Goal: Communication & Community: Answer question/provide support

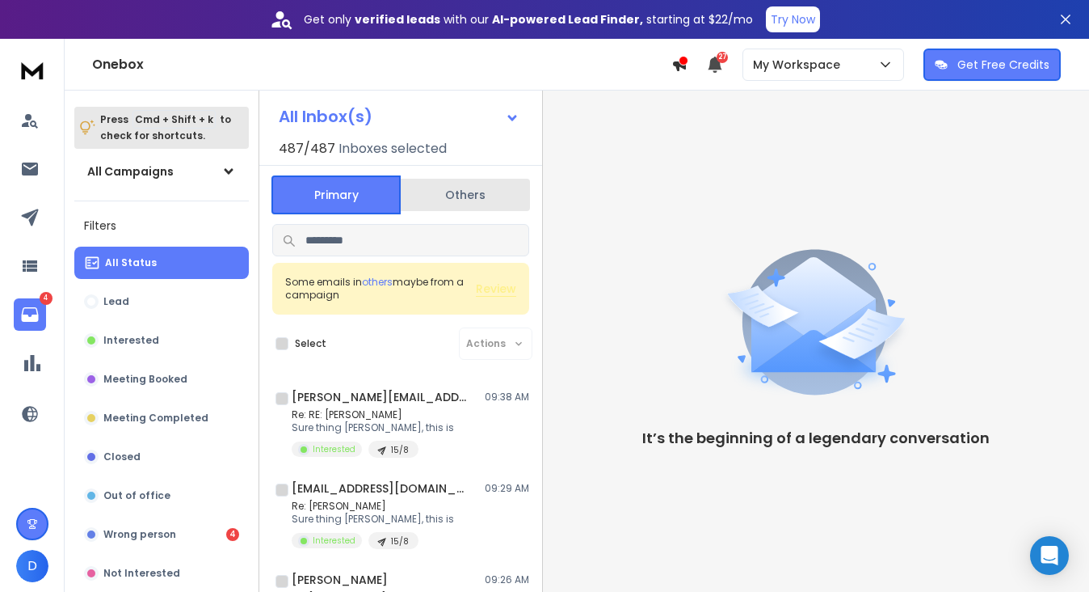
click at [457, 192] on button "Others" at bounding box center [465, 195] width 129 height 36
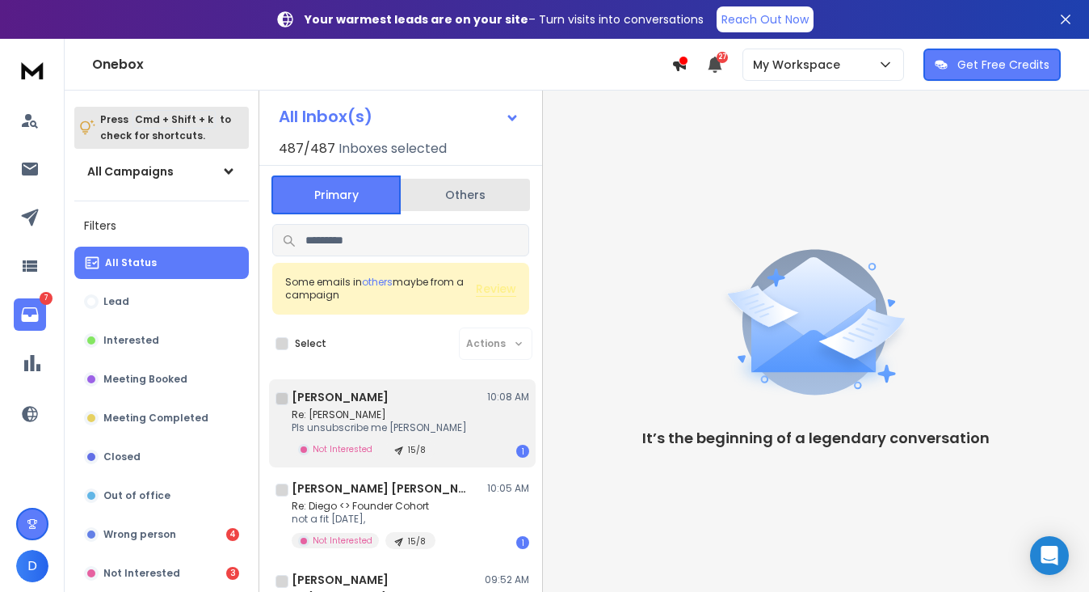
click at [474, 379] on div "Andy Rachleff 10:08 AM Re: Andy Pls unsubscribe me Andrew Rachleff Not Interest…" at bounding box center [402, 423] width 267 height 88
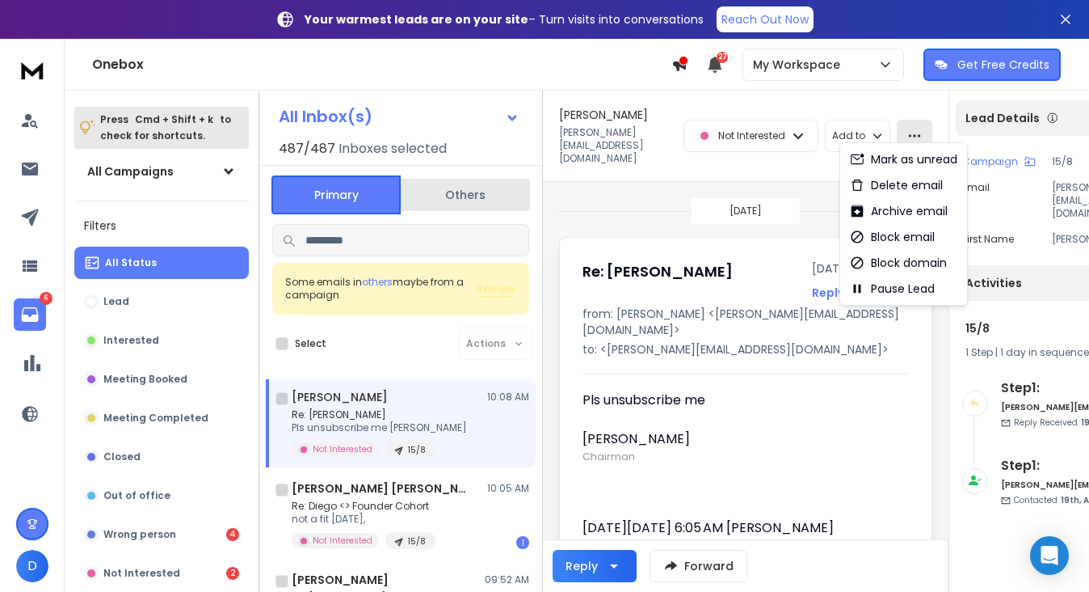
click at [933, 124] on button "button" at bounding box center [915, 136] width 36 height 32
click at [928, 246] on div "Block email" at bounding box center [904, 237] width 120 height 26
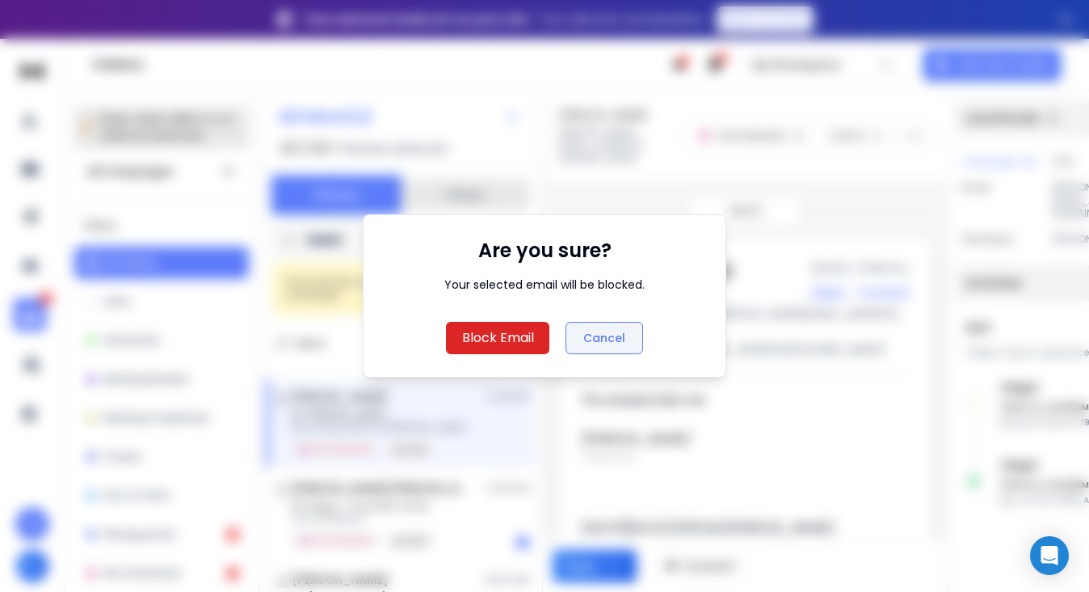
drag, startPoint x: 489, startPoint y: 337, endPoint x: 816, endPoint y: 188, distance: 359.5
click at [489, 336] on button "Block Email" at bounding box center [497, 338] width 103 height 32
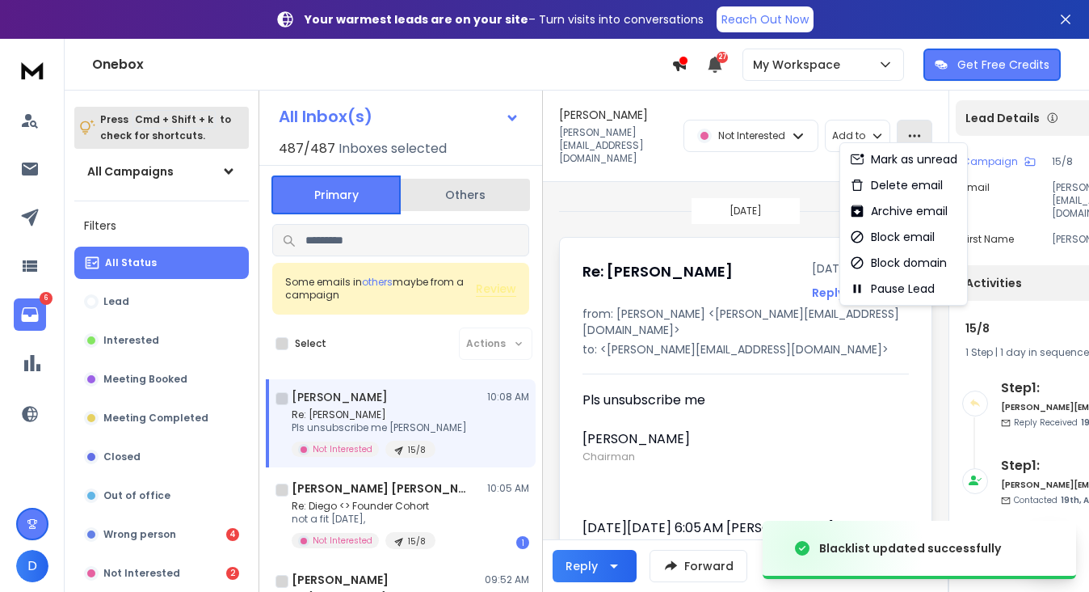
click at [922, 129] on icon "button" at bounding box center [915, 136] width 15 height 15
click at [922, 188] on div "Delete email" at bounding box center [896, 185] width 93 height 16
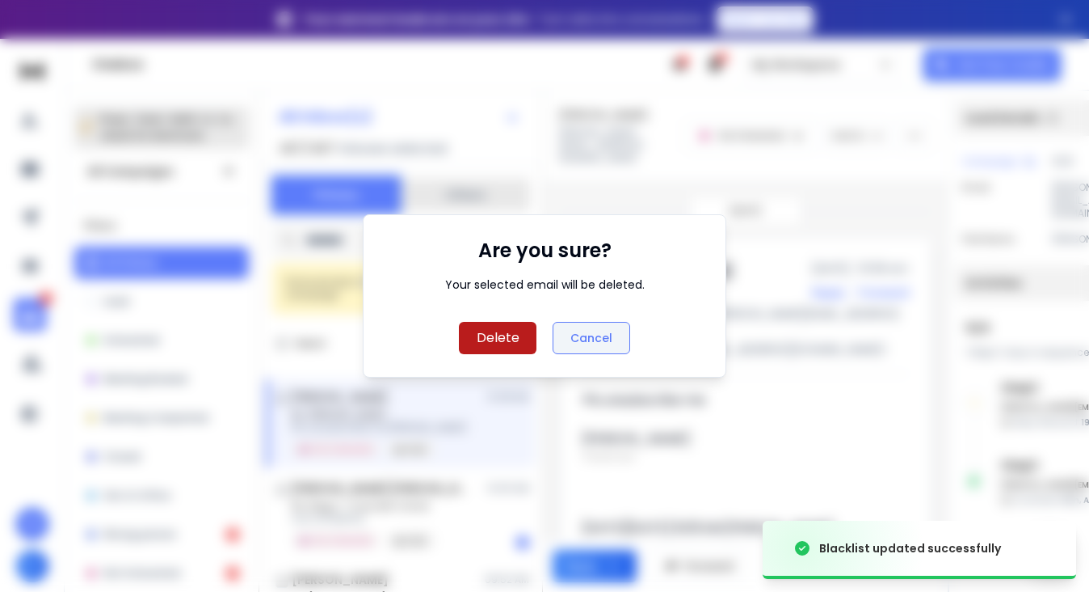
click at [486, 337] on button "Delete" at bounding box center [498, 338] width 78 height 32
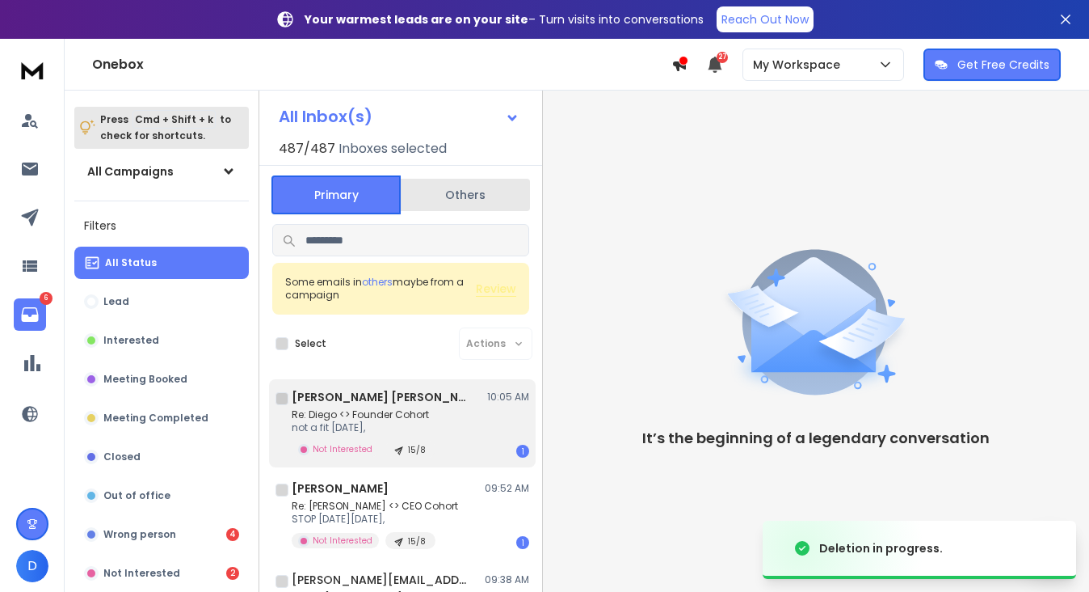
click at [474, 407] on div "Diego Gonzalez Cruz 10:05 AM Re: Diego <> Founder Cohort not a fit On Tue, Not …" at bounding box center [411, 423] width 238 height 69
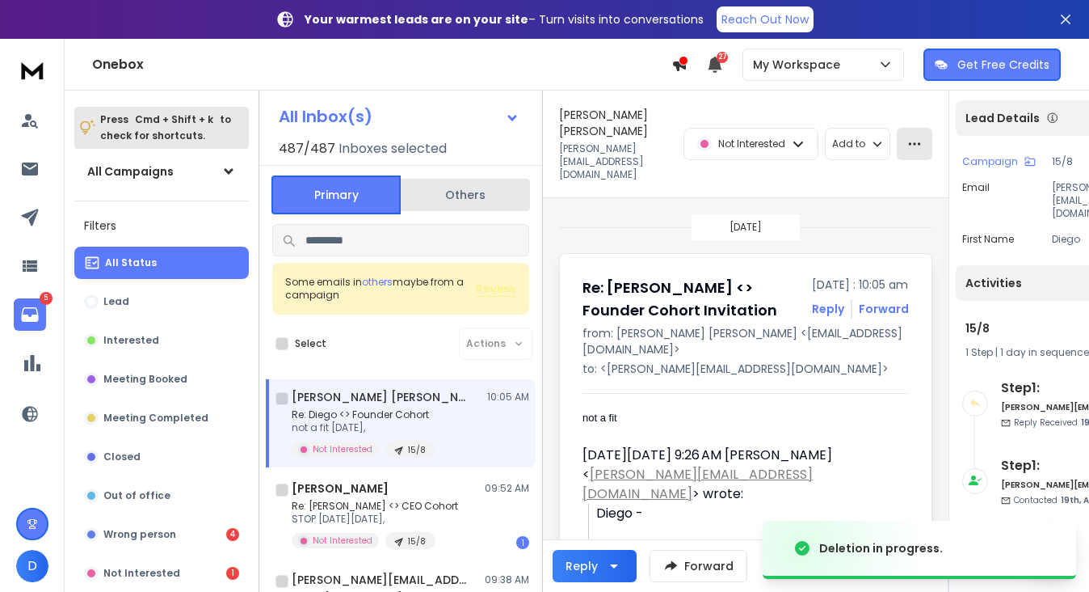
click at [921, 137] on icon "button" at bounding box center [915, 144] width 15 height 15
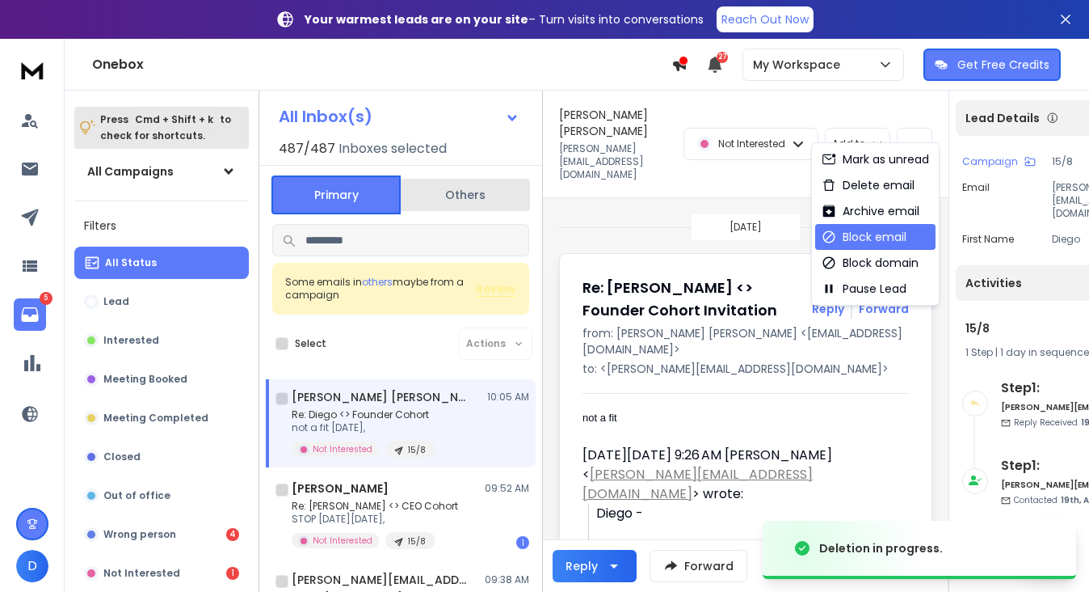
click at [906, 233] on div "Block email" at bounding box center [864, 237] width 85 height 16
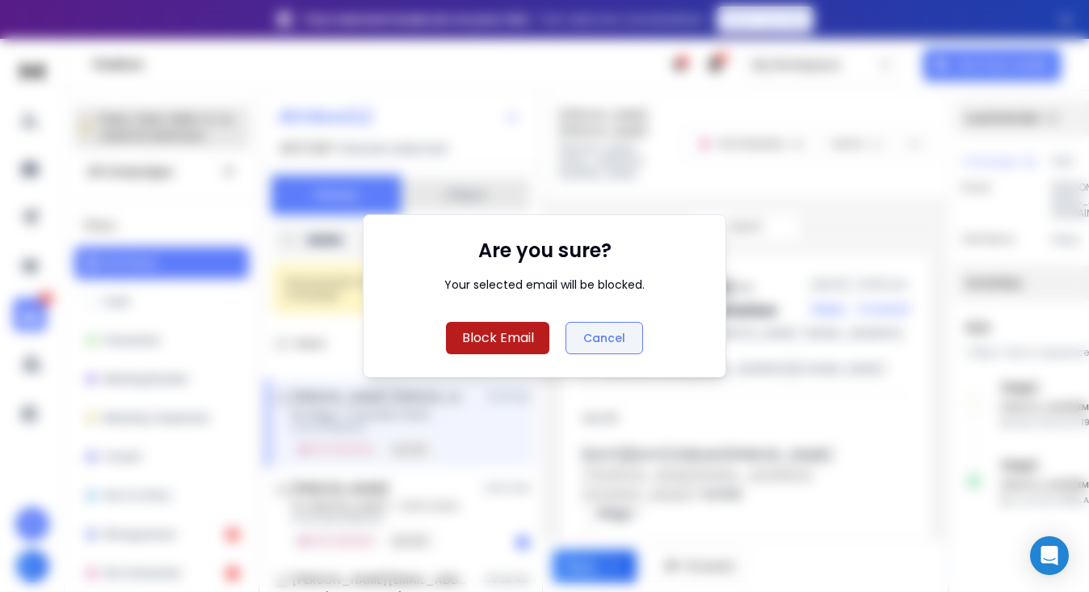
click at [475, 331] on button "Block Email" at bounding box center [497, 338] width 103 height 32
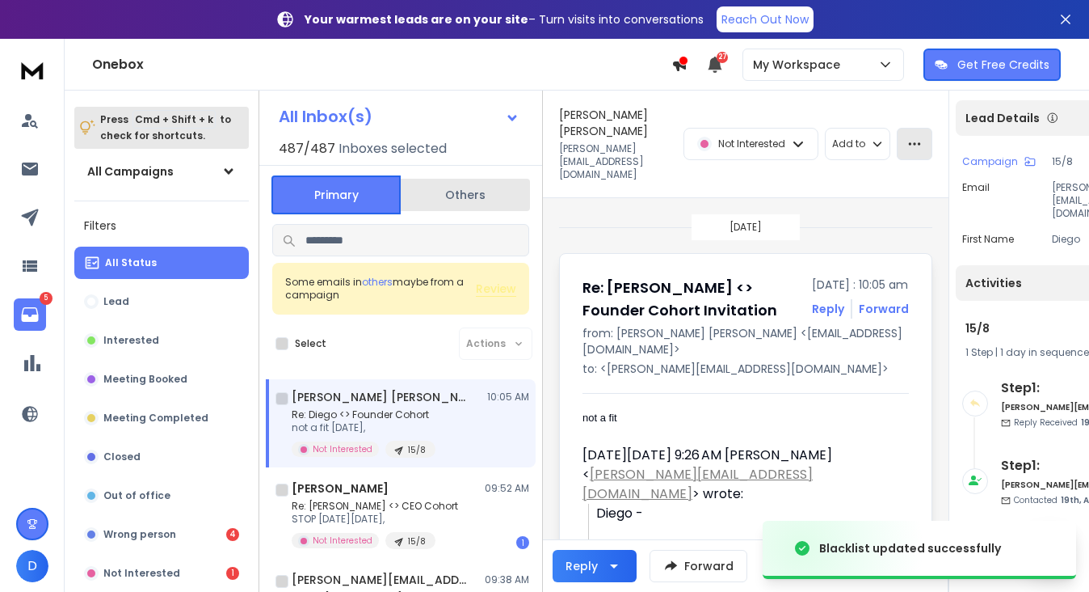
click at [922, 128] on button "button" at bounding box center [915, 144] width 36 height 32
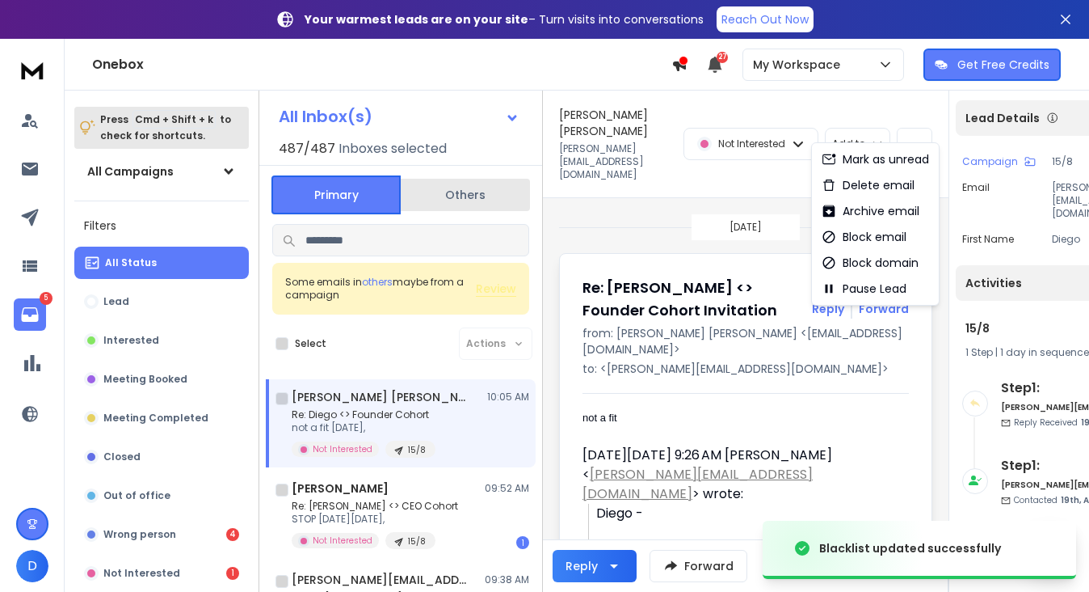
click at [891, 179] on div "Delete email" at bounding box center [868, 185] width 93 height 16
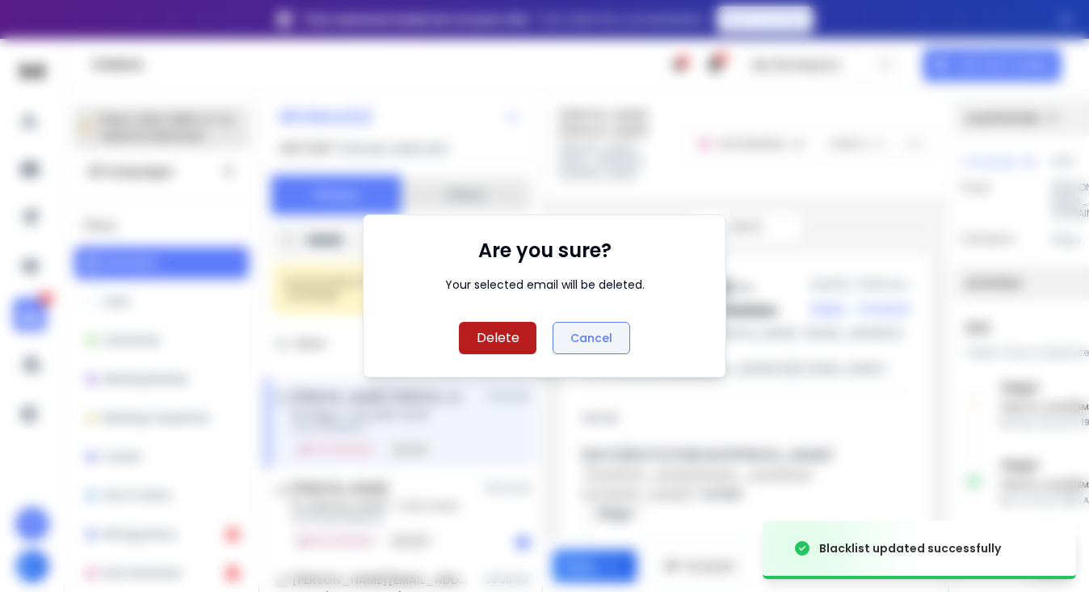
click at [510, 340] on button "Delete" at bounding box center [498, 338] width 78 height 32
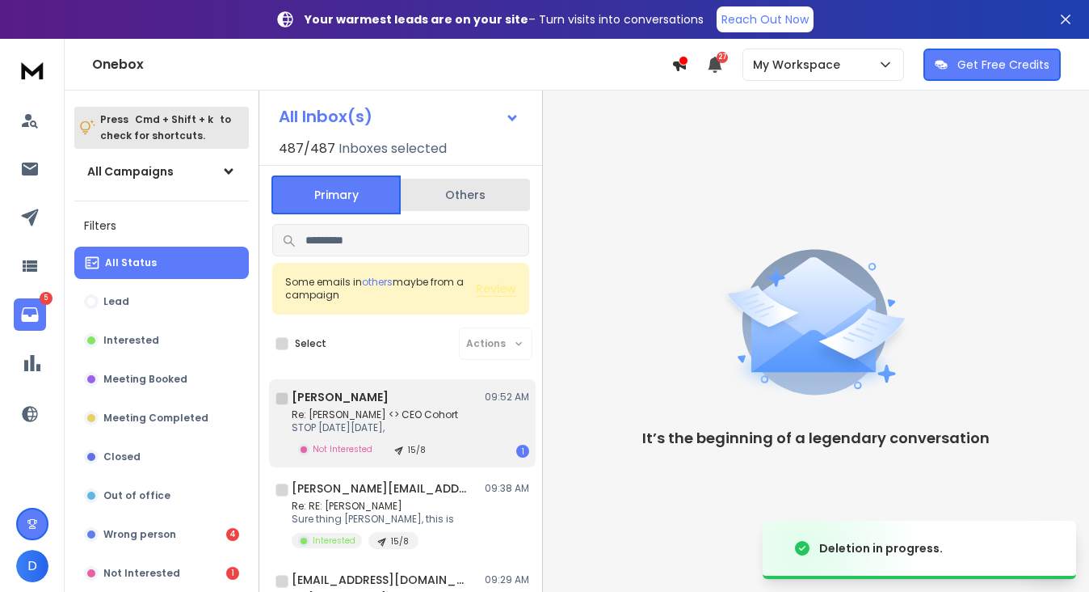
click at [453, 402] on div "Eric Kreutzer 09:52 AM" at bounding box center [411, 397] width 238 height 16
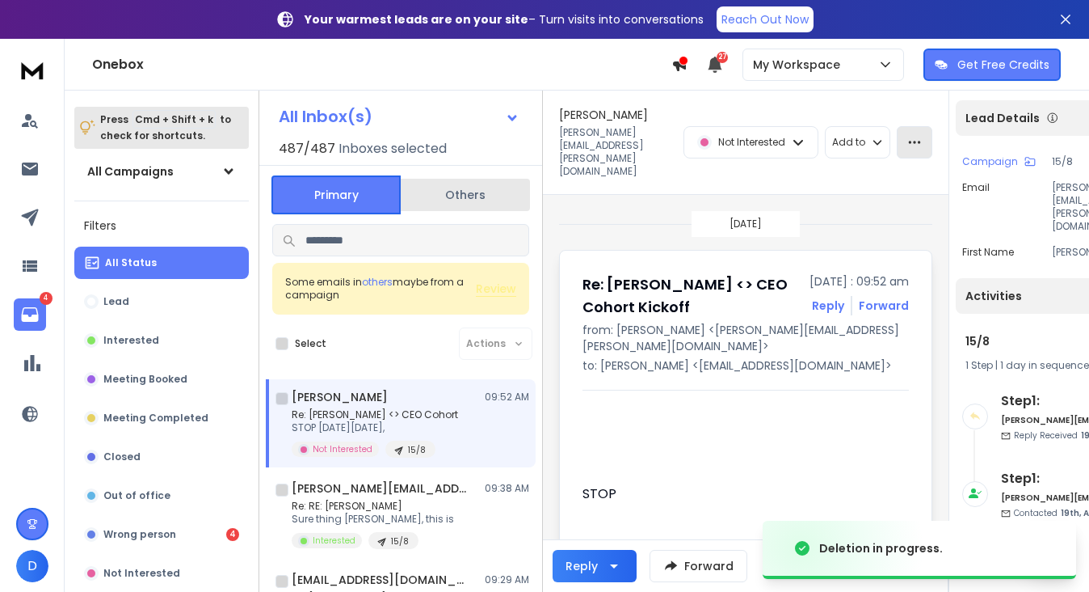
click at [911, 141] on icon "button" at bounding box center [915, 142] width 12 height 2
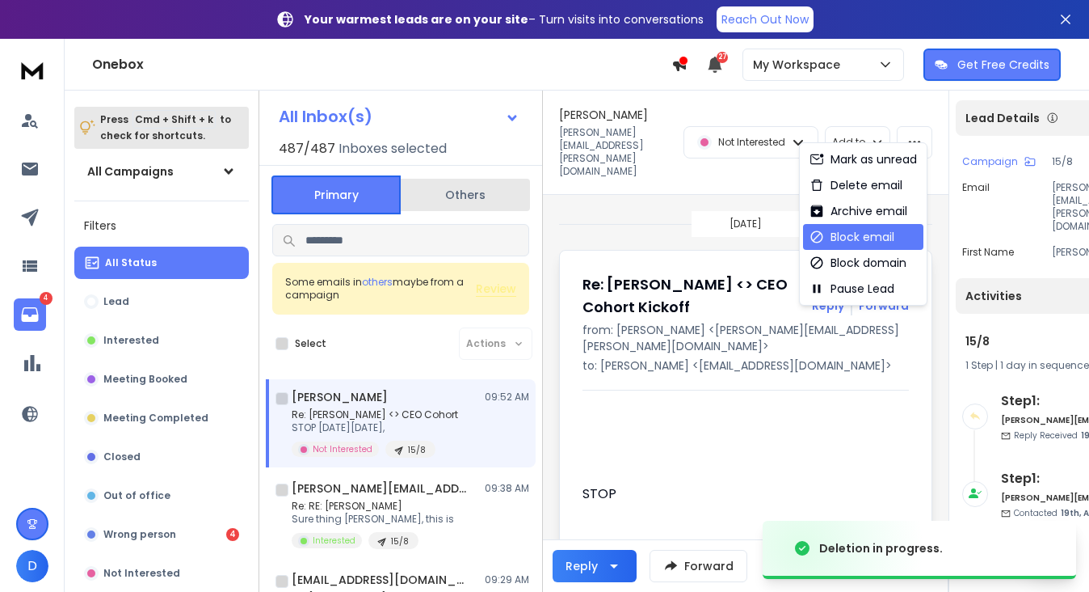
click at [871, 235] on div "Block email" at bounding box center [852, 237] width 85 height 16
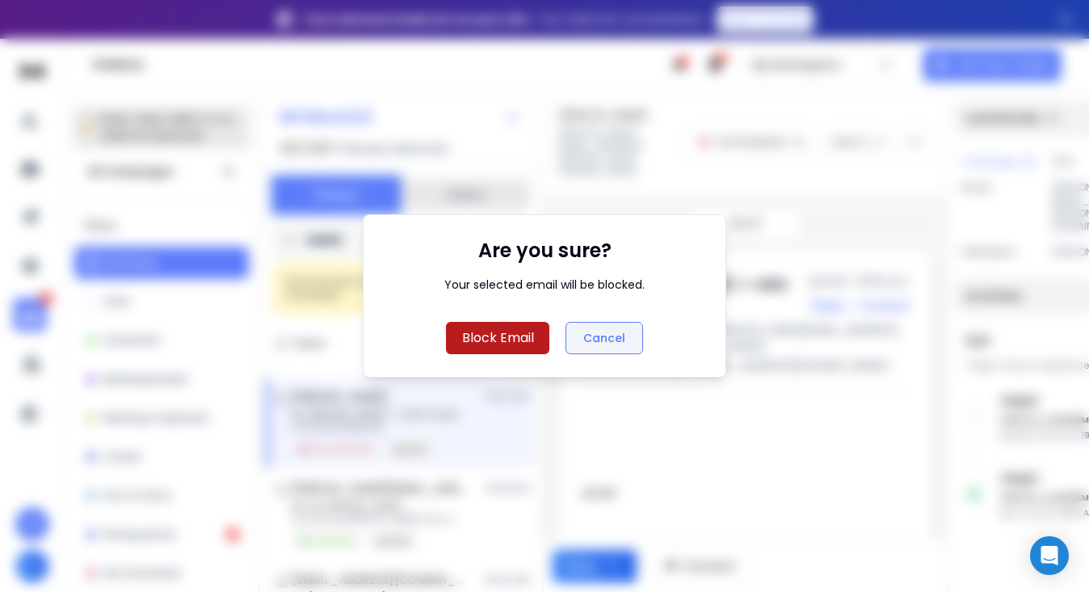
click at [502, 339] on button "Block Email" at bounding box center [497, 338] width 103 height 32
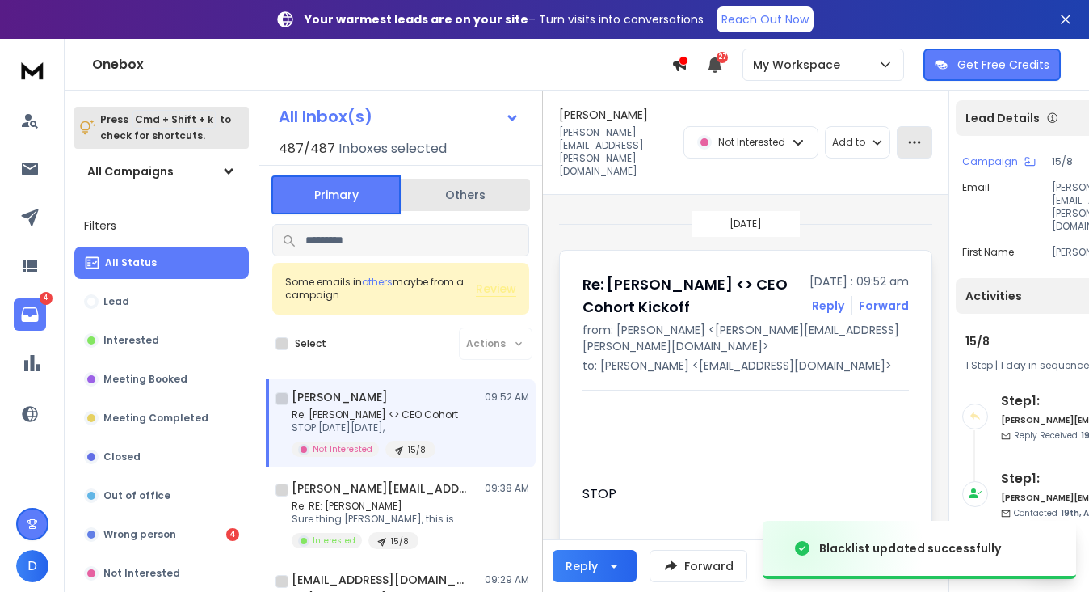
click at [909, 135] on button "button" at bounding box center [915, 142] width 36 height 32
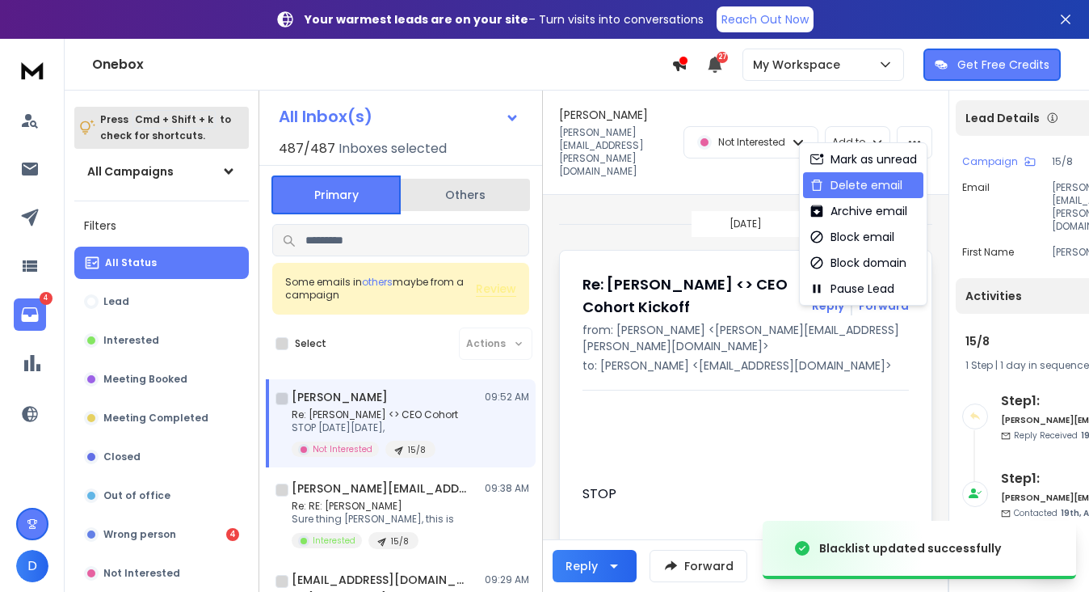
click at [889, 175] on div "Delete email" at bounding box center [863, 185] width 120 height 26
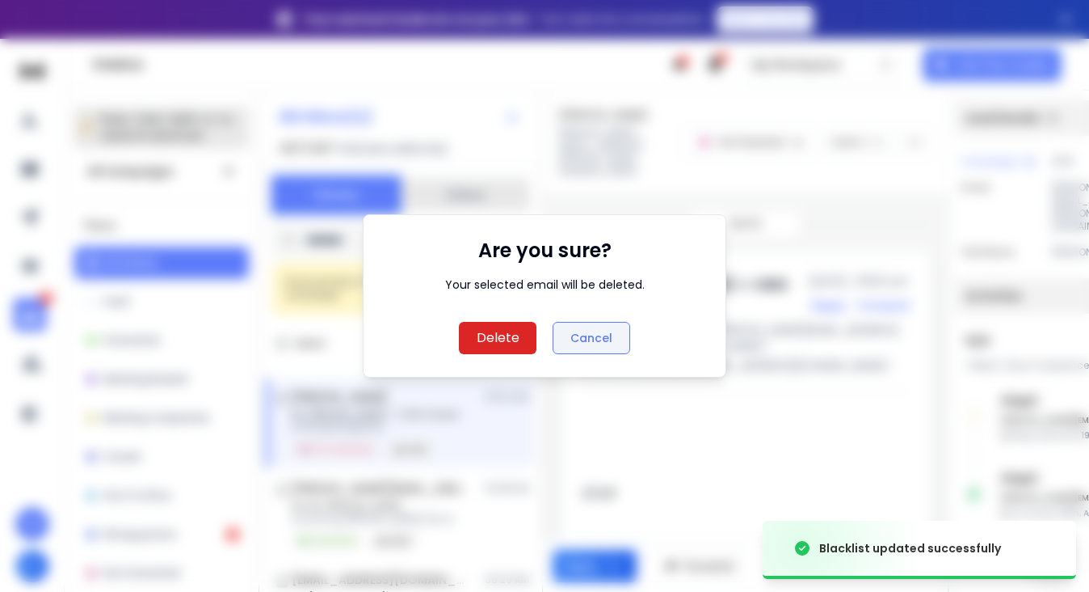
click at [491, 356] on div "Are you sure? Your selected email will be deleted. Delete Cancel" at bounding box center [545, 295] width 364 height 163
click at [526, 337] on button "Delete" at bounding box center [498, 338] width 78 height 32
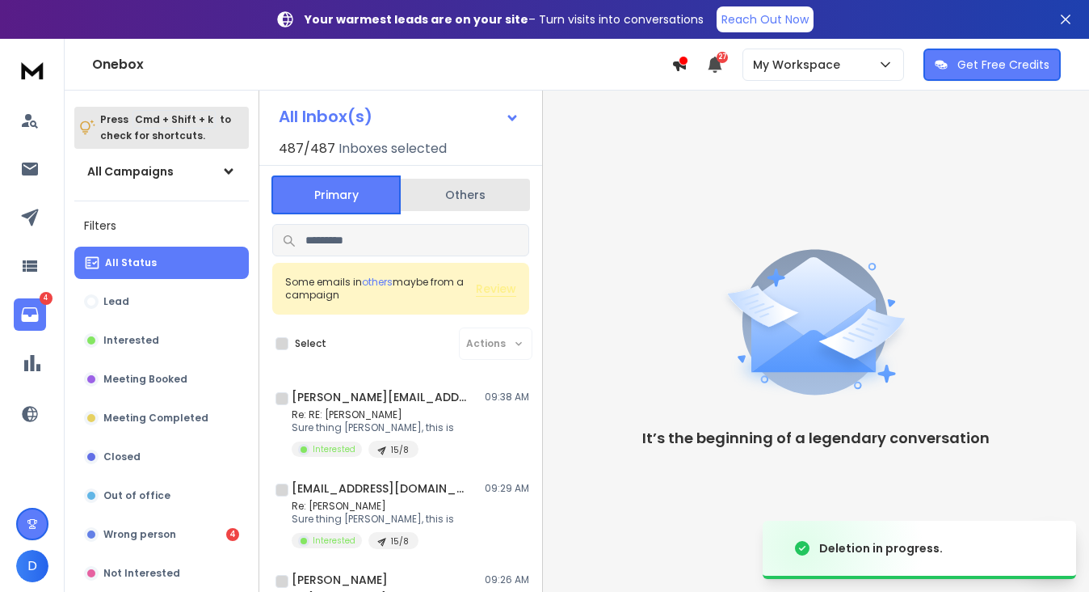
click at [537, 330] on div "Select Actions" at bounding box center [400, 340] width 283 height 39
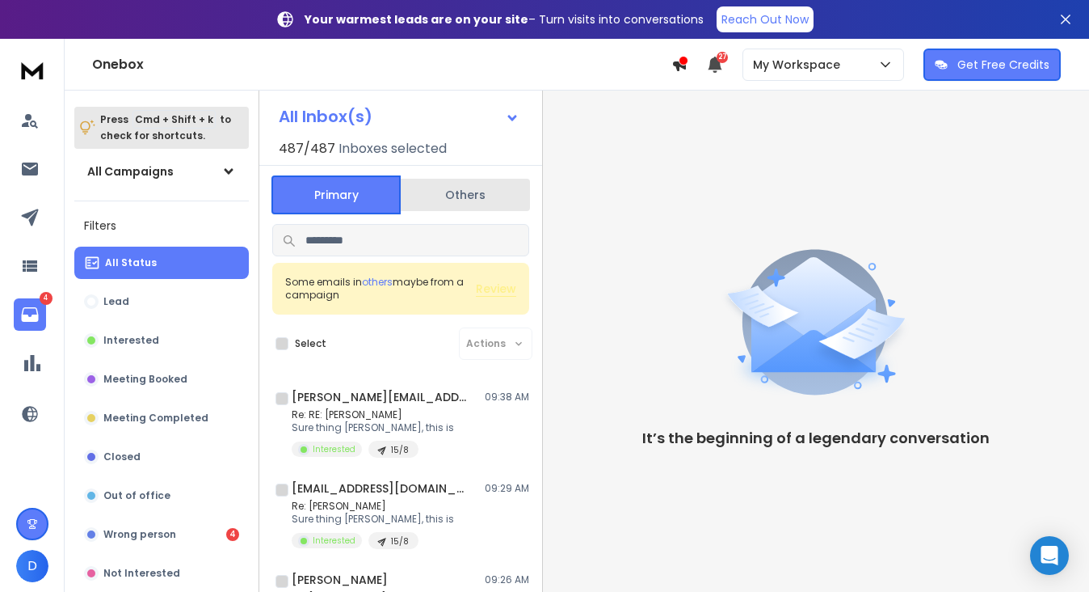
click at [440, 199] on button "Others" at bounding box center [465, 195] width 129 height 36
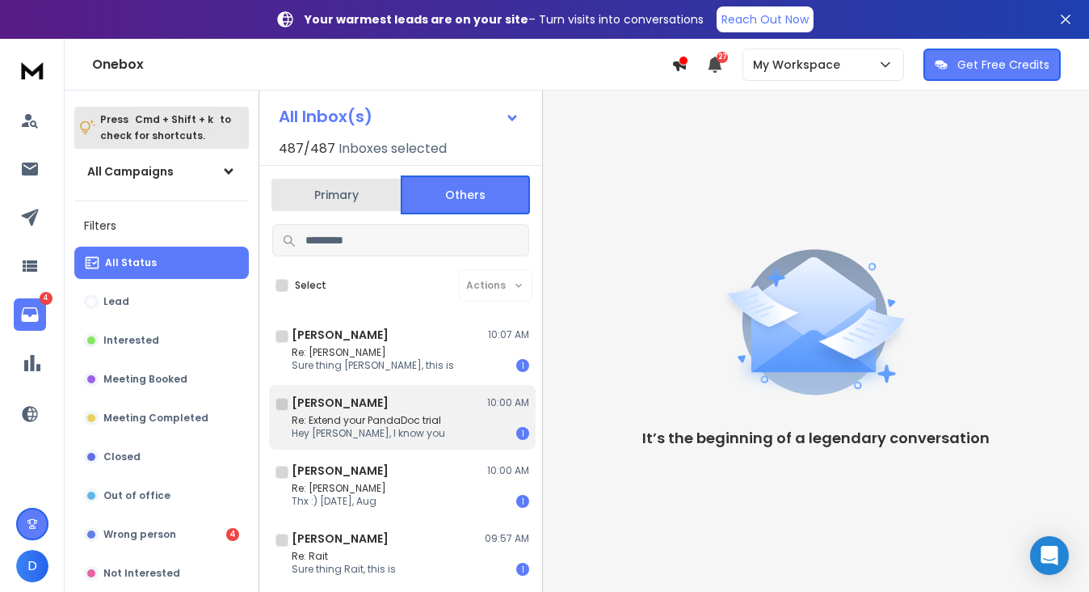
scroll to position [204, 0]
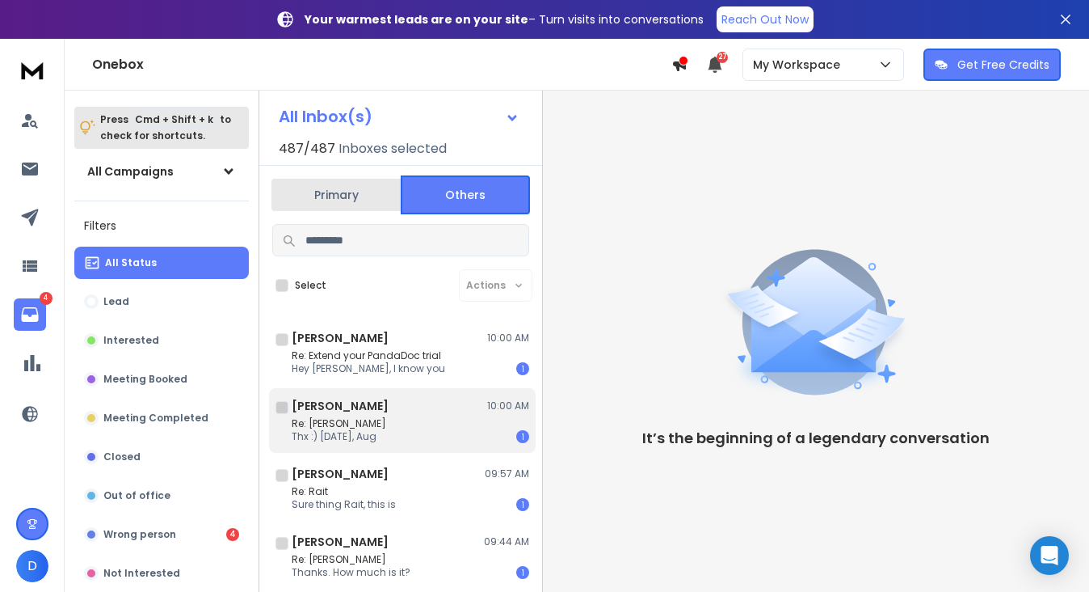
click at [460, 440] on div "Re: Paul Thx :) On Tue, Aug 1" at bounding box center [411, 430] width 238 height 26
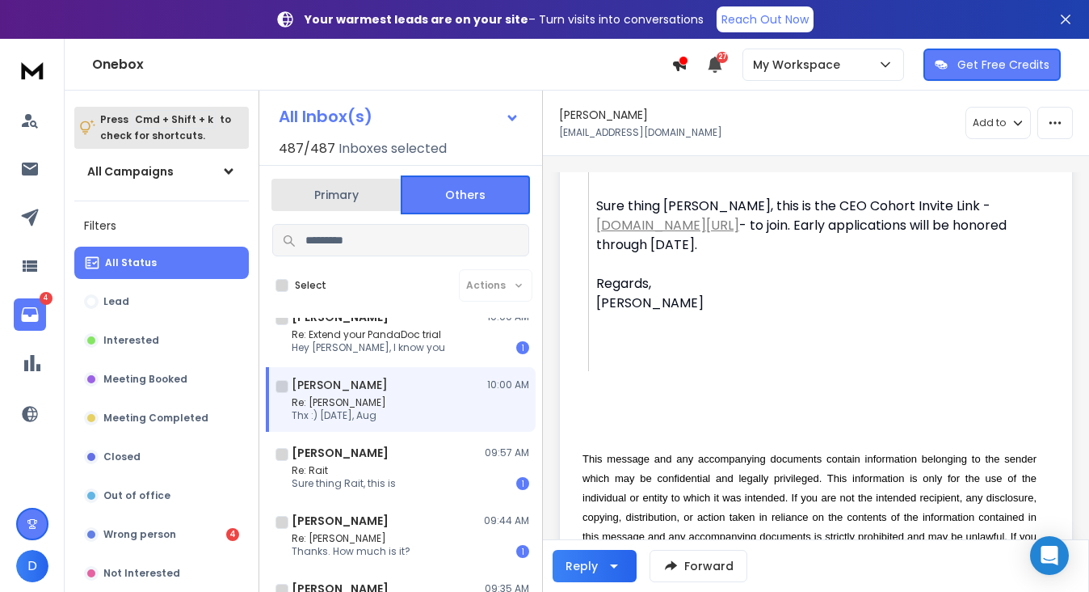
scroll to position [242, 0]
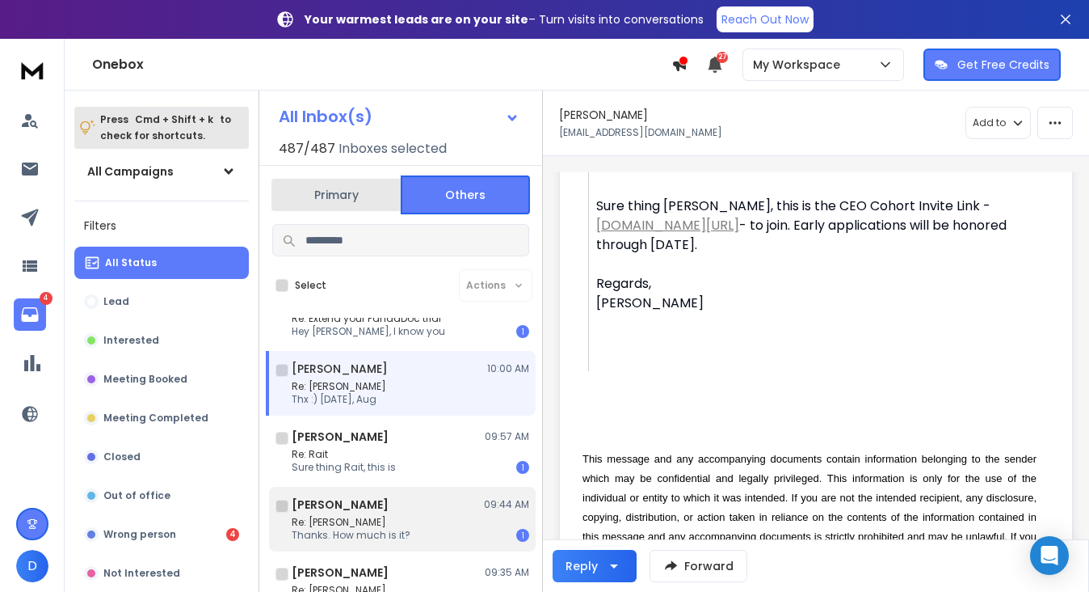
click at [470, 507] on div "Brian Merritt 09:44 AM" at bounding box center [411, 504] width 238 height 16
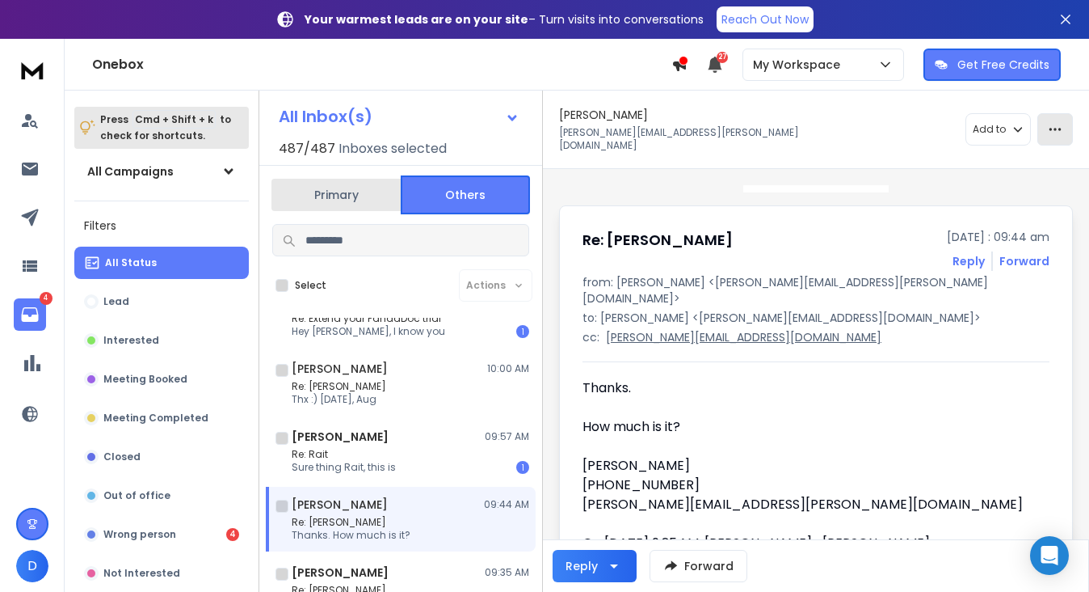
click at [1057, 124] on icon "button" at bounding box center [1055, 129] width 15 height 15
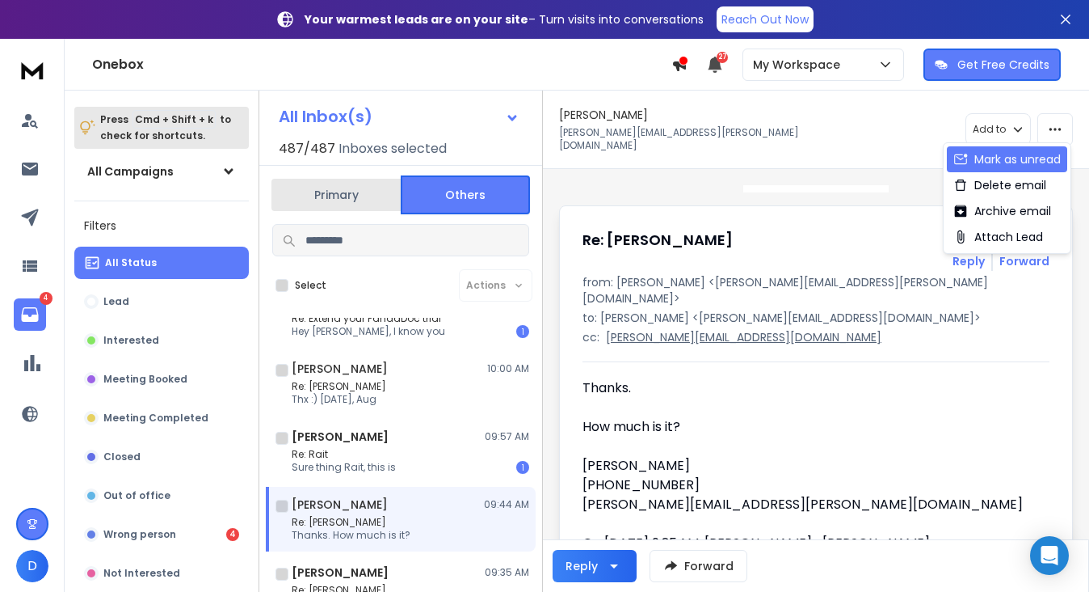
click at [1013, 146] on div "Mark as unread" at bounding box center [1007, 159] width 120 height 26
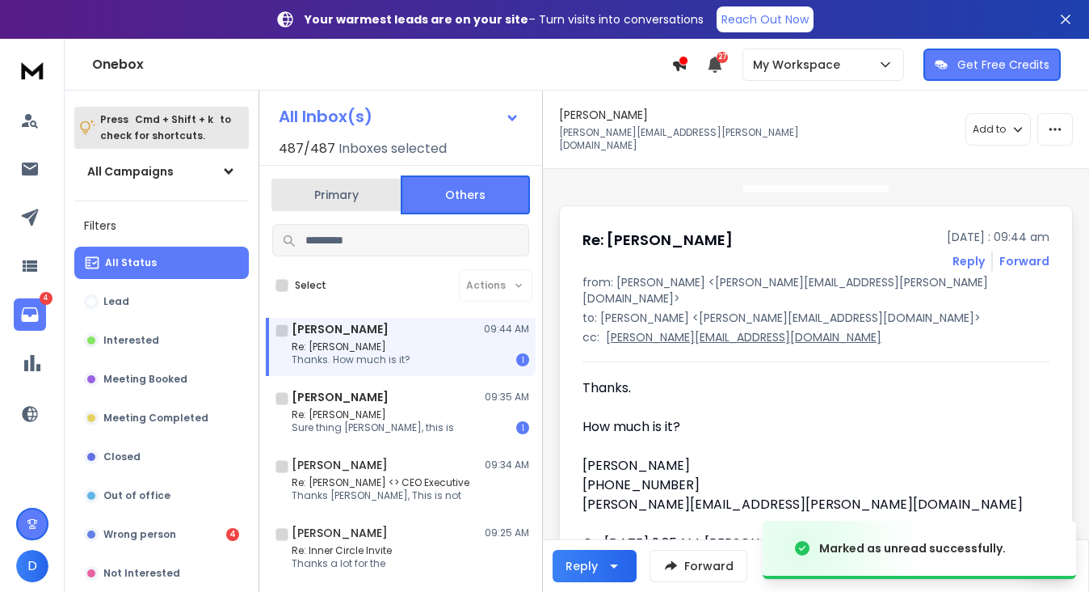
scroll to position [446, 0]
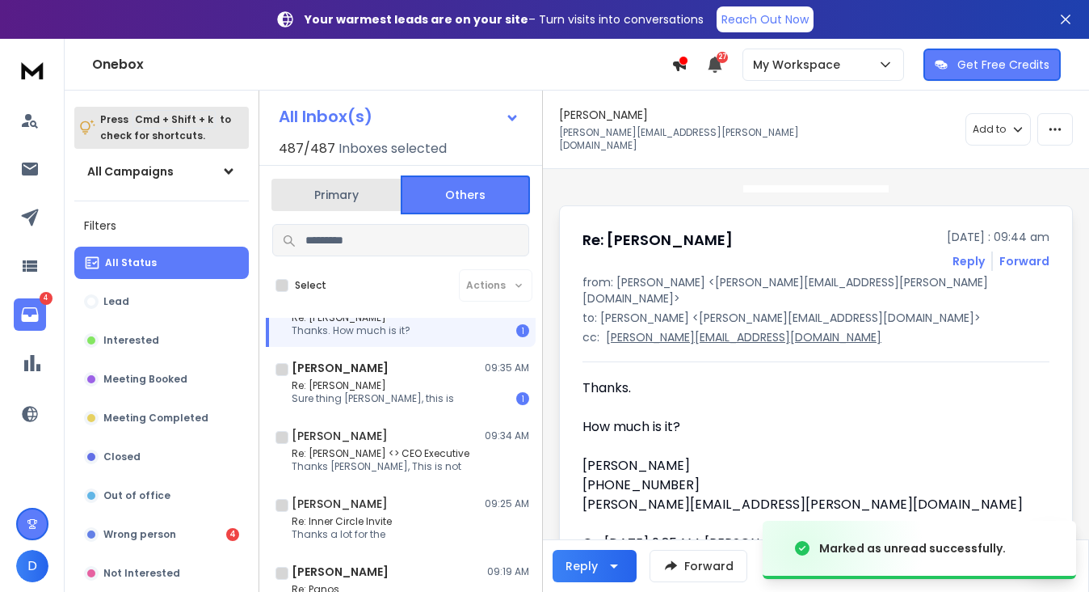
click at [357, 173] on div "All Inbox(s) 487 / 487 Inboxes selected Primary Others Select Actions Sophia Ca…" at bounding box center [400, 387] width 283 height 592
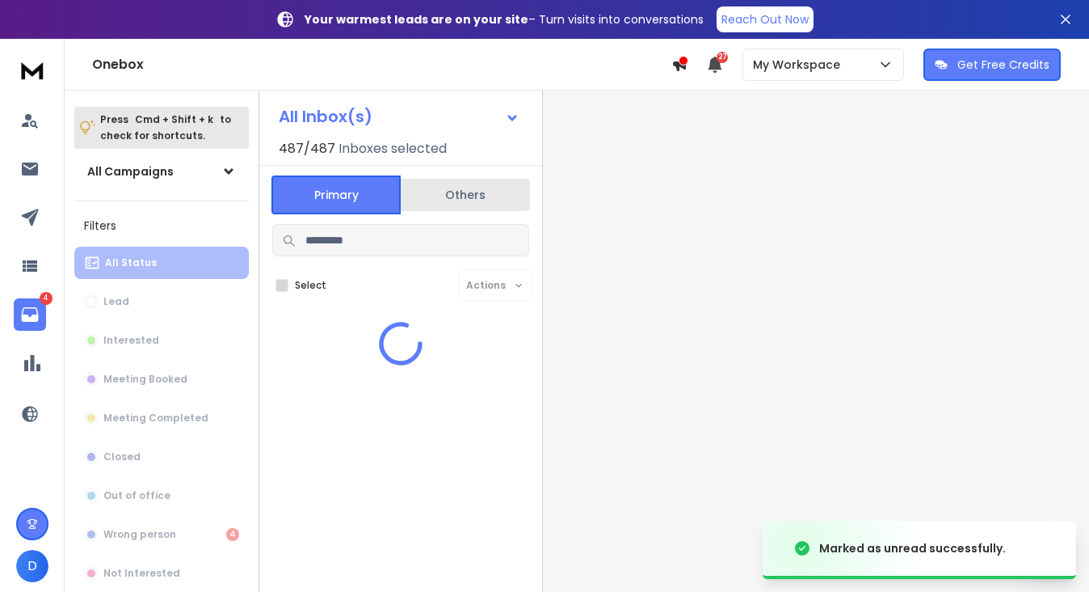
scroll to position [0, 0]
click at [361, 179] on button "Primary" at bounding box center [336, 194] width 129 height 39
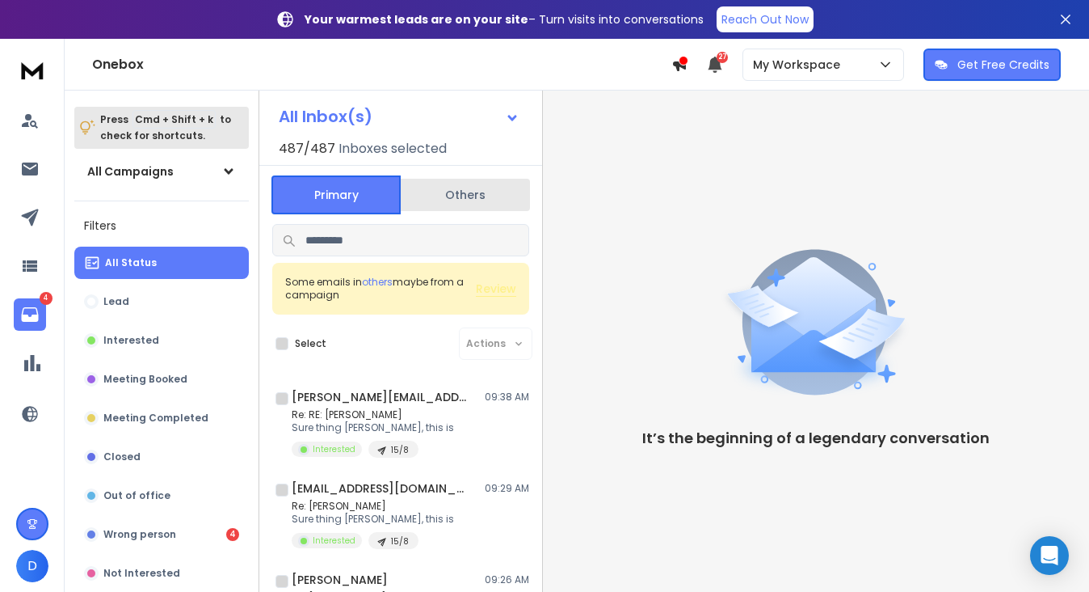
drag, startPoint x: 478, startPoint y: 158, endPoint x: 461, endPoint y: 196, distance: 41.3
click at [478, 159] on div "All Inbox(s) 487 / 487 Inboxes selected Primary Others Some emails in others ma…" at bounding box center [400, 387] width 283 height 592
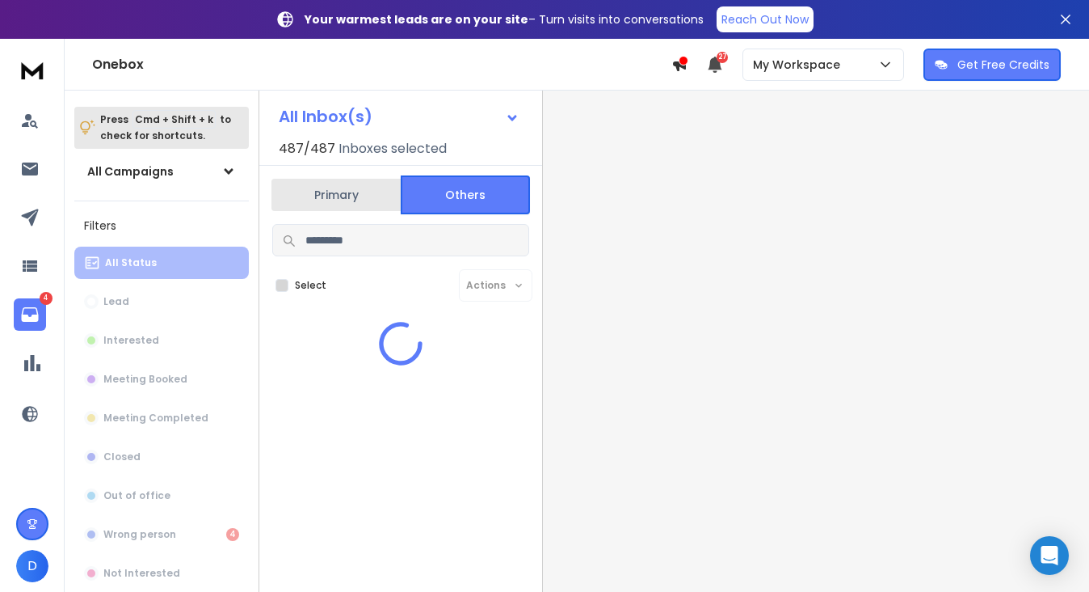
drag, startPoint x: 461, startPoint y: 196, endPoint x: 461, endPoint y: 205, distance: 9.7
click at [461, 196] on button "Others" at bounding box center [465, 194] width 129 height 39
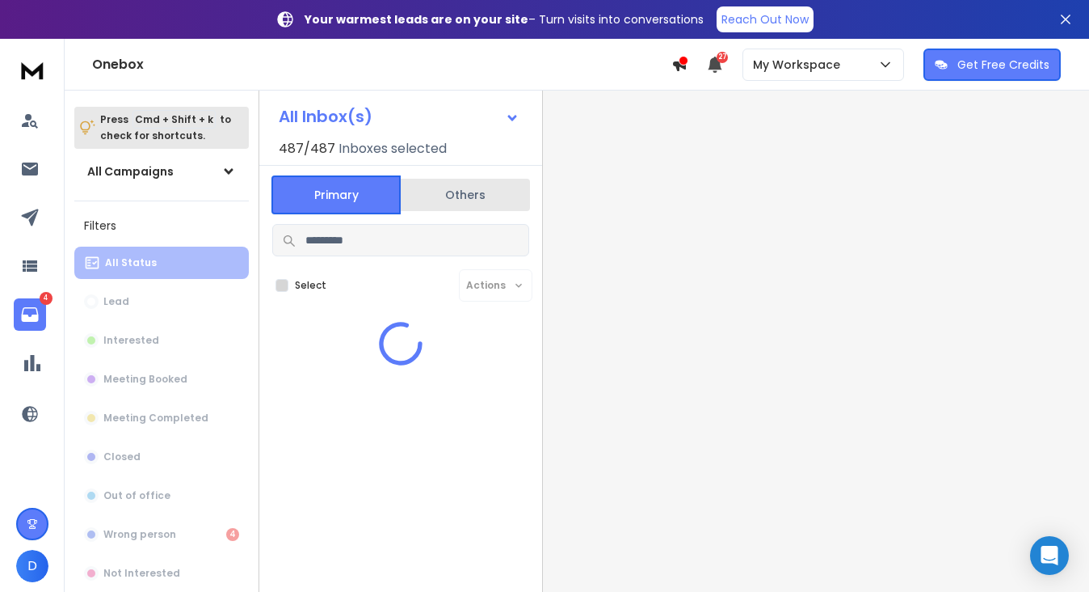
click at [361, 204] on button "Primary" at bounding box center [336, 194] width 129 height 39
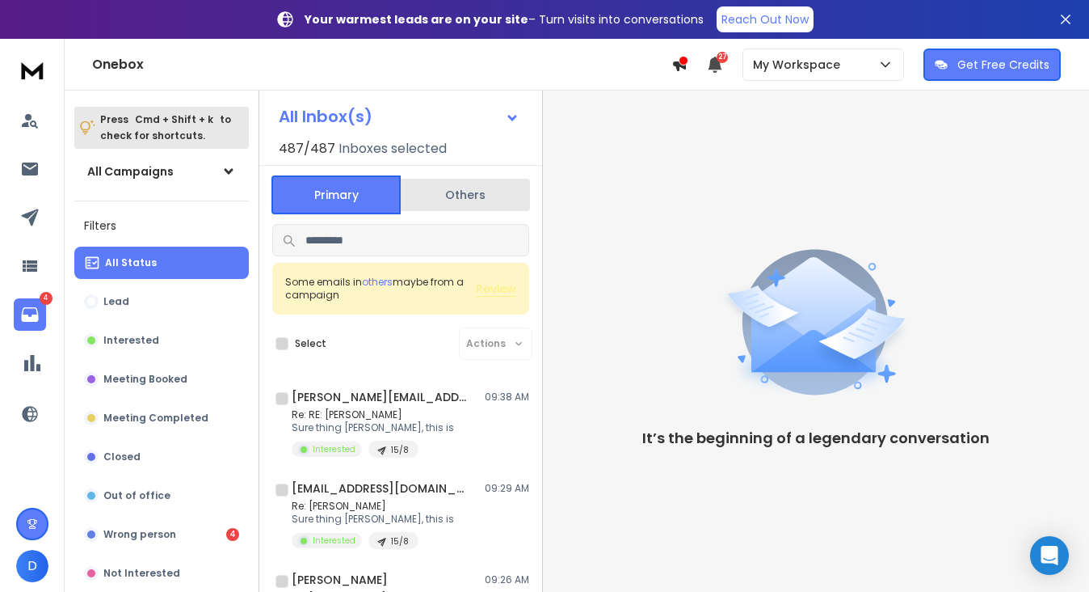
click at [492, 178] on button "Others" at bounding box center [465, 195] width 129 height 36
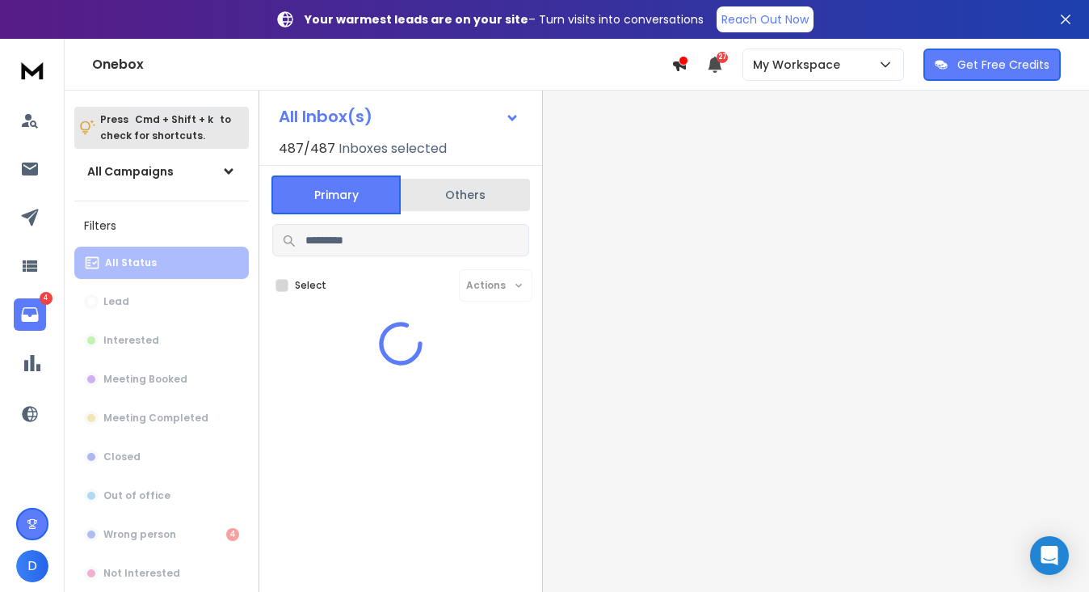
click at [356, 204] on button "Primary" at bounding box center [336, 194] width 129 height 39
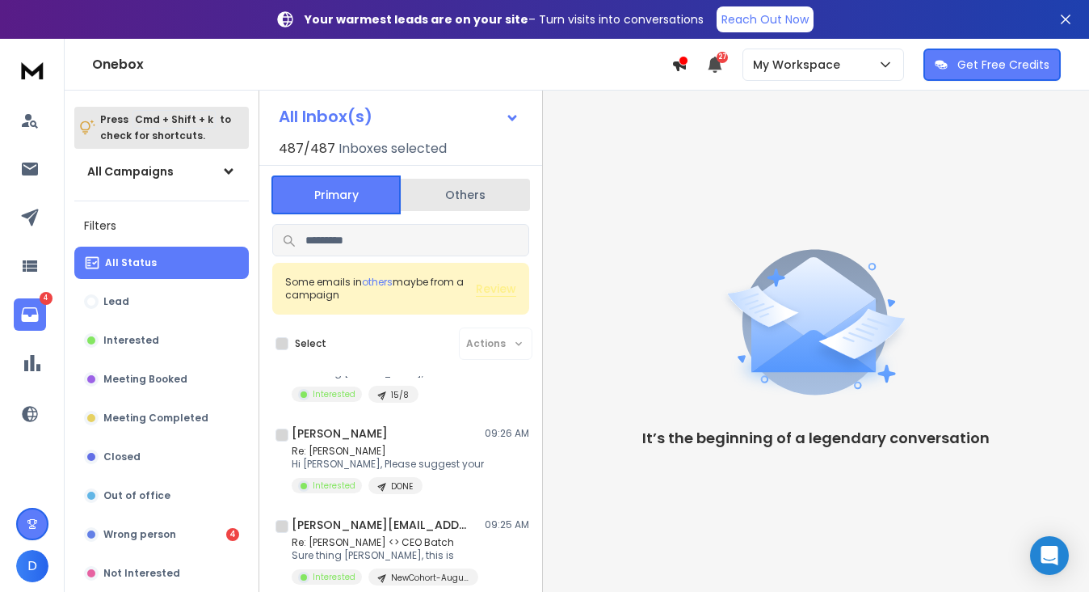
scroll to position [149, 0]
click at [379, 256] on input at bounding box center [400, 240] width 257 height 32
paste input "**********"
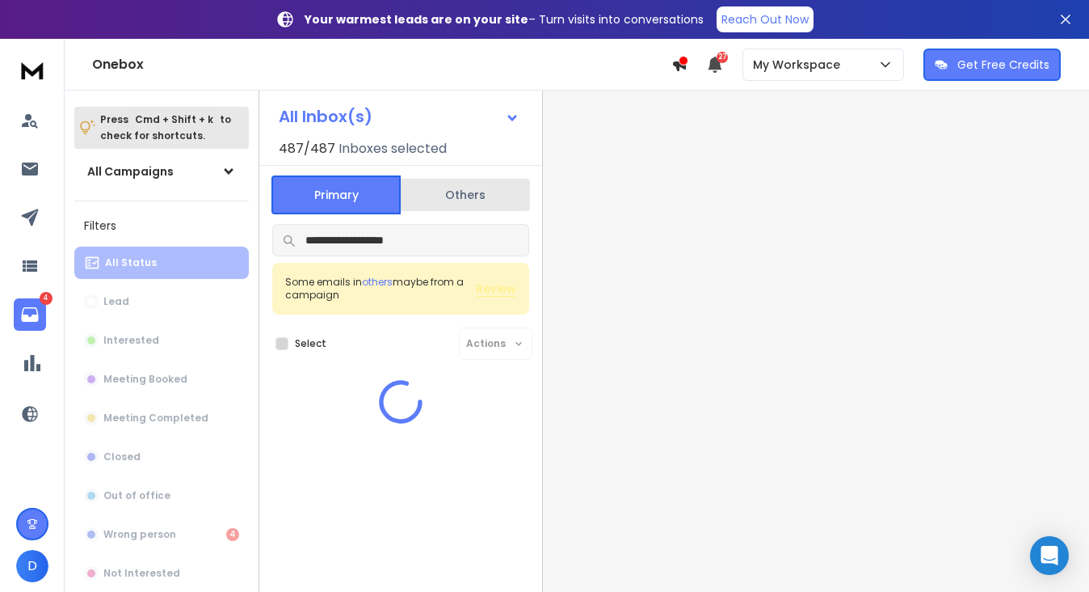
scroll to position [0, 0]
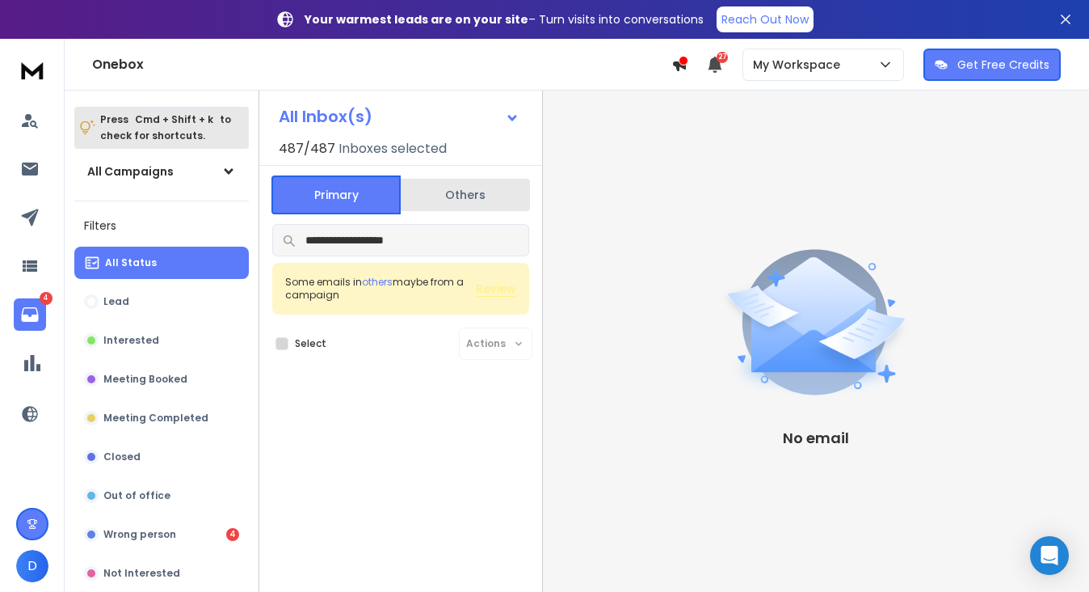
drag, startPoint x: 336, startPoint y: 238, endPoint x: 251, endPoint y: 235, distance: 85.7
click at [272, 235] on input "**********" at bounding box center [400, 240] width 257 height 32
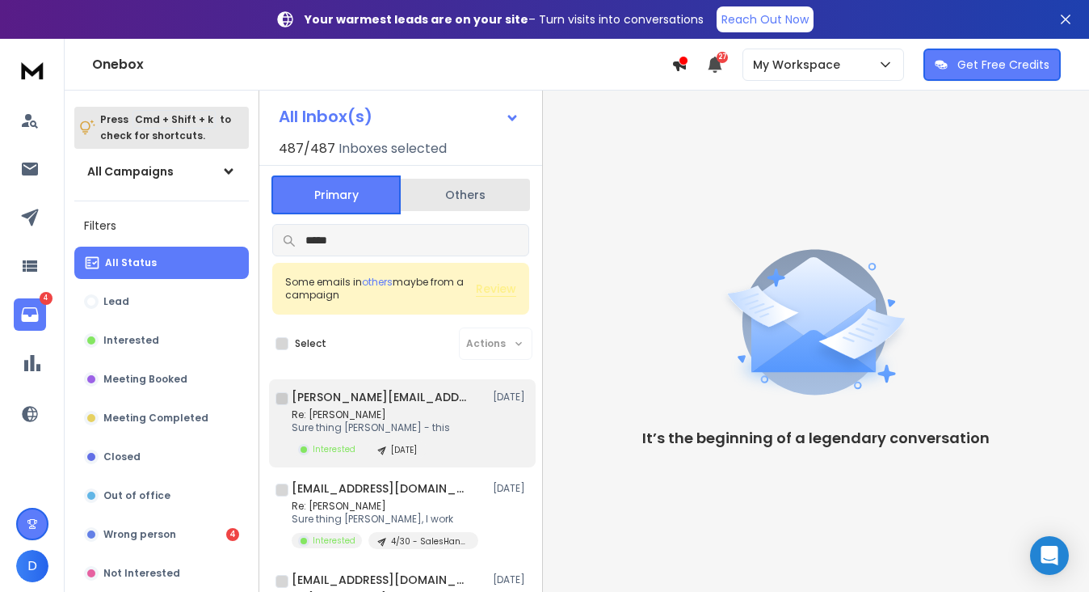
type input "*****"
click at [465, 391] on div "anton.abyzov@gmail.com 18 Aug" at bounding box center [411, 397] width 238 height 16
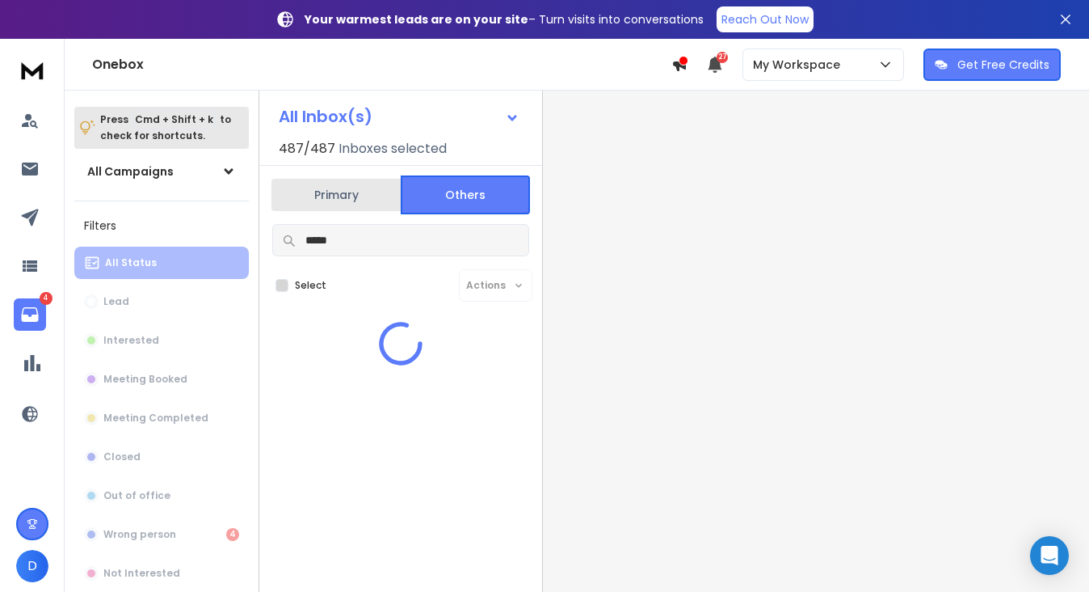
click at [465, 198] on button "Others" at bounding box center [465, 194] width 129 height 39
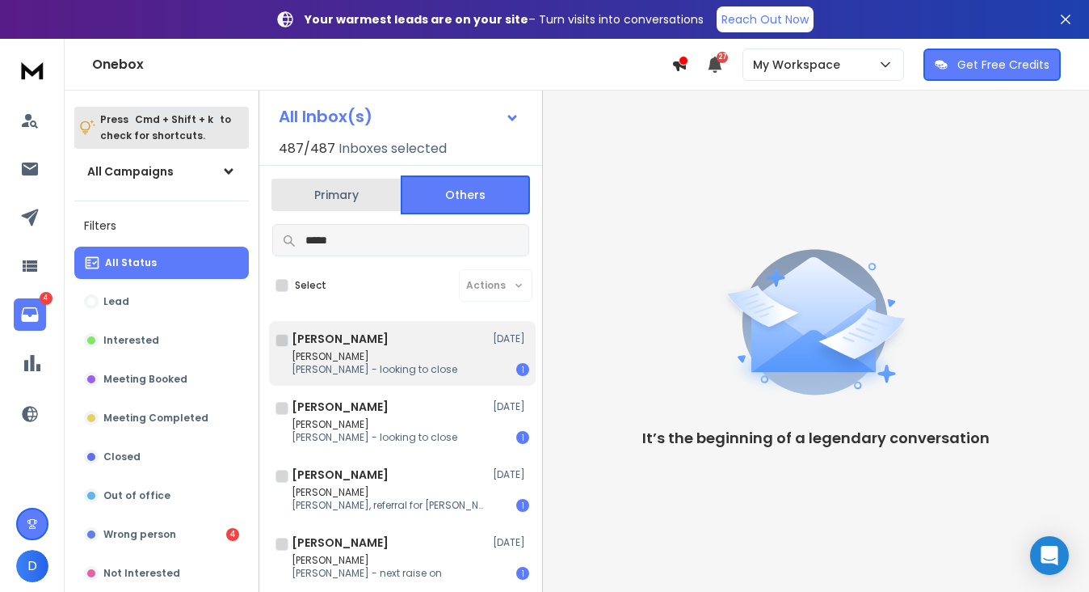
click at [486, 370] on div "Anton Anton - looking to close 1" at bounding box center [411, 363] width 238 height 26
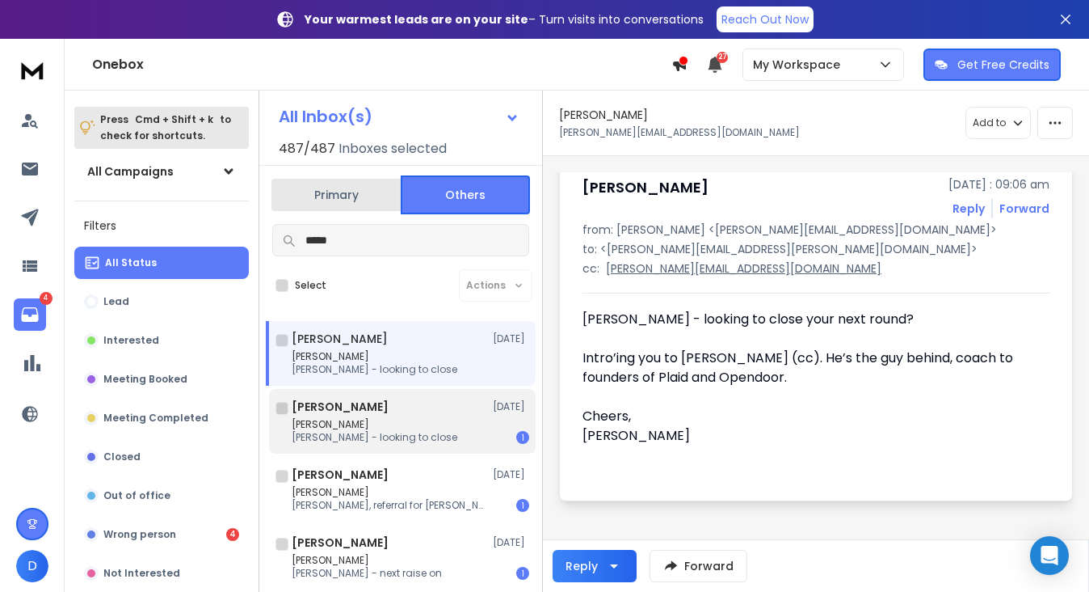
scroll to position [58, 0]
click at [455, 427] on div "Anton Anton - looking to close 1" at bounding box center [411, 431] width 238 height 26
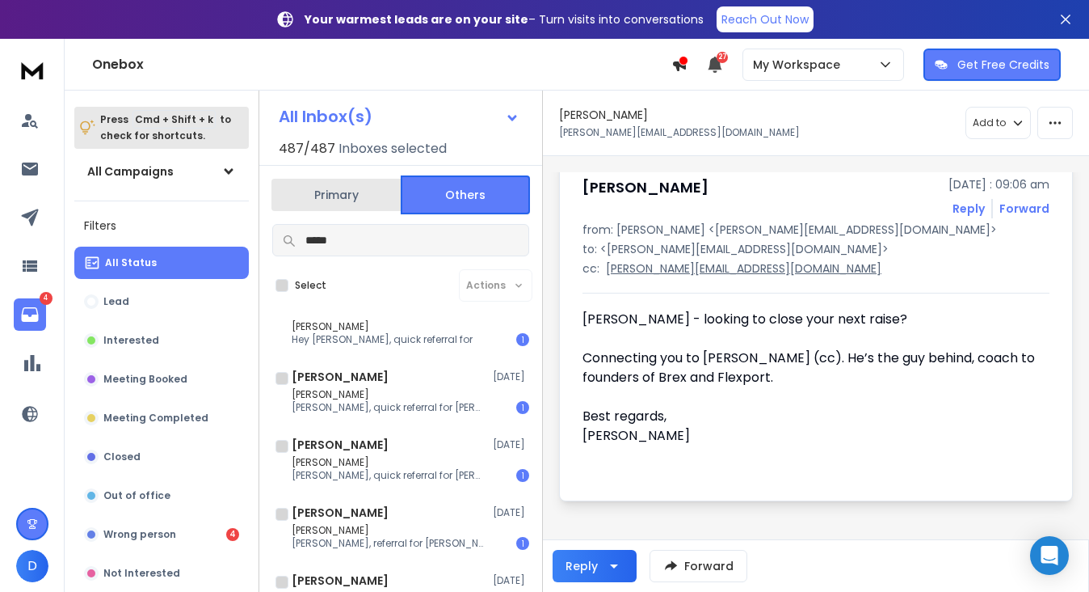
scroll to position [599, 0]
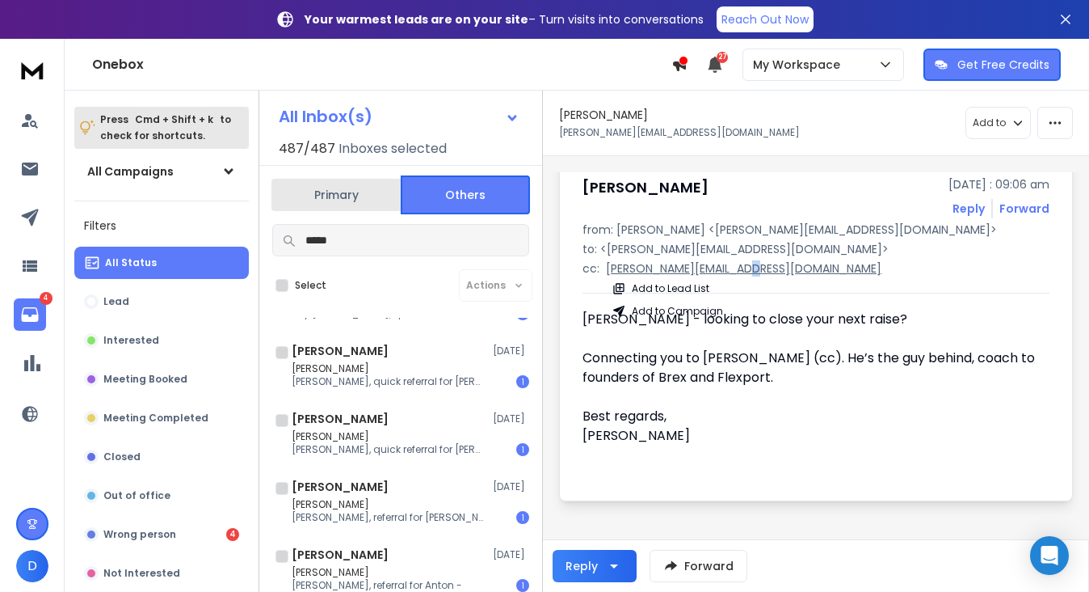
drag, startPoint x: 765, startPoint y: 264, endPoint x: 737, endPoint y: 267, distance: 28.4
click at [737, 267] on div "cc: jon@jonathancapital.org Add to Lead List Add to Campaign" at bounding box center [816, 268] width 467 height 16
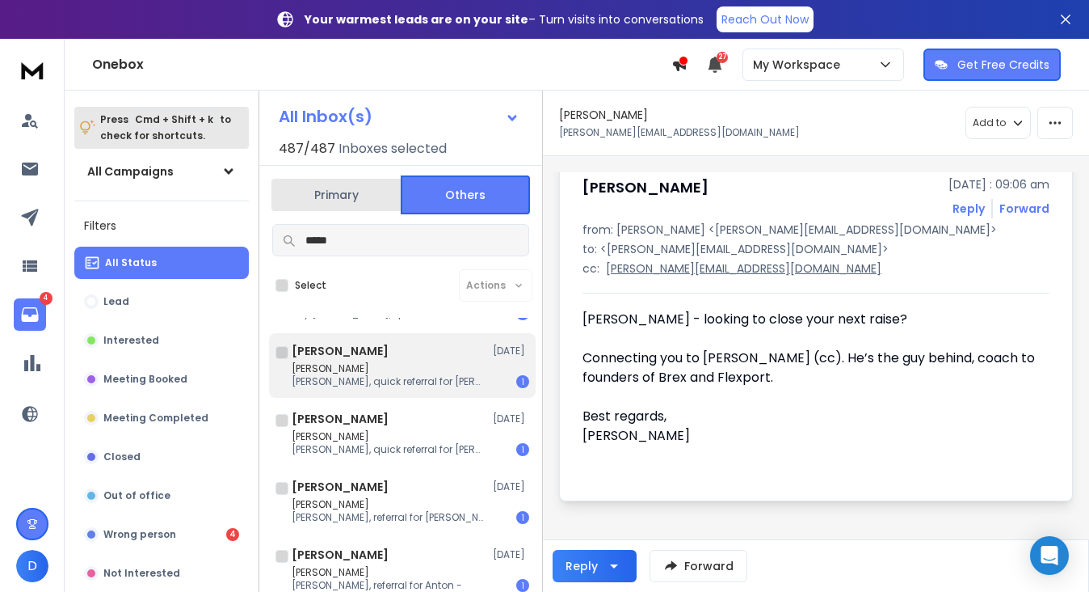
click at [452, 351] on div "Charlotte Rogers 15 Apr" at bounding box center [411, 351] width 238 height 16
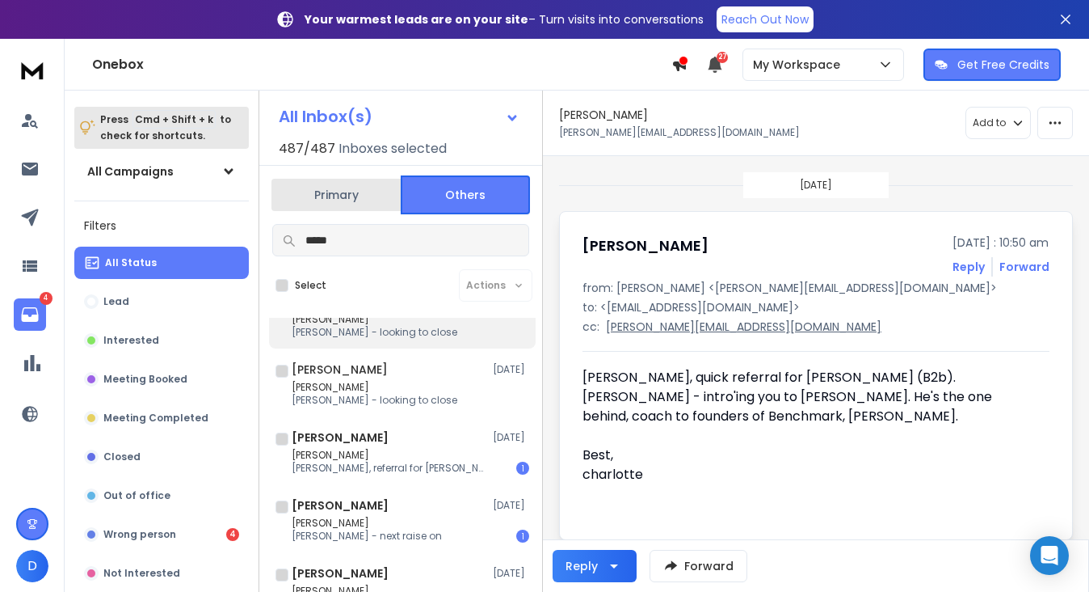
scroll to position [0, 0]
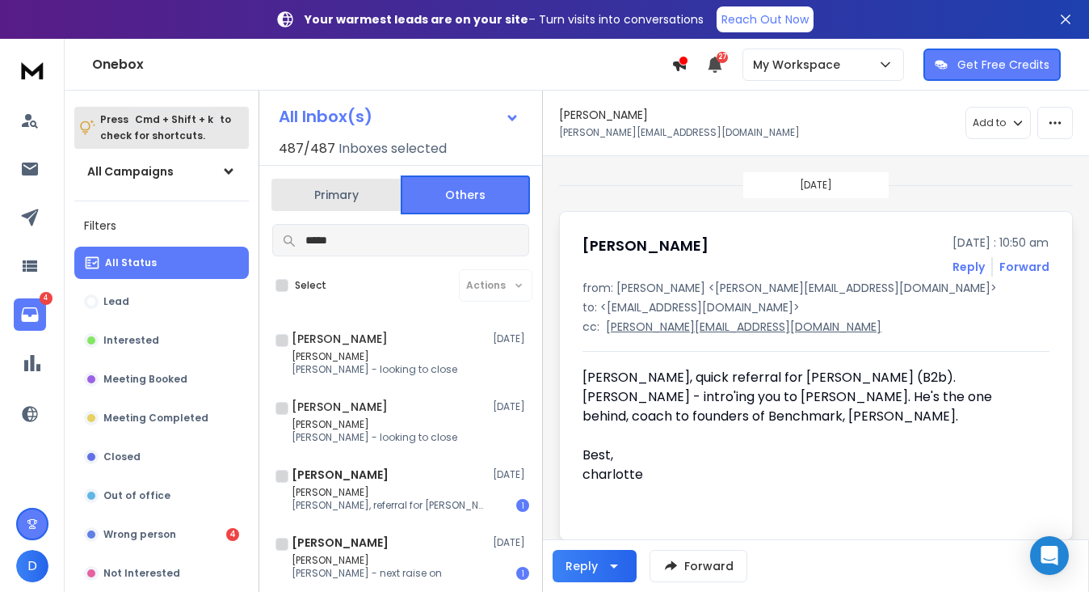
click at [406, 237] on input "*****" at bounding box center [400, 240] width 257 height 32
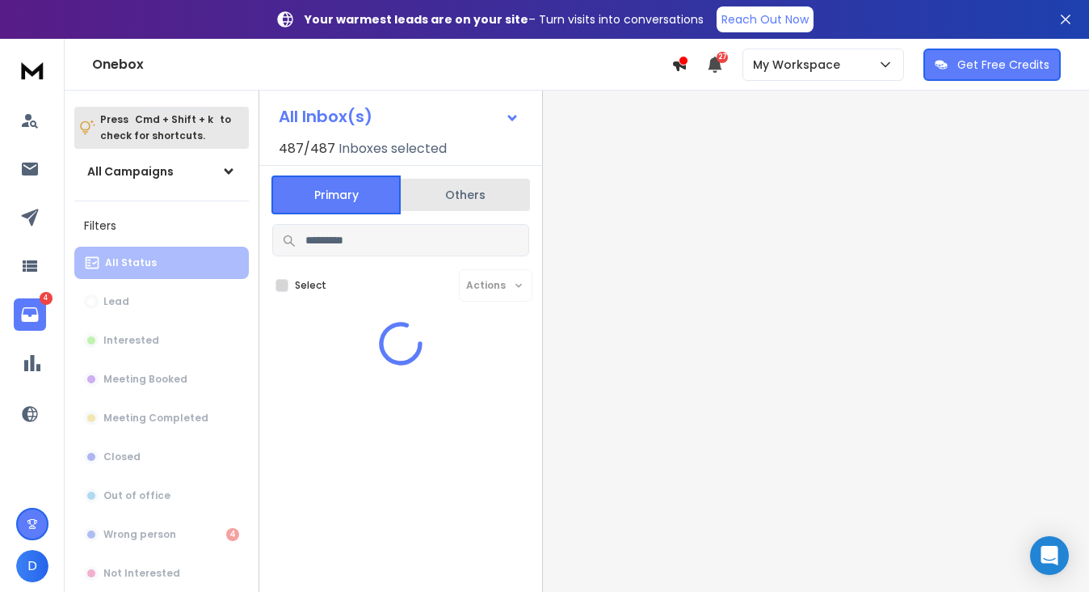
click at [381, 196] on button "Primary" at bounding box center [336, 194] width 129 height 39
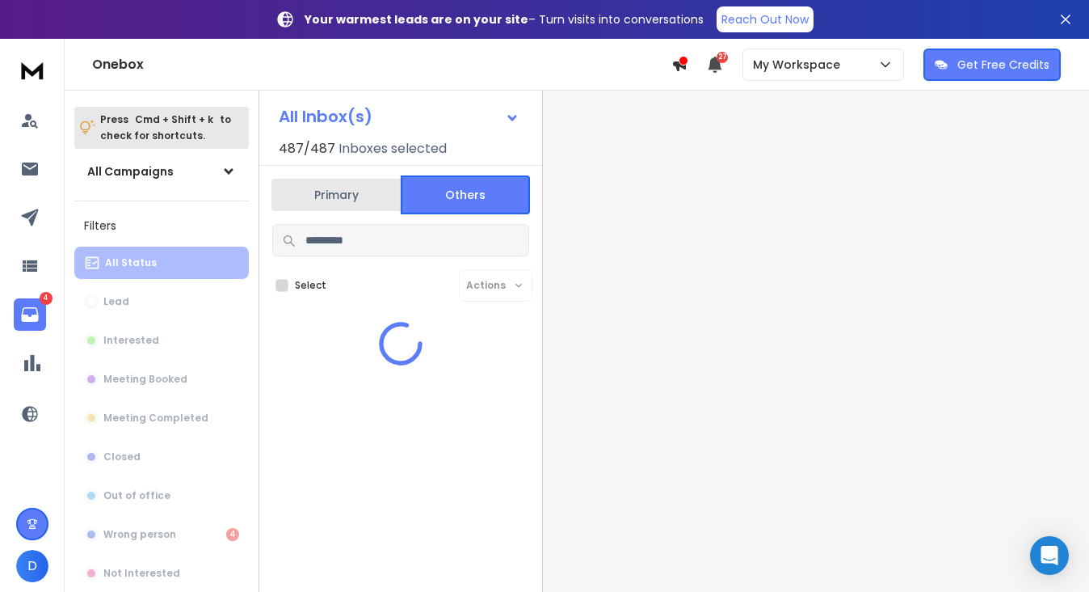
click at [453, 199] on button "Others" at bounding box center [465, 194] width 129 height 39
click at [460, 192] on button "Others" at bounding box center [465, 194] width 129 height 39
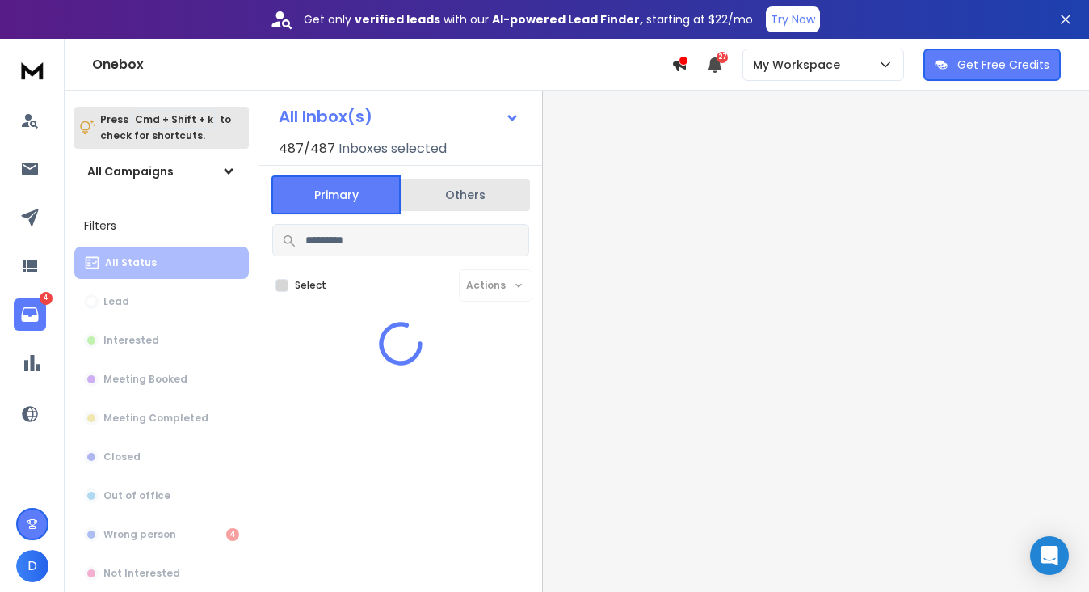
click at [352, 188] on button "Primary" at bounding box center [336, 194] width 129 height 39
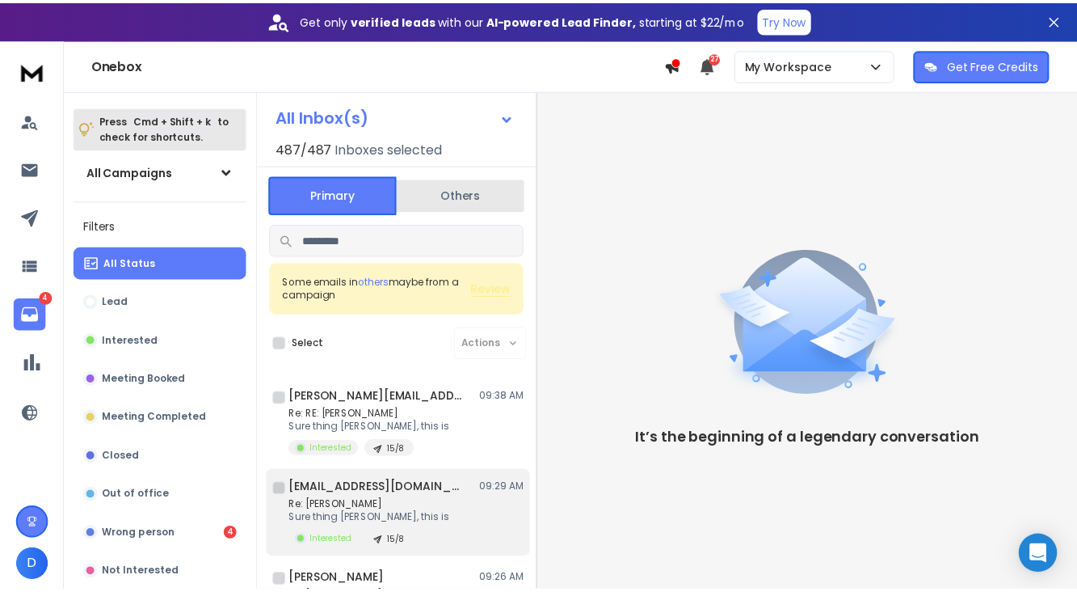
scroll to position [93, 0]
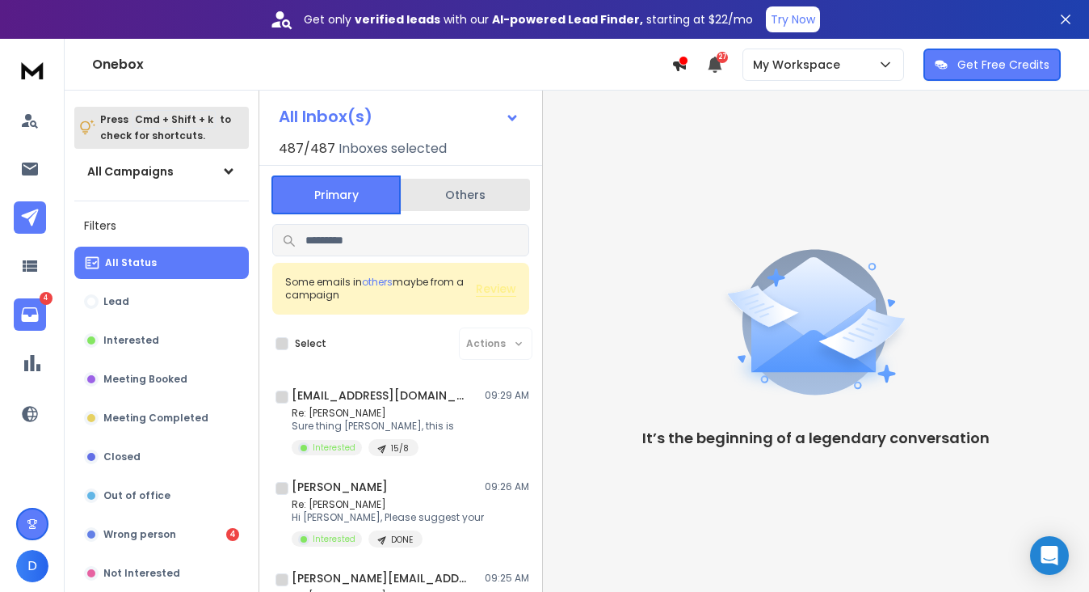
click at [28, 208] on link at bounding box center [30, 217] width 32 height 32
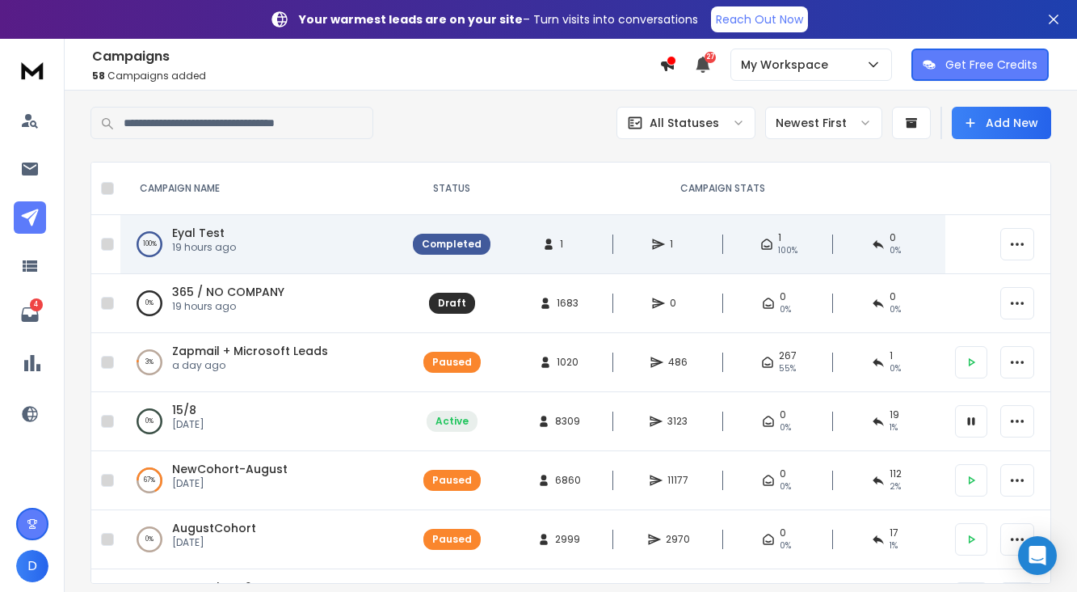
click at [1012, 239] on icon "button" at bounding box center [1017, 244] width 16 height 16
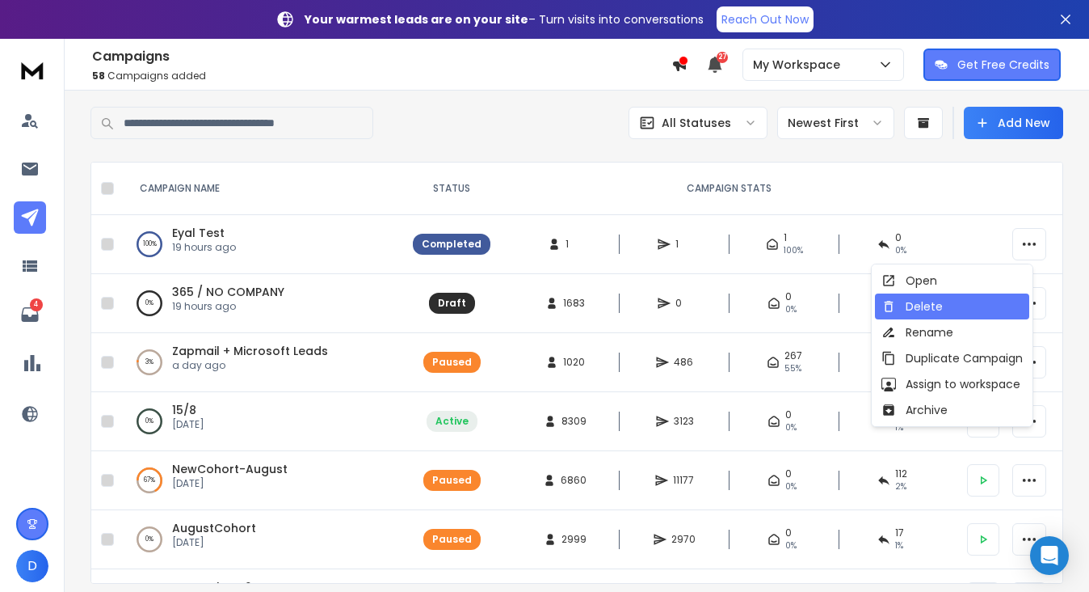
click at [913, 303] on div "Delete" at bounding box center [912, 306] width 61 height 16
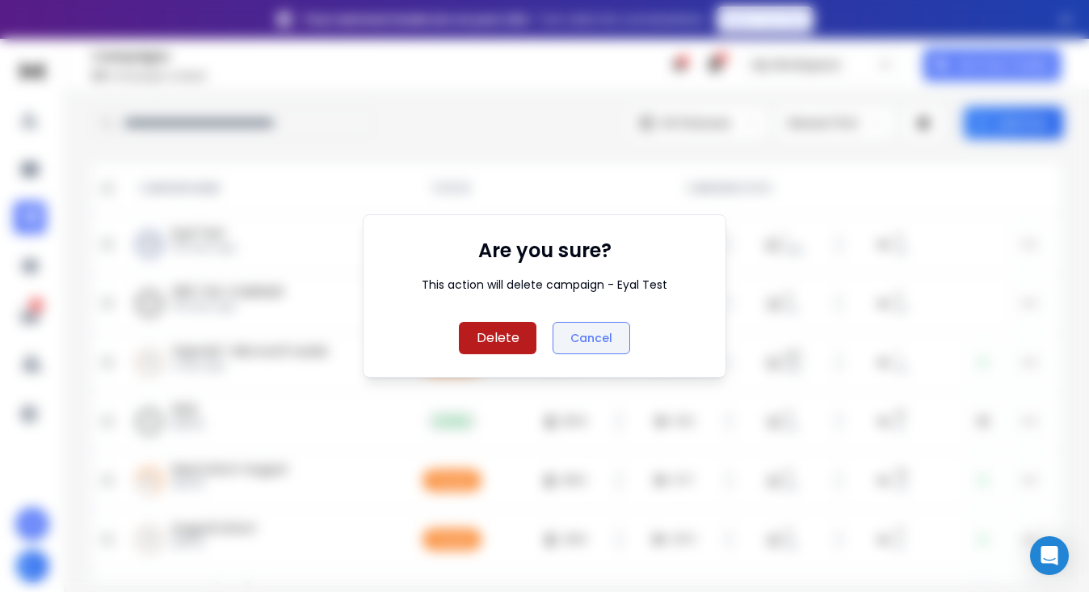
click at [490, 338] on button "Delete" at bounding box center [498, 338] width 78 height 32
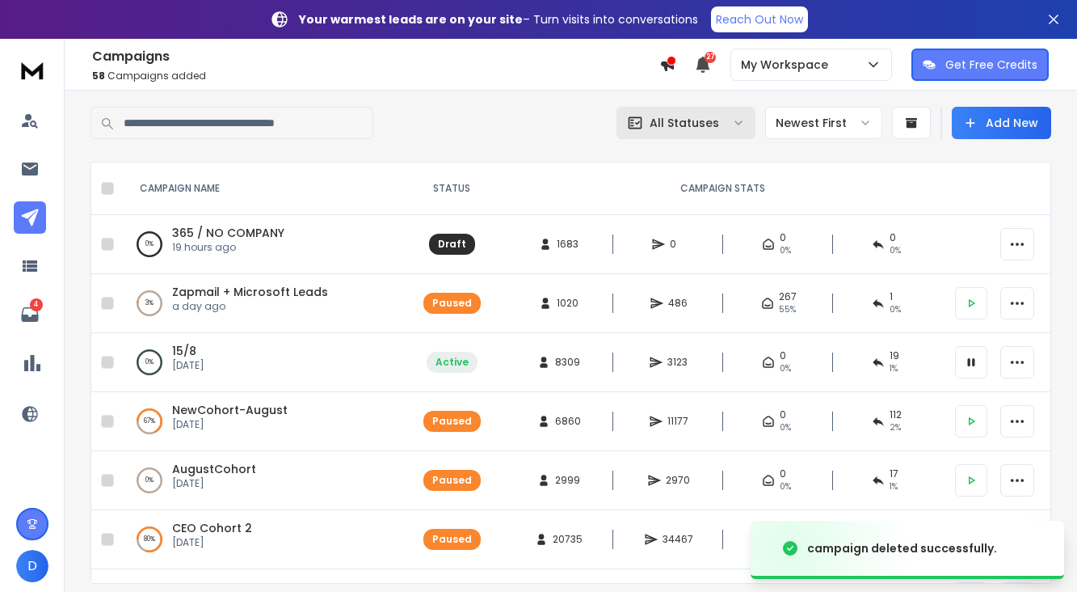
click at [700, 124] on p "All Statuses" at bounding box center [685, 123] width 70 height 16
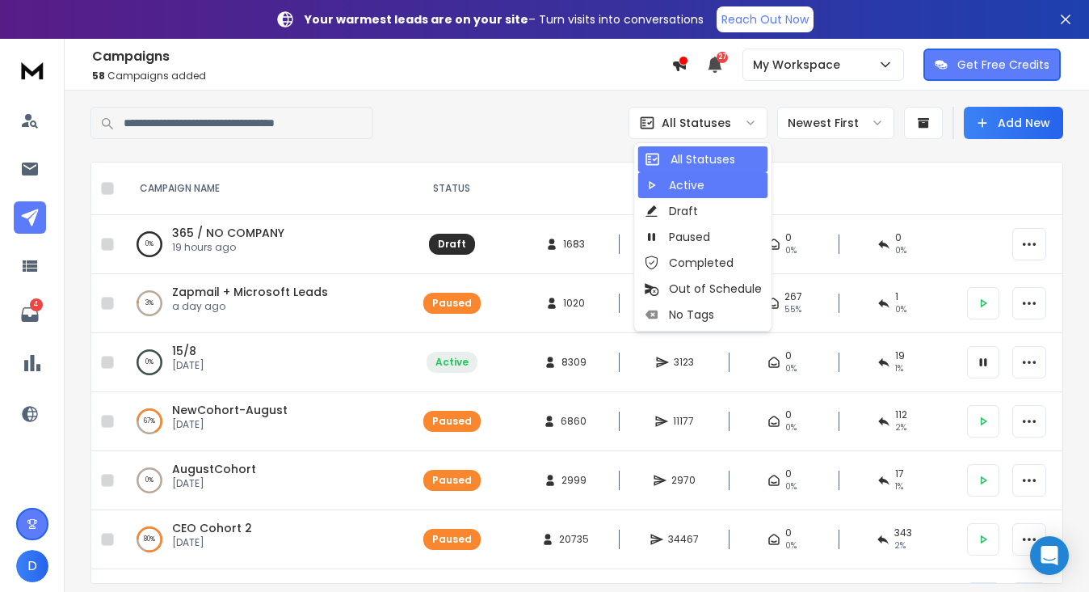
click at [696, 184] on div "Active" at bounding box center [675, 185] width 60 height 16
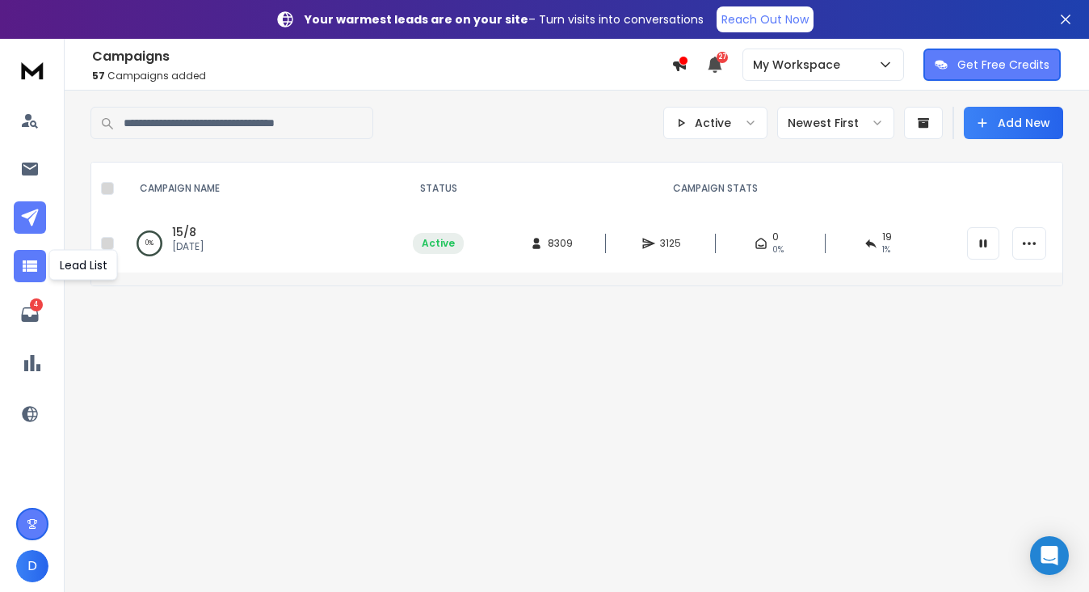
click at [29, 267] on icon at bounding box center [29, 265] width 19 height 19
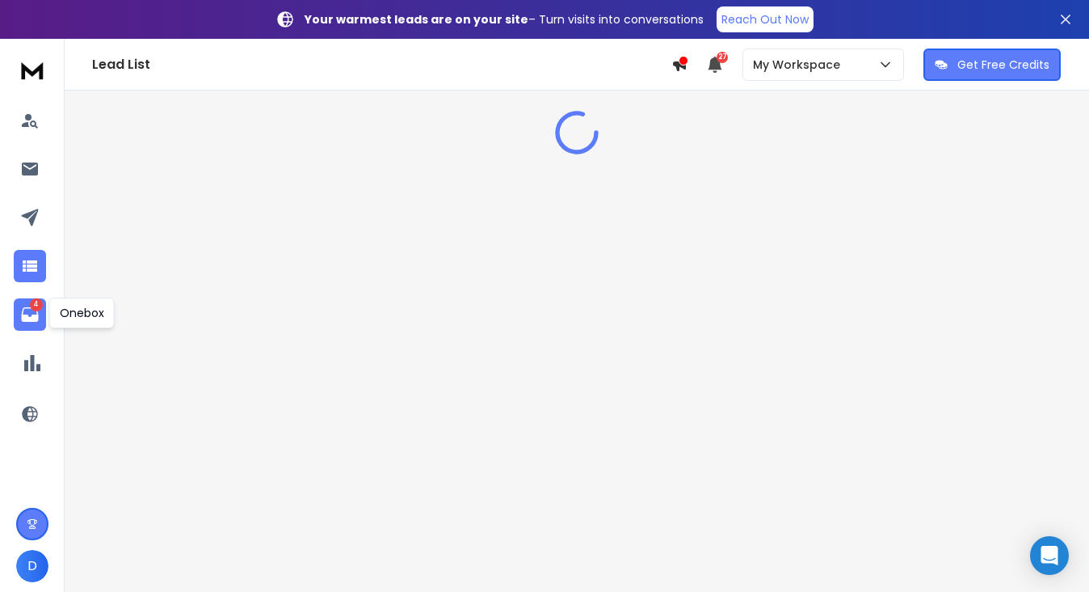
click at [29, 310] on icon at bounding box center [29, 314] width 19 height 19
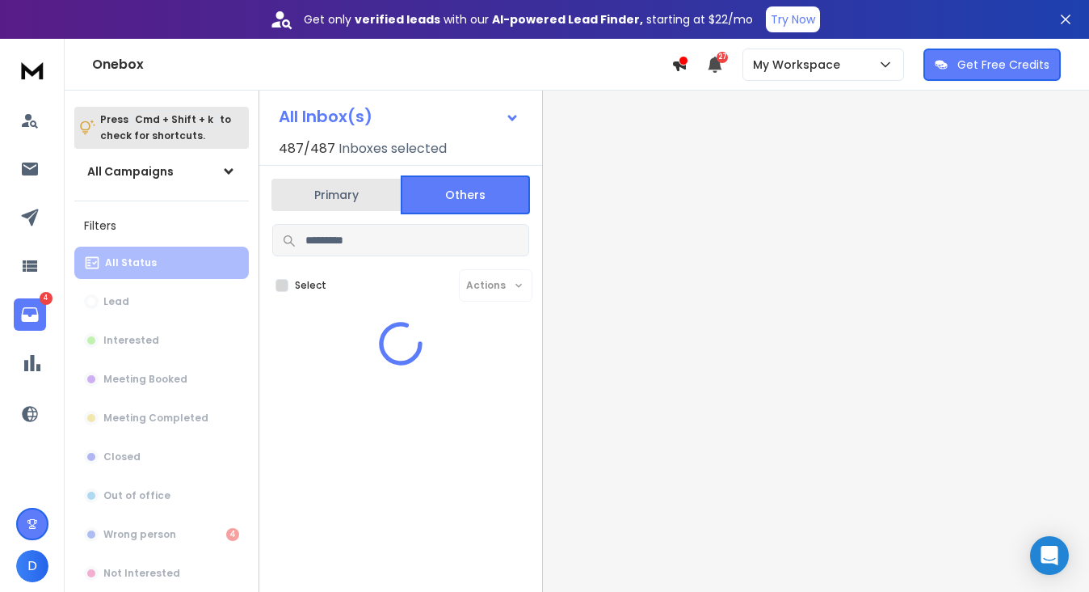
click at [440, 197] on button "Others" at bounding box center [465, 194] width 129 height 39
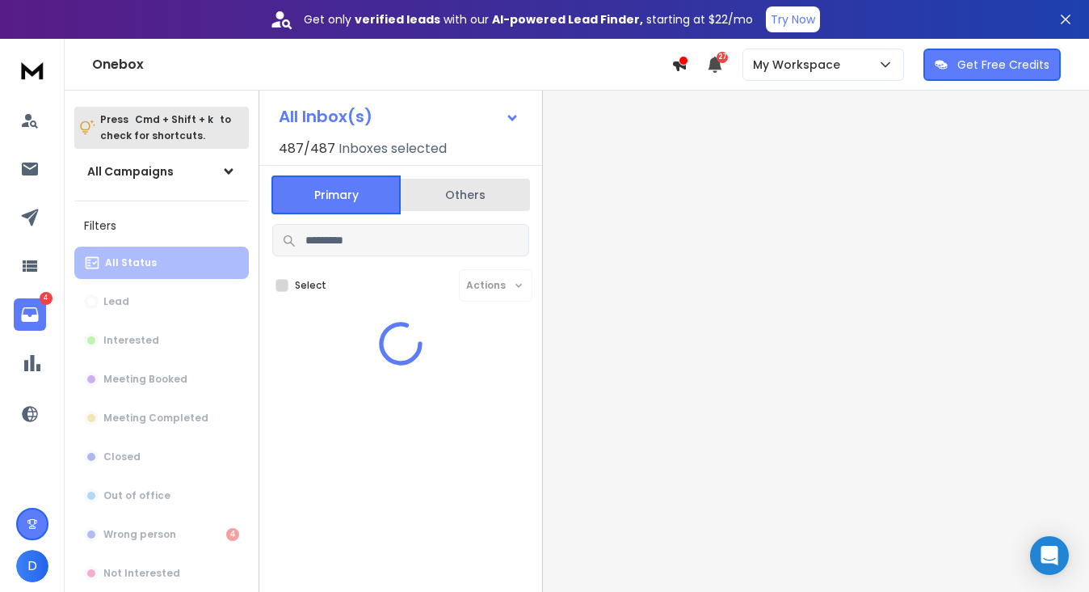
click at [335, 199] on button "Primary" at bounding box center [336, 194] width 129 height 39
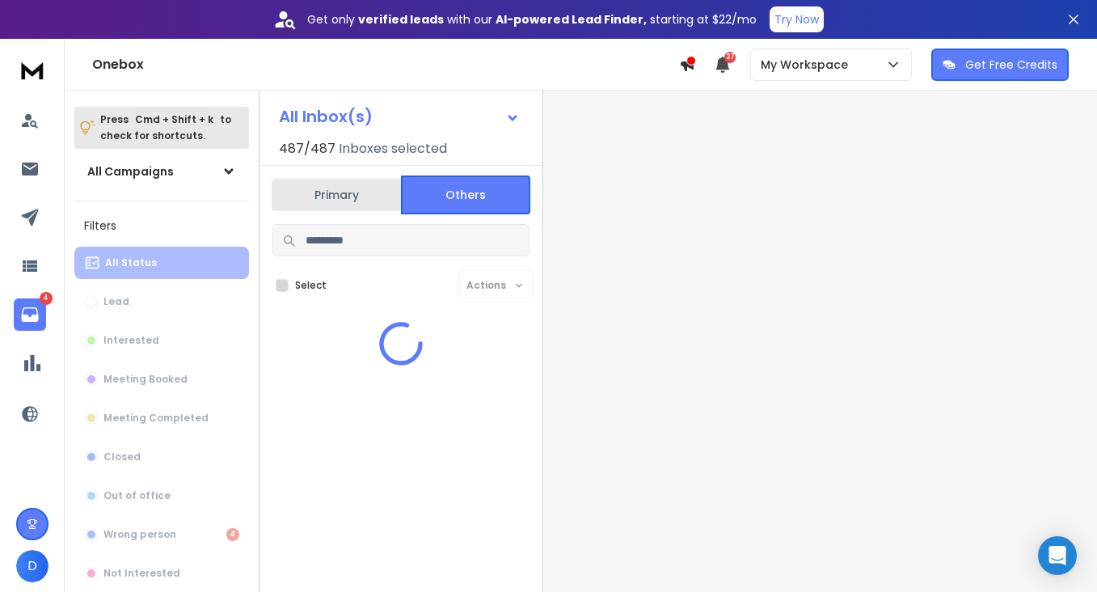
click at [453, 196] on button "Others" at bounding box center [465, 194] width 129 height 39
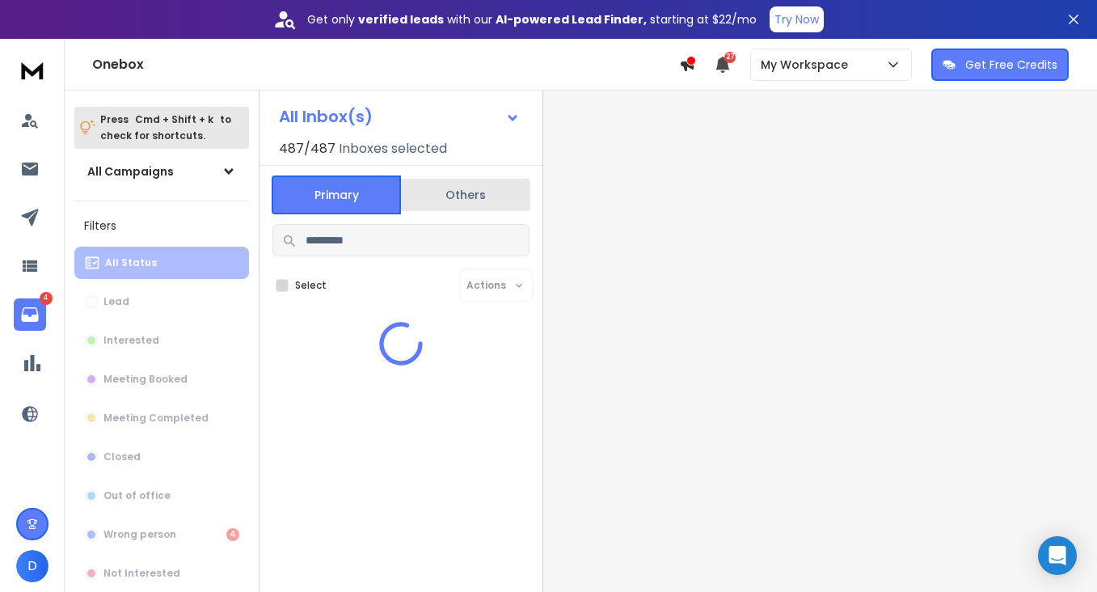
click at [347, 197] on button "Primary" at bounding box center [336, 194] width 129 height 39
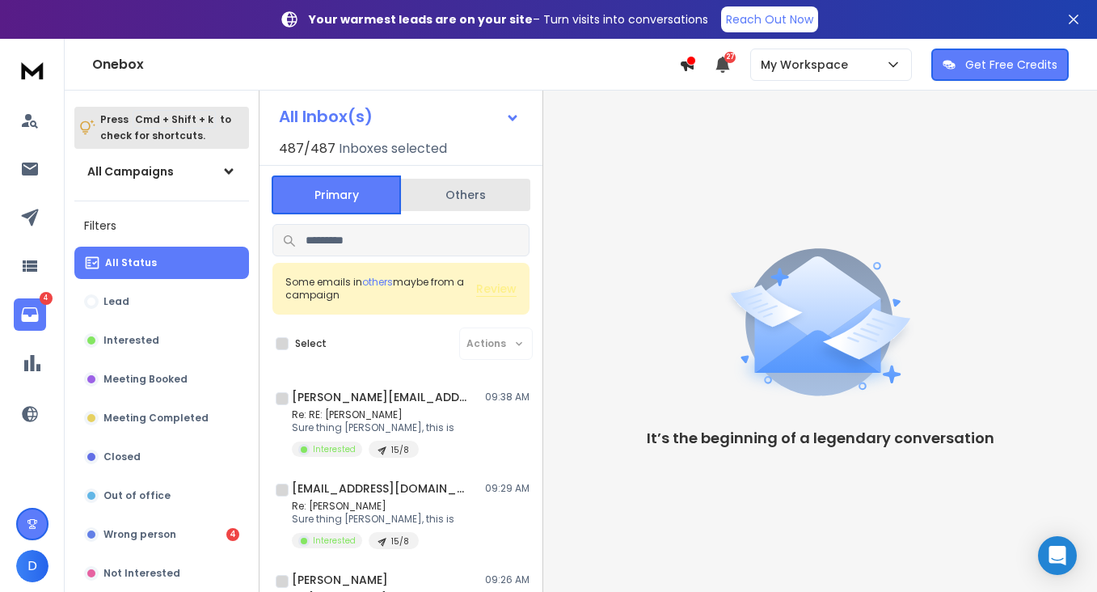
click at [388, 251] on input at bounding box center [400, 240] width 257 height 32
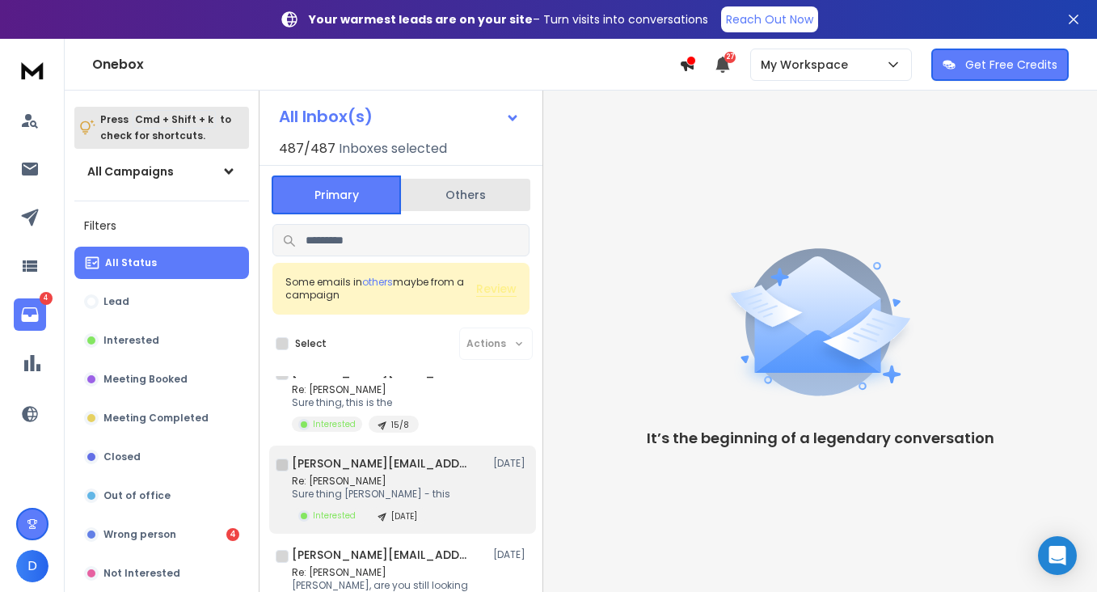
scroll to position [576, 0]
click at [460, 475] on div "Re: [PERSON_NAME] thing [PERSON_NAME] - this Interested [DATE]" at bounding box center [411, 495] width 238 height 49
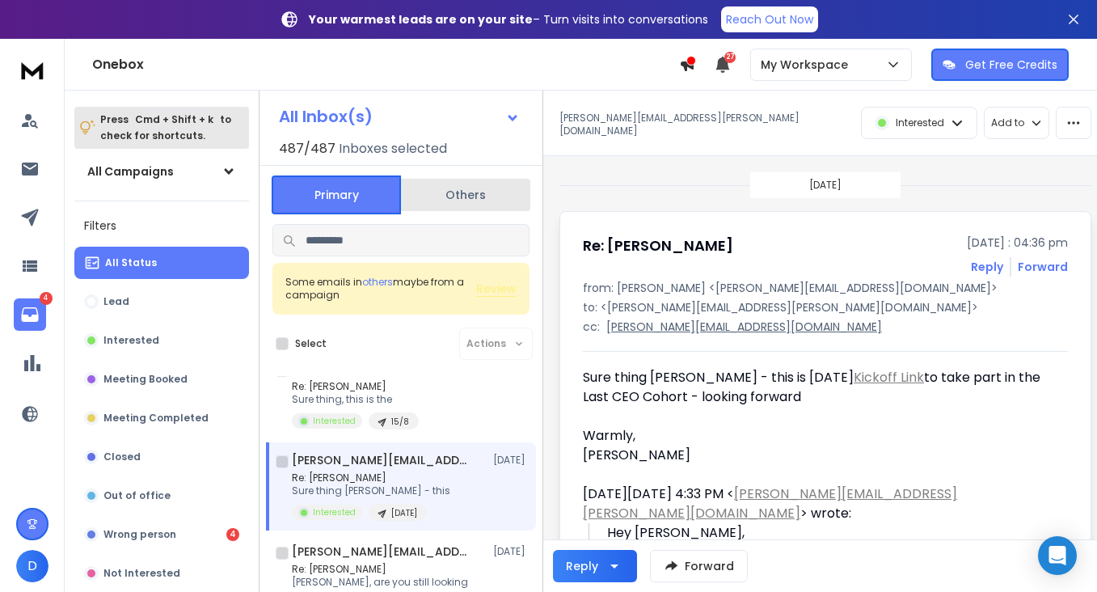
click at [583, 558] on div "Reply" at bounding box center [582, 566] width 32 height 16
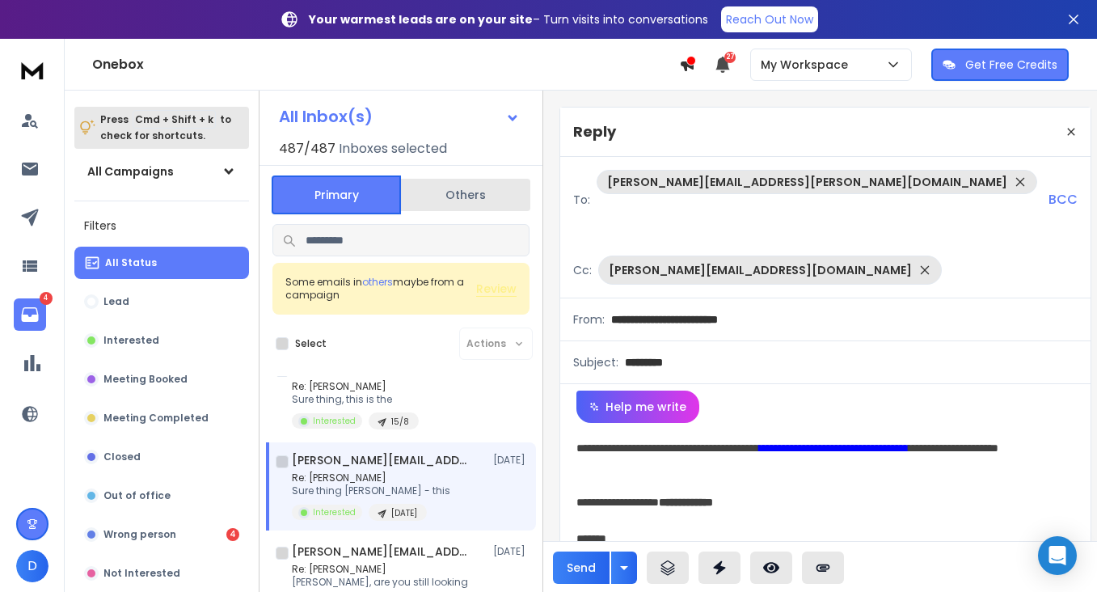
click at [596, 423] on div "**********" at bounding box center [825, 508] width 530 height 171
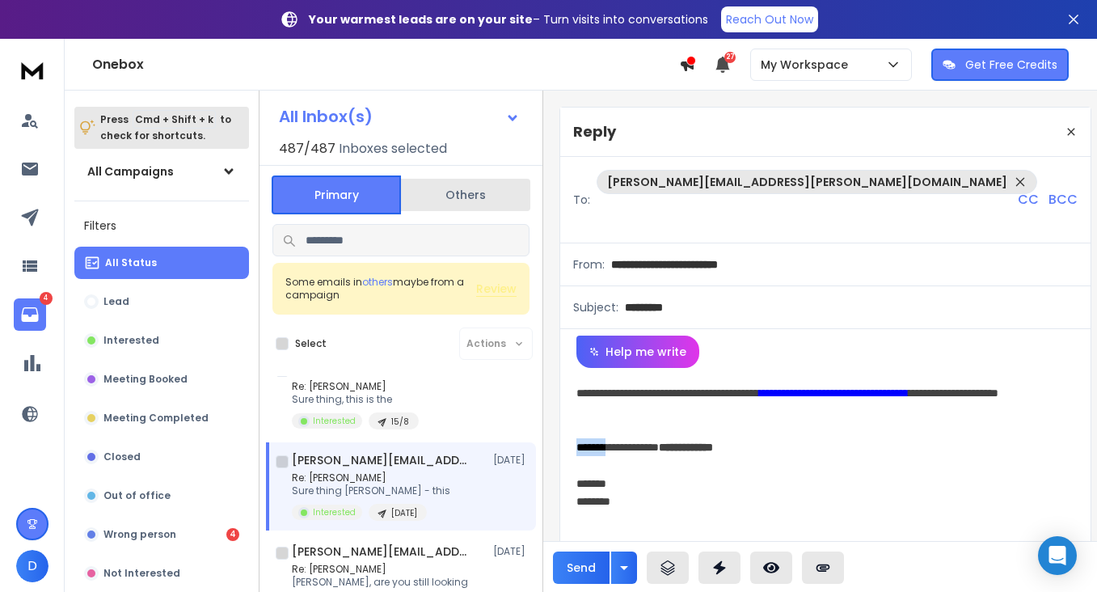
click at [596, 438] on div "**********" at bounding box center [817, 447] width 483 height 18
click at [596, 384] on div "**********" at bounding box center [817, 402] width 483 height 36
click at [582, 563] on button "Send" at bounding box center [581, 567] width 57 height 32
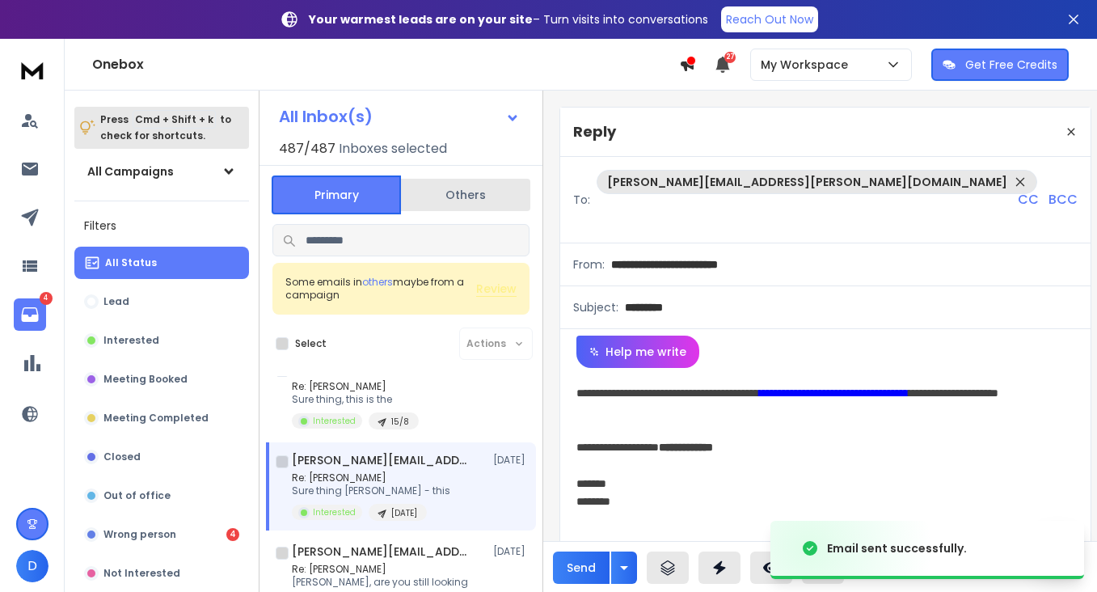
click at [353, 239] on input at bounding box center [400, 240] width 257 height 32
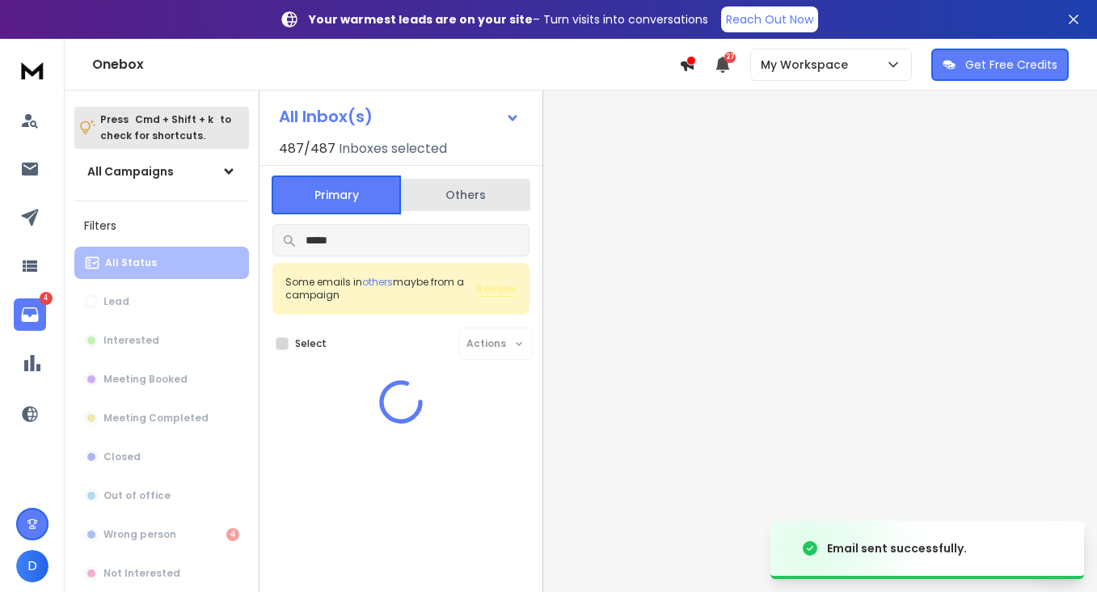
scroll to position [0, 0]
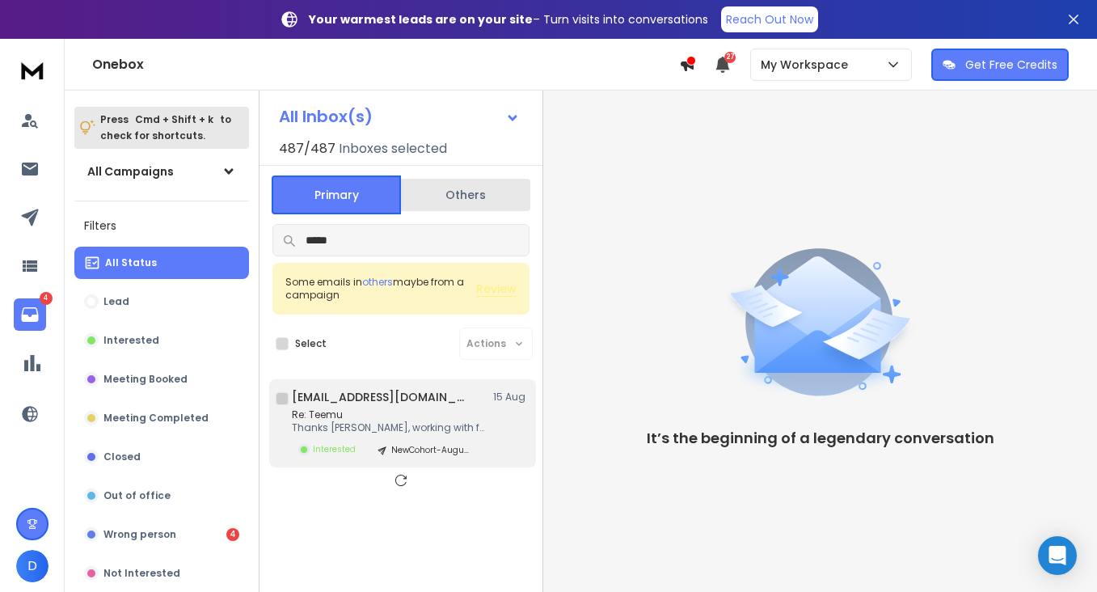
type input "*****"
click at [419, 387] on div "teemu@feelandplay.com 15 Aug Re: Teemu Thanks Teemu, working with founders Inte…" at bounding box center [402, 423] width 267 height 88
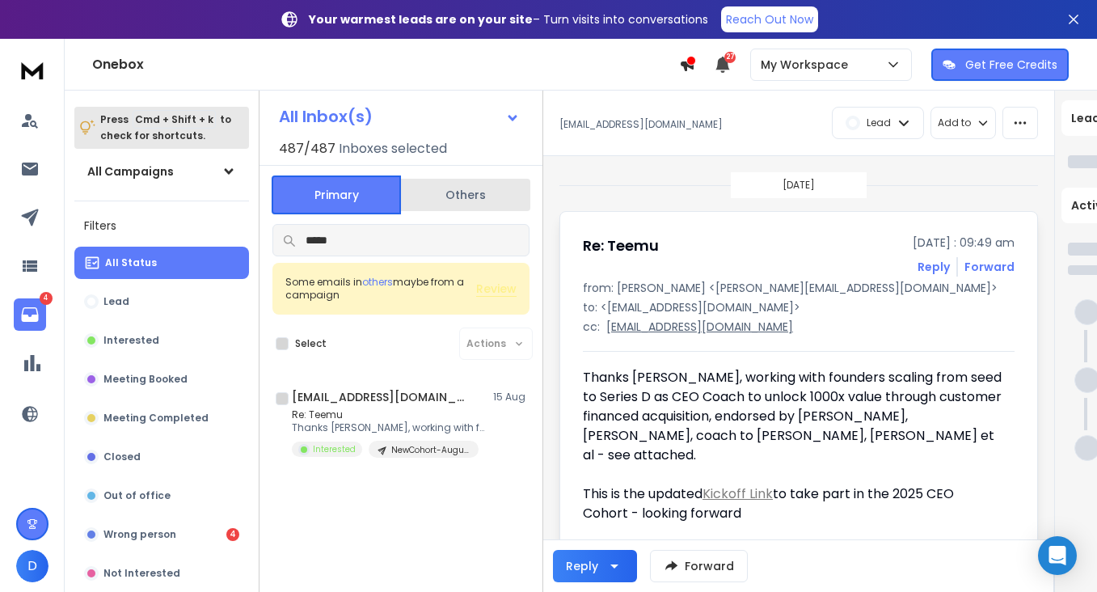
click at [584, 568] on div "Reply" at bounding box center [582, 566] width 32 height 16
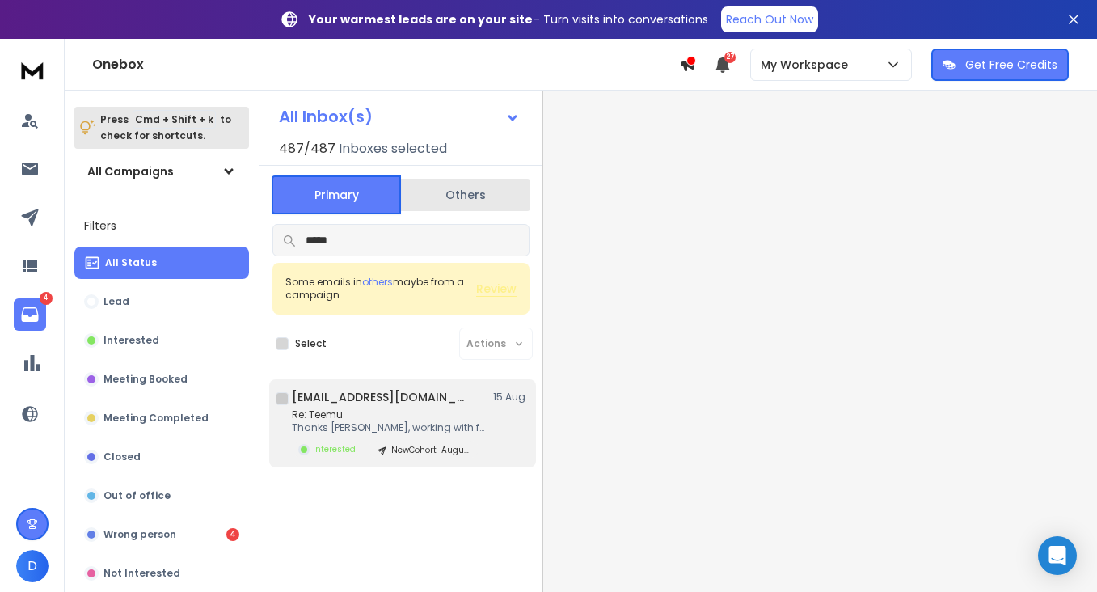
click at [420, 407] on div "teemu@feelandplay.com 15 Aug Re: Teemu Thanks Teemu, working with founders Inte…" at bounding box center [411, 423] width 238 height 69
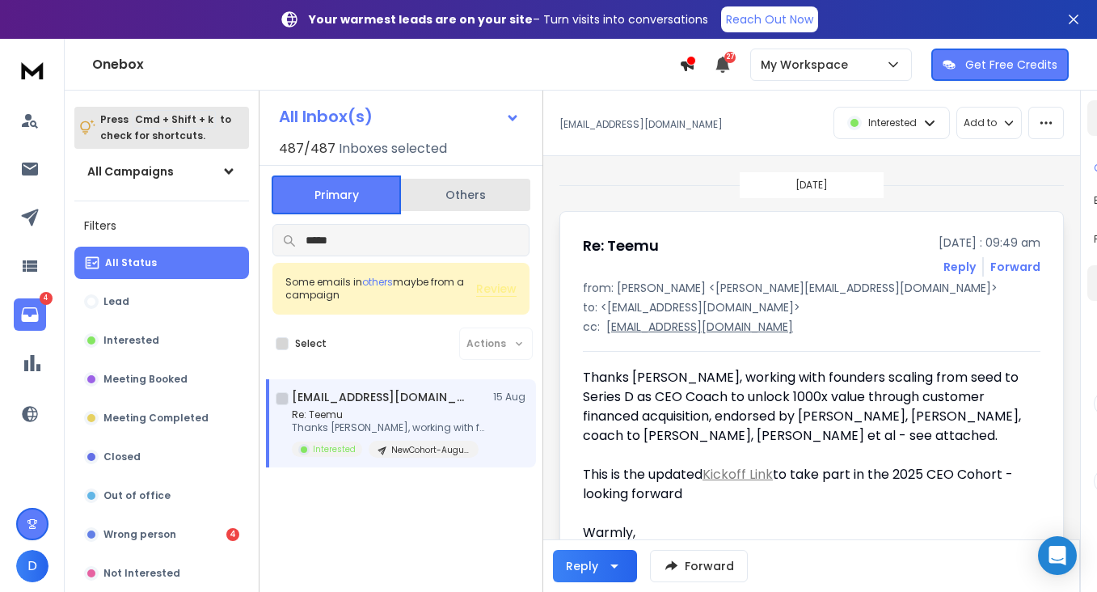
click at [599, 560] on div "Reply" at bounding box center [595, 565] width 58 height 19
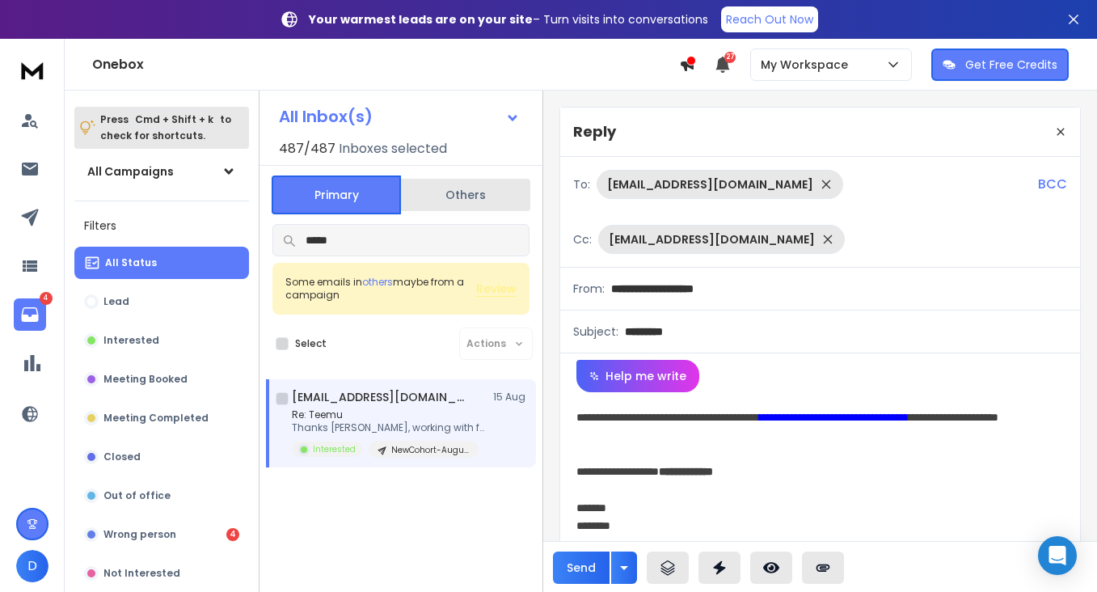
click at [593, 418] on div "**********" at bounding box center [807, 426] width 463 height 36
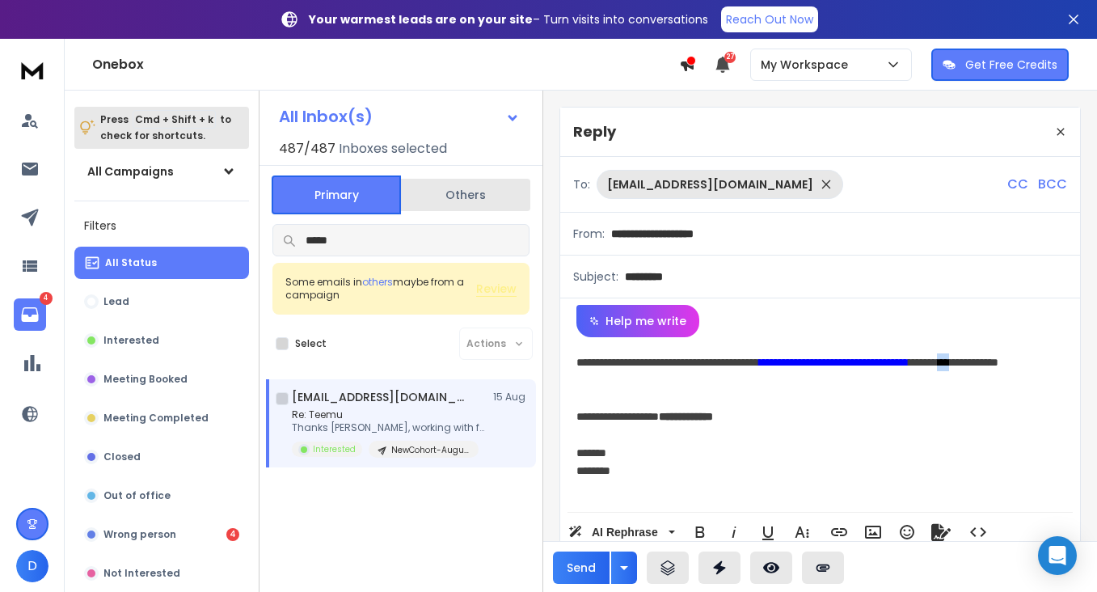
click at [593, 390] on div "**********" at bounding box center [807, 371] width 463 height 36
click at [588, 389] on div "**********" at bounding box center [807, 371] width 463 height 36
click at [585, 390] on div "**********" at bounding box center [807, 371] width 463 height 36
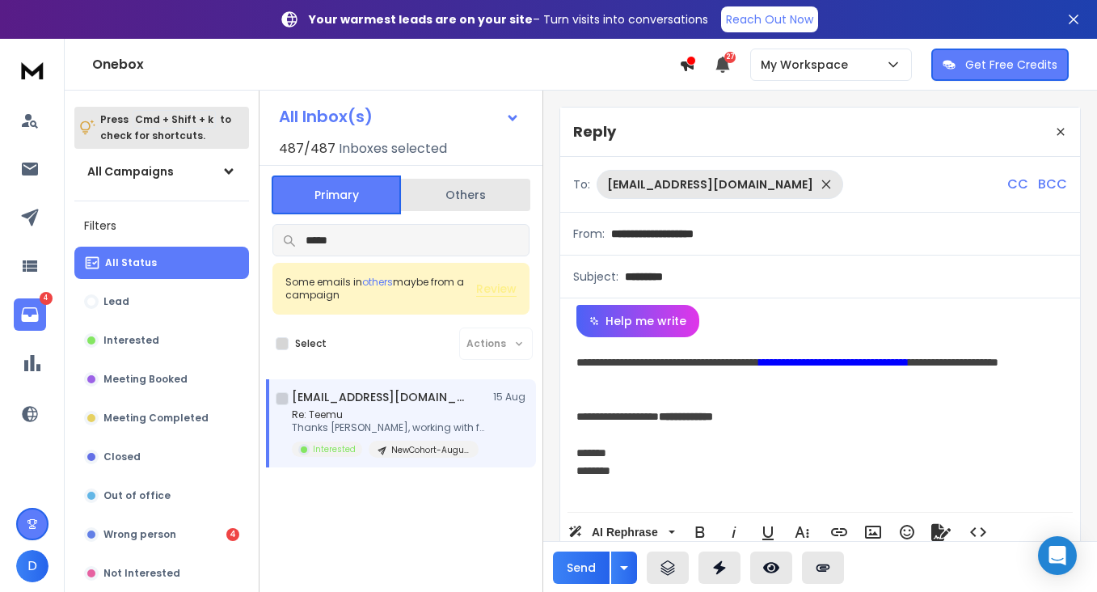
click at [665, 390] on div "**********" at bounding box center [807, 371] width 463 height 36
click at [818, 390] on div "**********" at bounding box center [807, 371] width 463 height 36
click at [809, 390] on div "**********" at bounding box center [807, 371] width 463 height 36
click at [679, 390] on div "**********" at bounding box center [807, 371] width 463 height 36
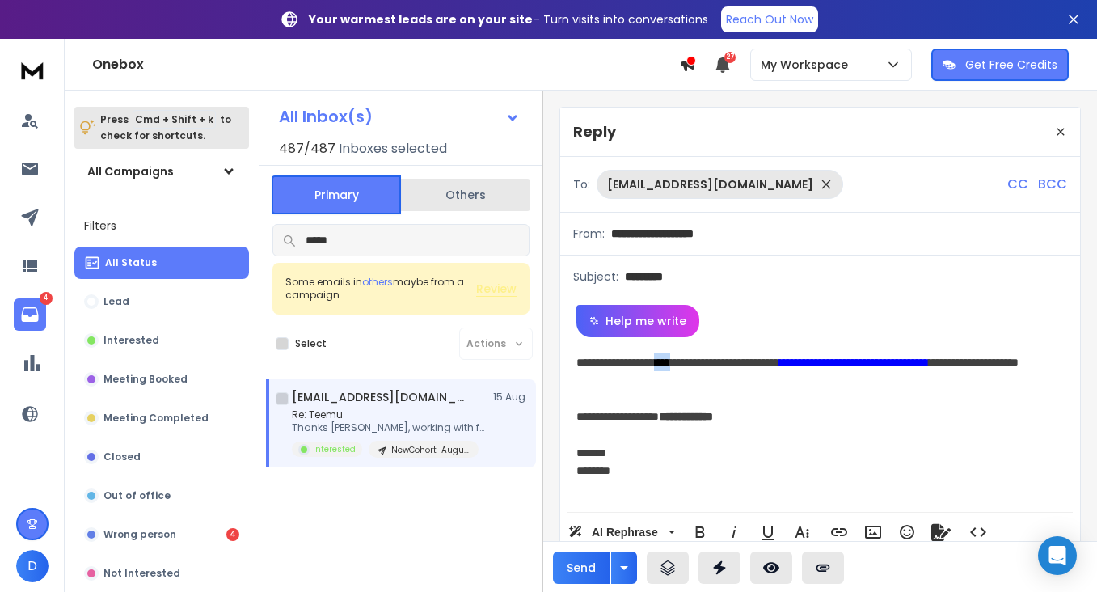
click at [679, 390] on div "**********" at bounding box center [807, 371] width 463 height 36
click at [738, 407] on div at bounding box center [819, 399] width 487 height 18
click at [595, 557] on button "Send" at bounding box center [581, 567] width 57 height 32
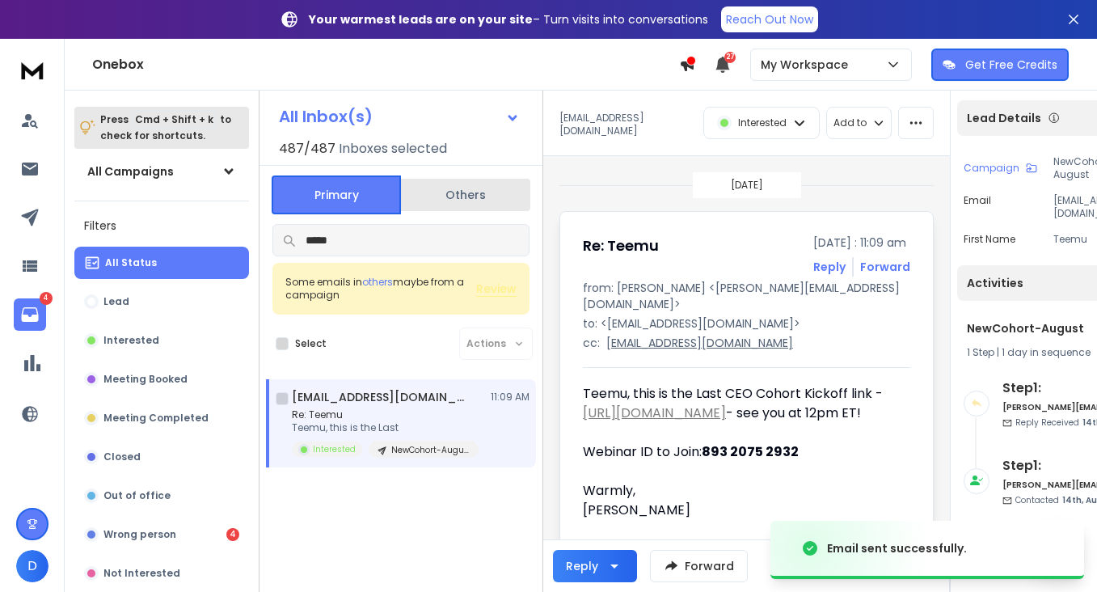
click at [341, 221] on div "*****" at bounding box center [401, 236] width 270 height 39
click at [348, 246] on input "*****" at bounding box center [400, 240] width 257 height 32
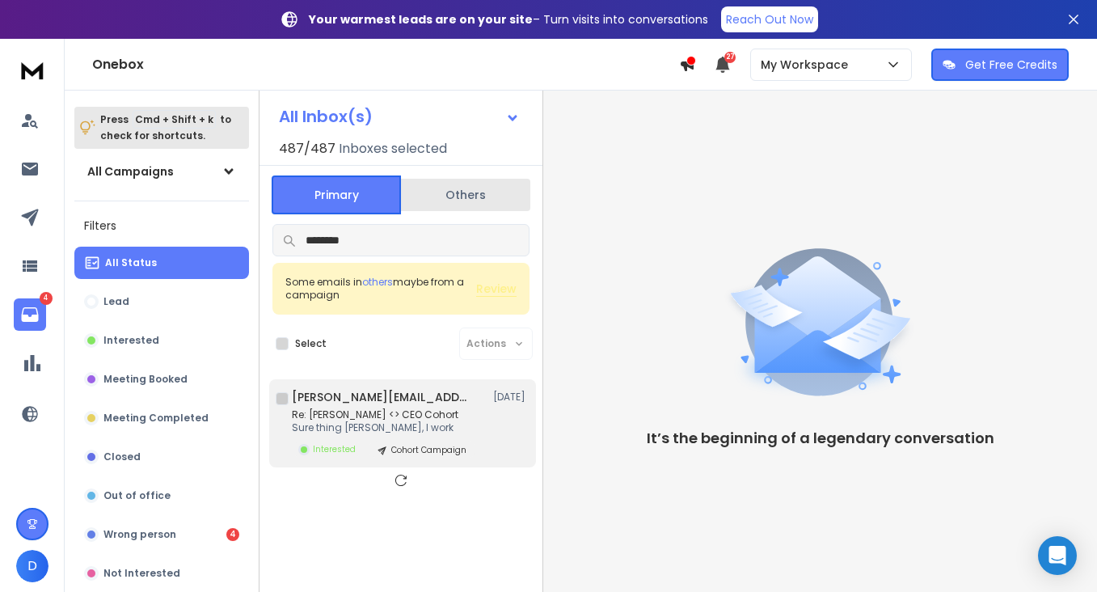
type input "********"
click at [428, 407] on div "jennifer@eduvero.com 24 Jul Re: Jennifer <> CEO Cohort Sure thing Jennifer, I w…" at bounding box center [411, 423] width 238 height 69
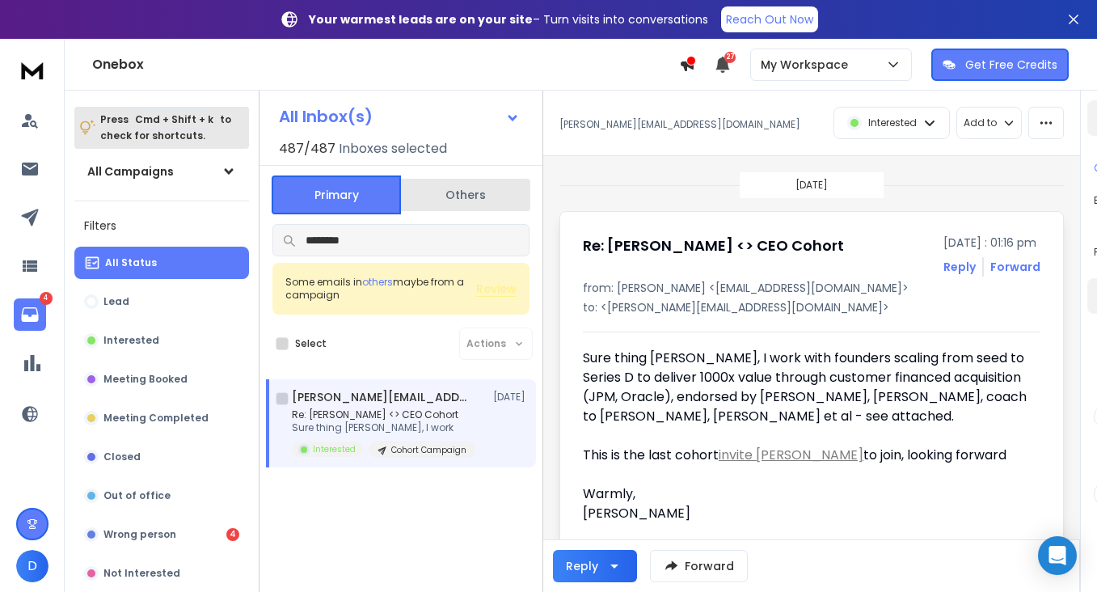
scroll to position [242, 0]
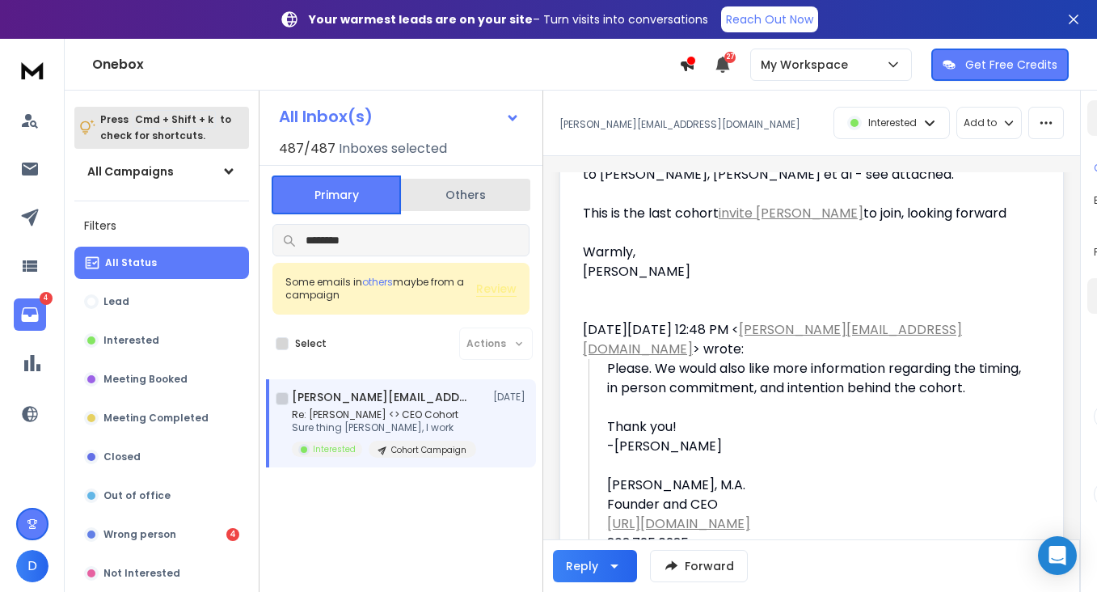
click at [502, 200] on button "Others" at bounding box center [465, 195] width 129 height 36
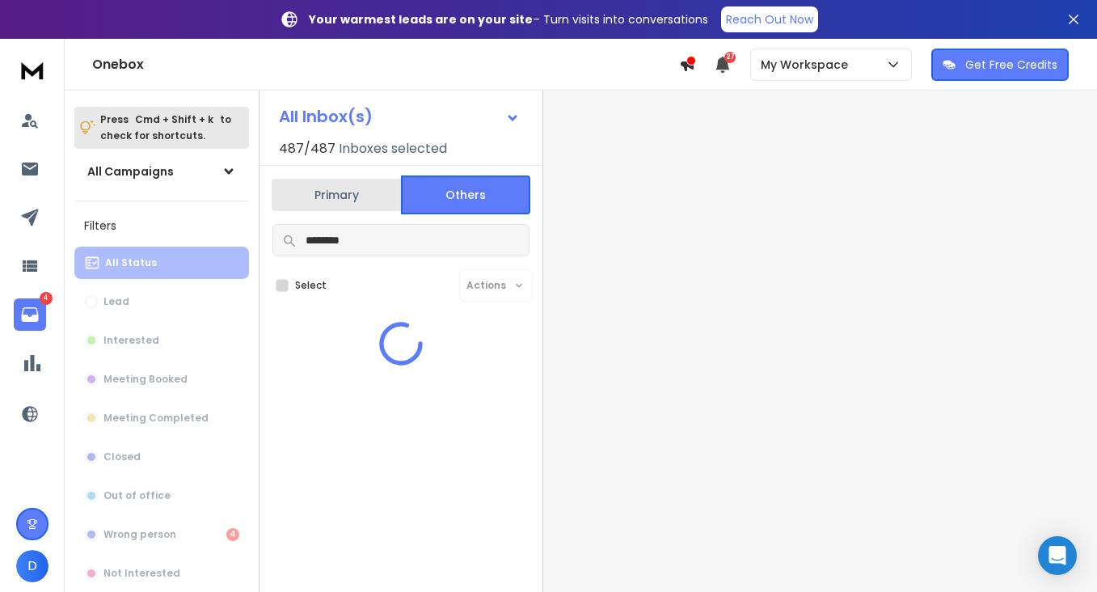
scroll to position [0, 0]
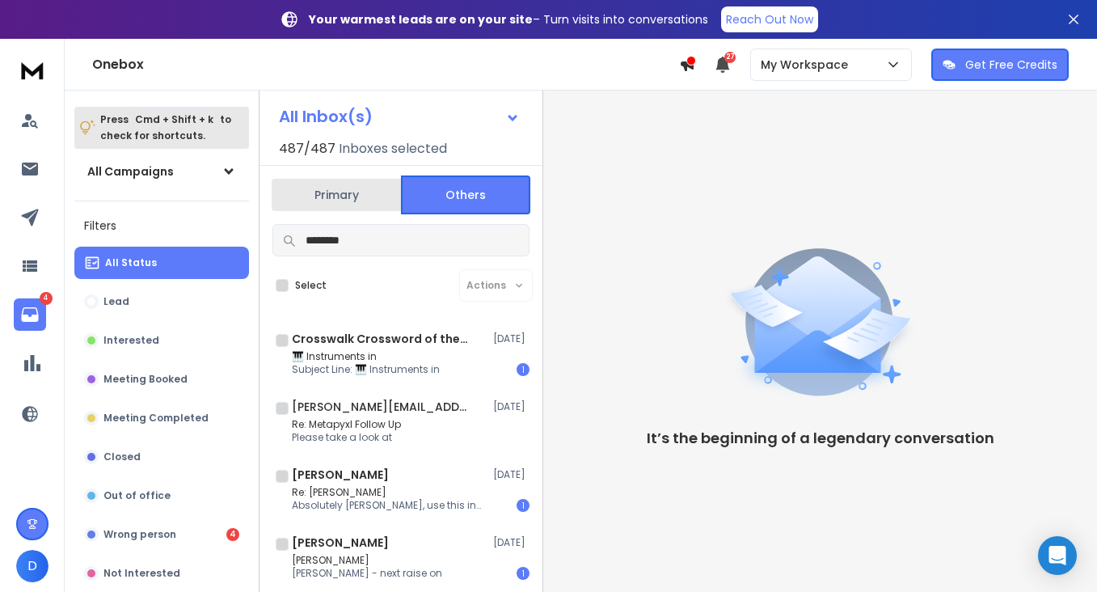
click at [322, 204] on button "Primary" at bounding box center [336, 195] width 129 height 36
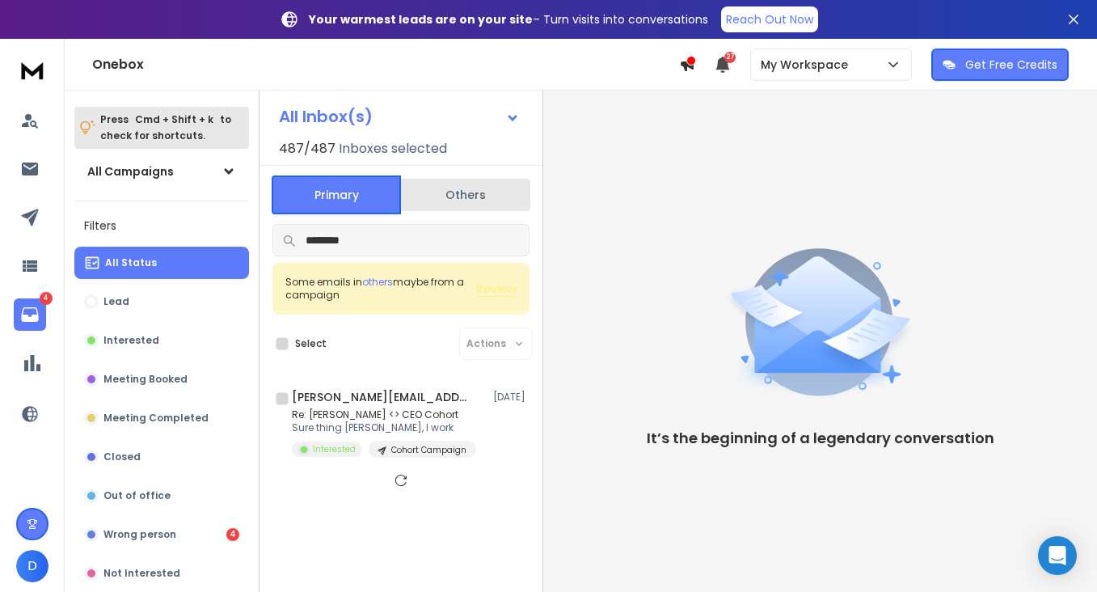
click at [464, 336] on div "Actions" at bounding box center [496, 343] width 74 height 32
drag, startPoint x: 365, startPoint y: 240, endPoint x: 292, endPoint y: 234, distance: 73.0
click at [292, 234] on input "********" at bounding box center [400, 240] width 257 height 32
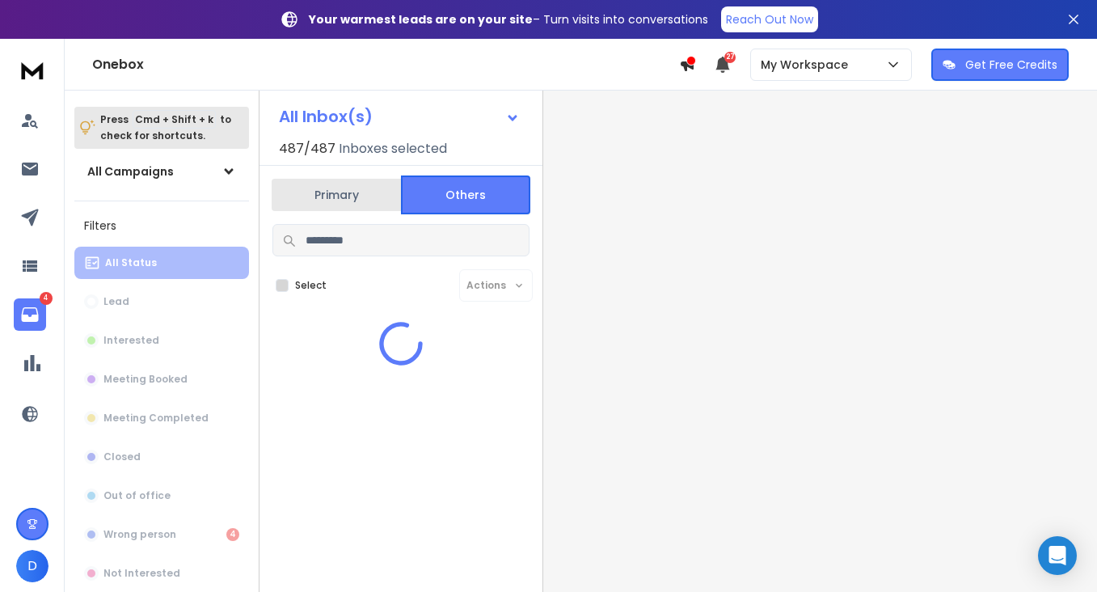
click at [447, 197] on button "Others" at bounding box center [465, 194] width 129 height 39
click at [362, 195] on button "Primary" at bounding box center [336, 195] width 129 height 36
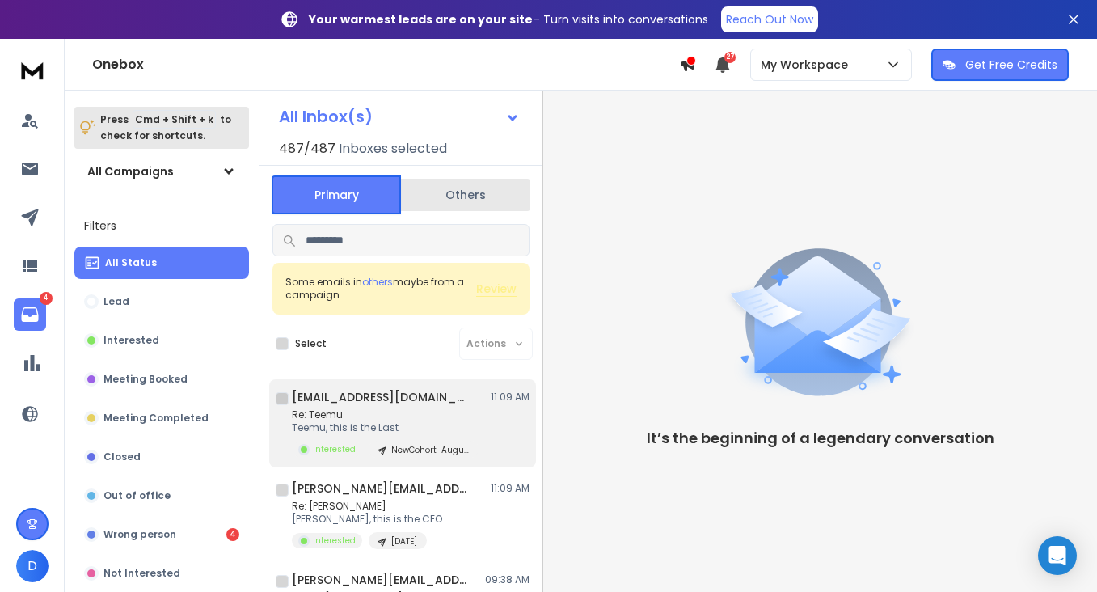
drag, startPoint x: 411, startPoint y: 412, endPoint x: 530, endPoint y: 420, distance: 119.1
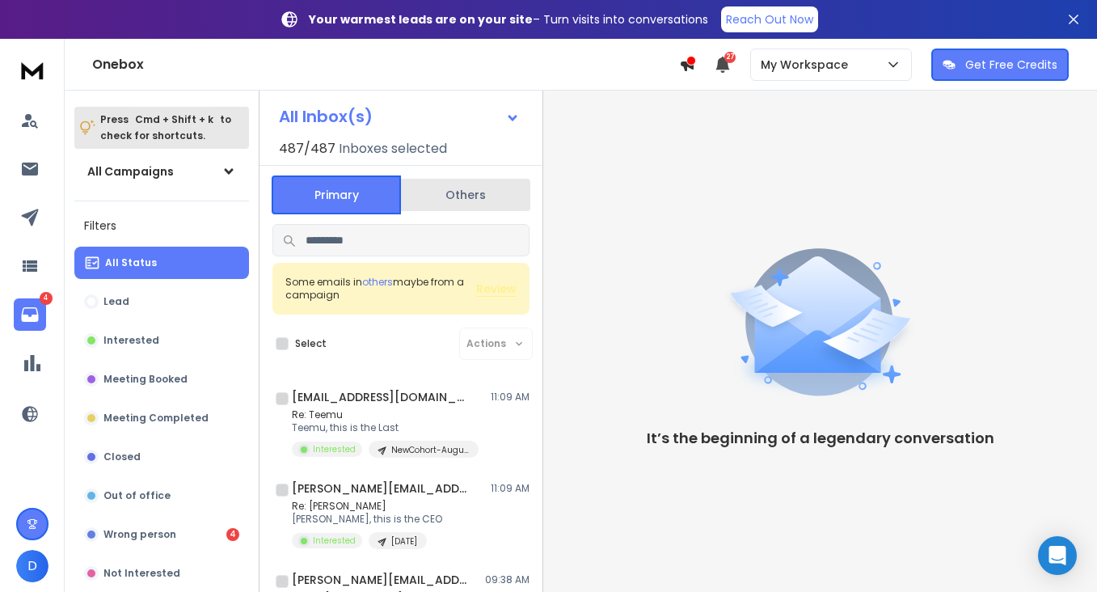
click at [411, 412] on p "Re: Teemu" at bounding box center [385, 414] width 187 height 13
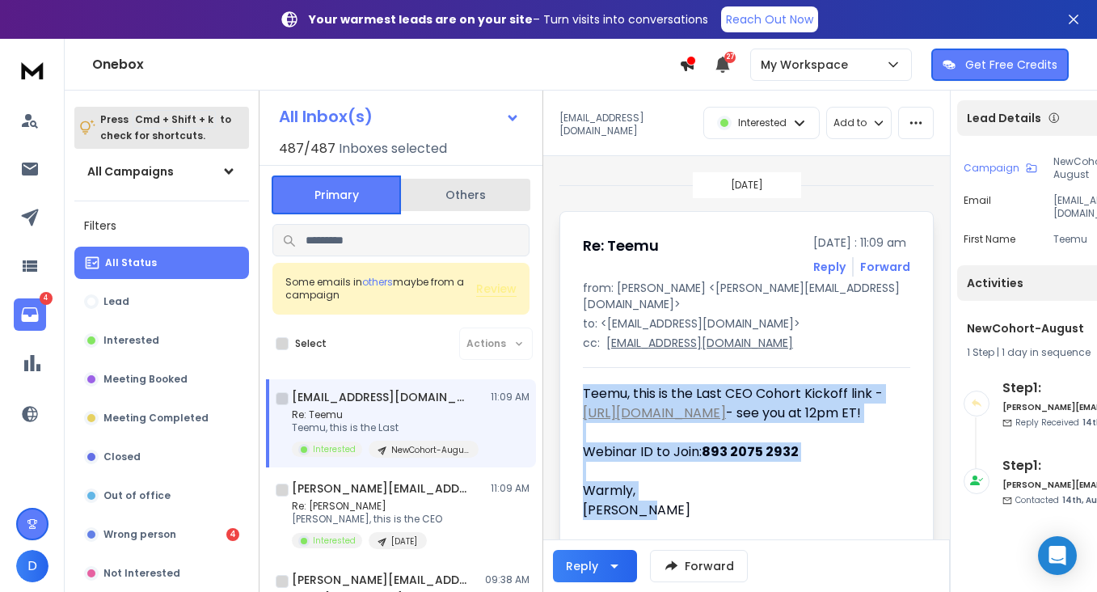
drag, startPoint x: 650, startPoint y: 508, endPoint x: 576, endPoint y: 370, distance: 156.6
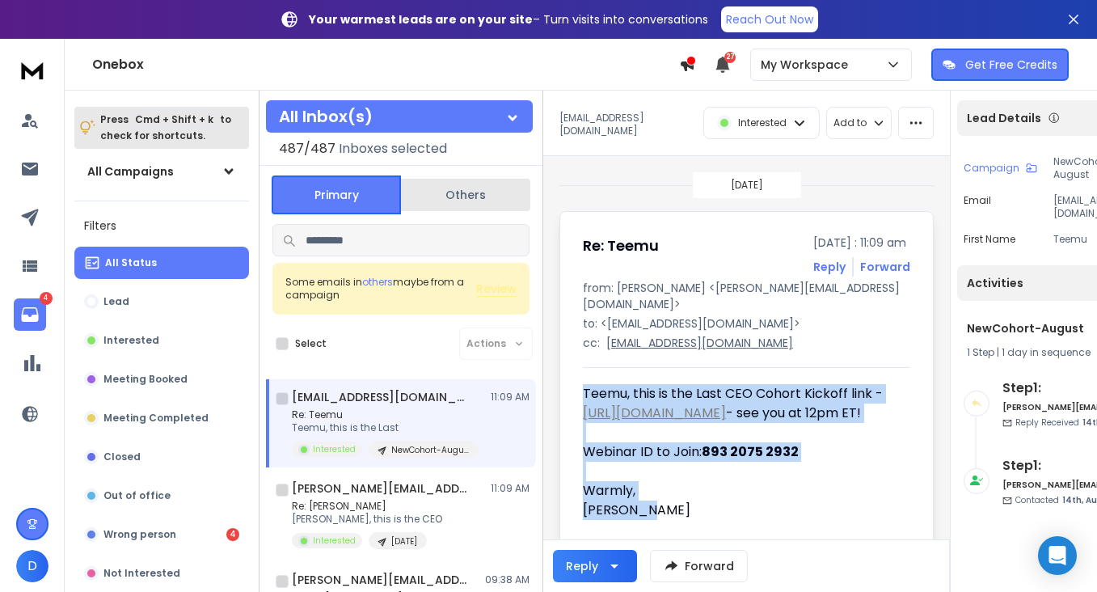
copy div "Teemu, this is the Last CEO Cohort Kickoff link - https://us06web.zoom.us/j/893…"
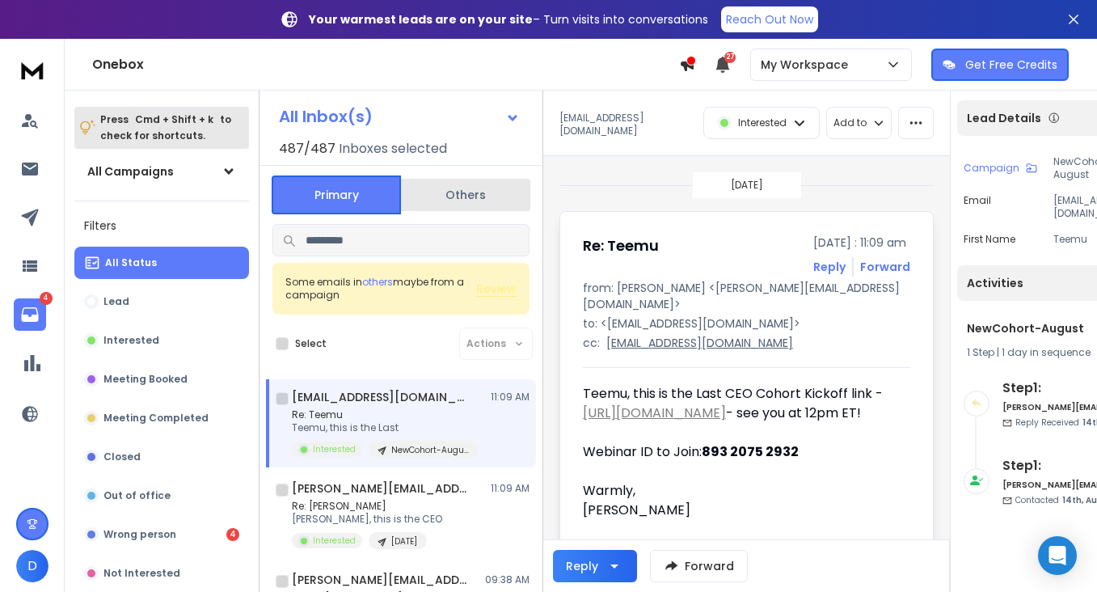
click at [390, 235] on input at bounding box center [400, 240] width 257 height 32
paste input "**********"
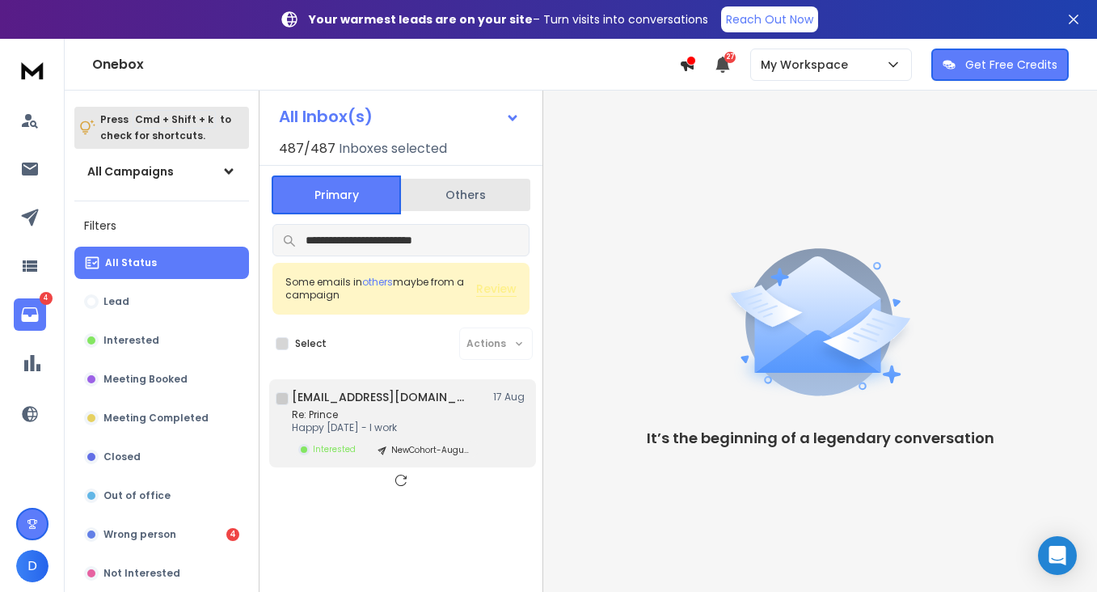
type input "**********"
click at [435, 385] on div "stephenbaffoe305@gmail.com 17 Aug Re: Prince Happy Sunday - I work Interested N…" at bounding box center [402, 423] width 267 height 88
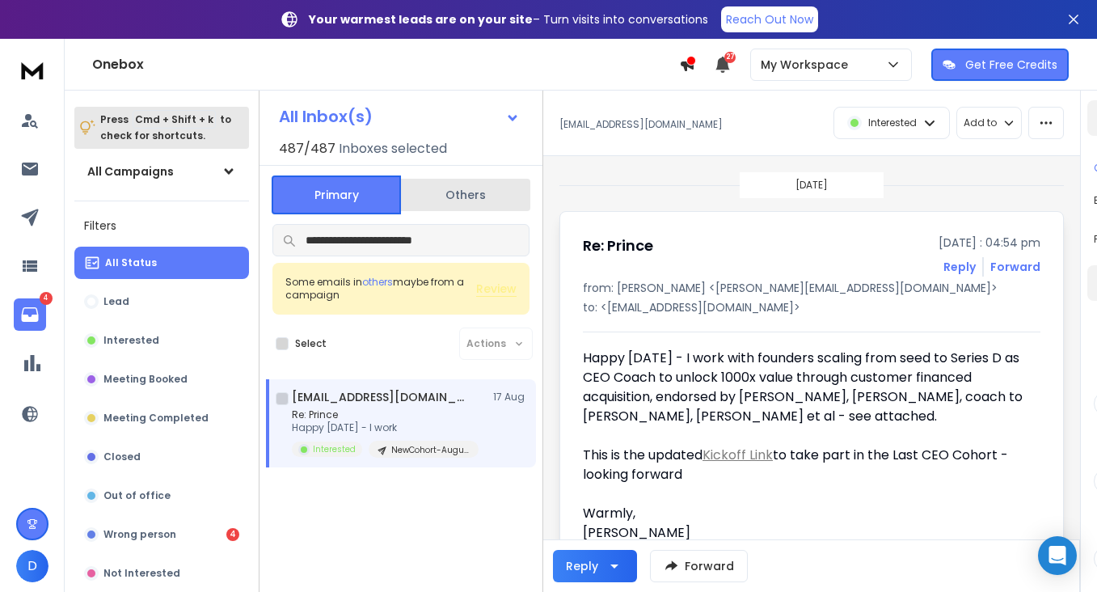
click at [591, 559] on div "Reply" at bounding box center [582, 566] width 32 height 16
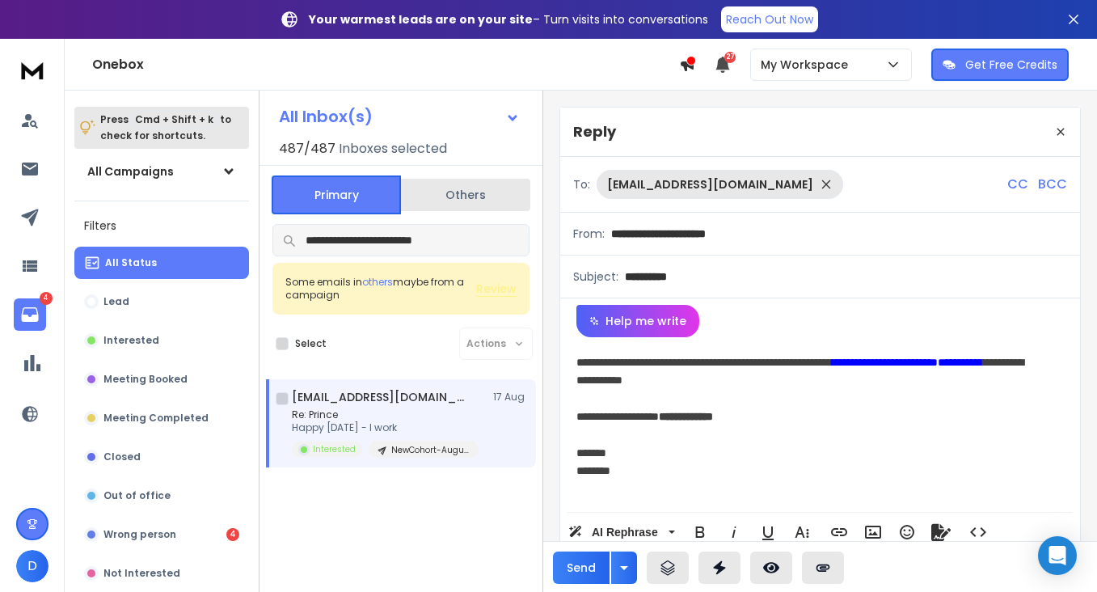
click at [580, 390] on div "**********" at bounding box center [807, 371] width 463 height 36
click at [584, 561] on button "Send" at bounding box center [581, 567] width 57 height 32
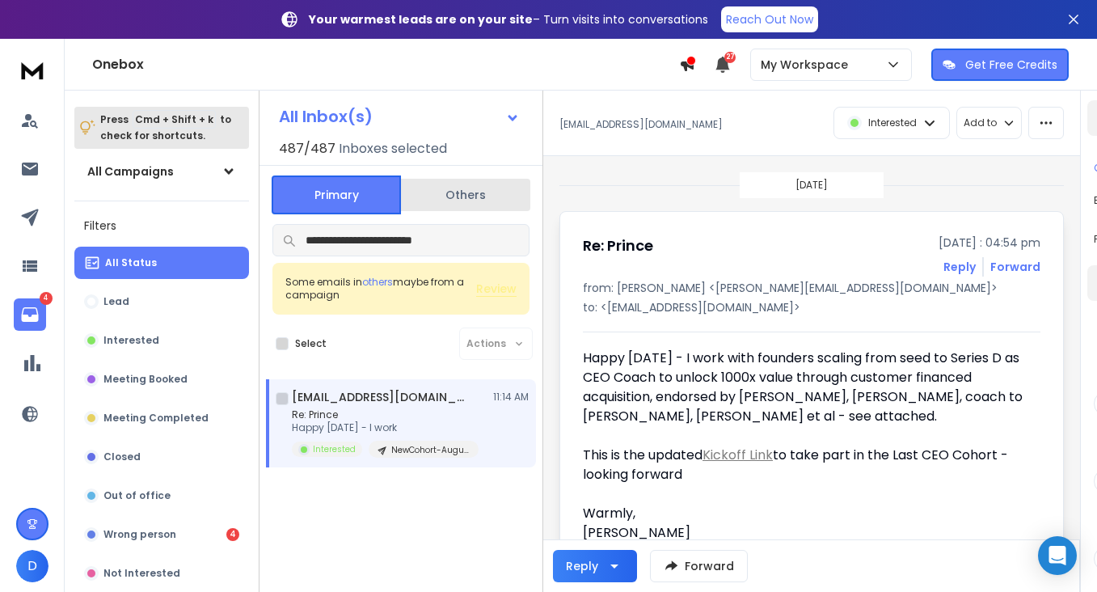
drag, startPoint x: 500, startPoint y: 243, endPoint x: 254, endPoint y: 209, distance: 248.8
click at [272, 224] on input "**********" at bounding box center [400, 240] width 257 height 32
paste input
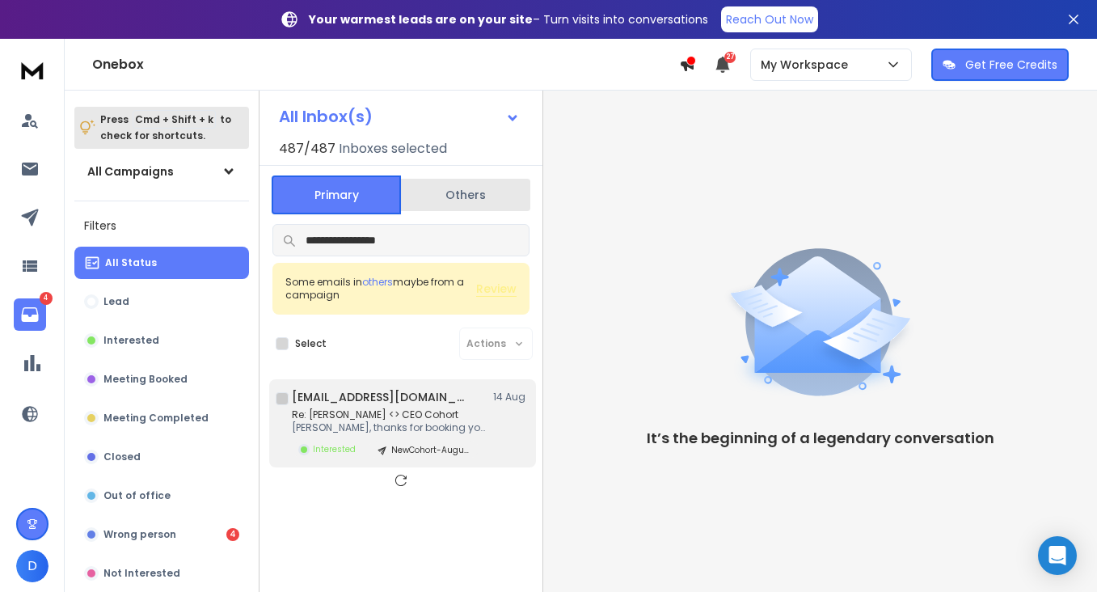
type input "**********"
click at [458, 387] on div "od@interlinked.mx 14 Aug Re: Odlanyer <> CEO Cohort Odlanyer, thanks for bookin…" at bounding box center [402, 423] width 267 height 88
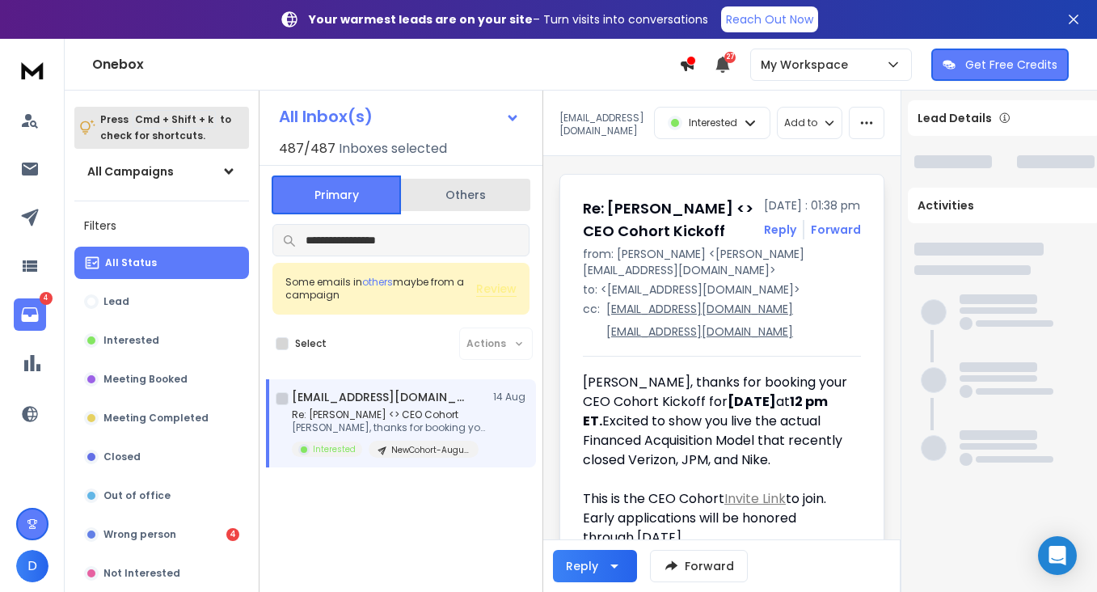
scroll to position [74, 0]
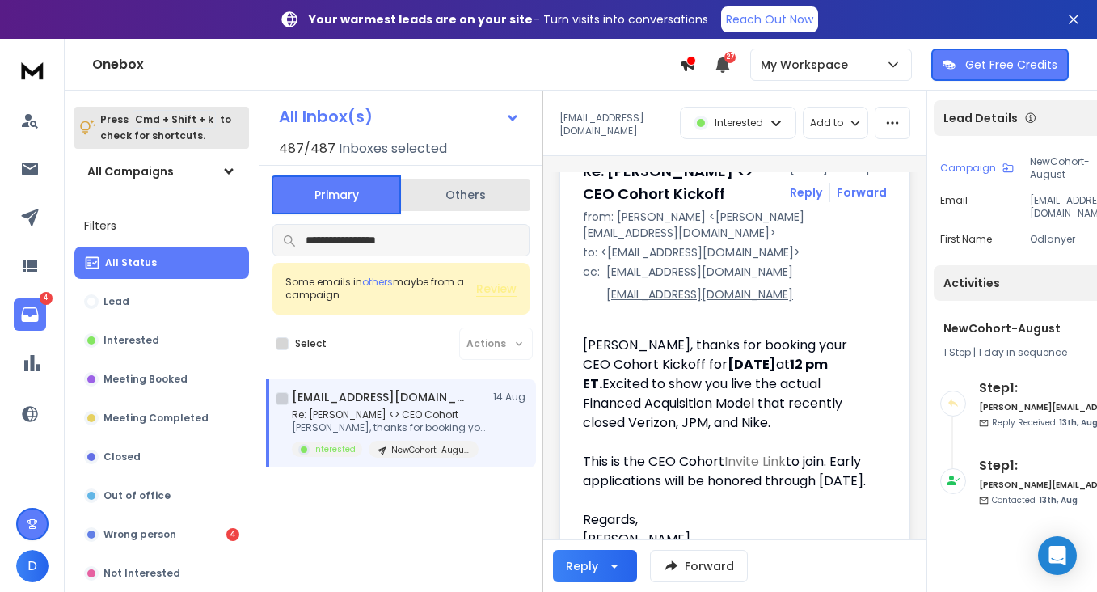
click at [587, 553] on button "Reply" at bounding box center [595, 566] width 84 height 32
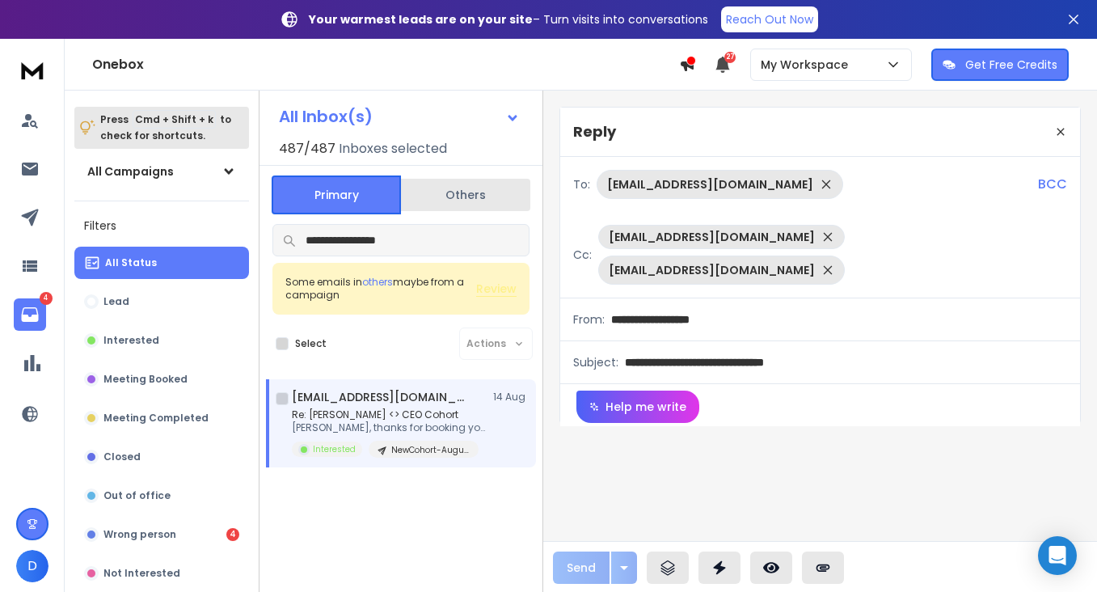
scroll to position [0, 0]
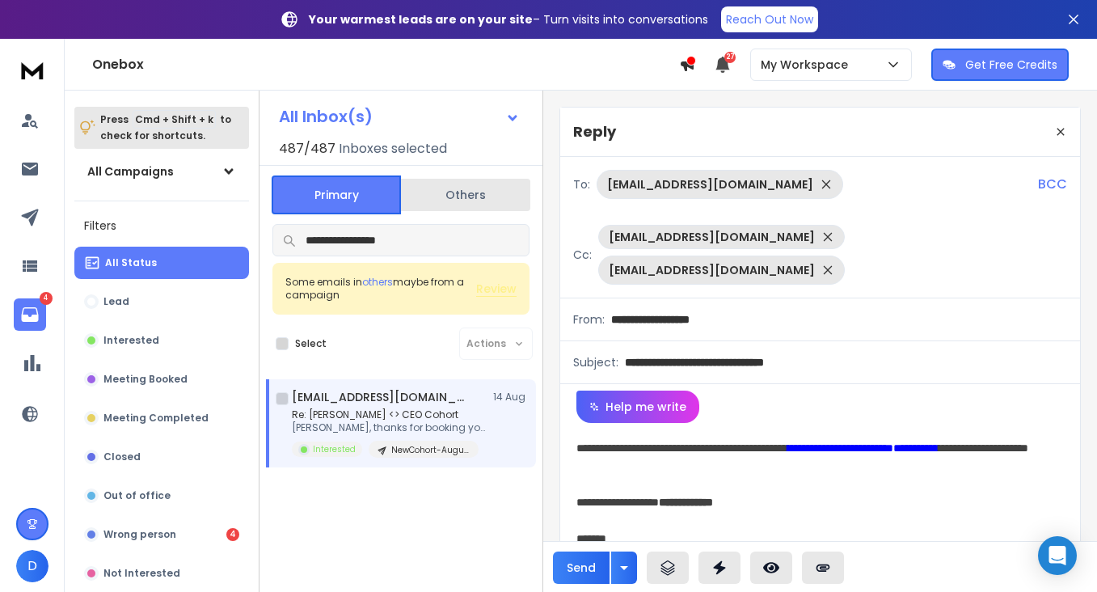
click at [586, 453] on div "**********" at bounding box center [820, 508] width 520 height 171
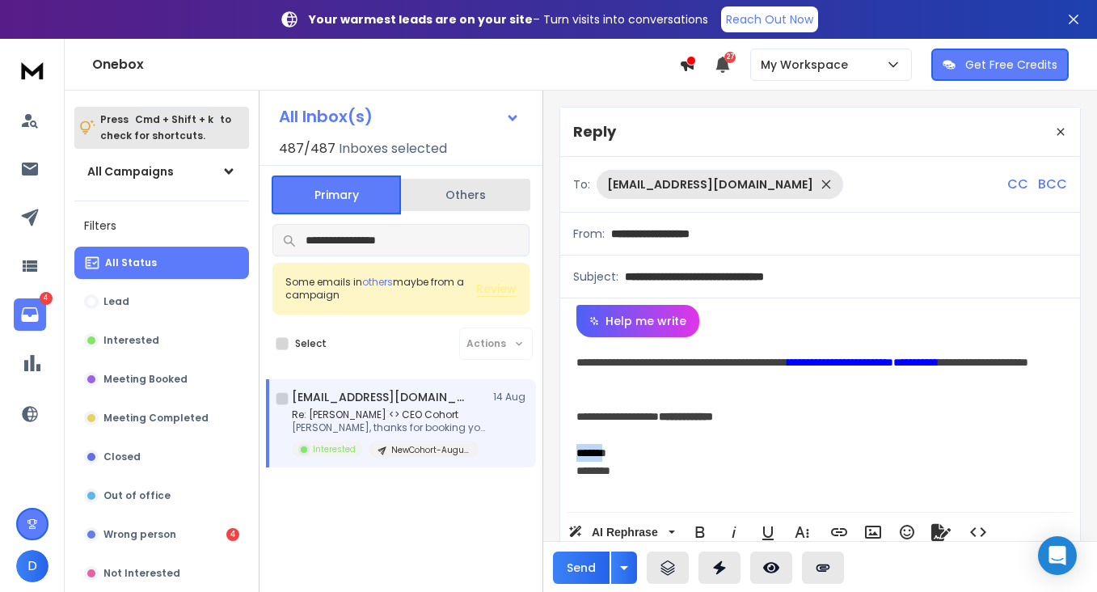
click at [586, 453] on div "*******" at bounding box center [807, 453] width 463 height 18
click at [588, 361] on div "**********" at bounding box center [807, 371] width 463 height 36
drag, startPoint x: 677, startPoint y: 362, endPoint x: 802, endPoint y: 360, distance: 124.5
click at [802, 360] on div "**********" at bounding box center [807, 371] width 463 height 36
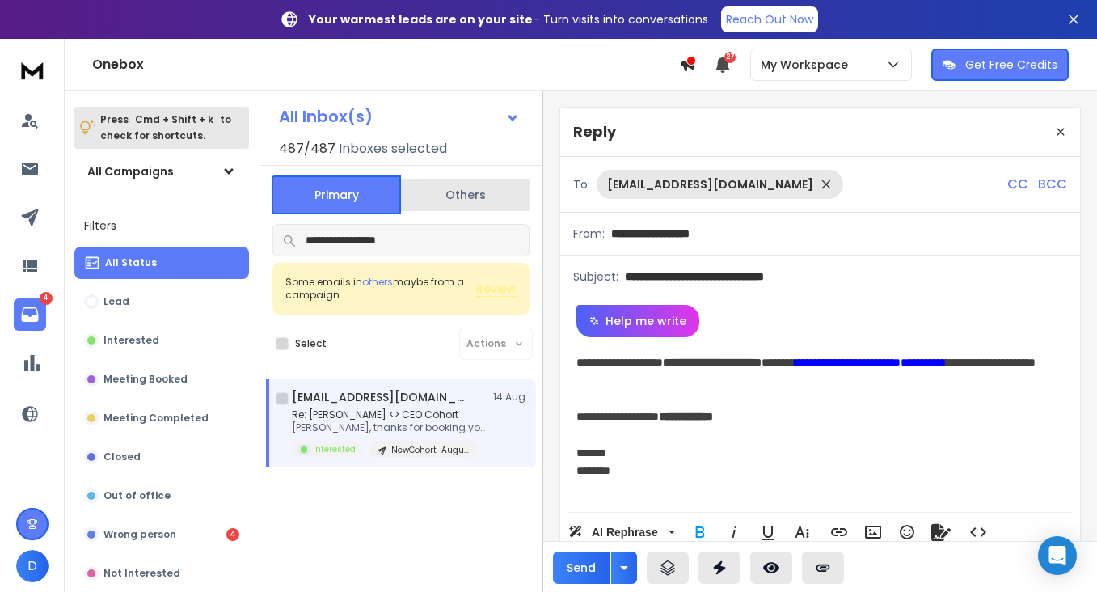
click at [774, 425] on div "**********" at bounding box center [807, 416] width 463 height 18
drag, startPoint x: 752, startPoint y: 424, endPoint x: 675, endPoint y: 418, distance: 77.8
click at [675, 418] on div "**********" at bounding box center [807, 416] width 463 height 18
click at [687, 455] on div "*******" at bounding box center [807, 453] width 463 height 18
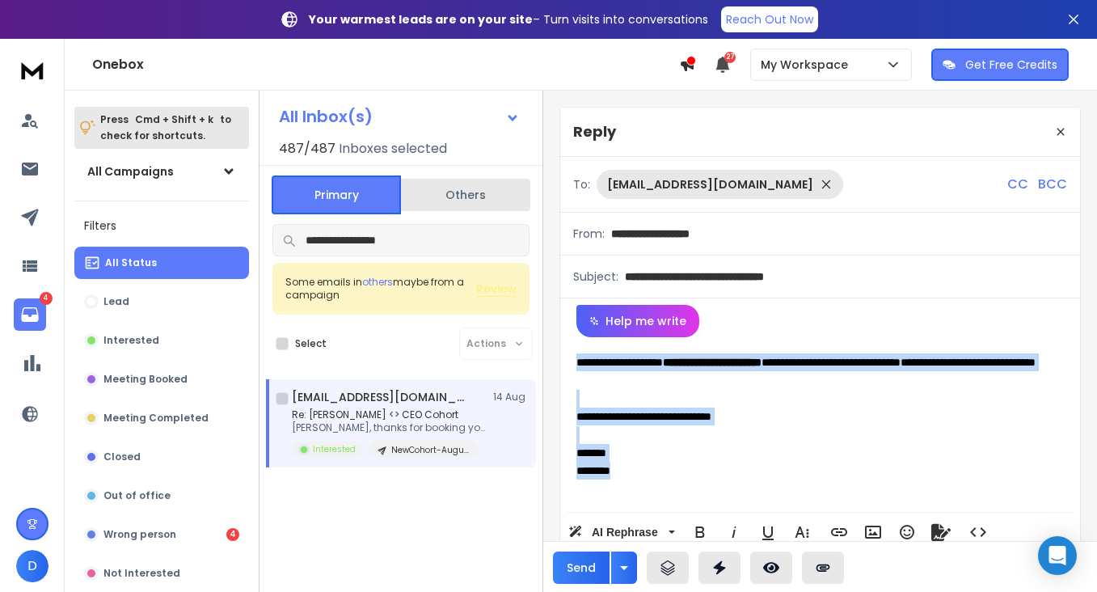
drag, startPoint x: 654, startPoint y: 471, endPoint x: 547, endPoint y: 343, distance: 167.0
click at [560, 343] on div "**********" at bounding box center [820, 422] width 520 height 171
click at [745, 415] on div "**********" at bounding box center [807, 416] width 463 height 18
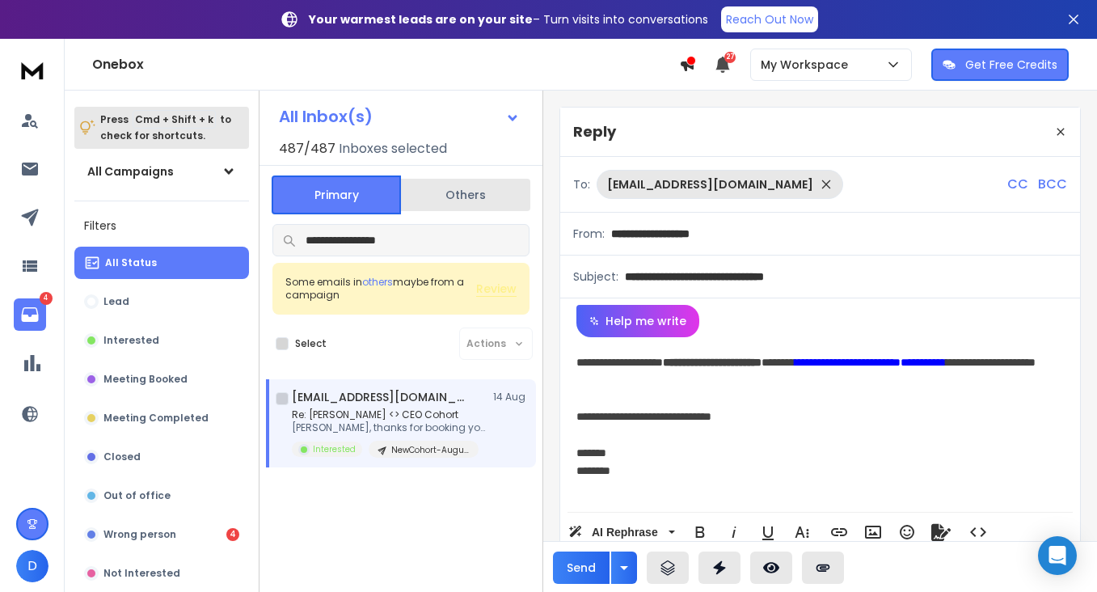
click at [596, 575] on button "Send" at bounding box center [581, 567] width 57 height 32
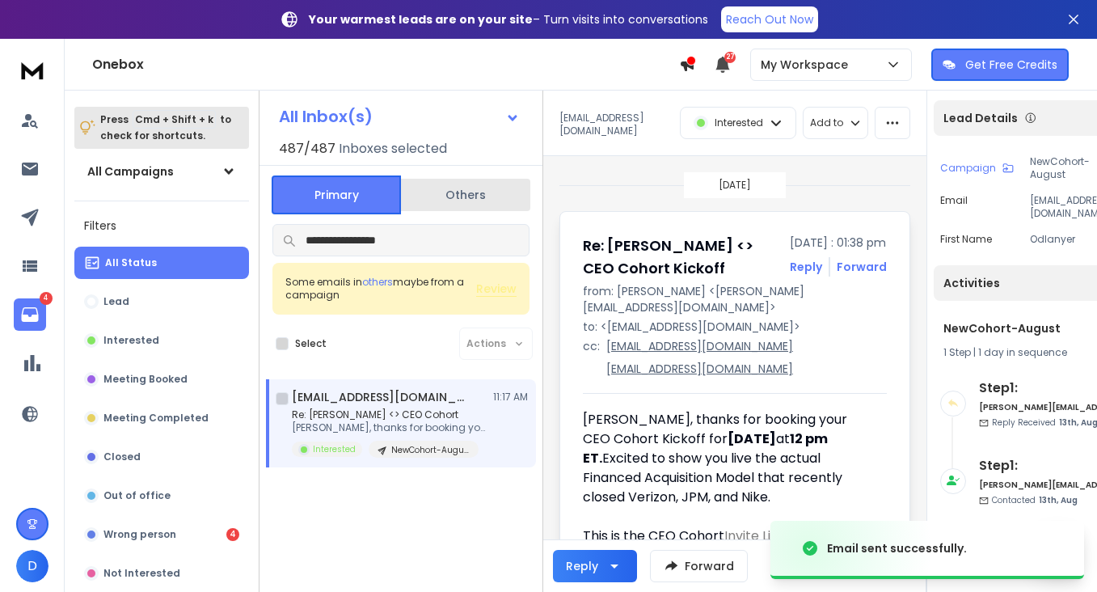
drag, startPoint x: 453, startPoint y: 249, endPoint x: 278, endPoint y: 238, distance: 174.9
click at [278, 238] on input "**********" at bounding box center [400, 240] width 257 height 32
paste input "*****"
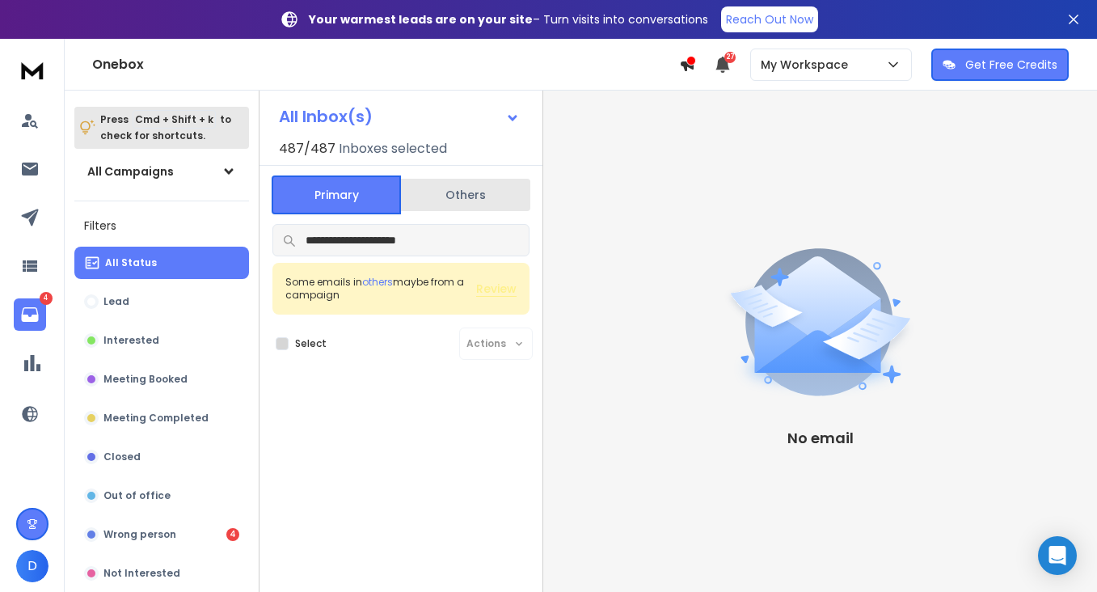
drag, startPoint x: 443, startPoint y: 243, endPoint x: 285, endPoint y: 224, distance: 158.8
click at [285, 225] on input "**********" at bounding box center [400, 240] width 257 height 32
paste input
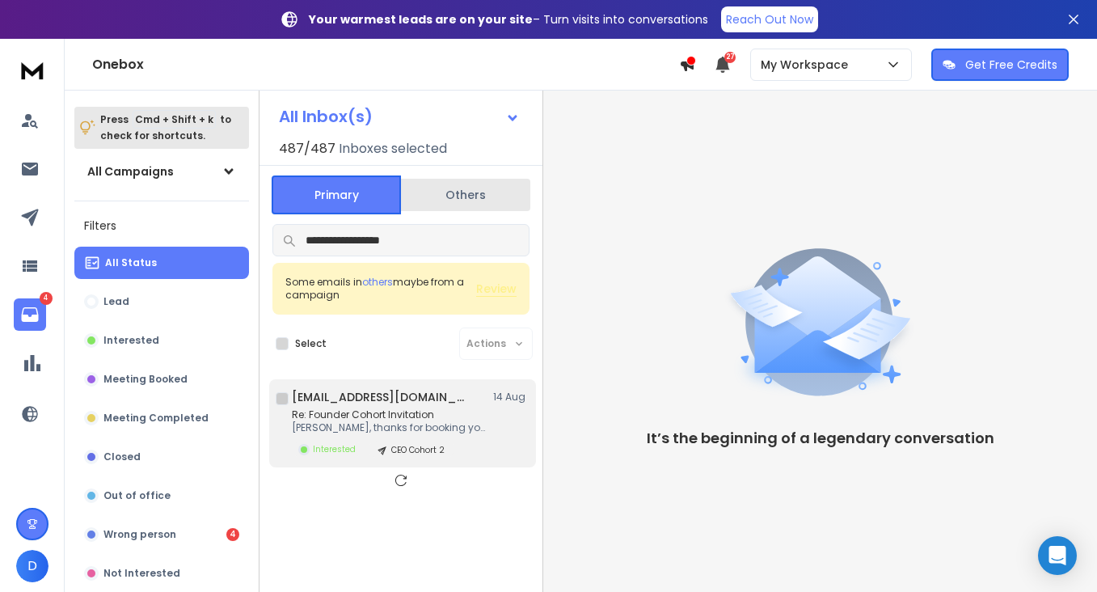
type input "**********"
click at [445, 387] on div "ambujone@gmail.com 14 Aug Re: Founder Cohort Invitation Ambuj, thanks for booki…" at bounding box center [402, 423] width 267 height 88
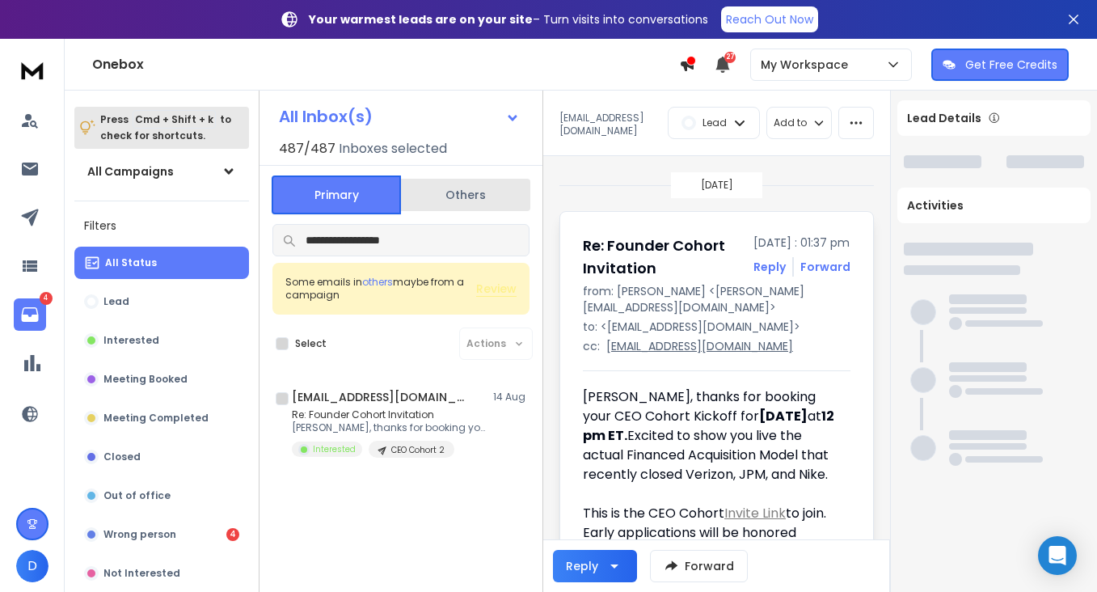
click at [580, 560] on div "Reply" at bounding box center [582, 566] width 32 height 16
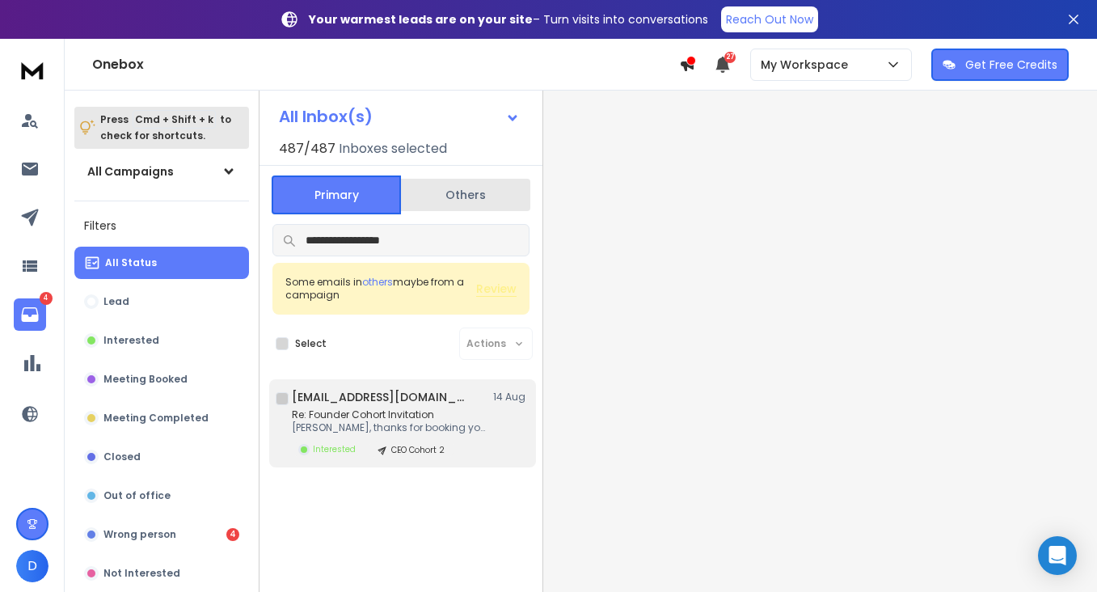
click at [436, 407] on div "ambujone@gmail.com 14 Aug Re: Founder Cohort Invitation Ambuj, thanks for booki…" at bounding box center [411, 423] width 238 height 69
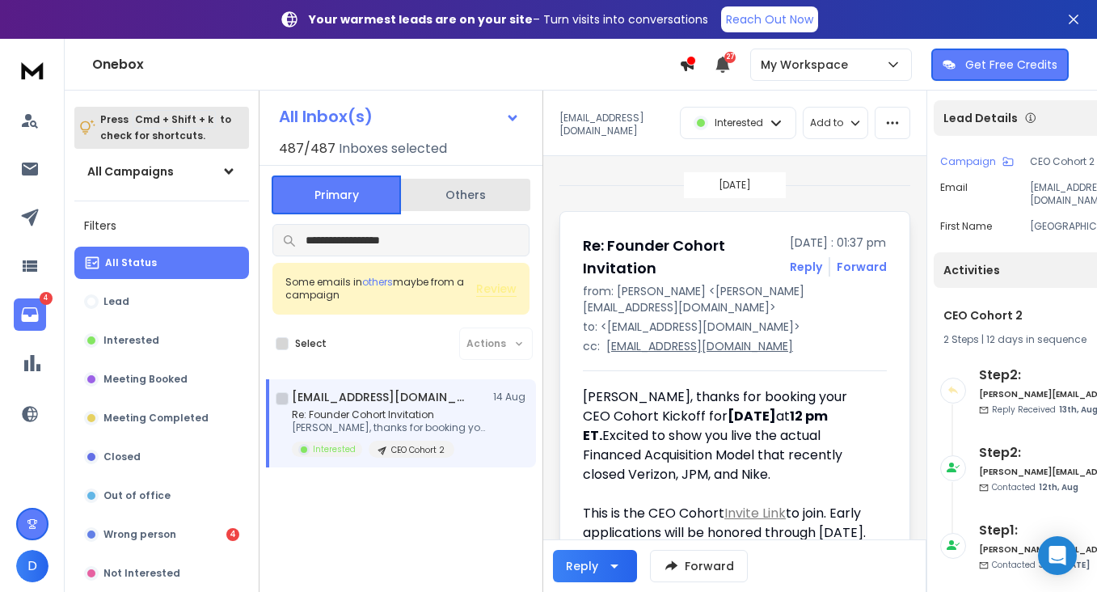
click at [591, 554] on button "Reply" at bounding box center [595, 566] width 84 height 32
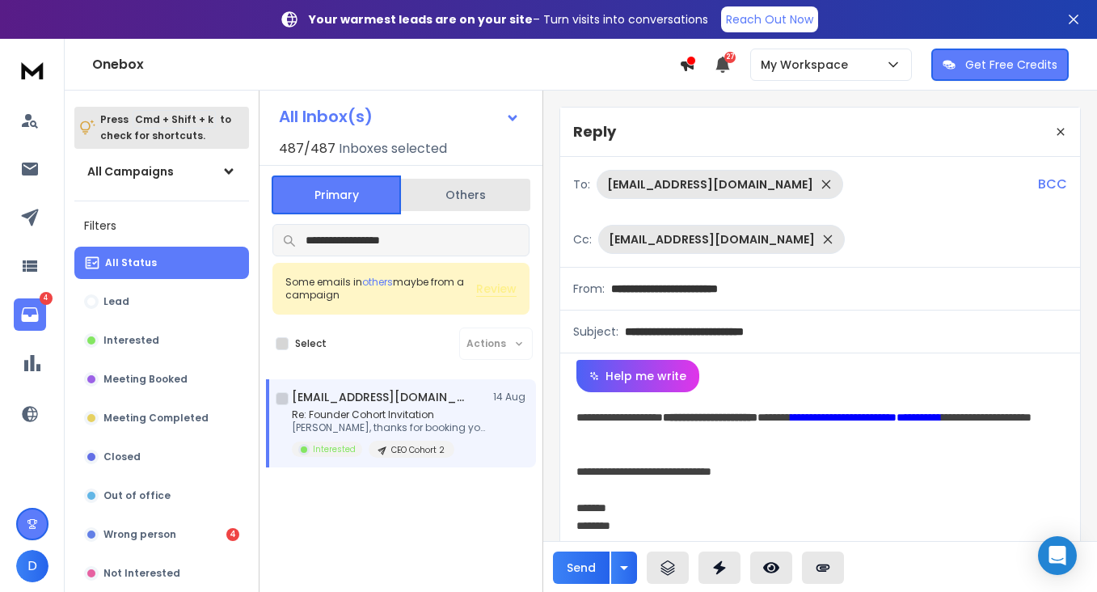
click at [600, 418] on div "**********" at bounding box center [820, 477] width 520 height 171
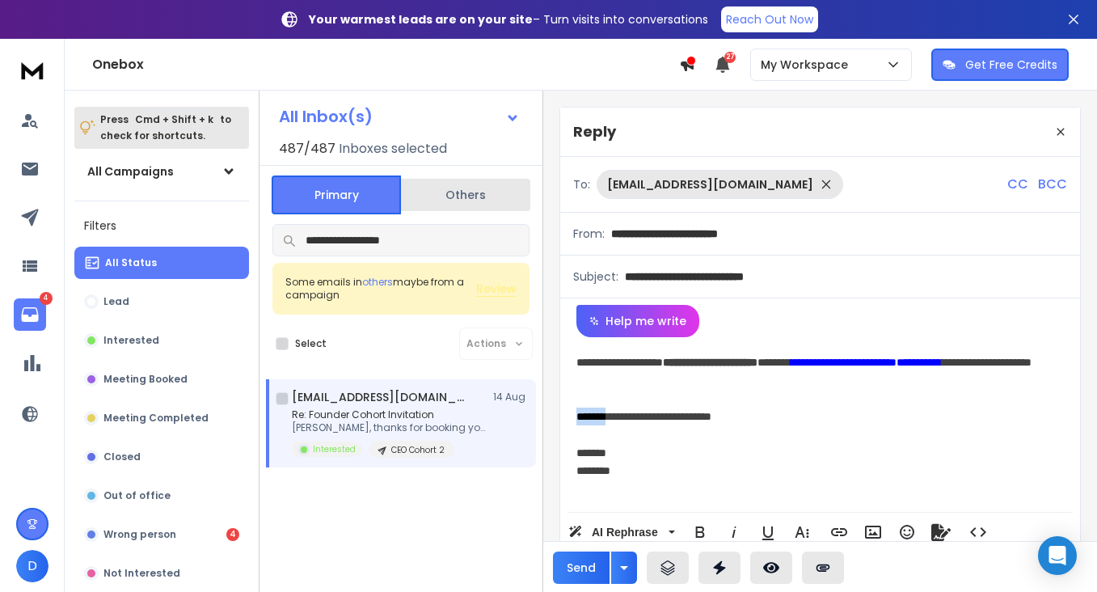
click at [600, 418] on div "**********" at bounding box center [807, 416] width 463 height 18
click at [592, 360] on div "**********" at bounding box center [807, 371] width 463 height 36
click at [575, 573] on button "Send" at bounding box center [581, 567] width 57 height 32
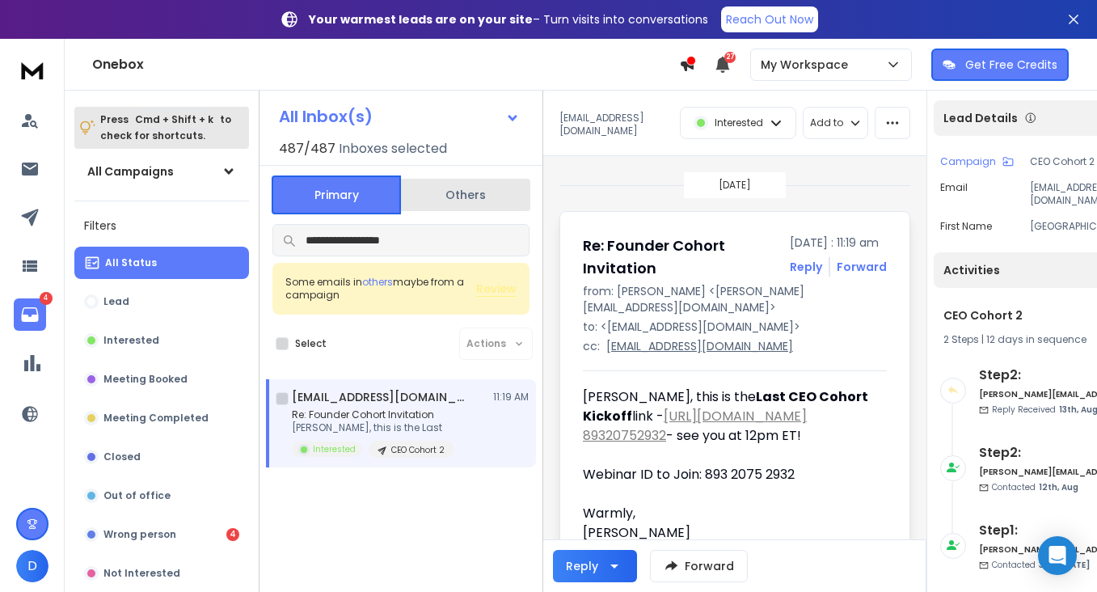
click at [450, 236] on input "**********" at bounding box center [400, 240] width 257 height 32
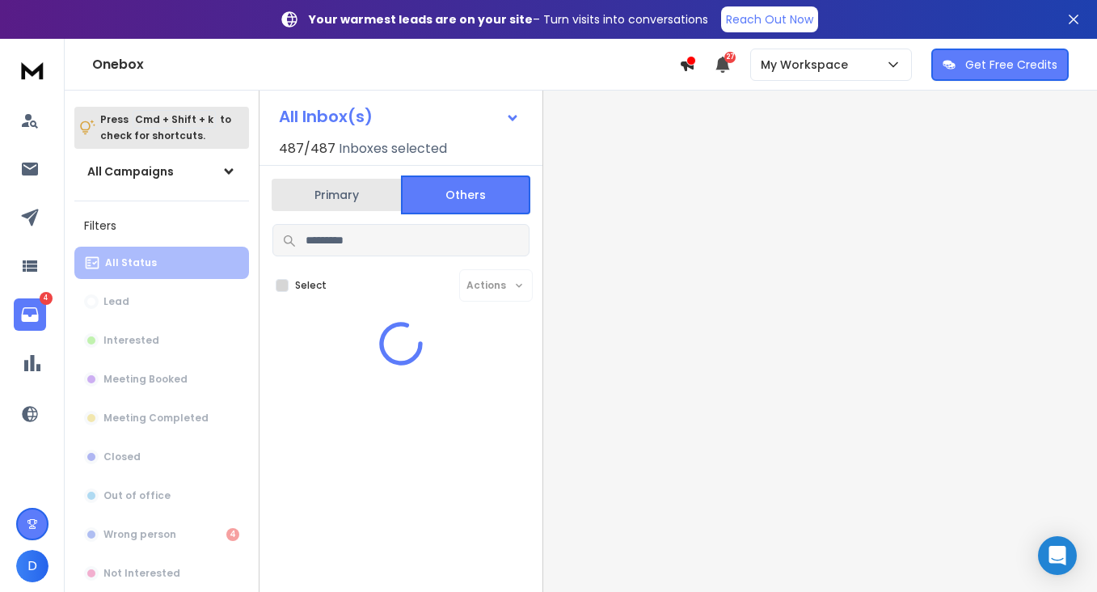
click at [466, 212] on button "Others" at bounding box center [465, 194] width 129 height 39
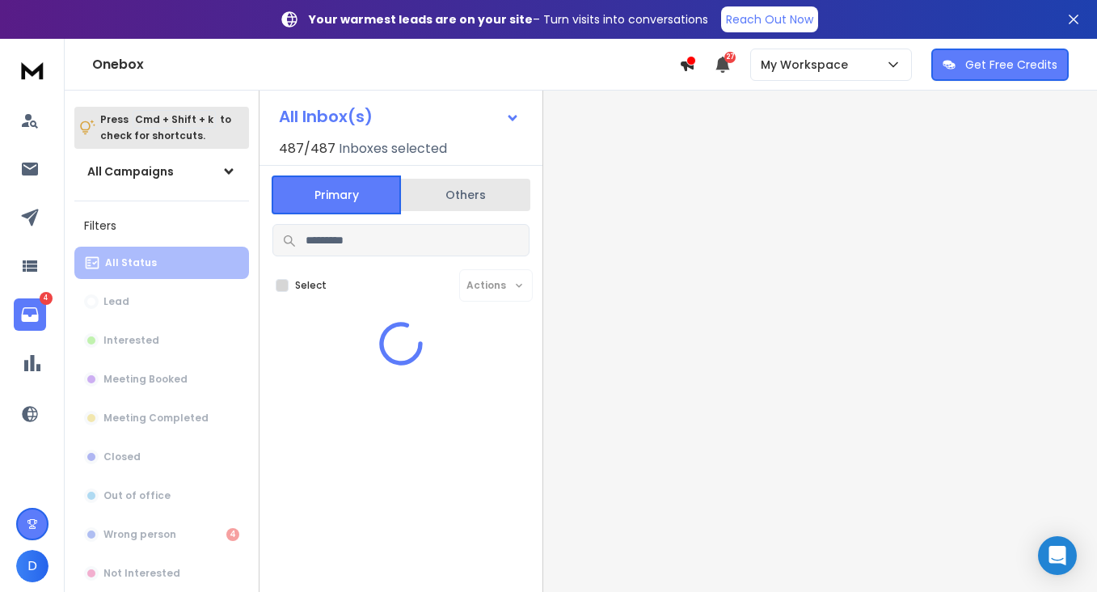
click at [322, 198] on button "Primary" at bounding box center [336, 194] width 129 height 39
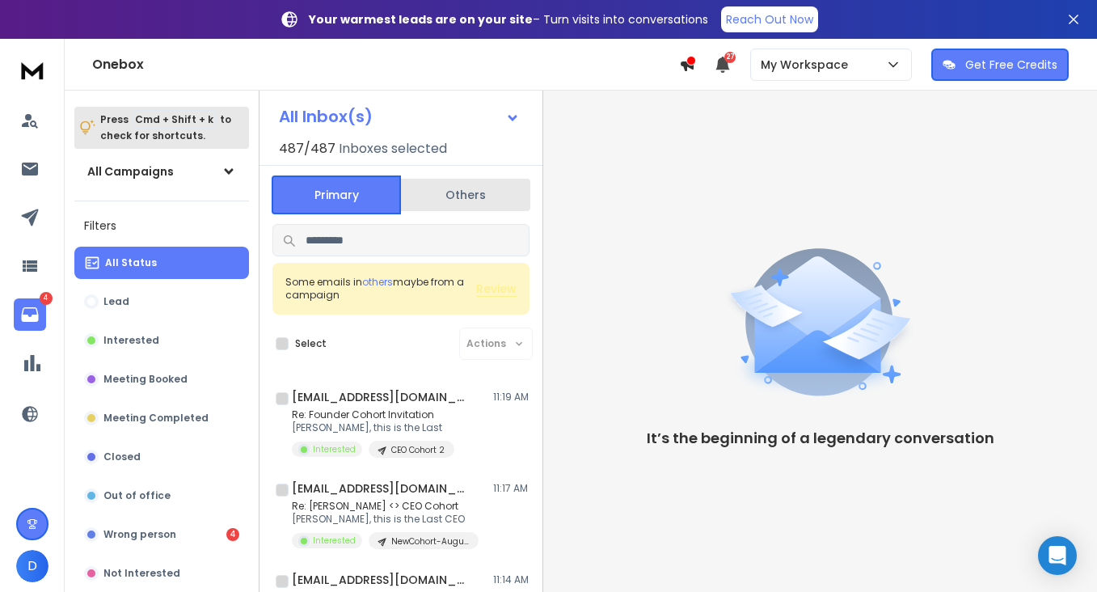
click at [404, 192] on button "Others" at bounding box center [465, 195] width 129 height 36
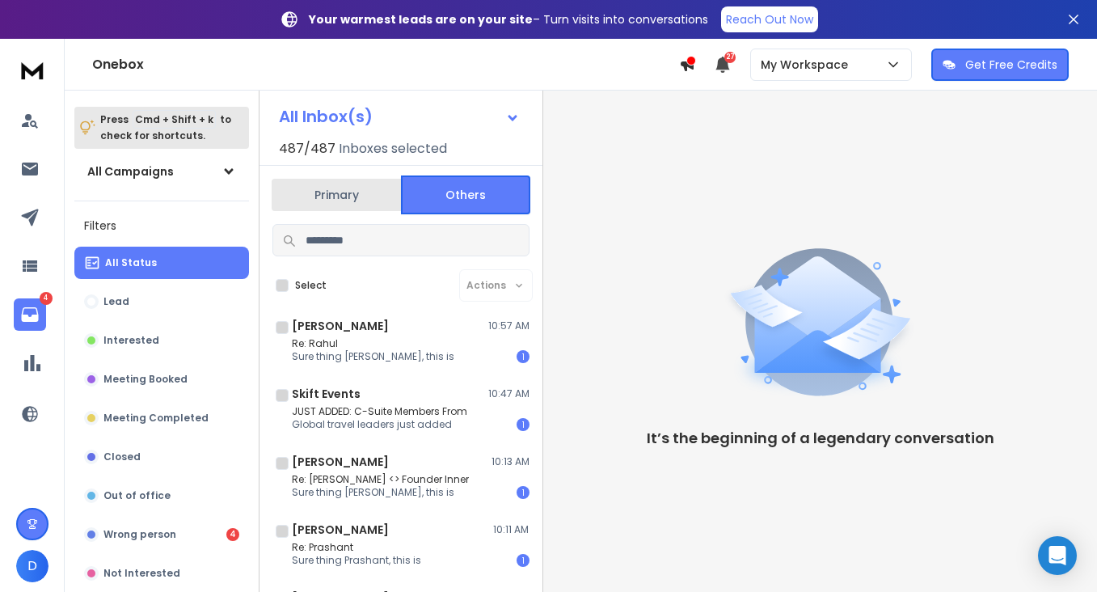
scroll to position [223, 0]
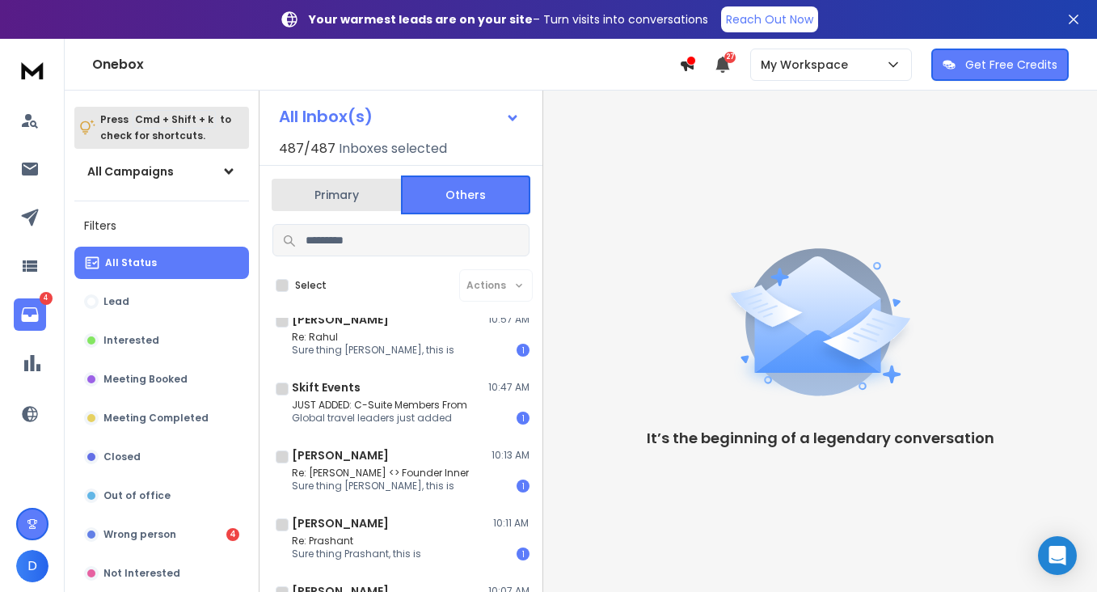
click at [355, 200] on button "Primary" at bounding box center [336, 195] width 129 height 36
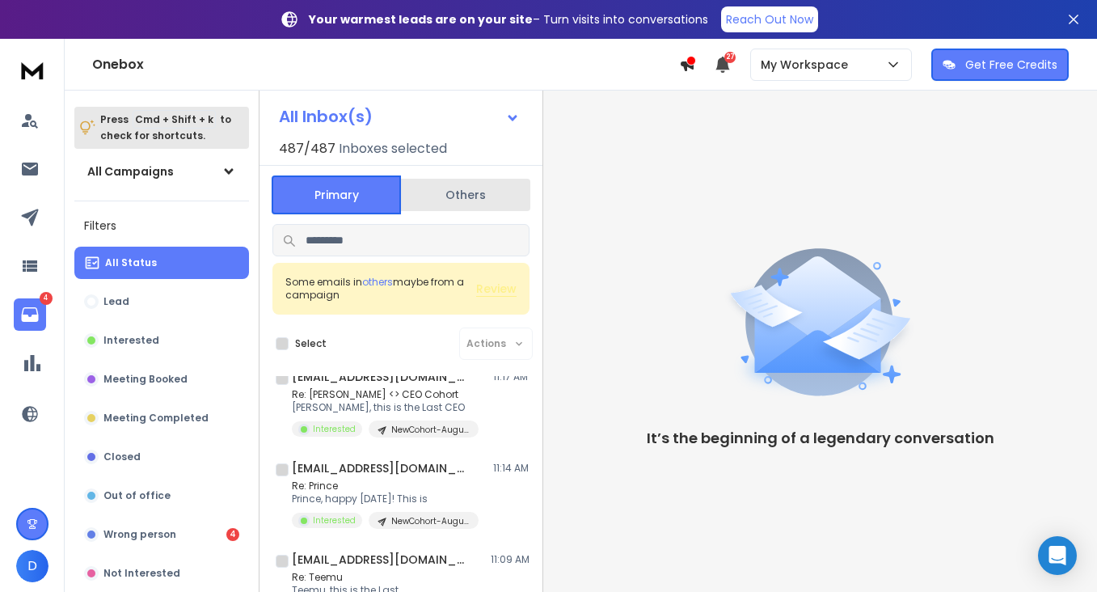
scroll to position [0, 0]
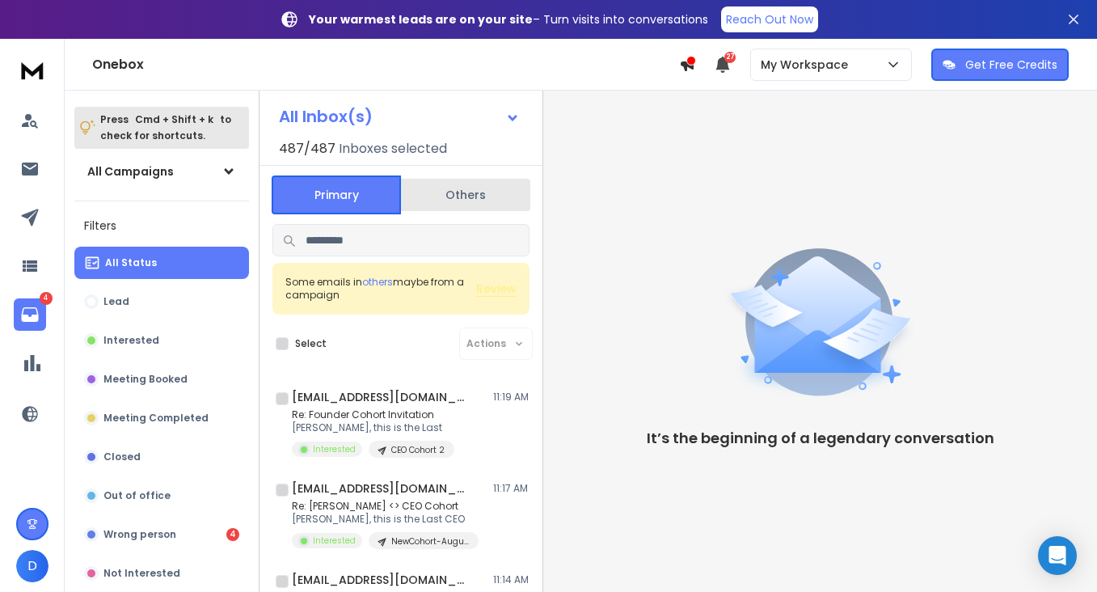
click at [436, 200] on button "Others" at bounding box center [465, 195] width 129 height 36
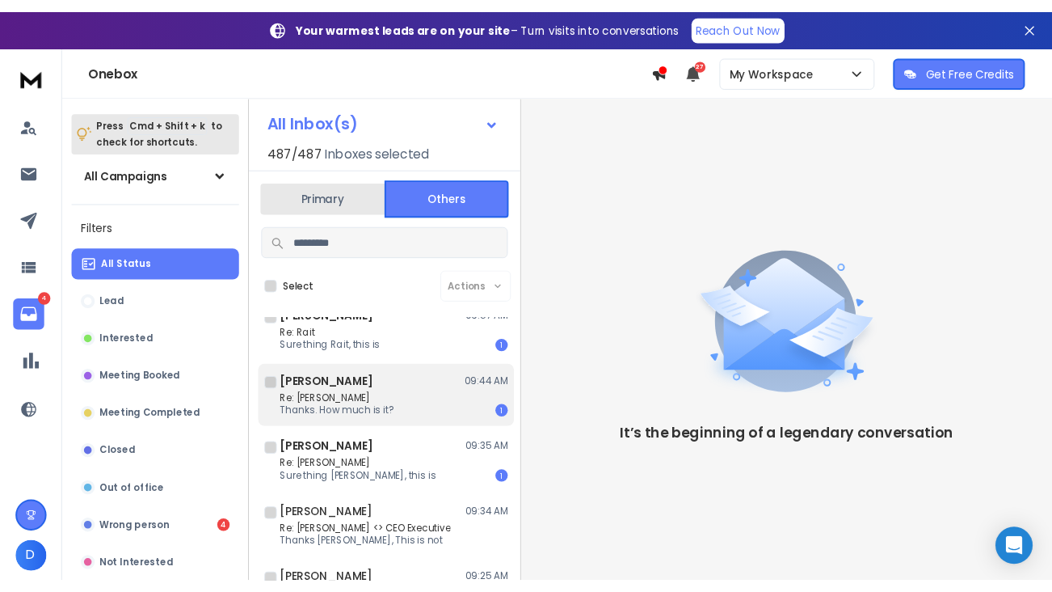
scroll to position [706, 0]
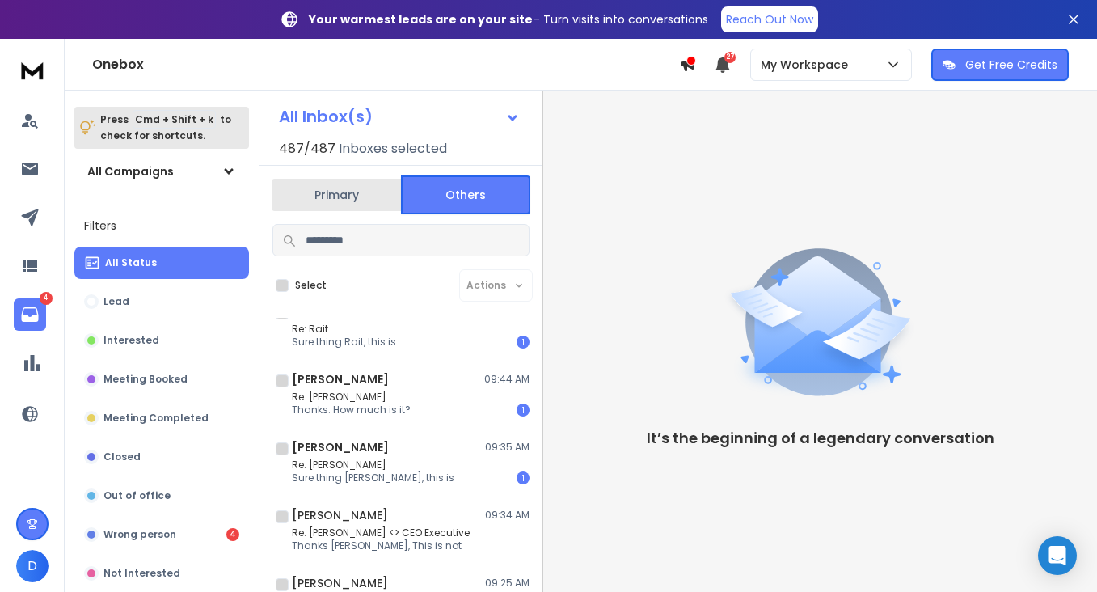
click at [360, 188] on button "Primary" at bounding box center [336, 195] width 129 height 36
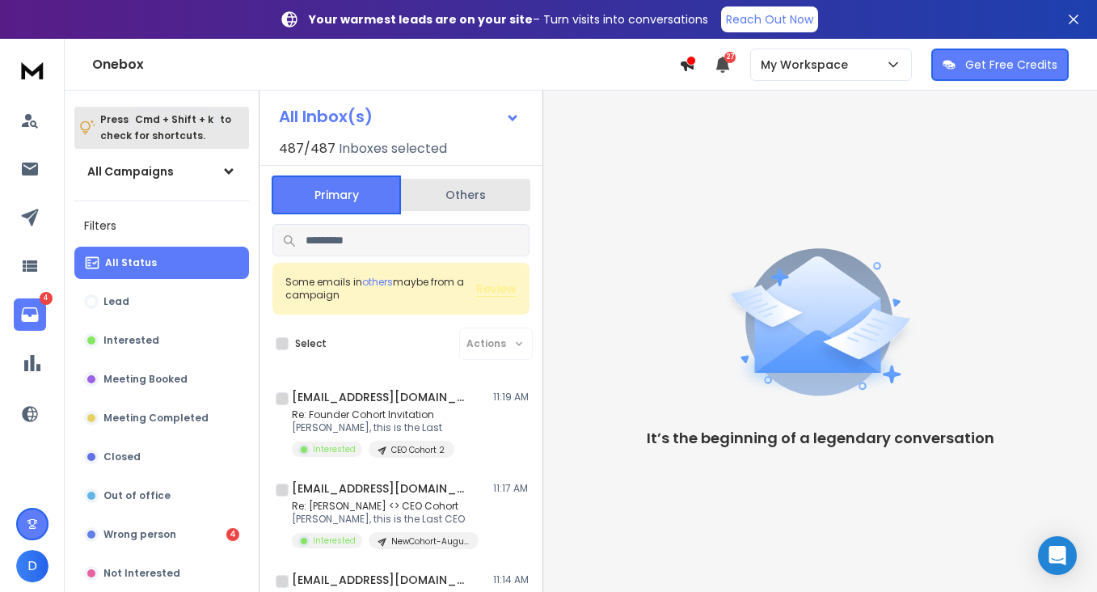
click at [454, 181] on button "Others" at bounding box center [465, 195] width 129 height 36
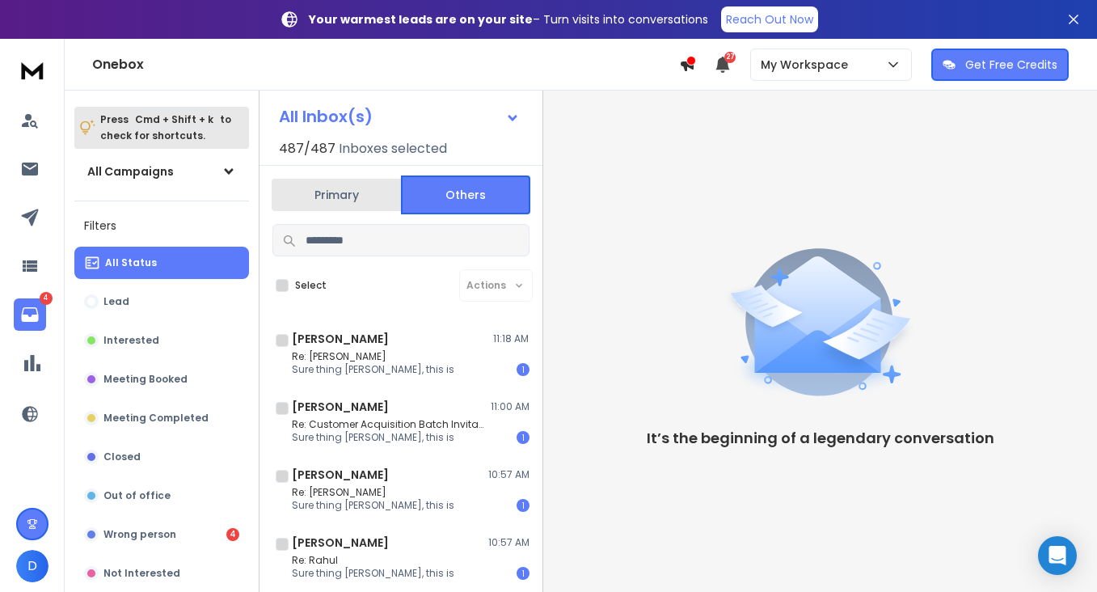
click at [365, 183] on button "Primary" at bounding box center [336, 195] width 129 height 36
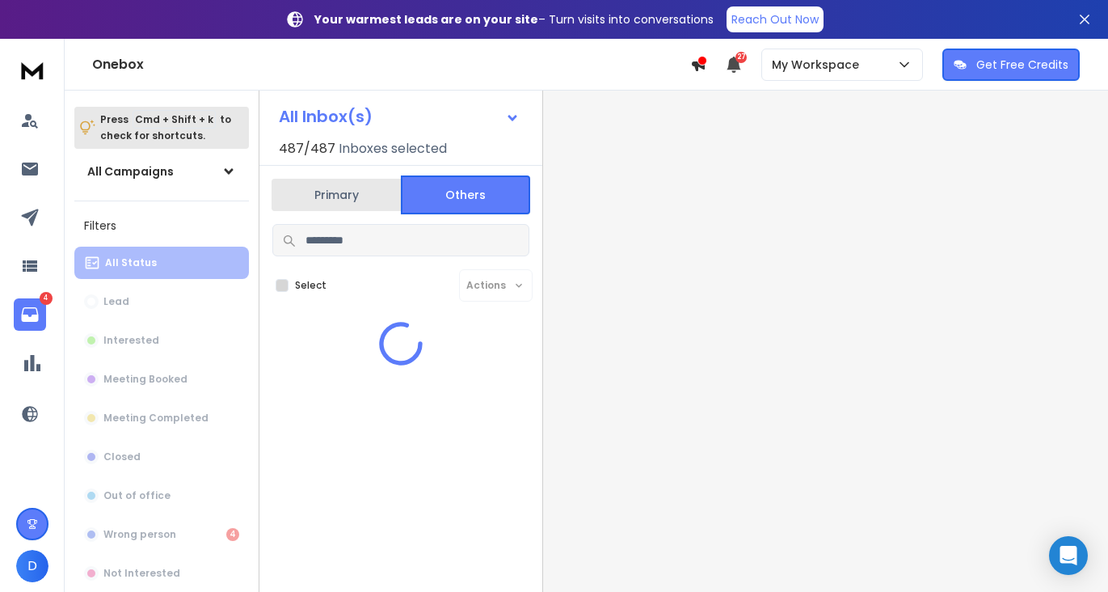
click at [462, 178] on button "Others" at bounding box center [465, 194] width 129 height 39
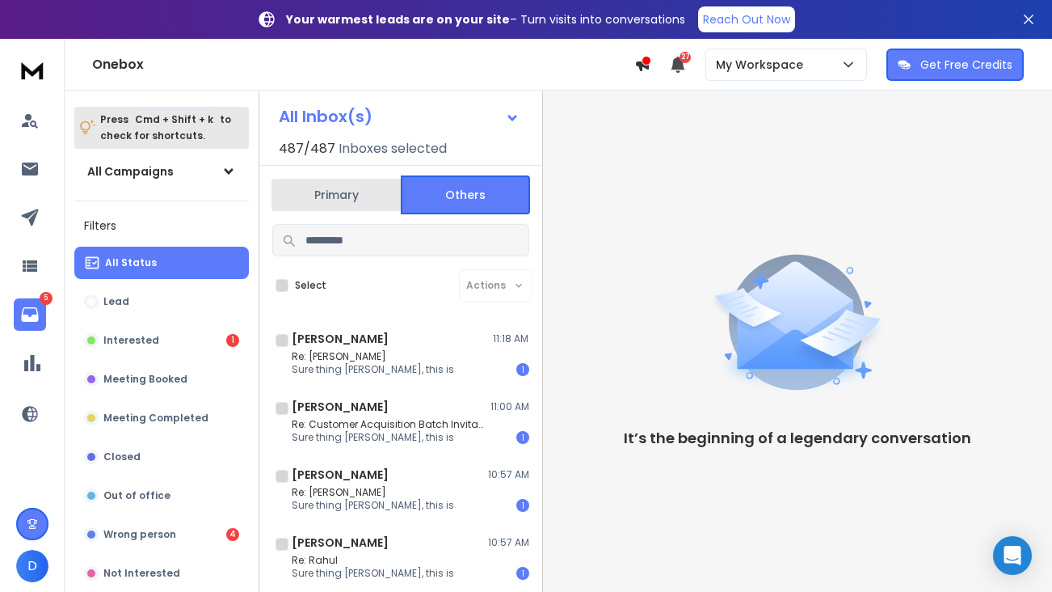
click at [347, 173] on div "All Inbox(s) 487 / 487 Inboxes selected Primary Others Select Actions Adam Bar …" at bounding box center [400, 387] width 283 height 592
click at [338, 199] on button "Primary" at bounding box center [336, 195] width 129 height 36
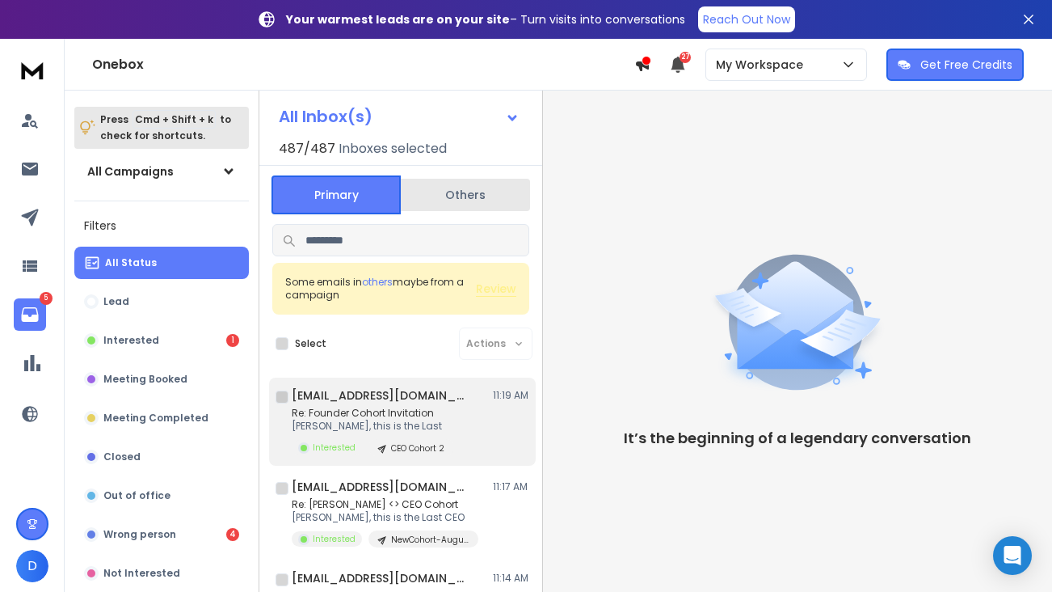
scroll to position [0, 0]
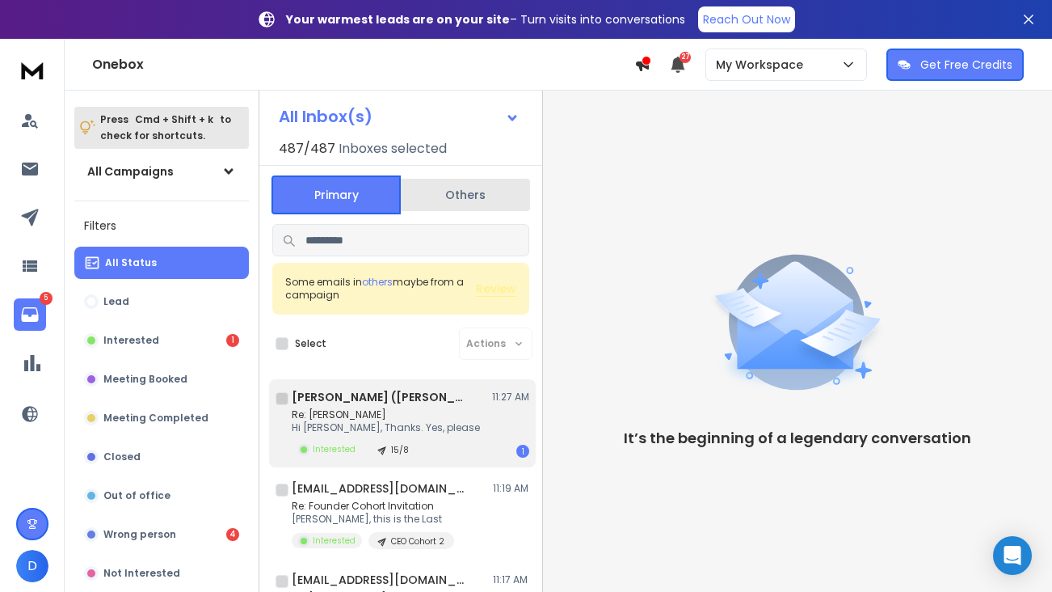
click at [487, 432] on div "Re: David Hi Jonathanh, Thanks. Yes, please Interested 15/8 1" at bounding box center [411, 432] width 238 height 49
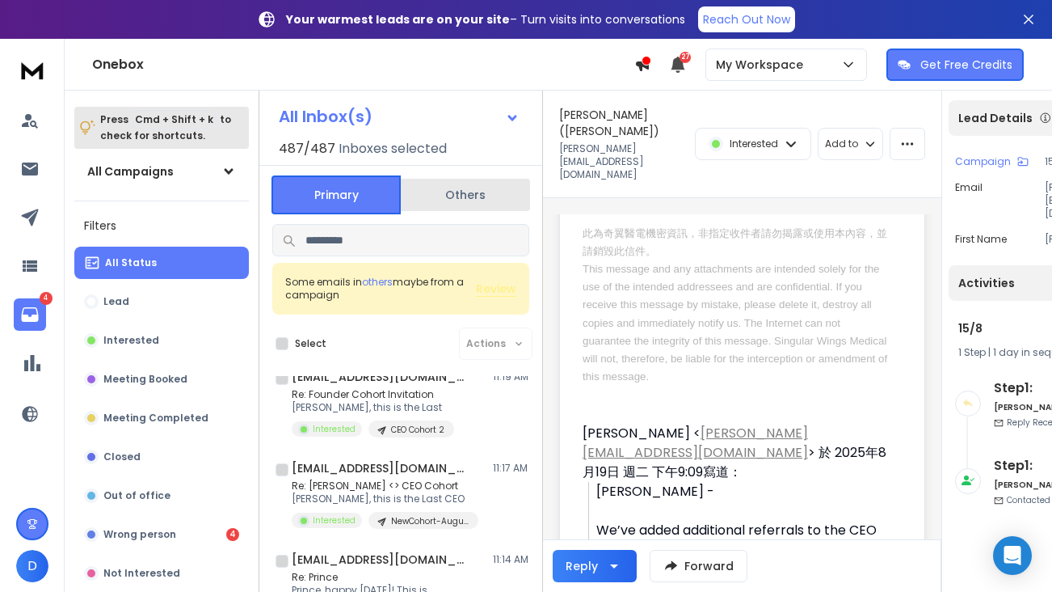
scroll to position [651, 0]
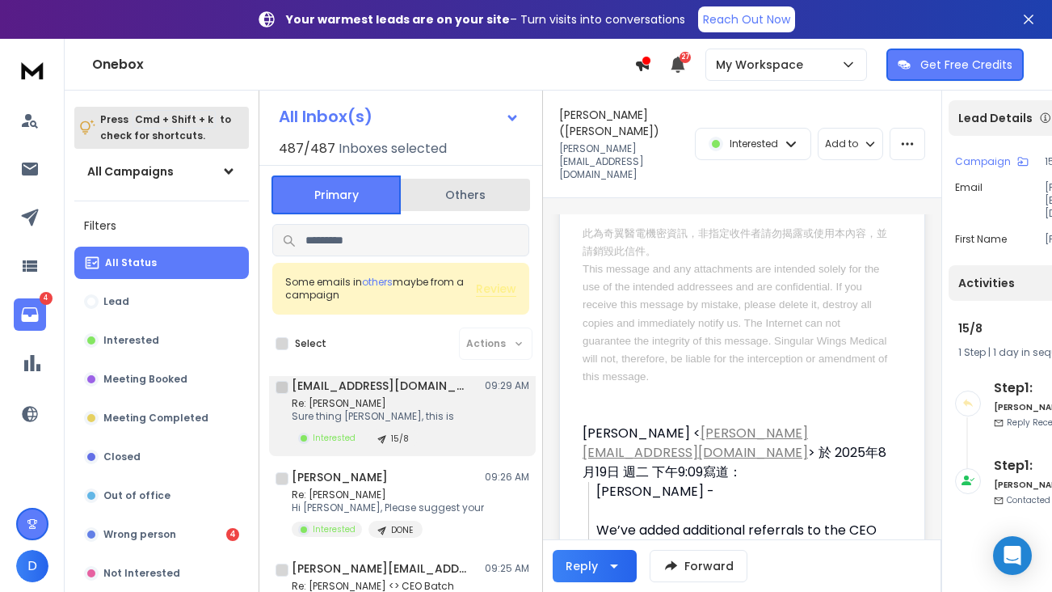
click at [469, 409] on div "Re: Debbie Sure thing Debbie, this is Interested 15/8" at bounding box center [411, 421] width 238 height 49
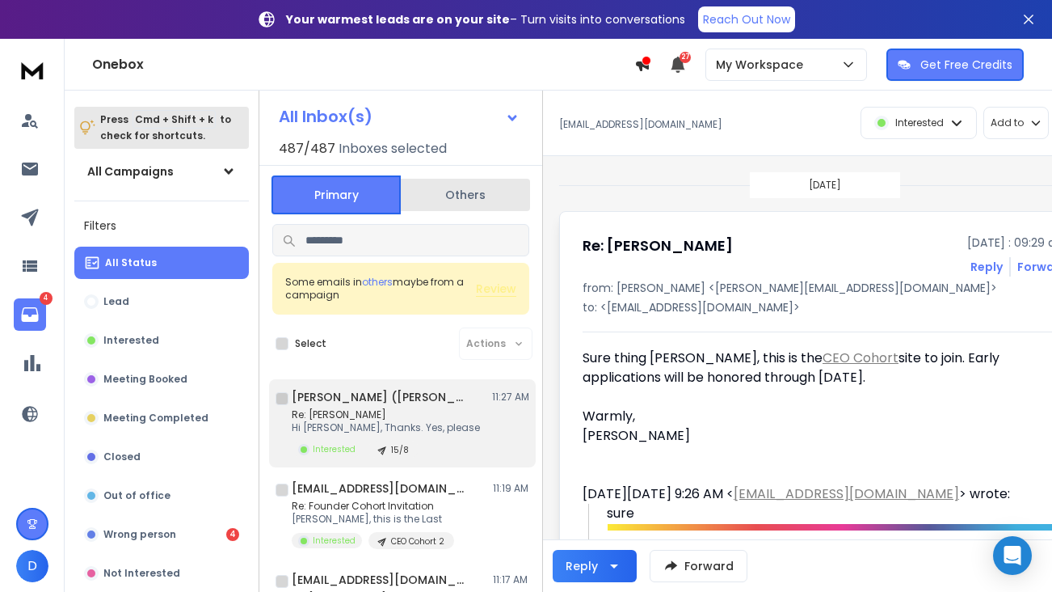
click at [453, 402] on div "David Lee (李維中 SWM) 11:27 AM" at bounding box center [411, 397] width 238 height 16
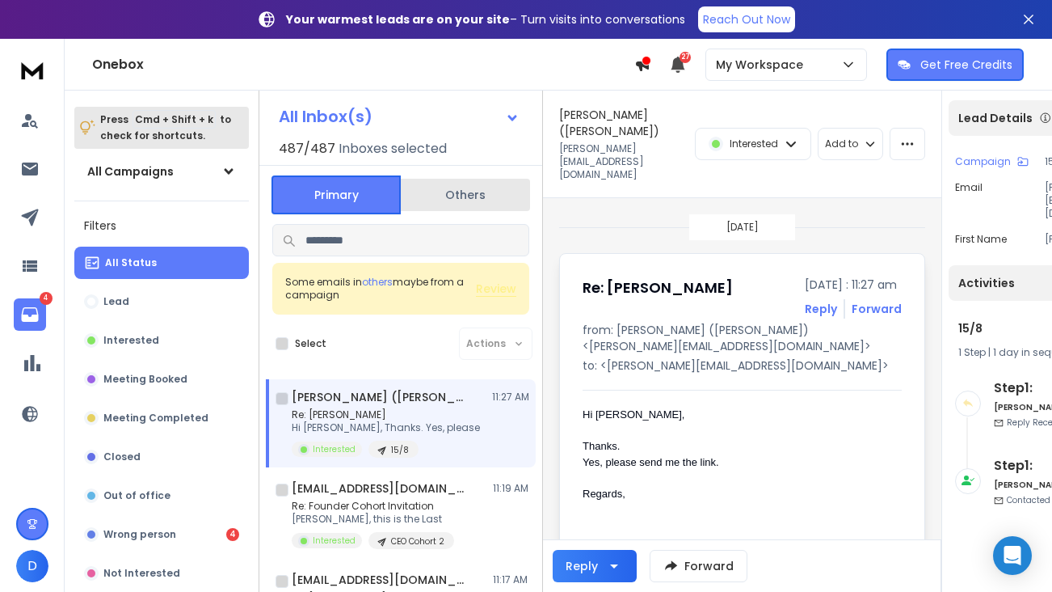
click at [595, 575] on button "Reply" at bounding box center [595, 566] width 84 height 32
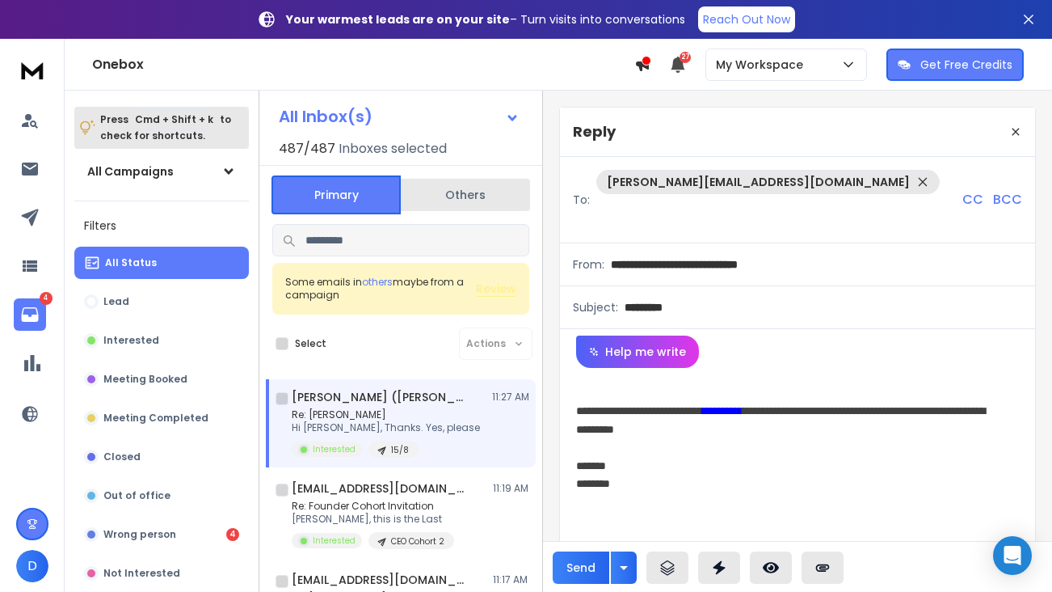
click at [579, 414] on div "**********" at bounding box center [785, 420] width 419 height 36
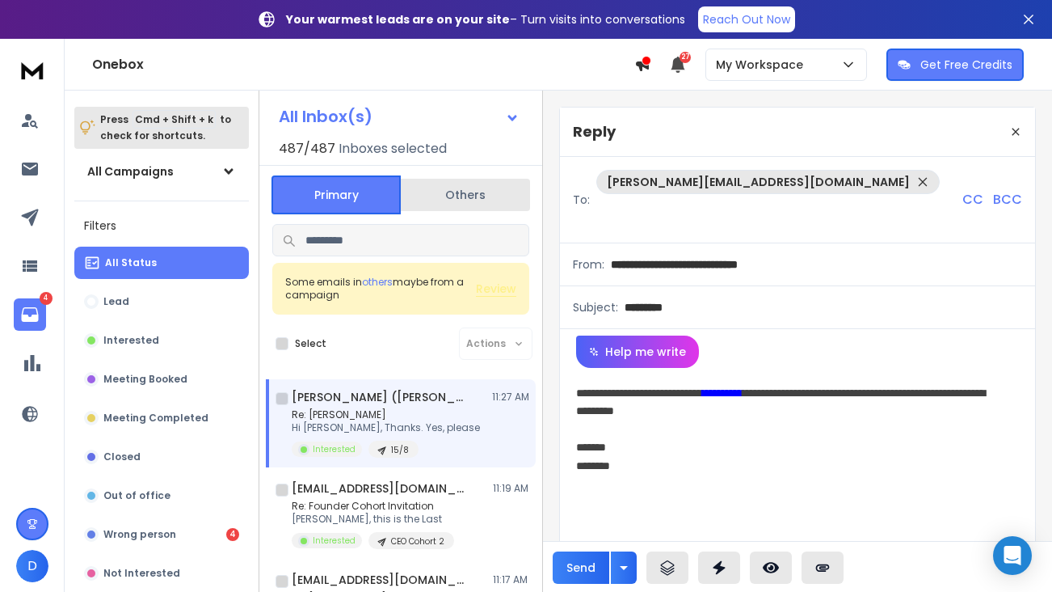
click at [626, 401] on div "**********" at bounding box center [785, 402] width 419 height 36
click at [638, 399] on div "**********" at bounding box center [785, 402] width 419 height 36
click at [575, 562] on button "Send" at bounding box center [581, 567] width 57 height 32
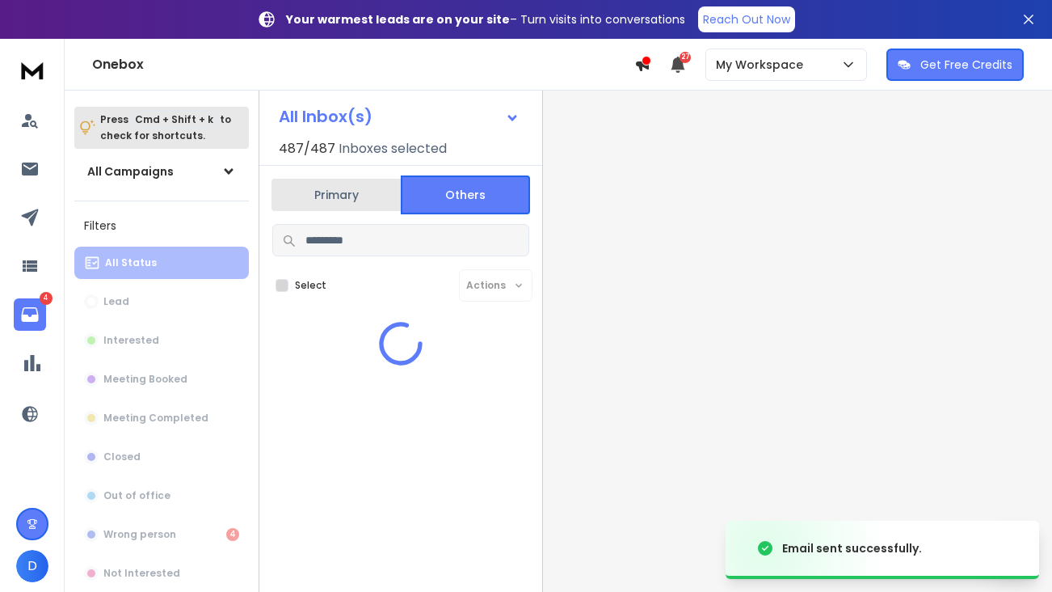
click at [447, 189] on button "Others" at bounding box center [465, 194] width 129 height 39
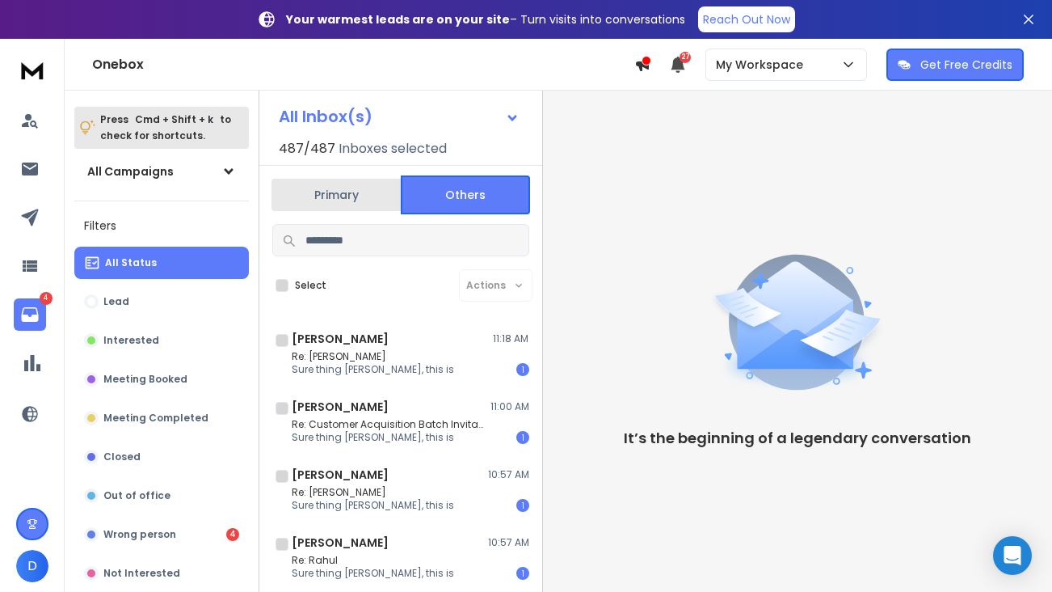
click at [356, 190] on button "Primary" at bounding box center [336, 195] width 129 height 36
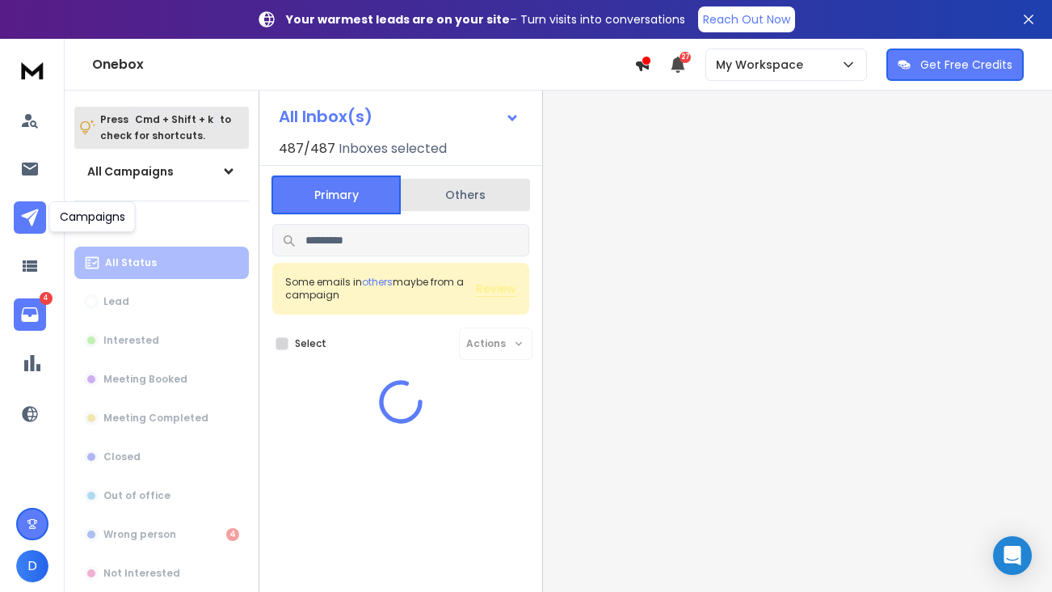
click at [25, 221] on icon at bounding box center [29, 217] width 19 height 19
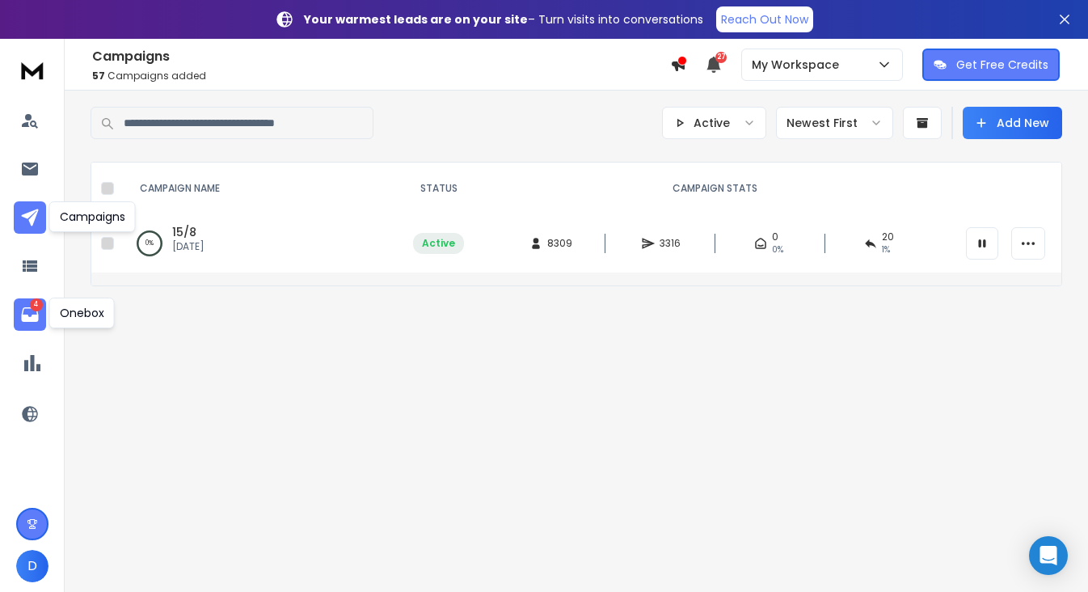
click at [36, 301] on p "4" at bounding box center [36, 304] width 13 height 13
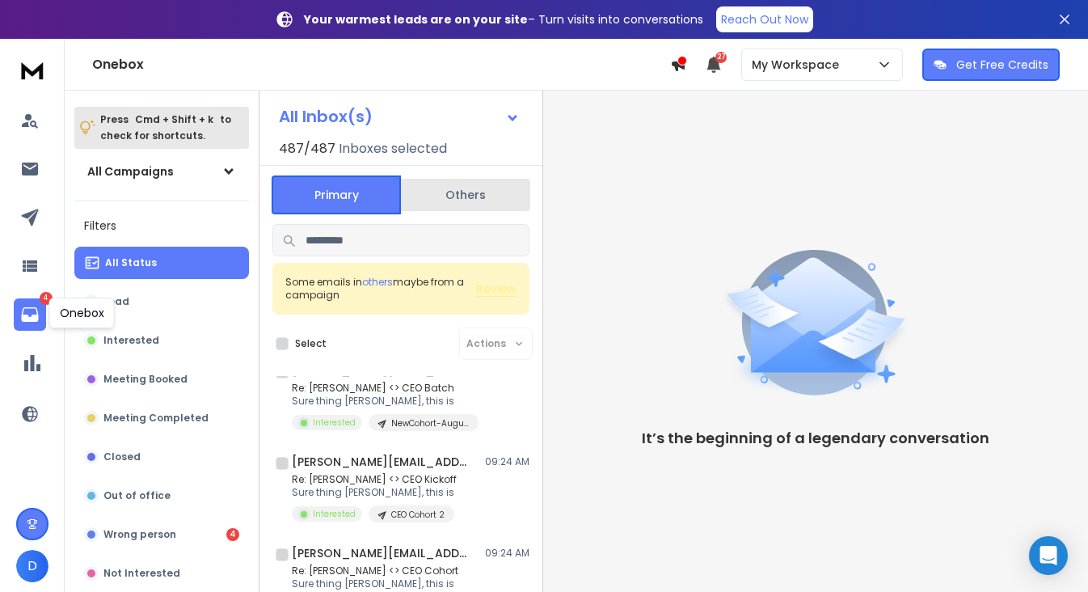
scroll to position [874, 0]
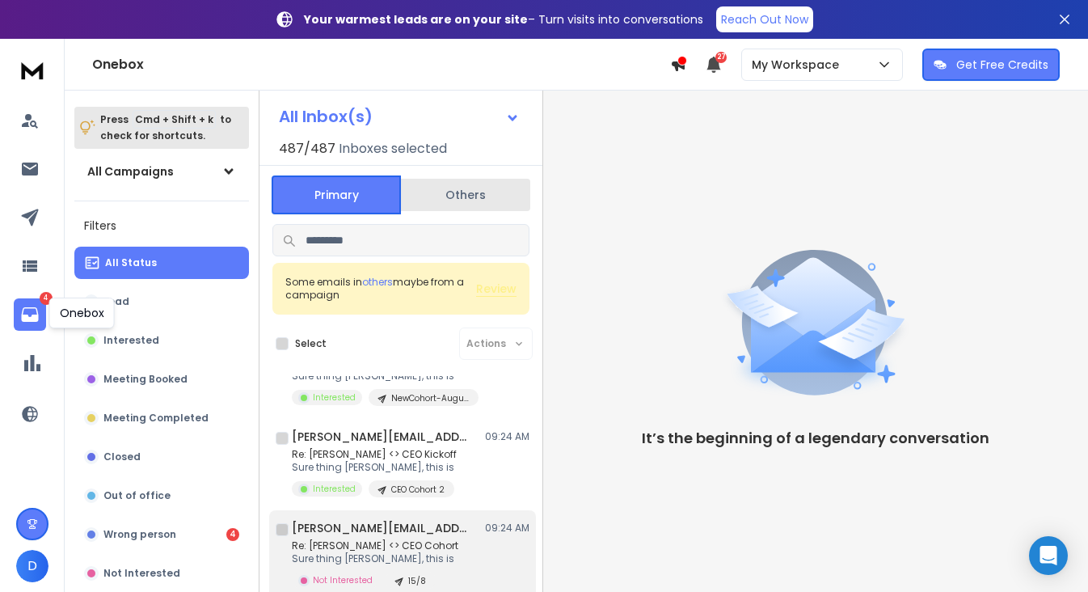
click at [485, 529] on p "09:24 AM" at bounding box center [507, 527] width 44 height 13
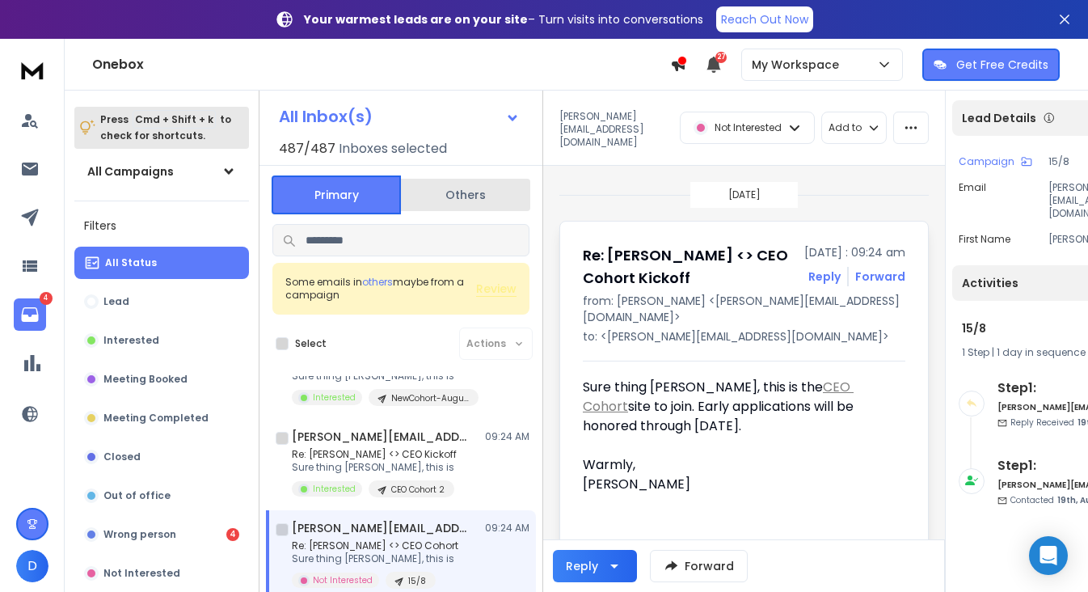
click at [576, 575] on button "Reply" at bounding box center [595, 566] width 84 height 32
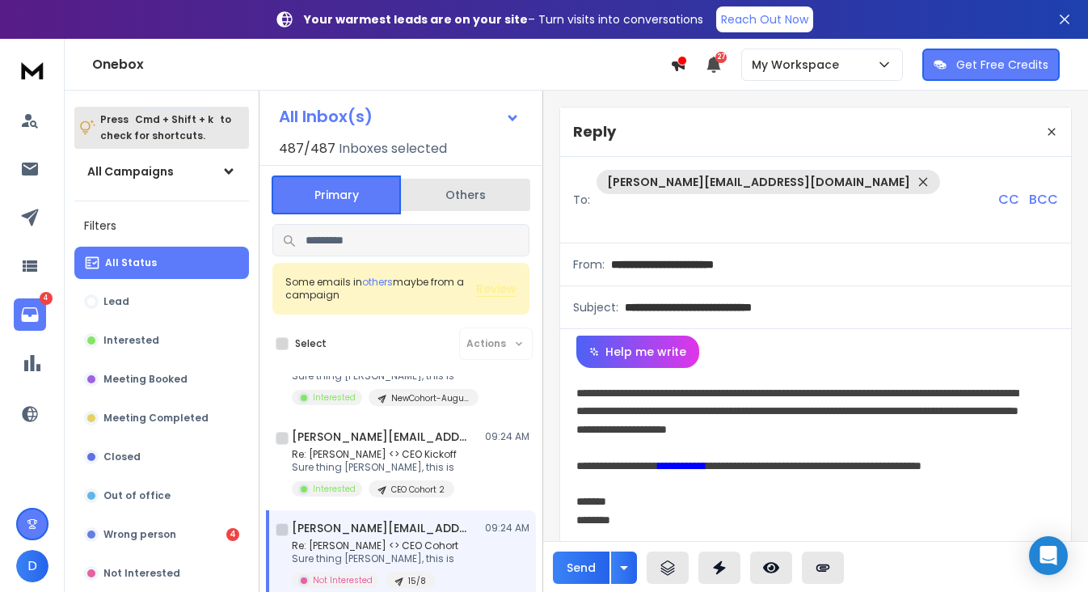
click at [628, 394] on div "**********" at bounding box center [803, 411] width 454 height 54
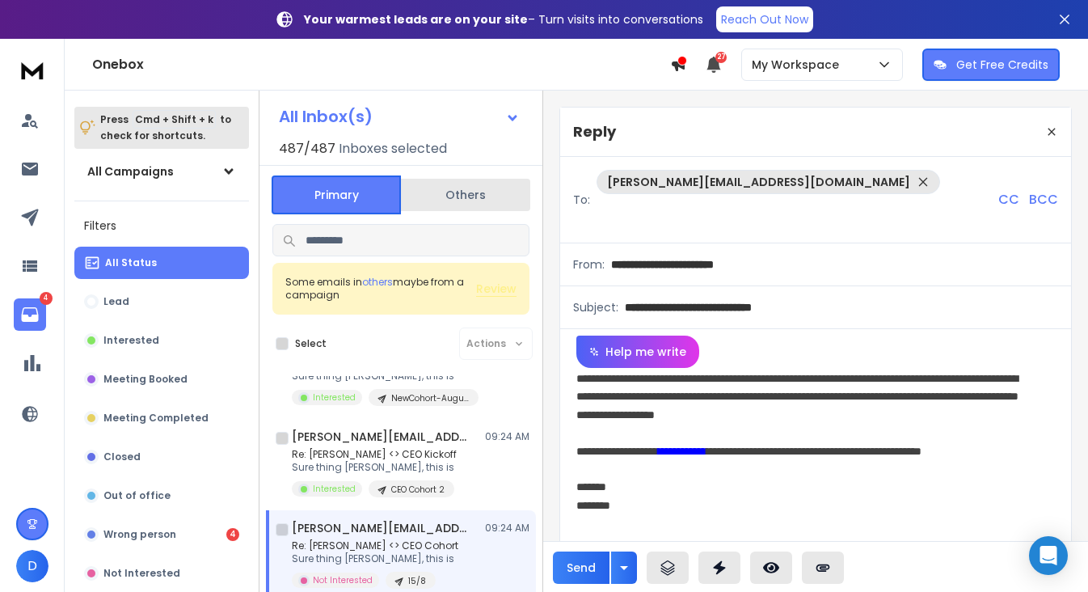
scroll to position [23, 0]
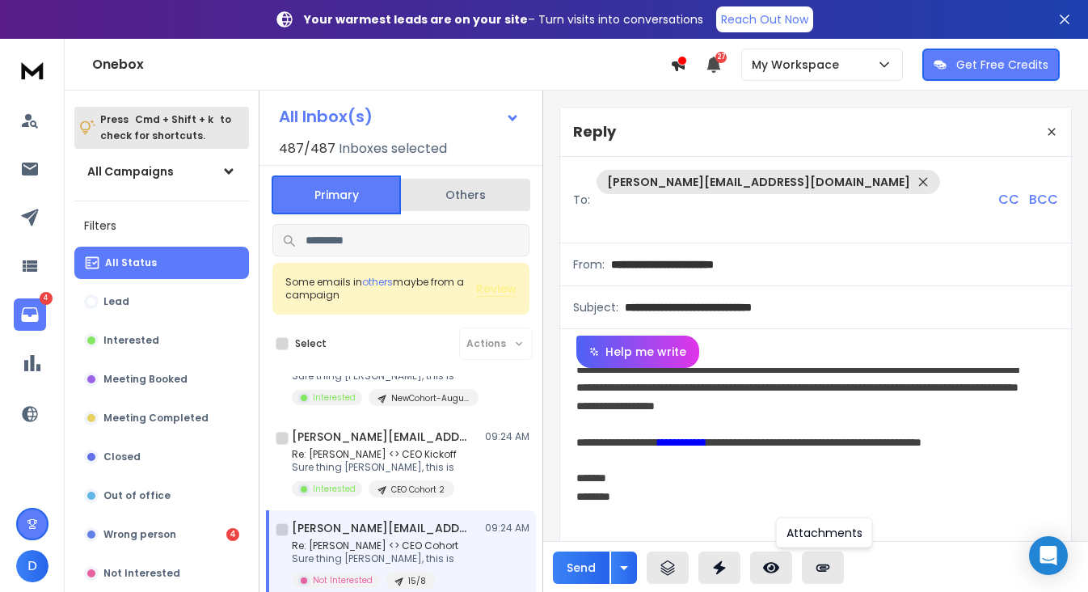
click at [836, 567] on button at bounding box center [823, 567] width 42 height 32
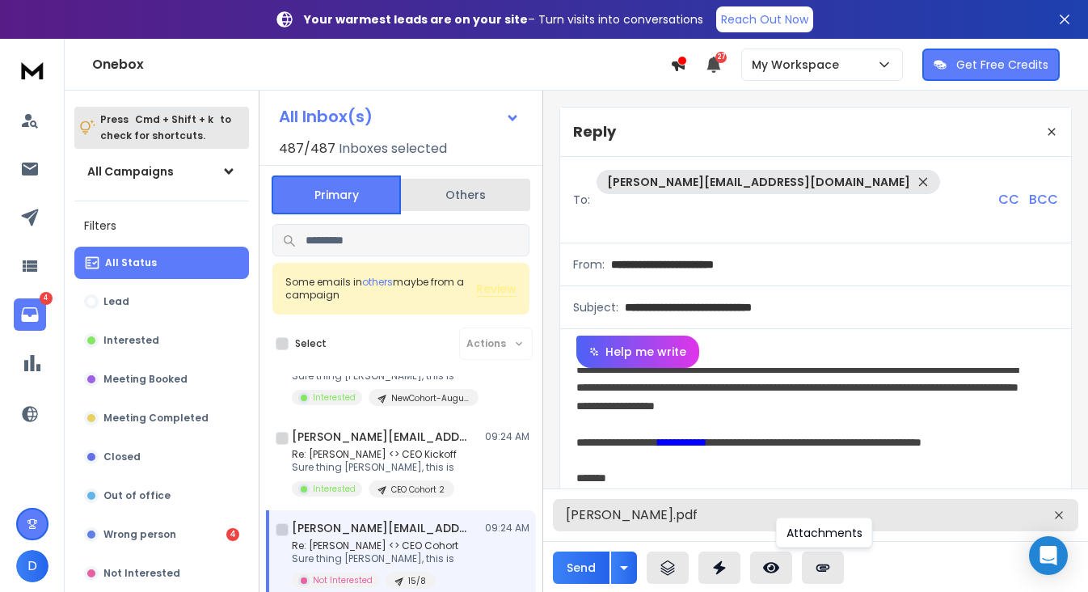
click at [986, 195] on div "To: anand@quickinsure.co.in CC BCC" at bounding box center [815, 200] width 511 height 86
click at [998, 201] on p "CC" at bounding box center [1008, 199] width 21 height 19
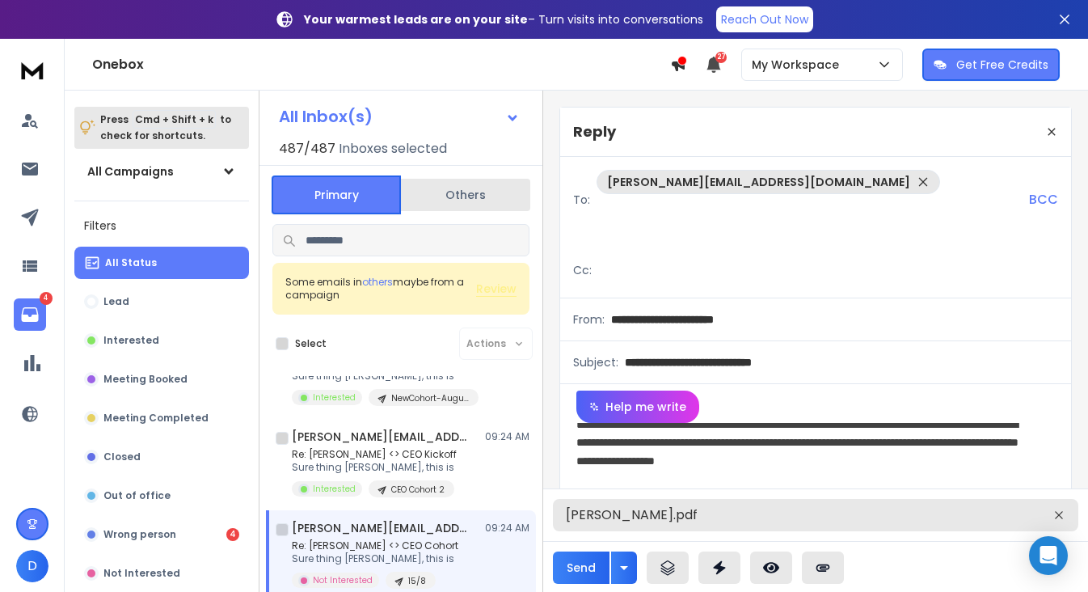
type input "**********"
click at [810, 430] on div "**********" at bounding box center [809, 508] width 499 height 171
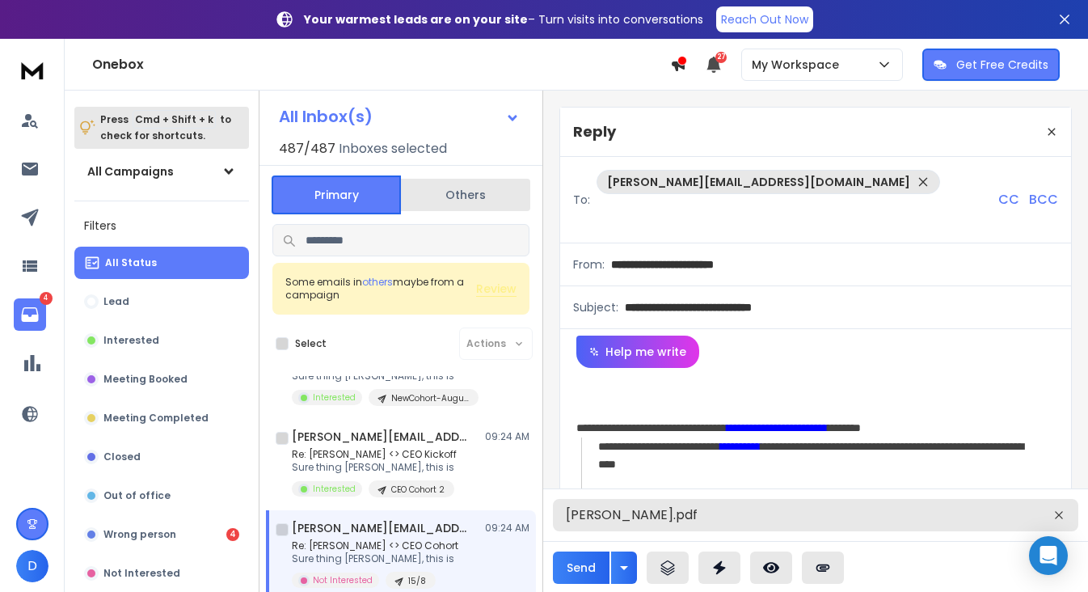
scroll to position [0, 0]
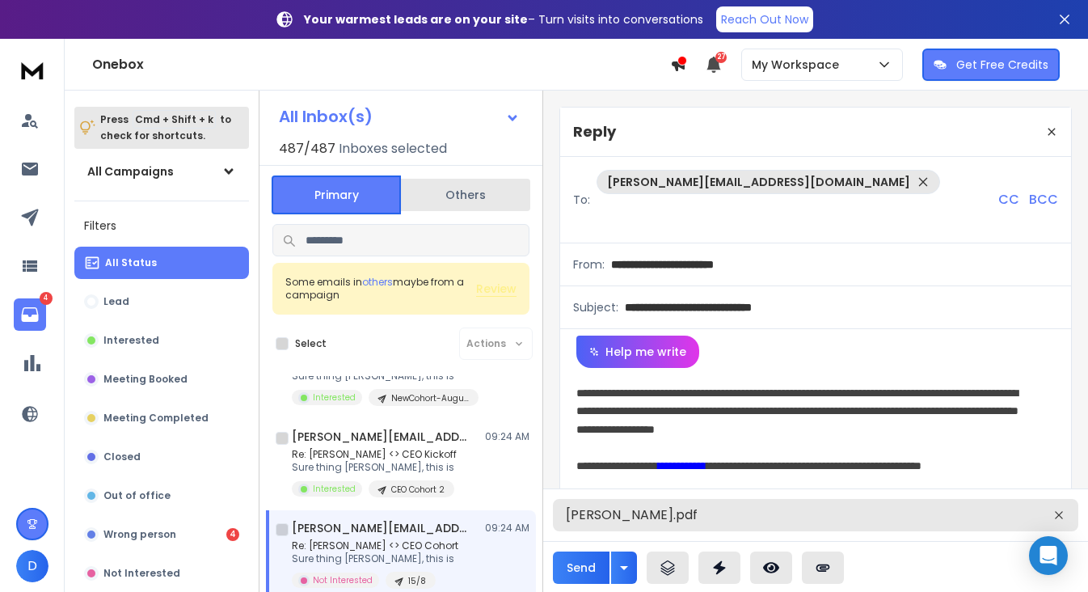
click at [575, 571] on button "Send" at bounding box center [581, 567] width 57 height 32
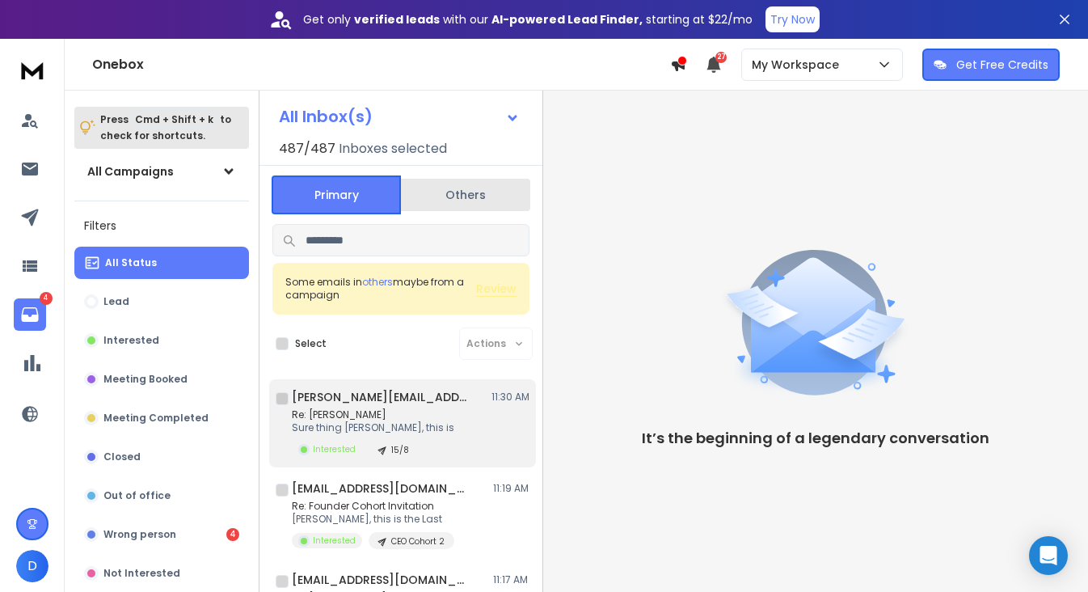
click at [497, 400] on p "11:30 AM" at bounding box center [510, 396] width 38 height 13
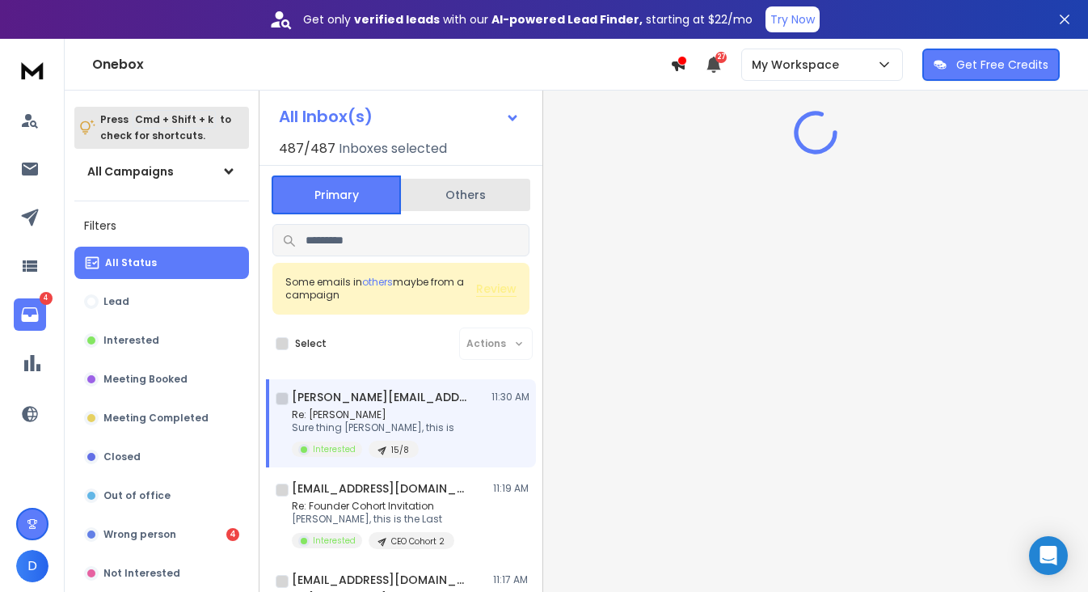
scroll to position [874, 0]
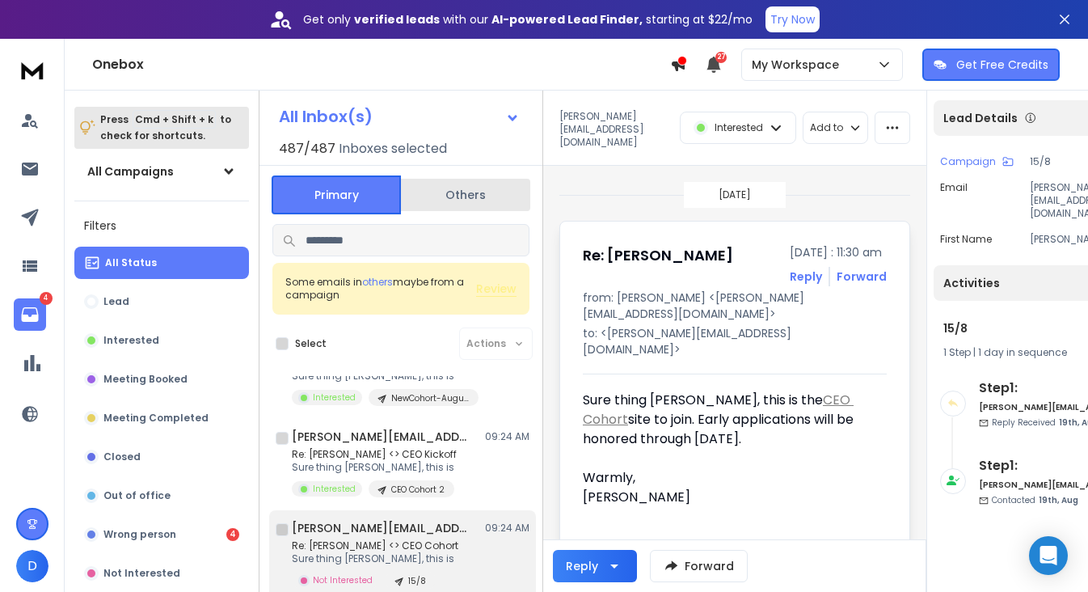
click at [427, 541] on p "Re: [PERSON_NAME] <> CEO Cohort" at bounding box center [375, 545] width 166 height 13
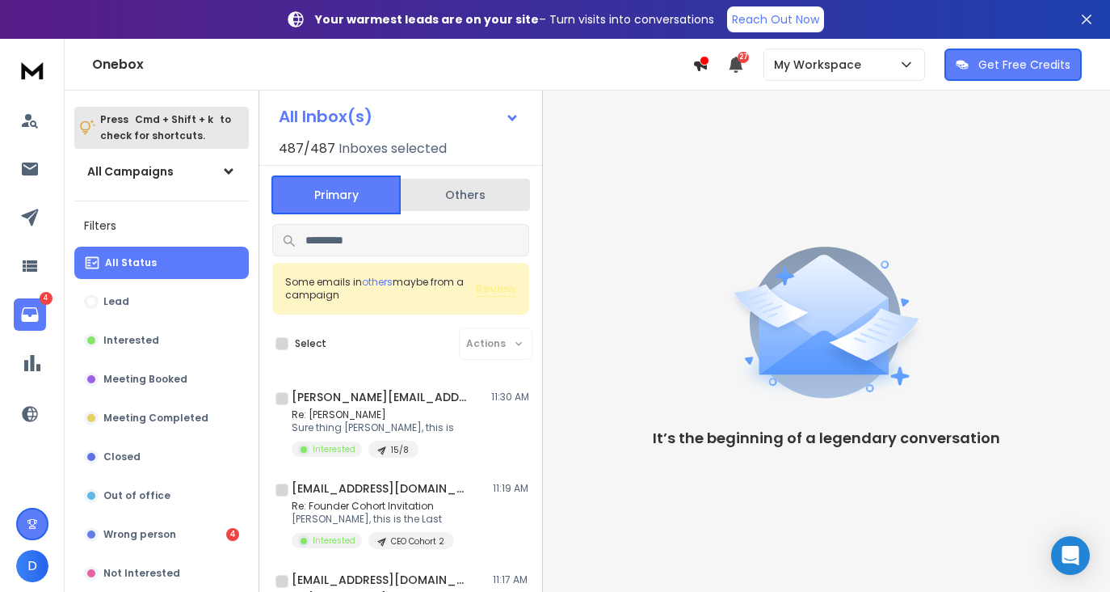
click at [440, 239] on input at bounding box center [400, 240] width 257 height 32
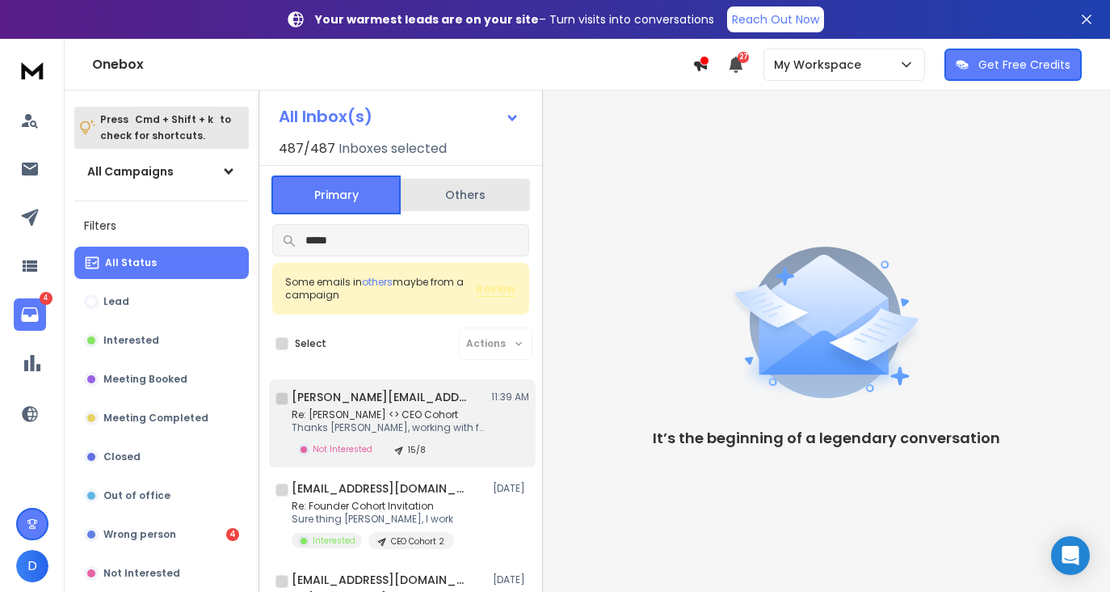
type input "*****"
click at [490, 411] on div "Re: [PERSON_NAME] <> CEO Cohort Thanks [PERSON_NAME], working with founders Not…" at bounding box center [411, 432] width 238 height 49
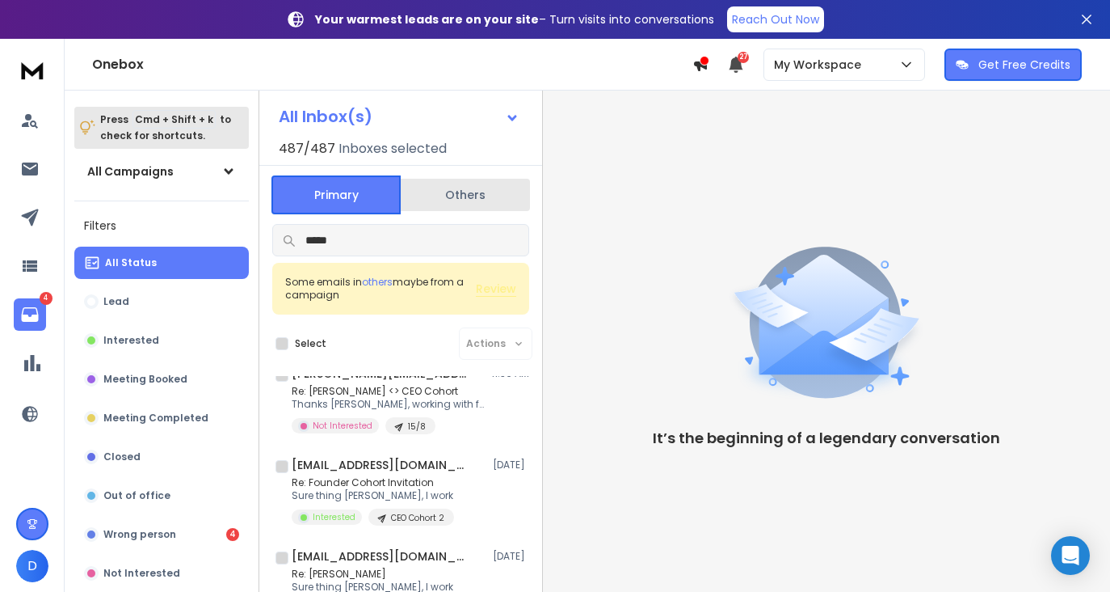
scroll to position [7, 0]
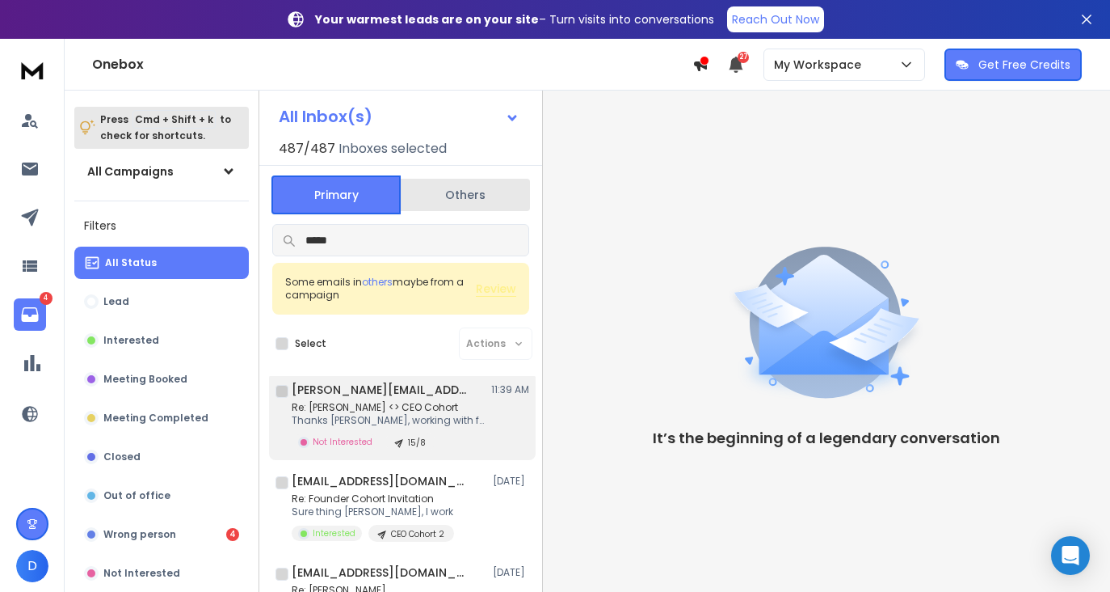
click at [417, 400] on div "anand@quickinsure.co.in 11:39 AM Re: Anand <> CEO Cohort Thanks Anand, working …" at bounding box center [411, 415] width 238 height 69
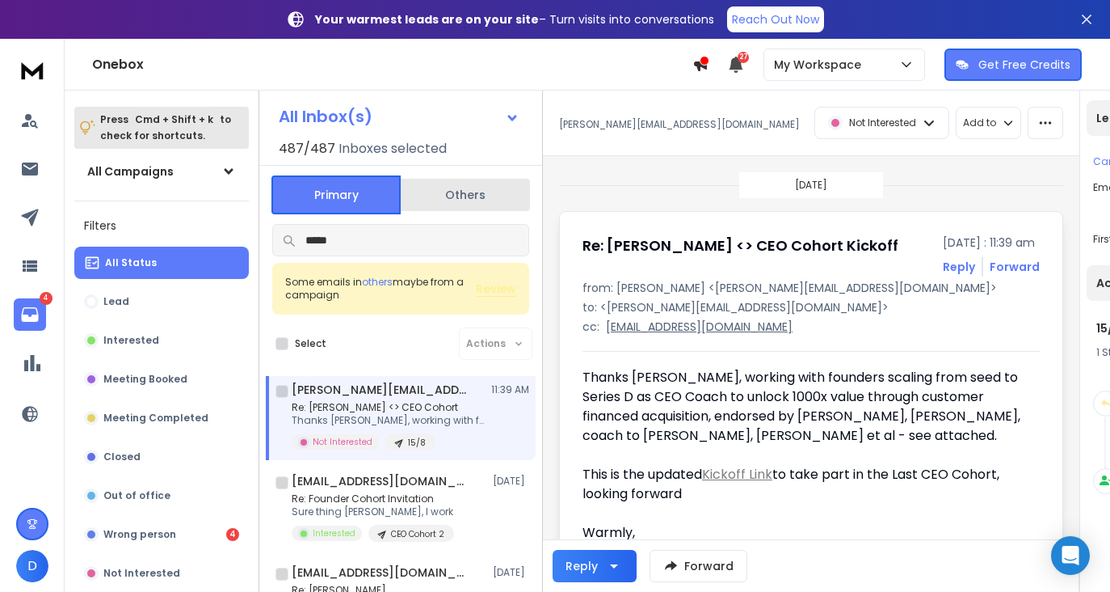
click at [766, 477] on link "Kickoff Link" at bounding box center [737, 474] width 70 height 19
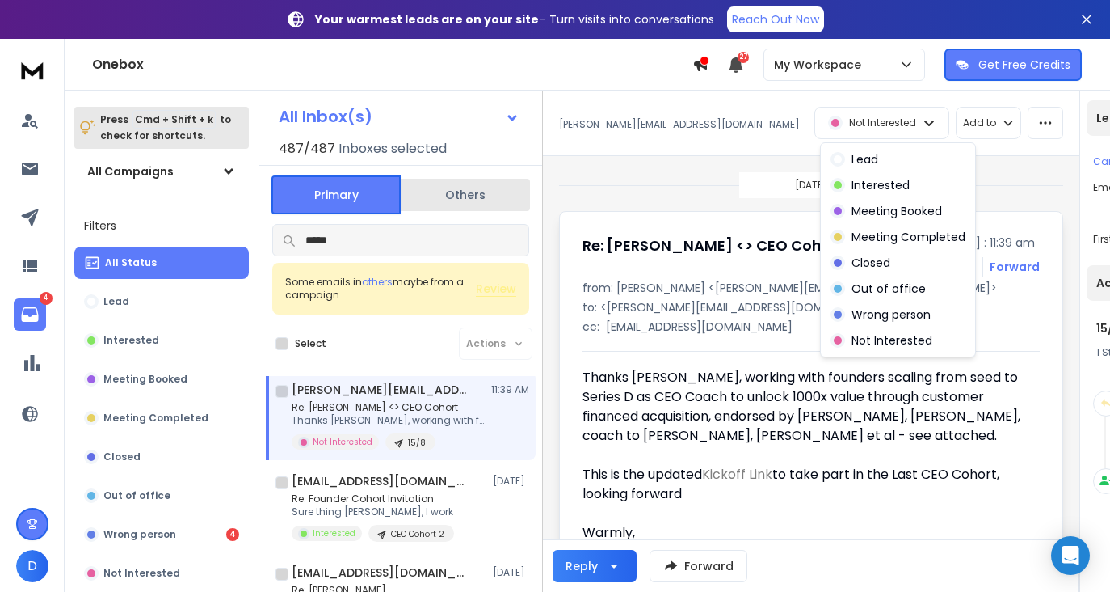
click at [853, 119] on div "Not Interested" at bounding box center [881, 122] width 133 height 31
click at [888, 183] on p "Interested" at bounding box center [881, 185] width 58 height 16
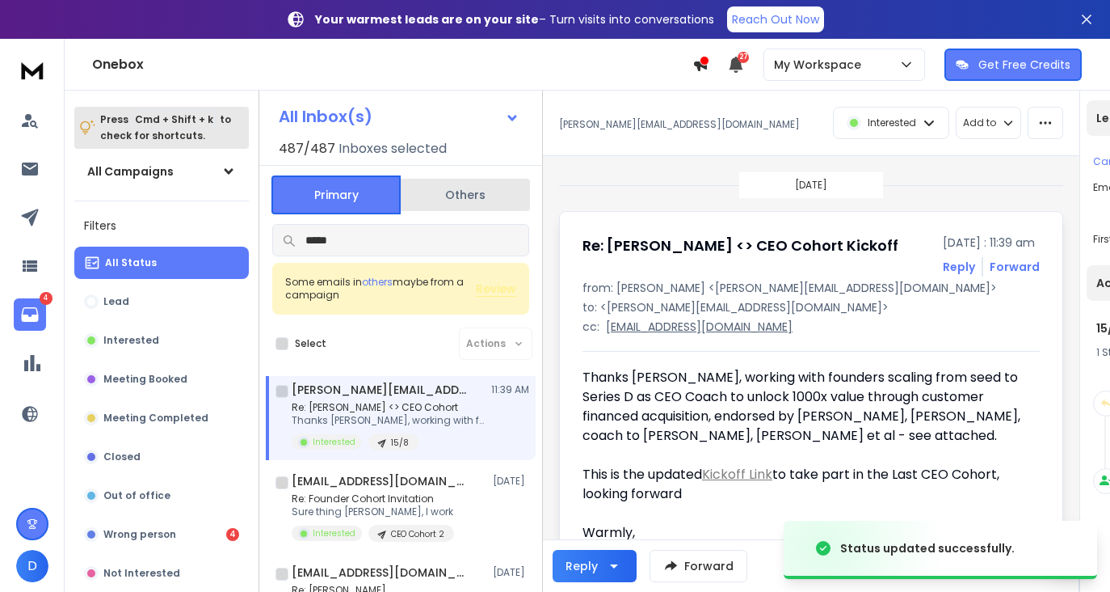
click at [469, 192] on button "Others" at bounding box center [465, 195] width 129 height 36
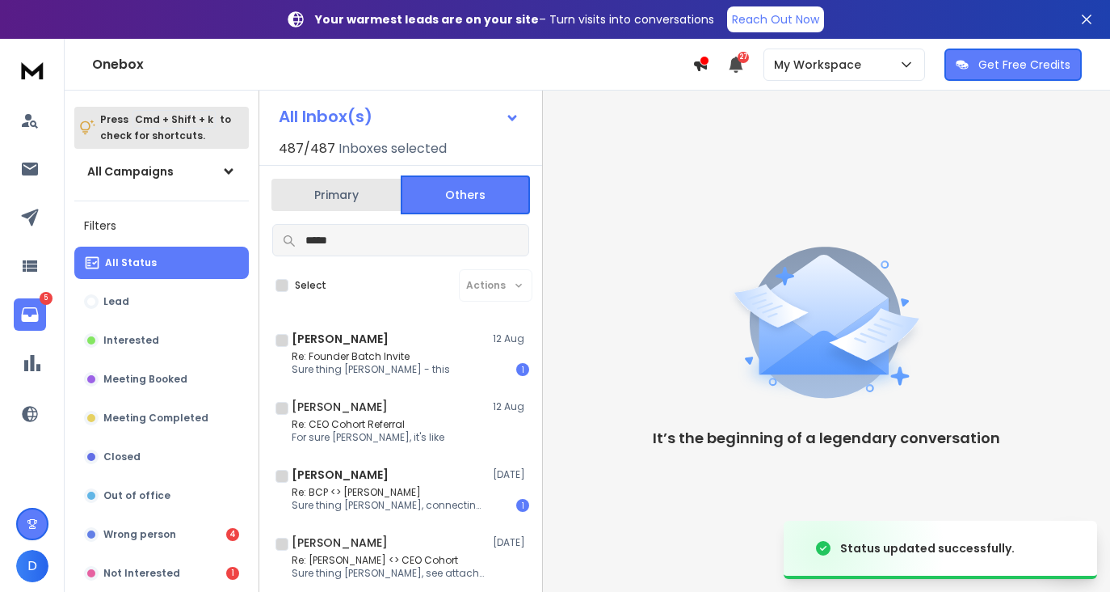
click at [353, 191] on button "Primary" at bounding box center [336, 195] width 129 height 36
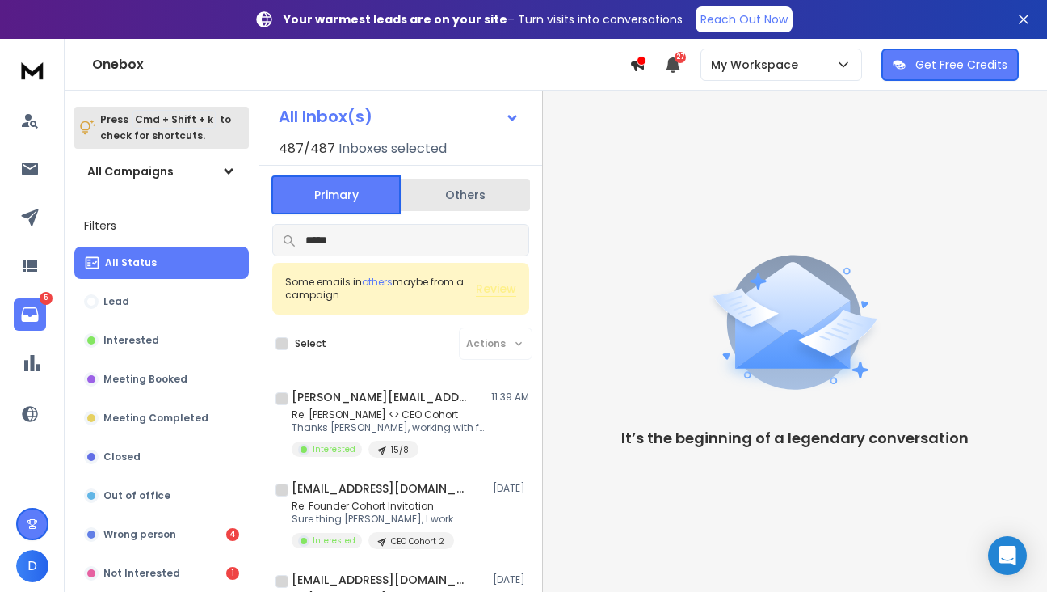
click at [432, 176] on div "All Inbox(s) 487 / 487 Inboxes selected ***** Primary Others ***** Some emails …" at bounding box center [400, 387] width 283 height 592
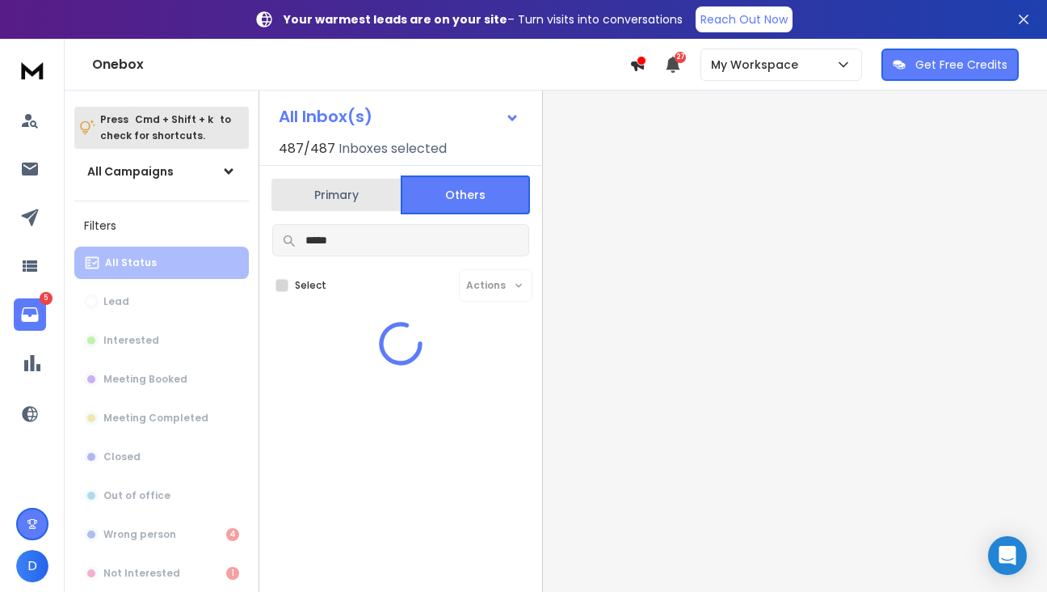
click at [433, 201] on button "Others" at bounding box center [465, 194] width 129 height 39
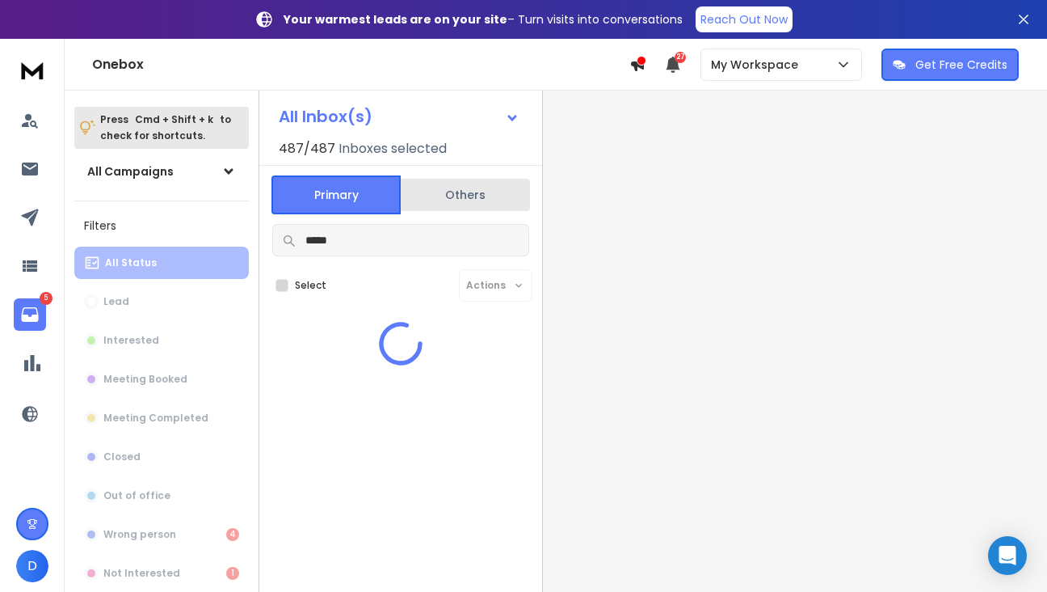
click at [352, 209] on button "Primary" at bounding box center [336, 194] width 129 height 39
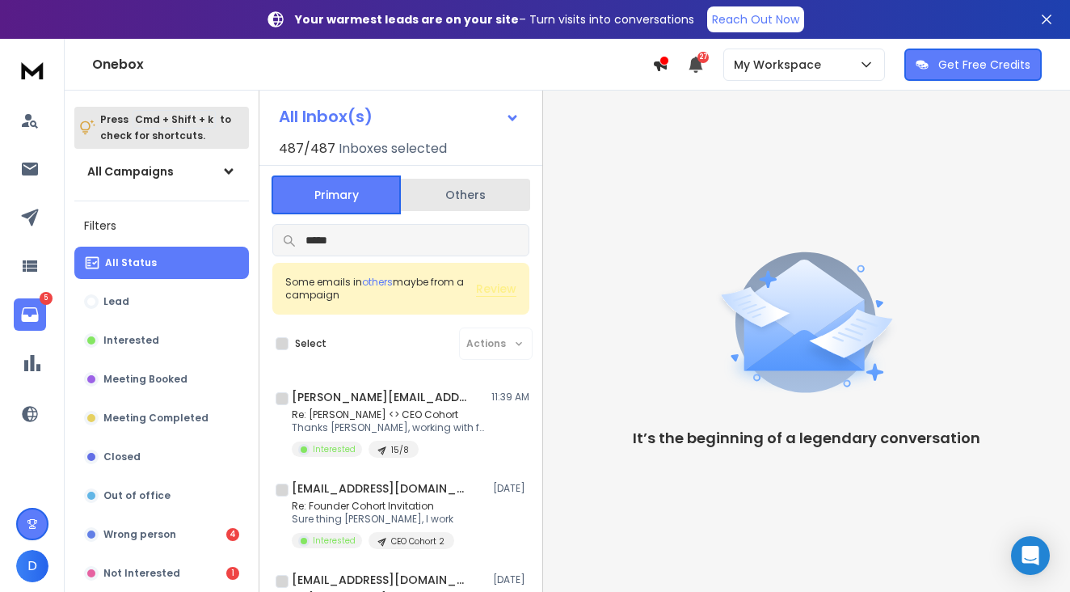
click at [483, 210] on button "Others" at bounding box center [465, 195] width 129 height 36
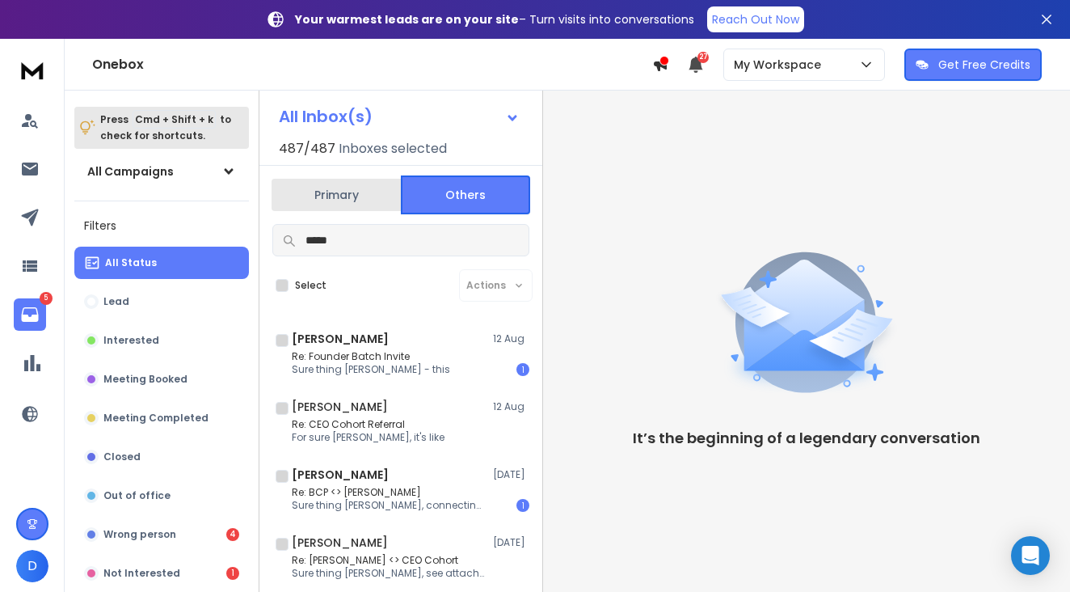
click at [348, 186] on button "Primary" at bounding box center [336, 195] width 129 height 36
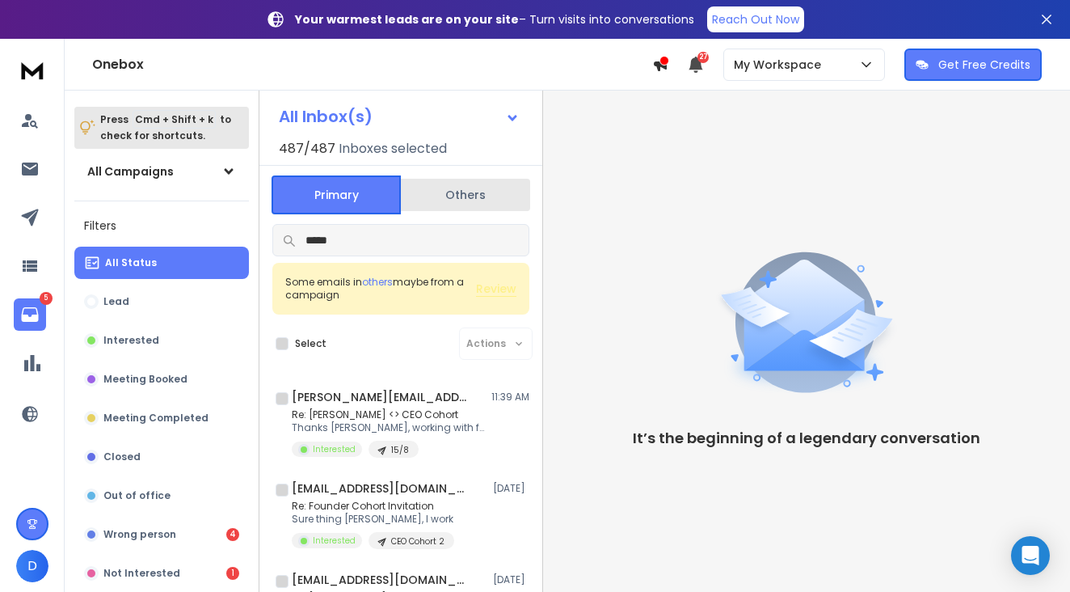
click at [466, 159] on div "All Inbox(s) 487 / 487 Inboxes selected ***** Primary Others ***** Some emails …" at bounding box center [400, 387] width 283 height 592
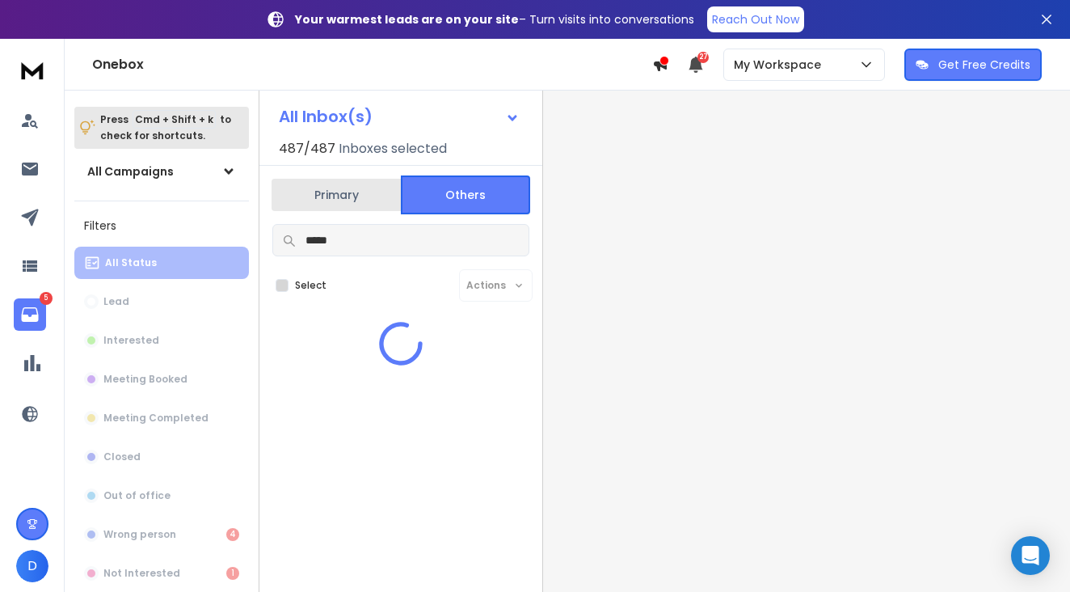
click at [475, 191] on button "Others" at bounding box center [465, 194] width 129 height 39
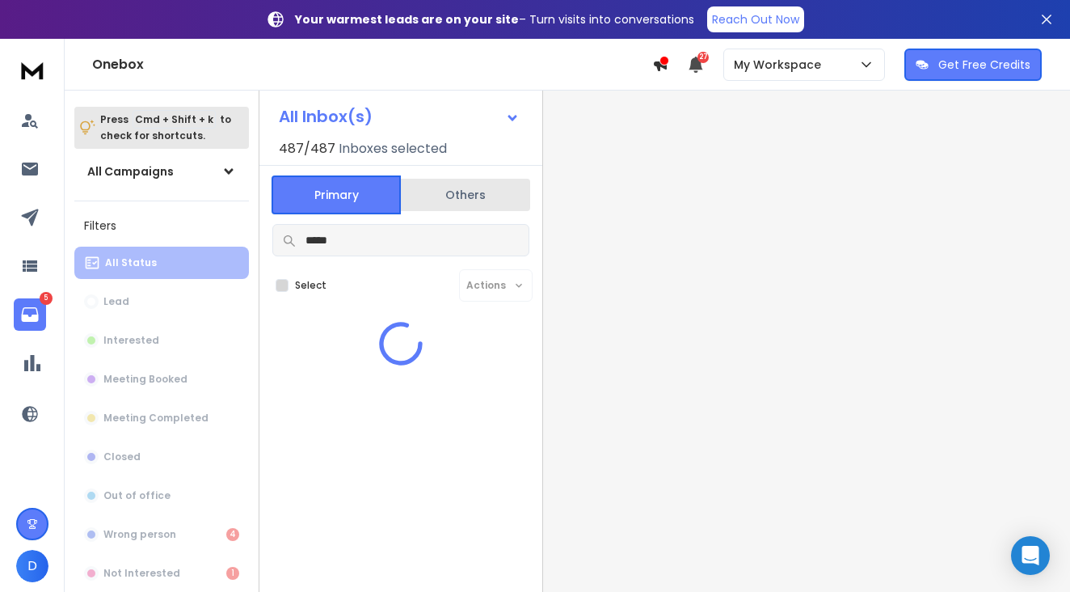
click at [337, 205] on button "Primary" at bounding box center [336, 194] width 129 height 39
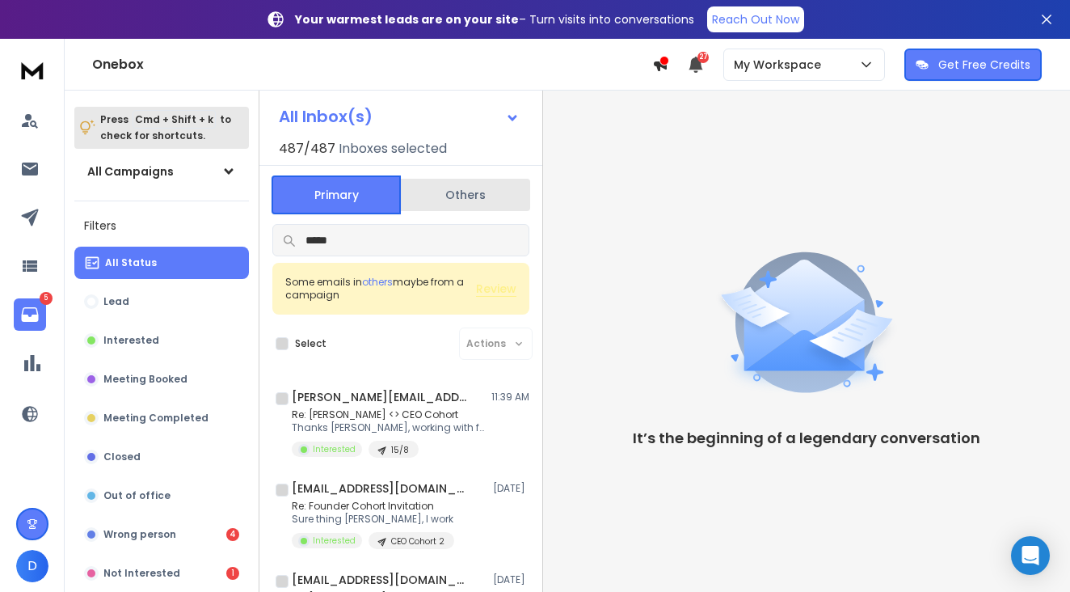
click at [473, 172] on div "All Inbox(s) 487 / 487 Inboxes selected ***** Primary Others ***** Some emails …" at bounding box center [400, 387] width 283 height 592
click at [472, 200] on button "Others" at bounding box center [465, 195] width 129 height 36
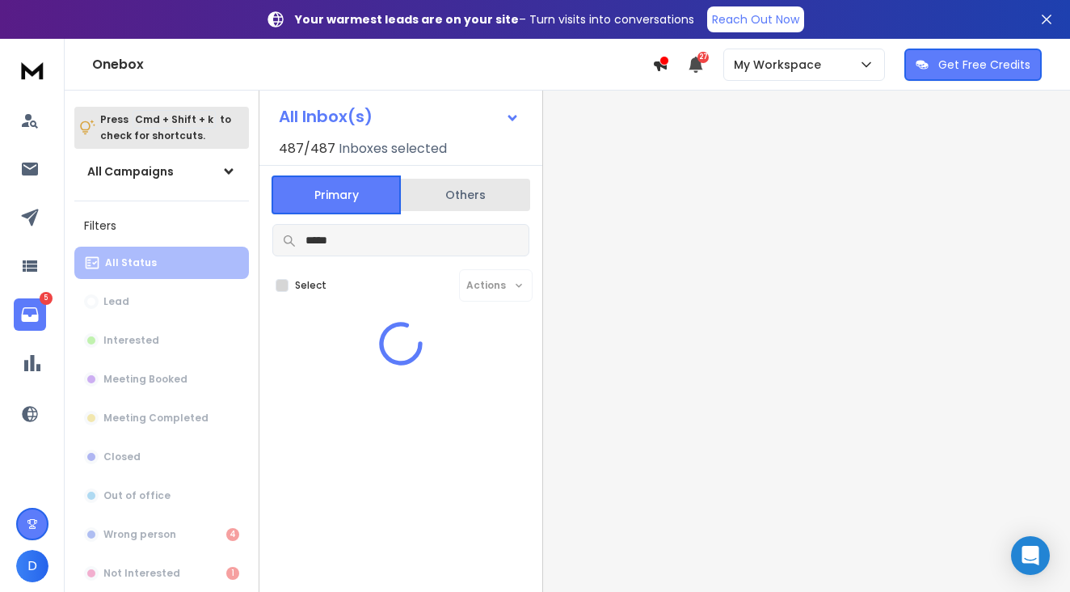
click at [326, 196] on button "Primary" at bounding box center [336, 194] width 129 height 39
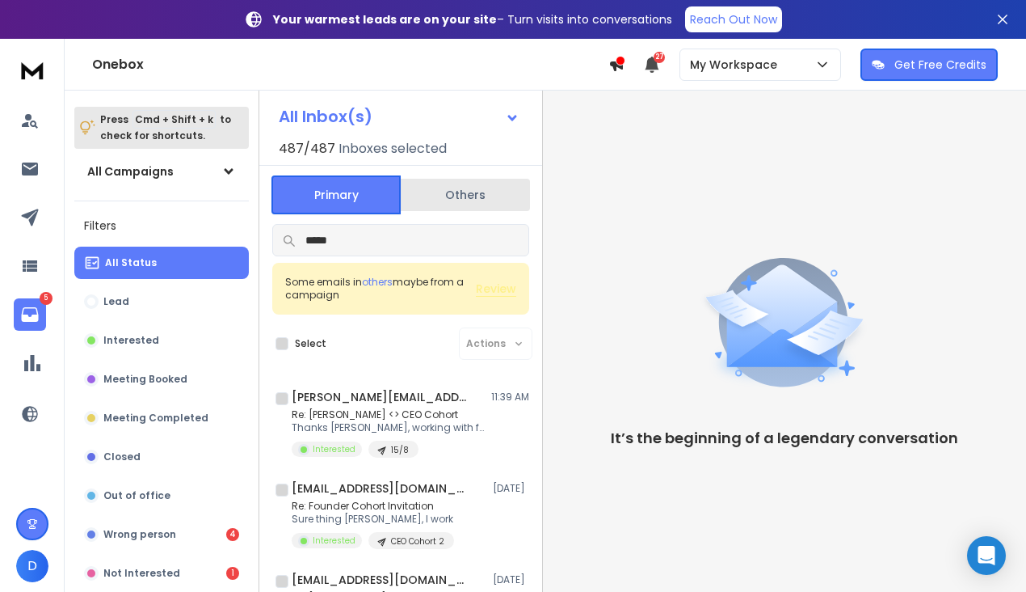
click at [475, 206] on button "Others" at bounding box center [465, 195] width 129 height 36
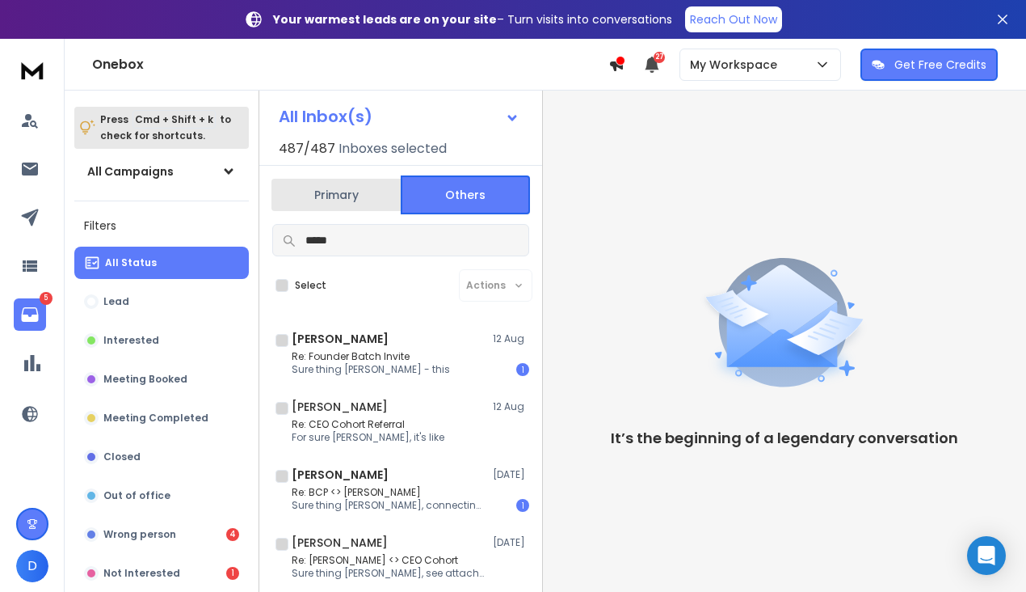
click at [335, 197] on button "Primary" at bounding box center [336, 195] width 129 height 36
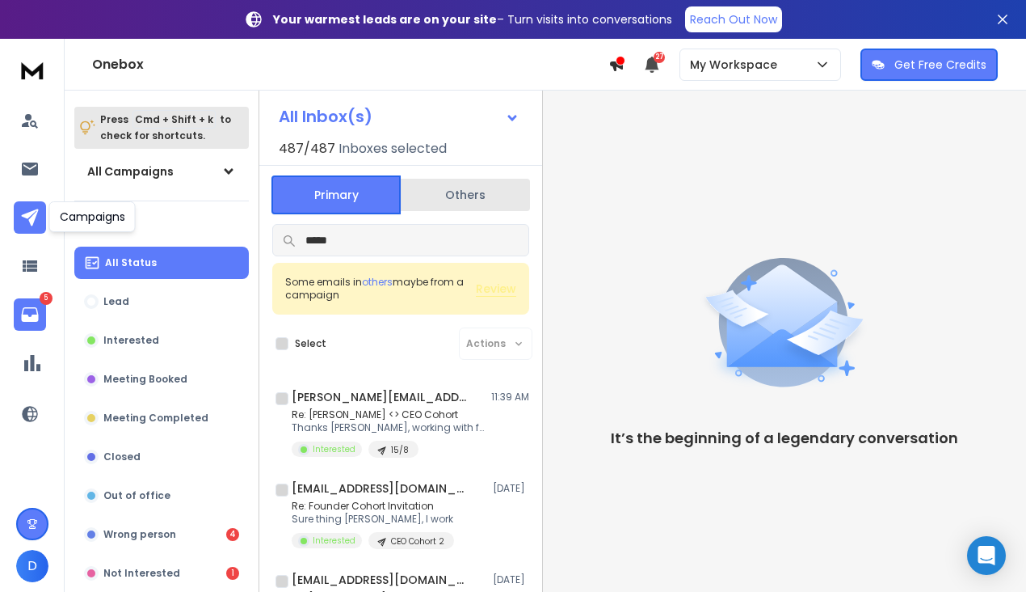
click at [18, 216] on link at bounding box center [30, 217] width 32 height 32
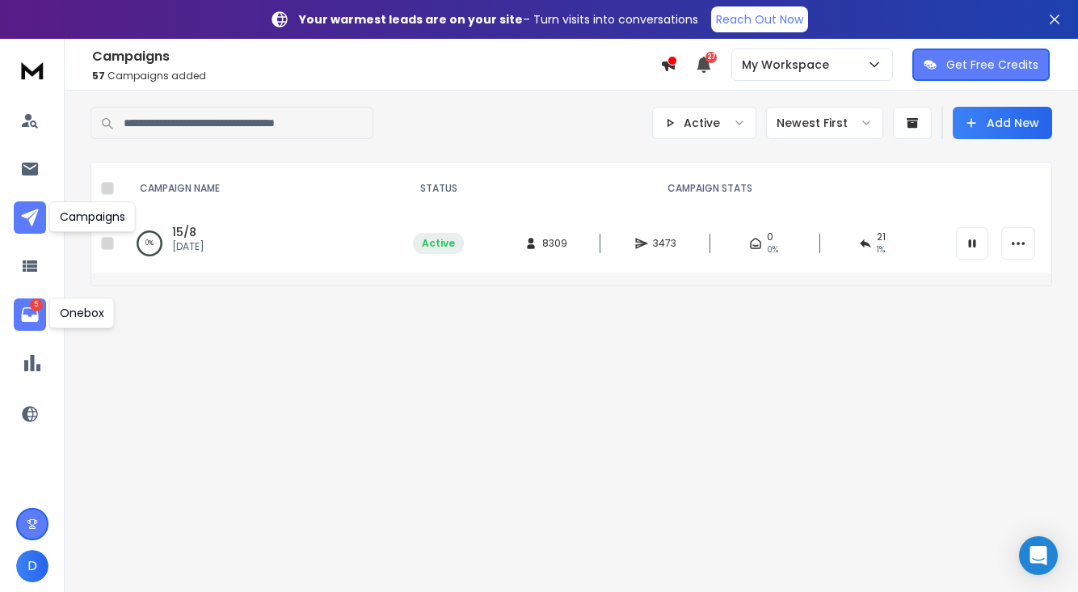
click at [21, 305] on icon at bounding box center [29, 314] width 19 height 19
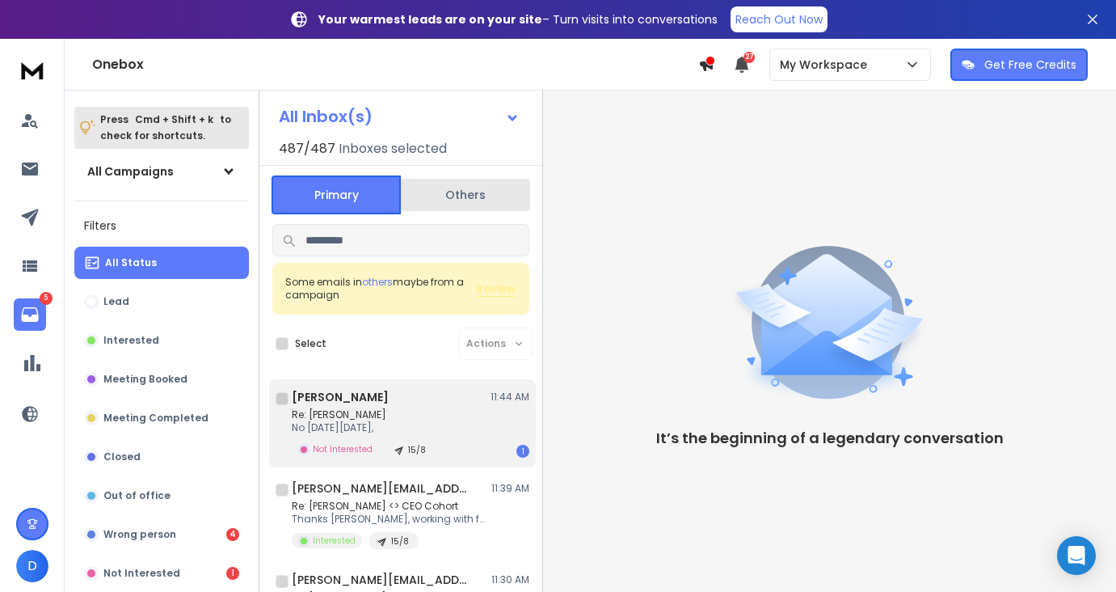
click at [449, 394] on div "Kenn Pluard 11:44 AM" at bounding box center [411, 397] width 238 height 16
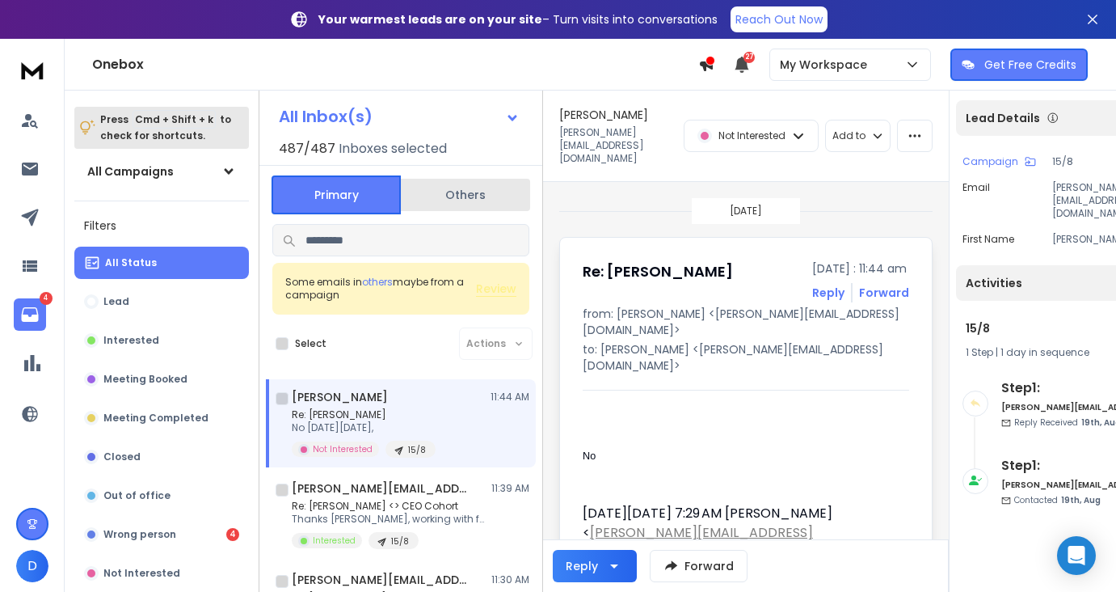
click at [890, 123] on div "Add to" at bounding box center [858, 135] width 64 height 31
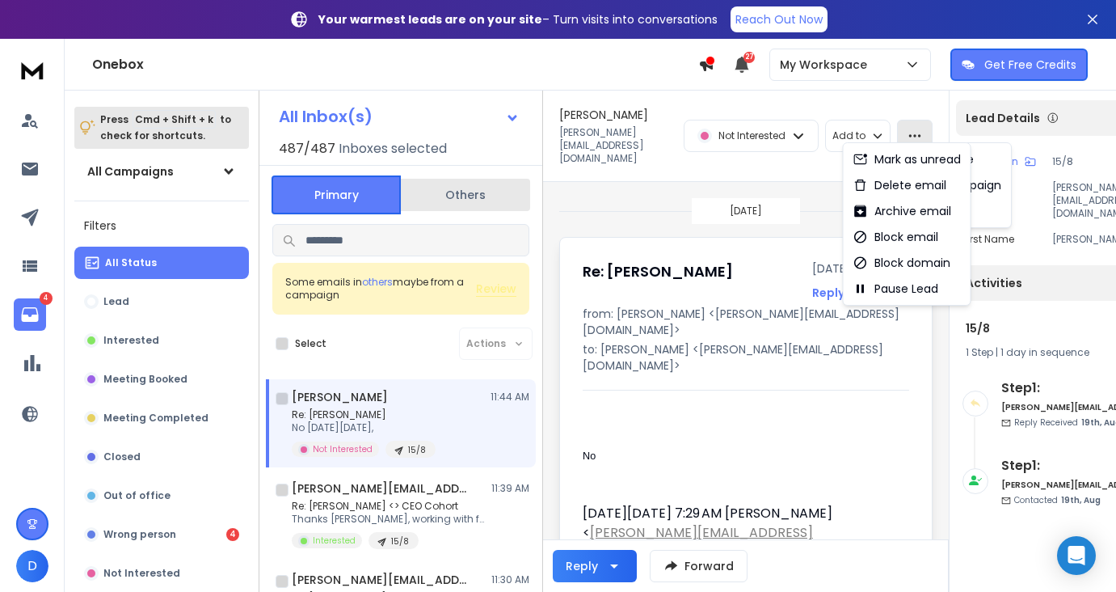
click at [922, 129] on icon "button" at bounding box center [915, 136] width 15 height 15
click at [896, 238] on div "Block email" at bounding box center [895, 237] width 85 height 16
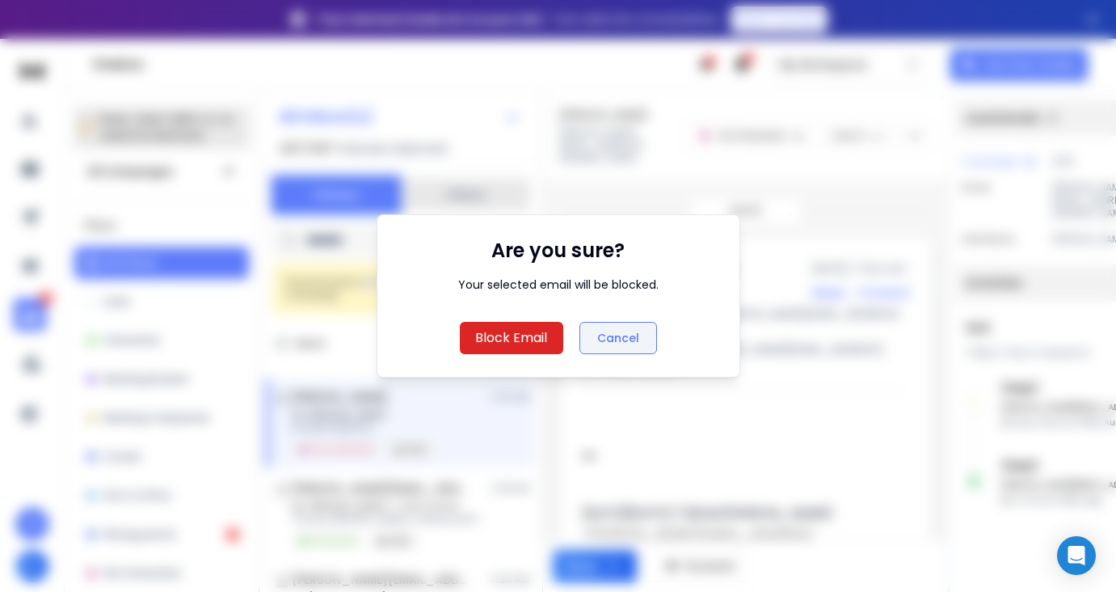
drag, startPoint x: 523, startPoint y: 335, endPoint x: 590, endPoint y: 303, distance: 74.5
click at [523, 335] on button "Block Email" at bounding box center [511, 338] width 103 height 32
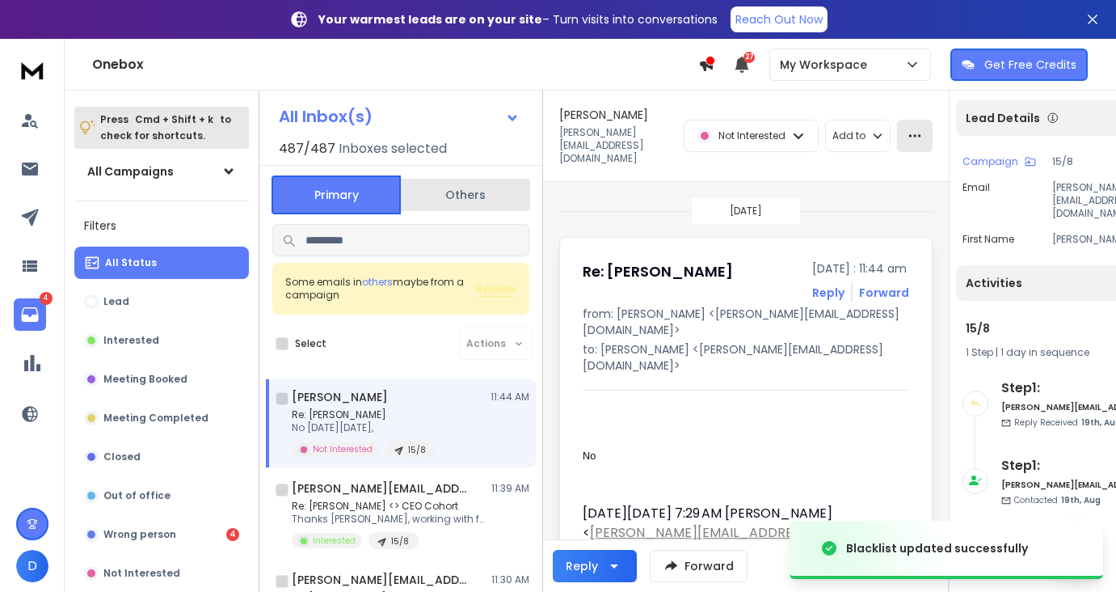
click at [933, 120] on button "button" at bounding box center [915, 136] width 36 height 32
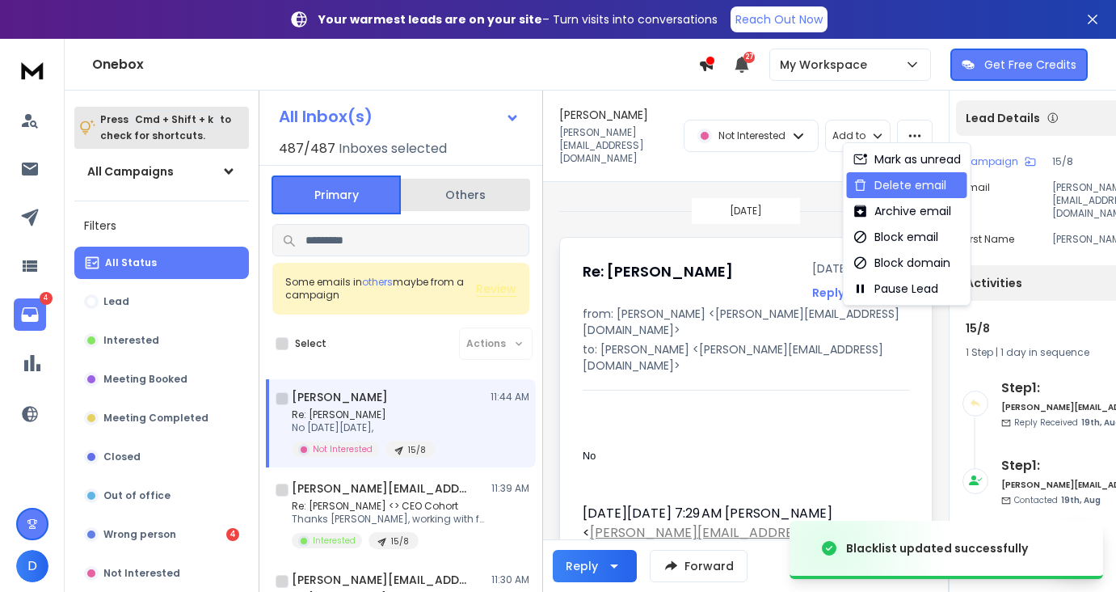
click at [924, 181] on div "Delete email" at bounding box center [899, 185] width 93 height 16
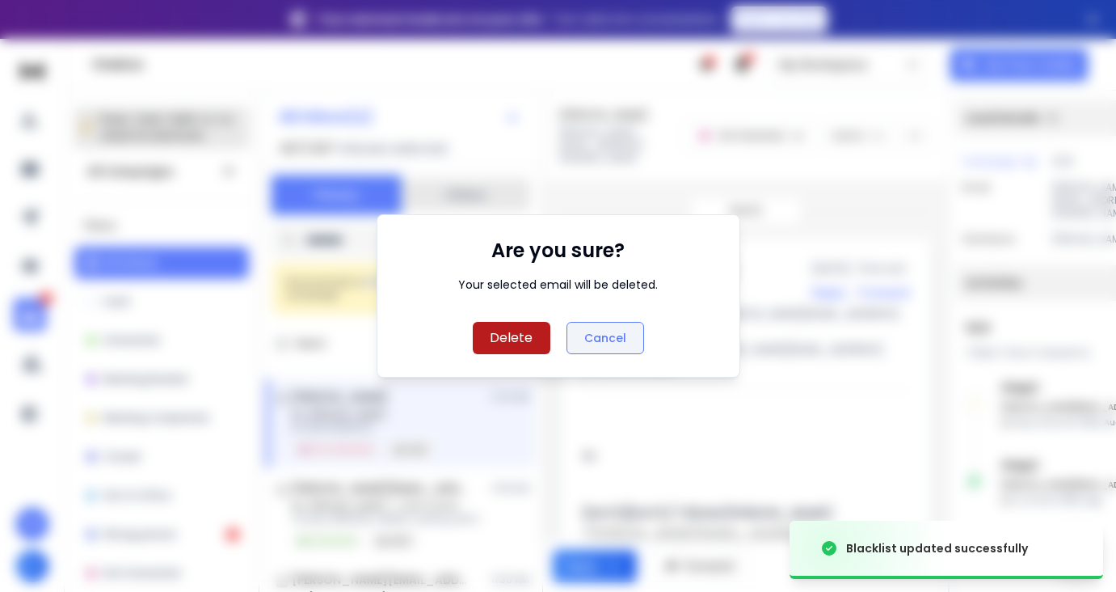
click at [519, 340] on button "Delete" at bounding box center [512, 338] width 78 height 32
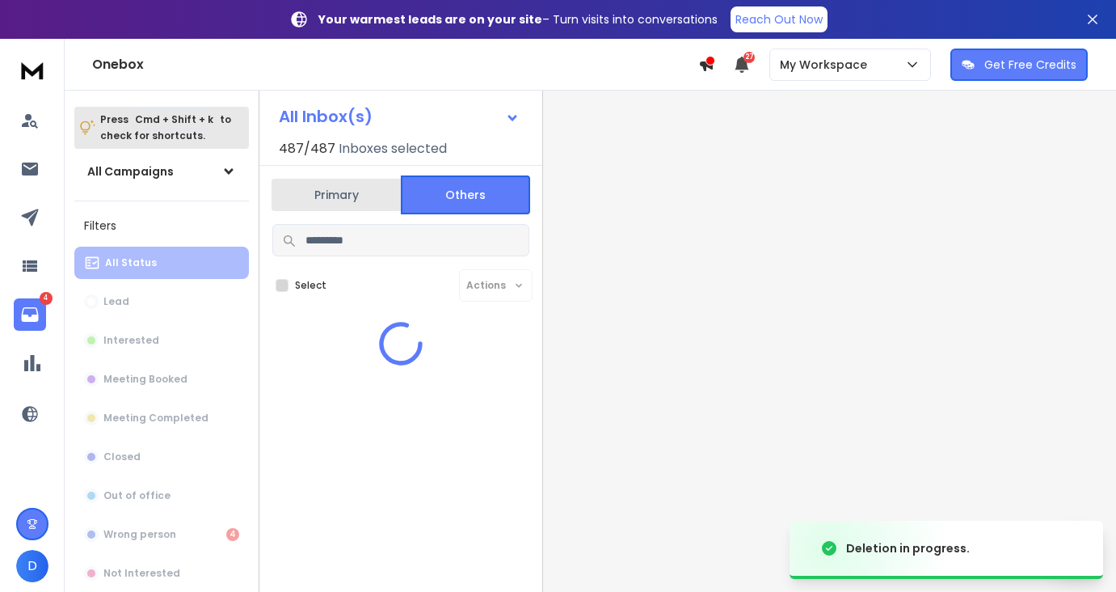
drag, startPoint x: 455, startPoint y: 198, endPoint x: 417, endPoint y: 200, distance: 38.0
click at [455, 198] on button "Others" at bounding box center [465, 194] width 129 height 39
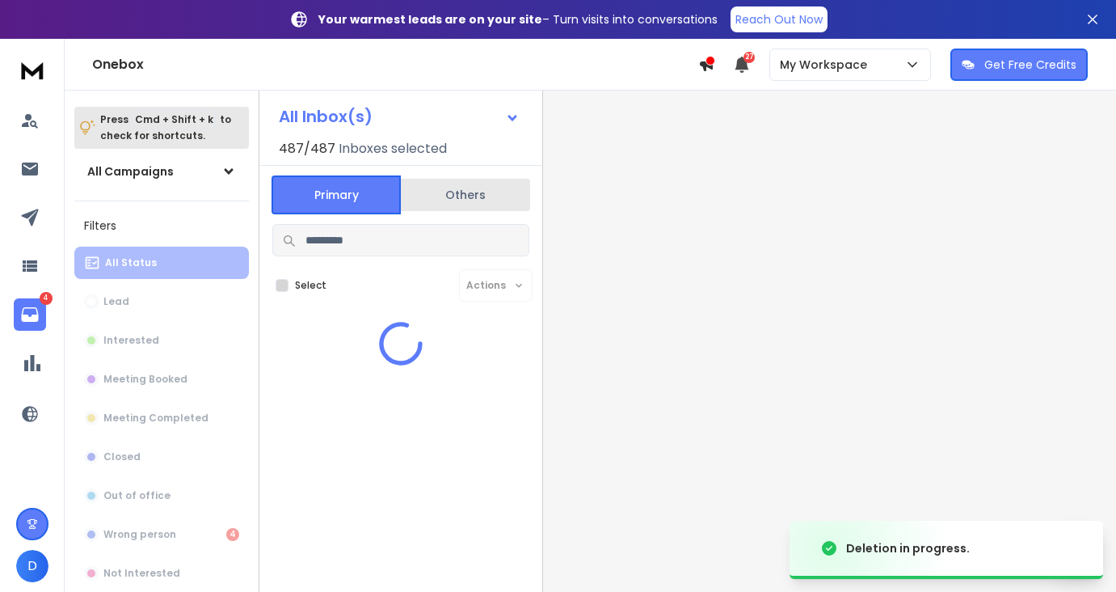
drag, startPoint x: 352, startPoint y: 196, endPoint x: 349, endPoint y: 185, distance: 11.8
click at [352, 196] on button "Primary" at bounding box center [336, 194] width 129 height 39
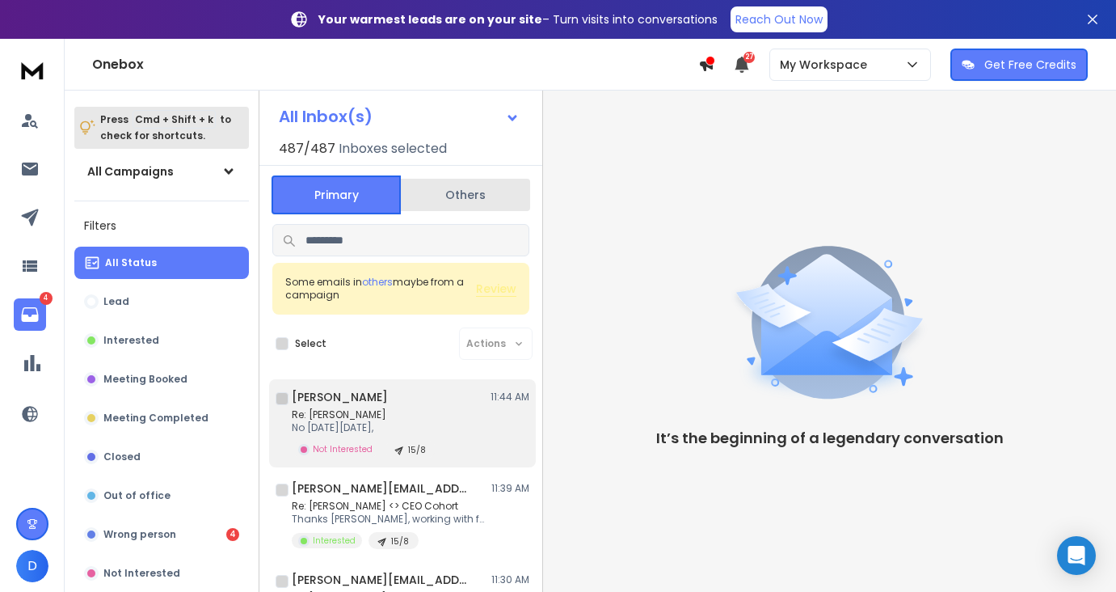
click at [450, 405] on div "Kenn Pluard 11:44 AM" at bounding box center [411, 397] width 238 height 16
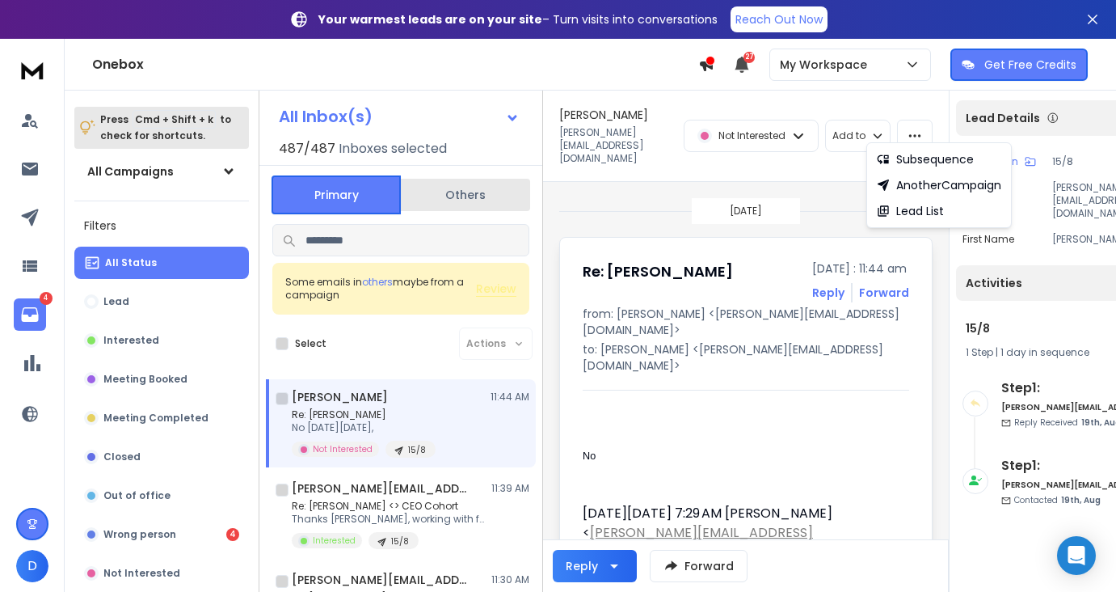
click at [883, 130] on icon at bounding box center [877, 135] width 11 height 11
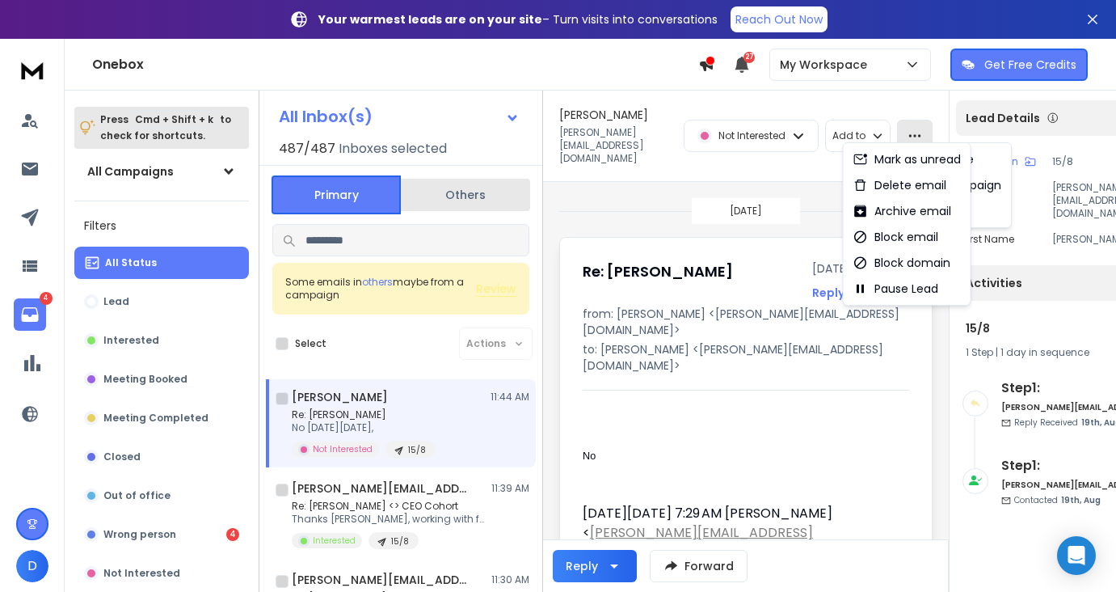
click at [933, 122] on button "button" at bounding box center [915, 136] width 36 height 32
click at [917, 237] on div "Block email" at bounding box center [895, 237] width 85 height 16
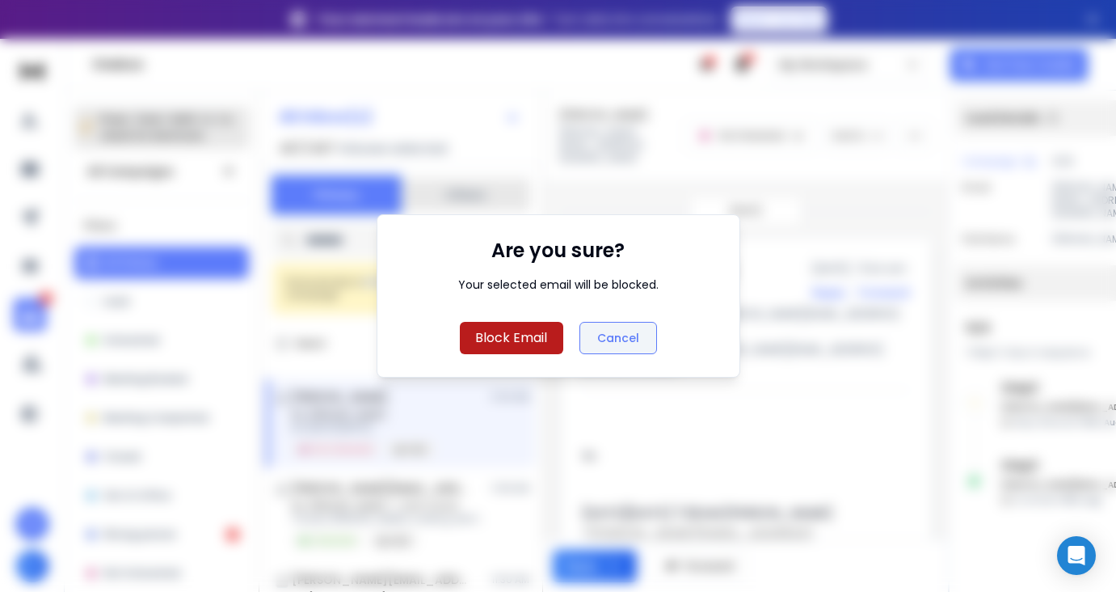
click at [516, 341] on button "Block Email" at bounding box center [511, 338] width 103 height 32
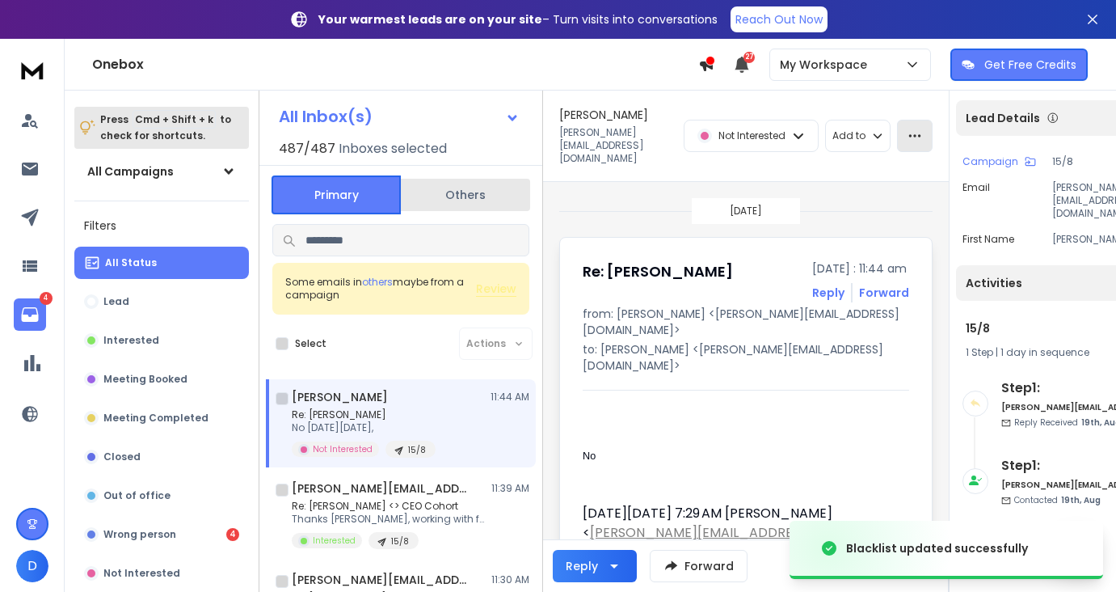
click at [922, 129] on icon "button" at bounding box center [915, 136] width 15 height 15
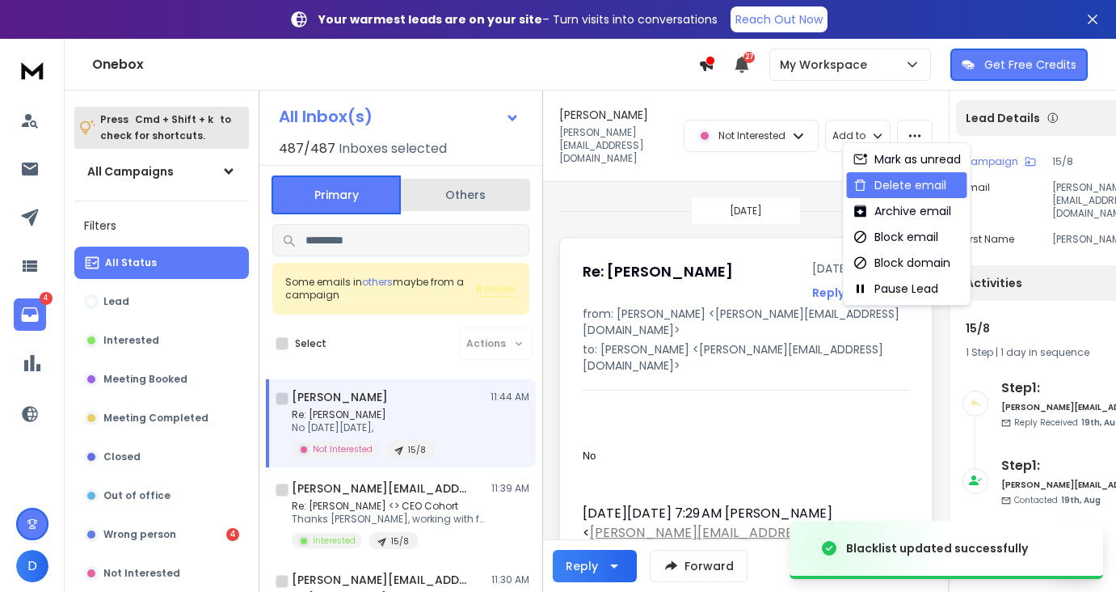
click at [908, 178] on div "Delete email" at bounding box center [899, 185] width 93 height 16
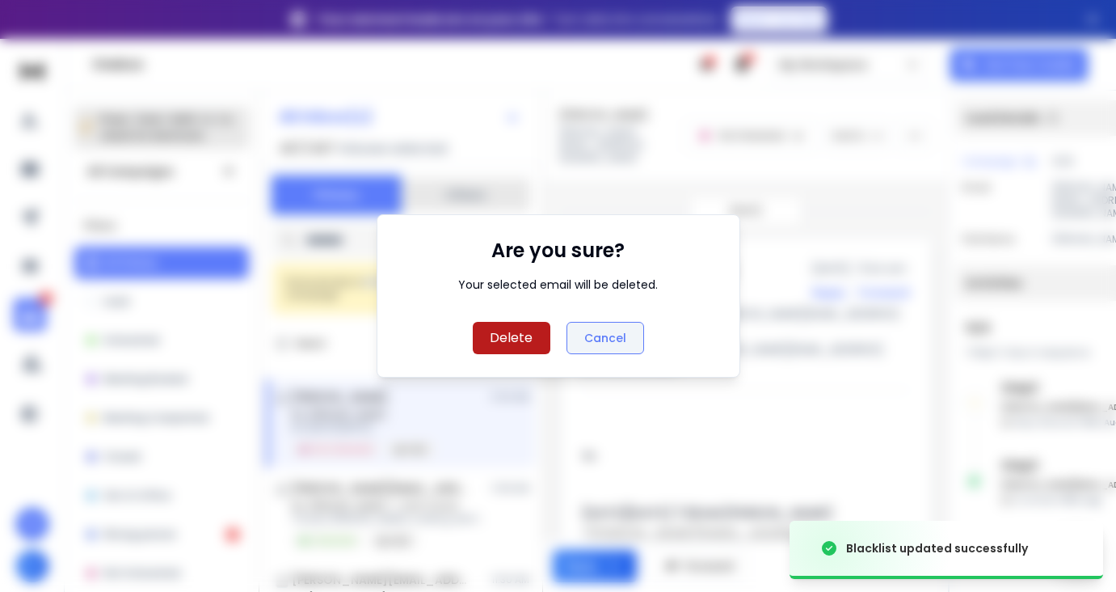
click at [529, 331] on button "Delete" at bounding box center [512, 338] width 78 height 32
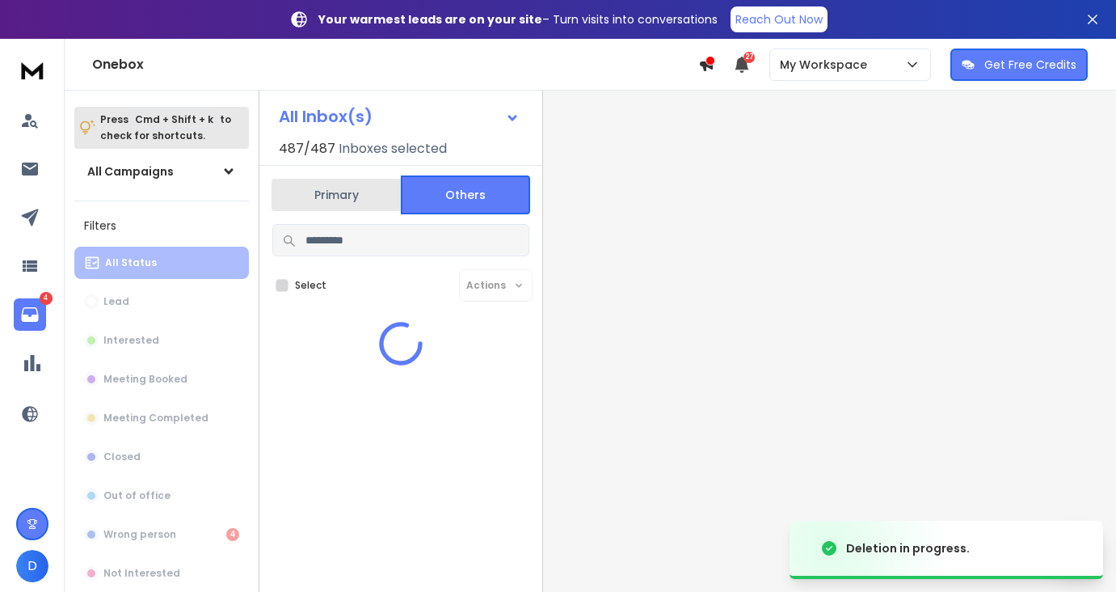
click at [428, 182] on button "Others" at bounding box center [465, 194] width 129 height 39
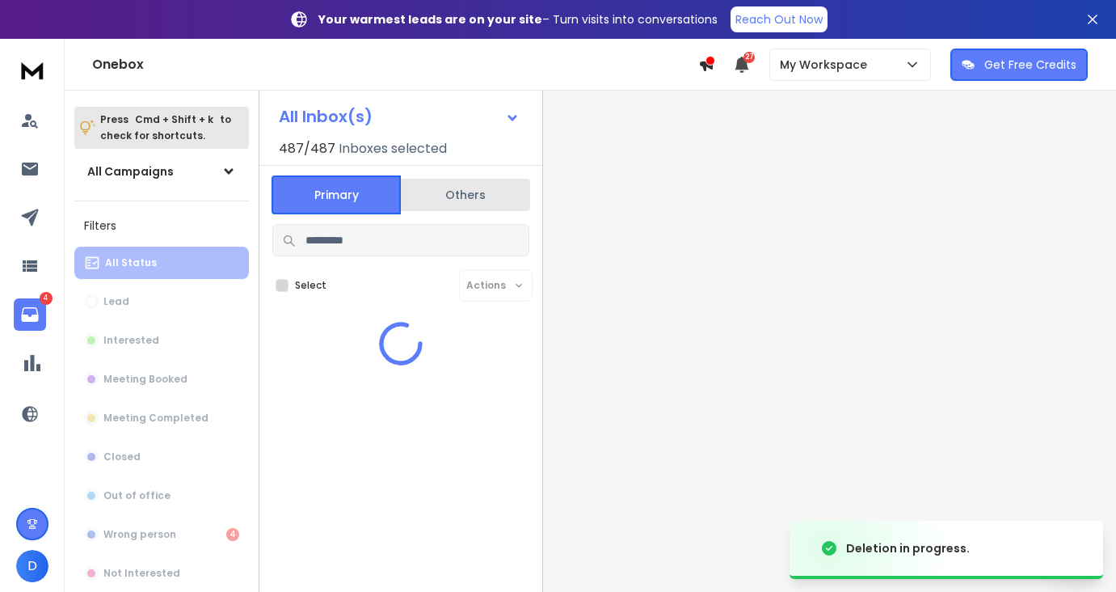
click at [340, 190] on button "Primary" at bounding box center [336, 194] width 129 height 39
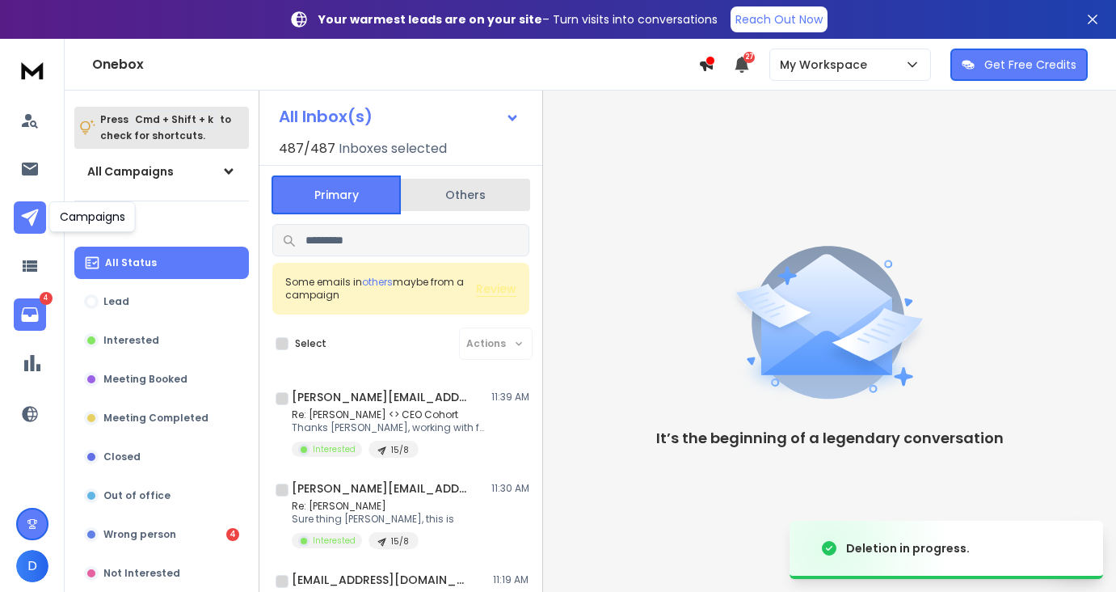
click at [23, 217] on icon at bounding box center [29, 217] width 19 height 19
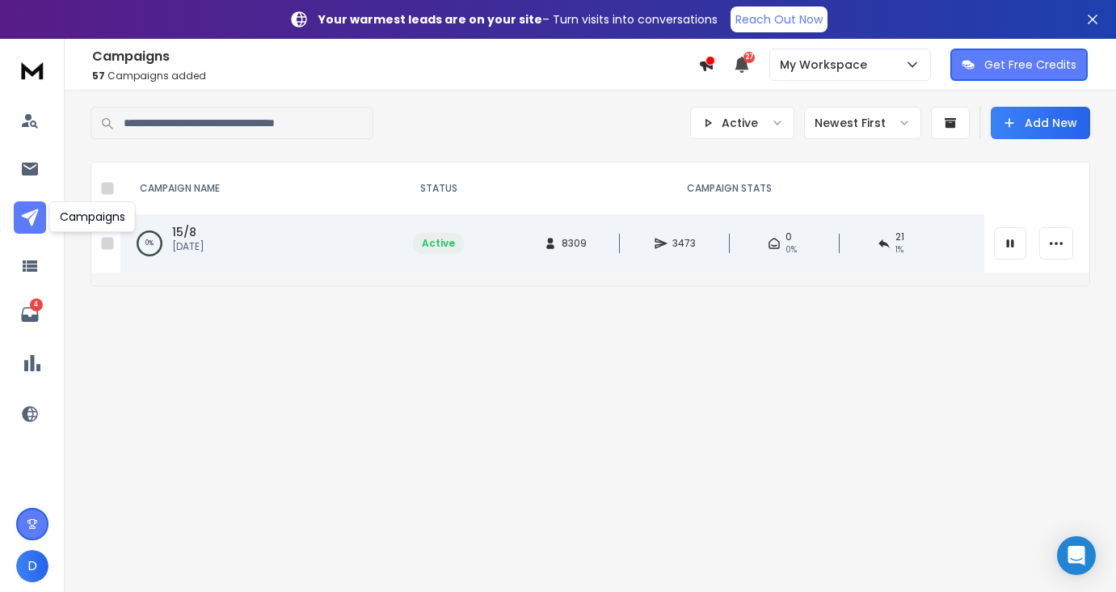
click at [253, 223] on td "0 % 15/8 4 days ago" at bounding box center [261, 243] width 283 height 58
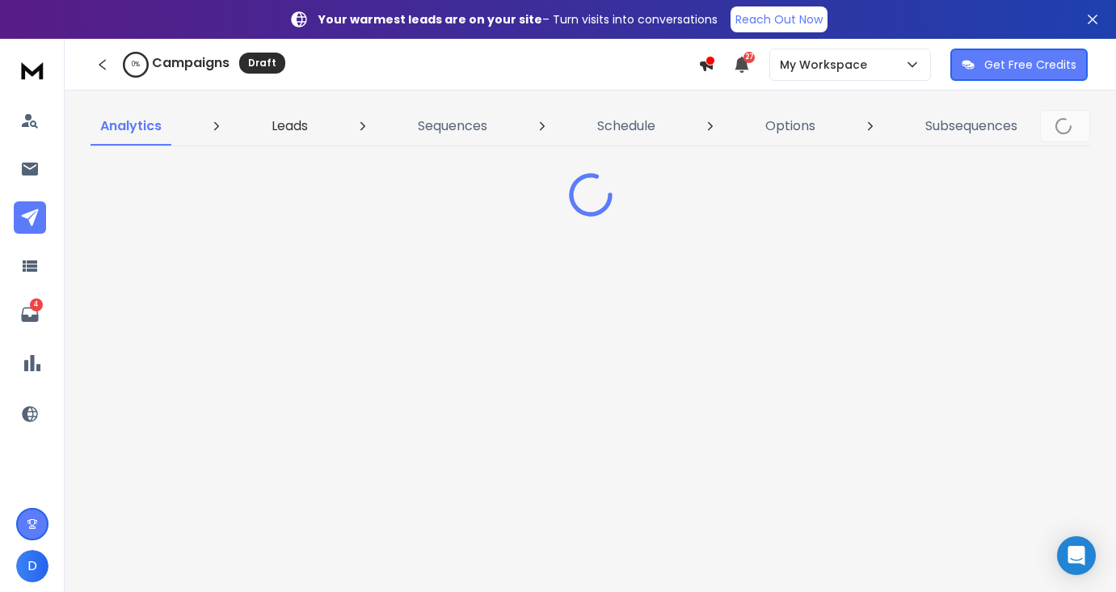
click at [274, 124] on p "Leads" at bounding box center [290, 125] width 36 height 19
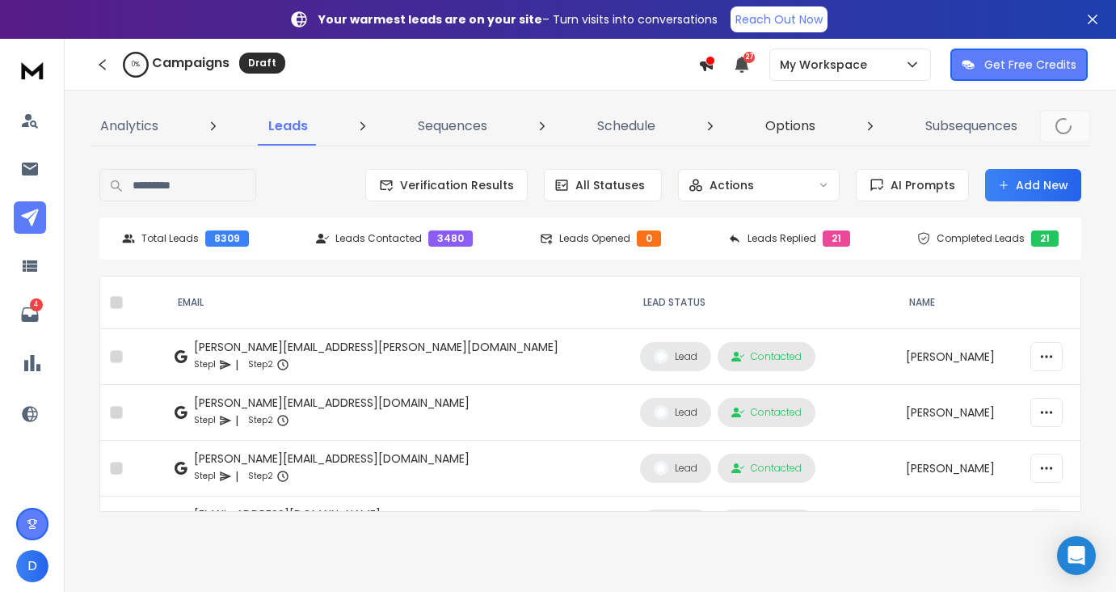
click at [795, 130] on p "Options" at bounding box center [790, 125] width 50 height 19
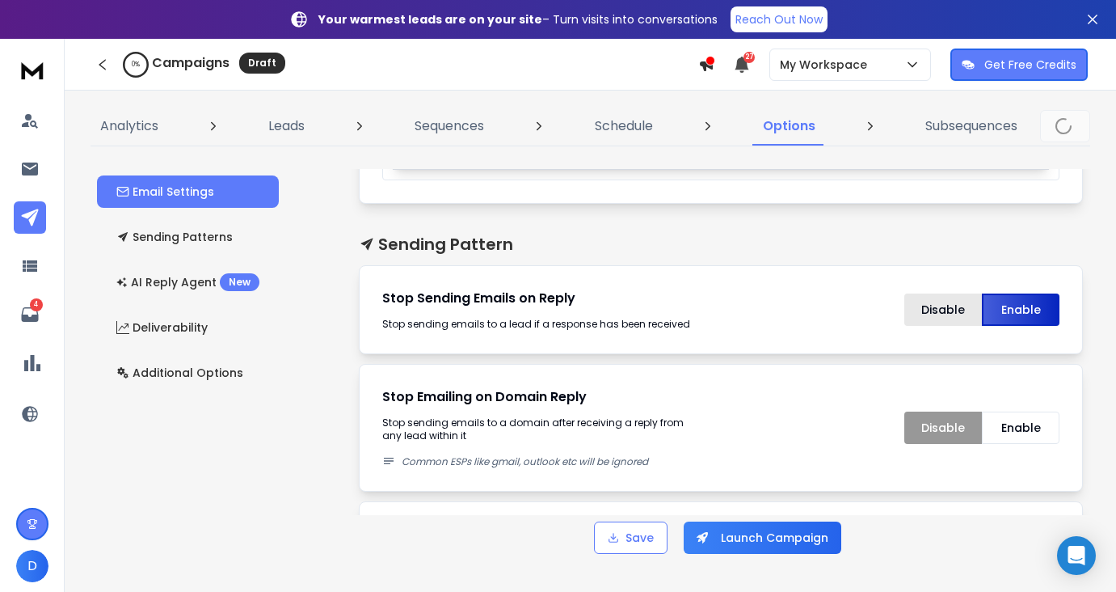
scroll to position [428, 0]
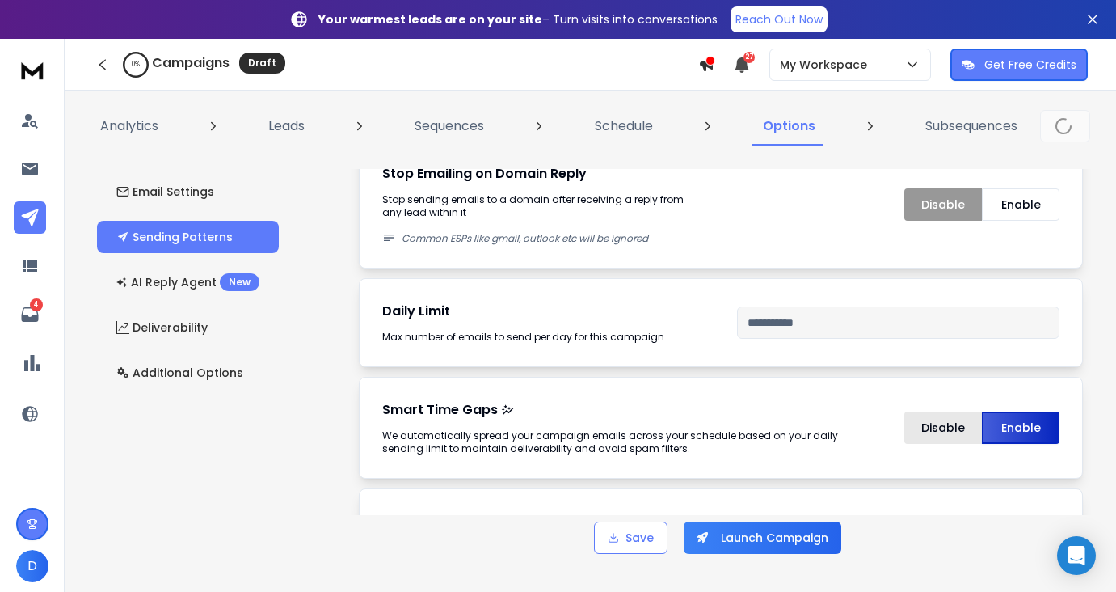
drag, startPoint x: 820, startPoint y: 316, endPoint x: 752, endPoint y: 317, distance: 67.9
click at [752, 317] on input "****" at bounding box center [898, 322] width 322 height 32
click at [638, 523] on button "Save" at bounding box center [631, 537] width 74 height 32
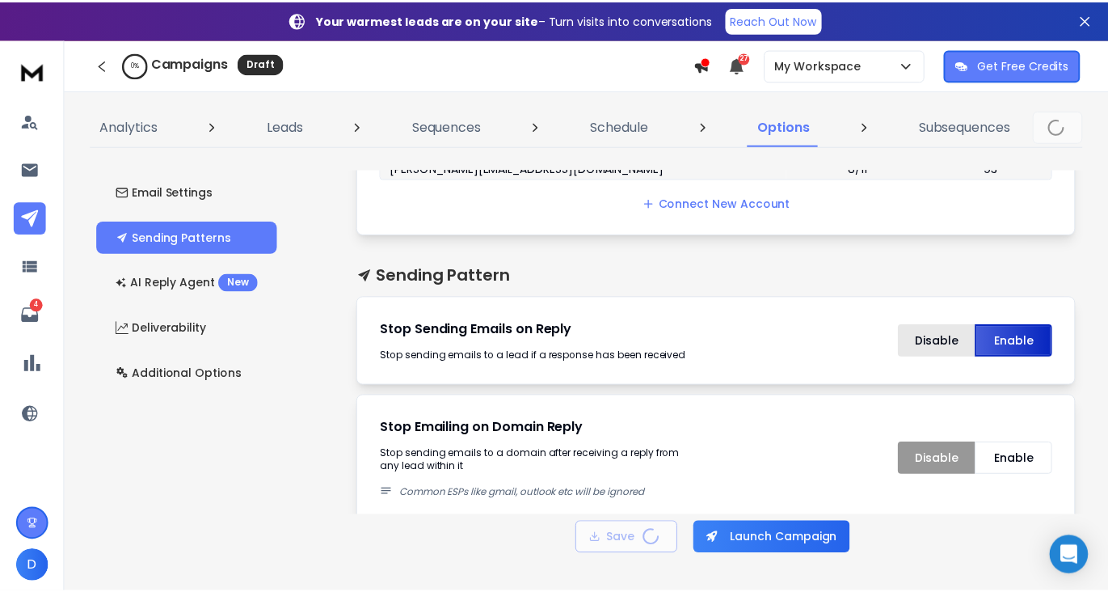
scroll to position [681, 0]
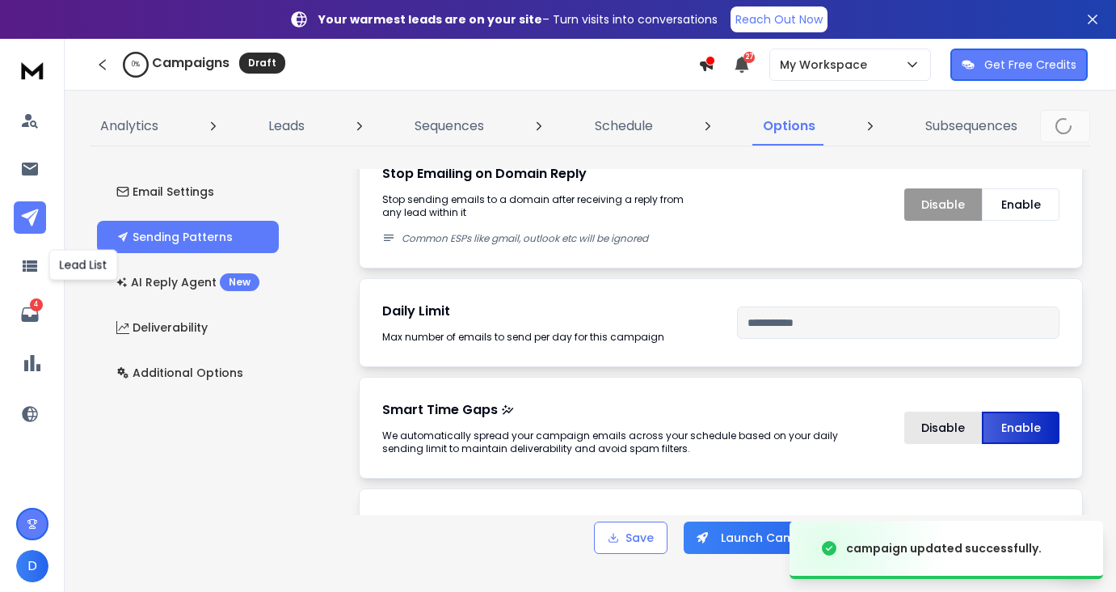
click at [34, 284] on div at bounding box center [32, 269] width 37 height 39
click at [33, 273] on icon at bounding box center [29, 265] width 19 height 19
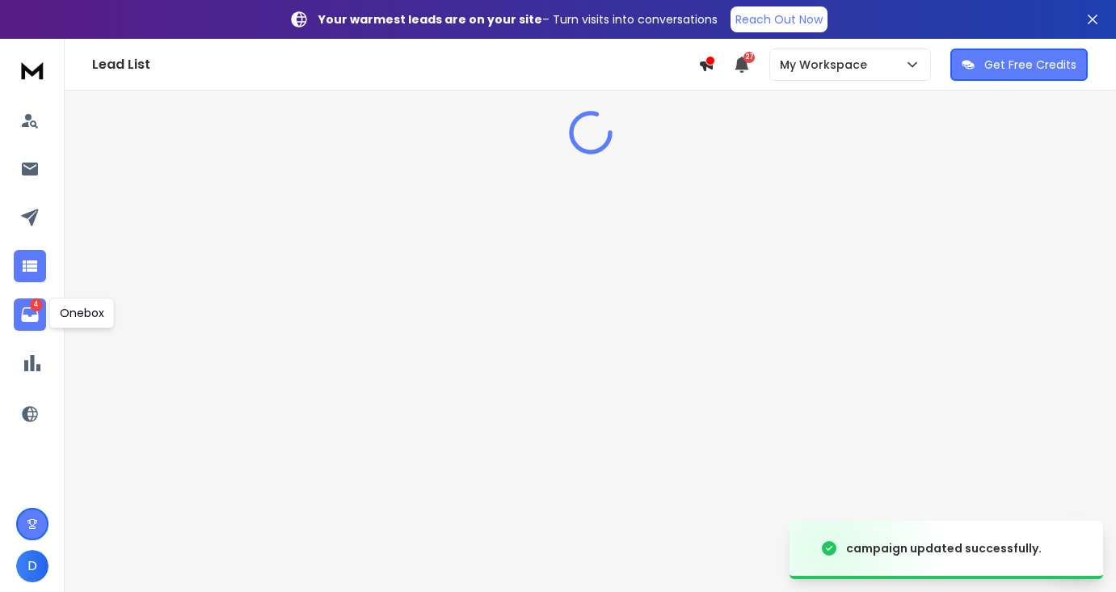
click at [27, 312] on icon at bounding box center [29, 314] width 19 height 19
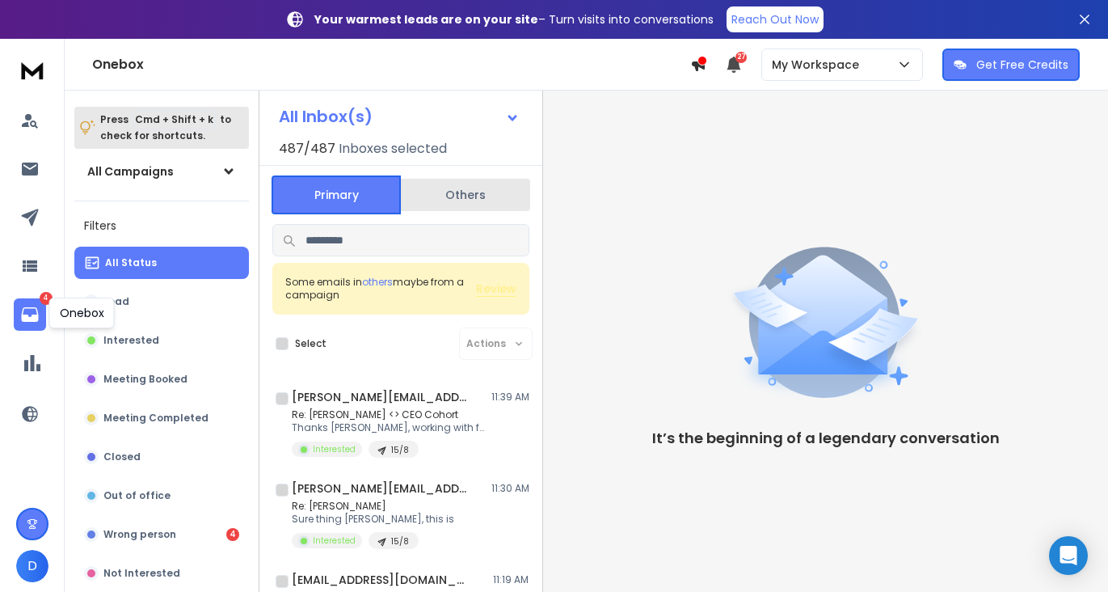
drag, startPoint x: 384, startPoint y: 218, endPoint x: 381, endPoint y: 242, distance: 23.6
click at [383, 218] on div at bounding box center [401, 236] width 270 height 39
click at [381, 242] on input at bounding box center [400, 240] width 257 height 32
type input "**********"
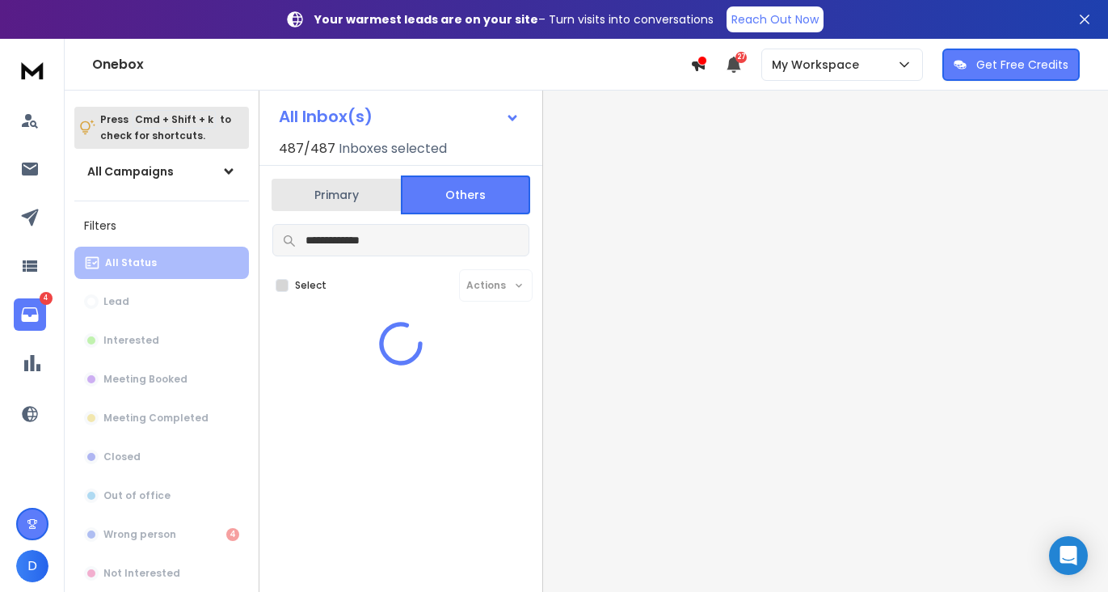
click at [454, 183] on button "Others" at bounding box center [465, 194] width 129 height 39
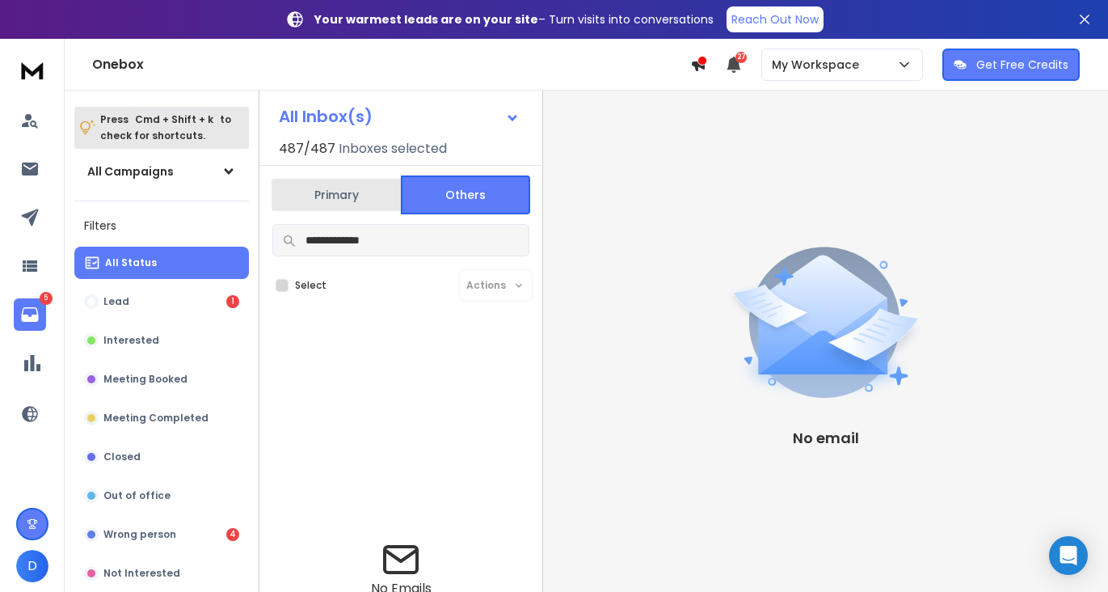
click at [410, 238] on input "**********" at bounding box center [400, 240] width 257 height 32
drag, startPoint x: 411, startPoint y: 245, endPoint x: 255, endPoint y: 239, distance: 156.9
click at [272, 239] on input "**********" at bounding box center [400, 240] width 257 height 32
type input "**********"
click at [377, 196] on button "Primary" at bounding box center [336, 195] width 129 height 36
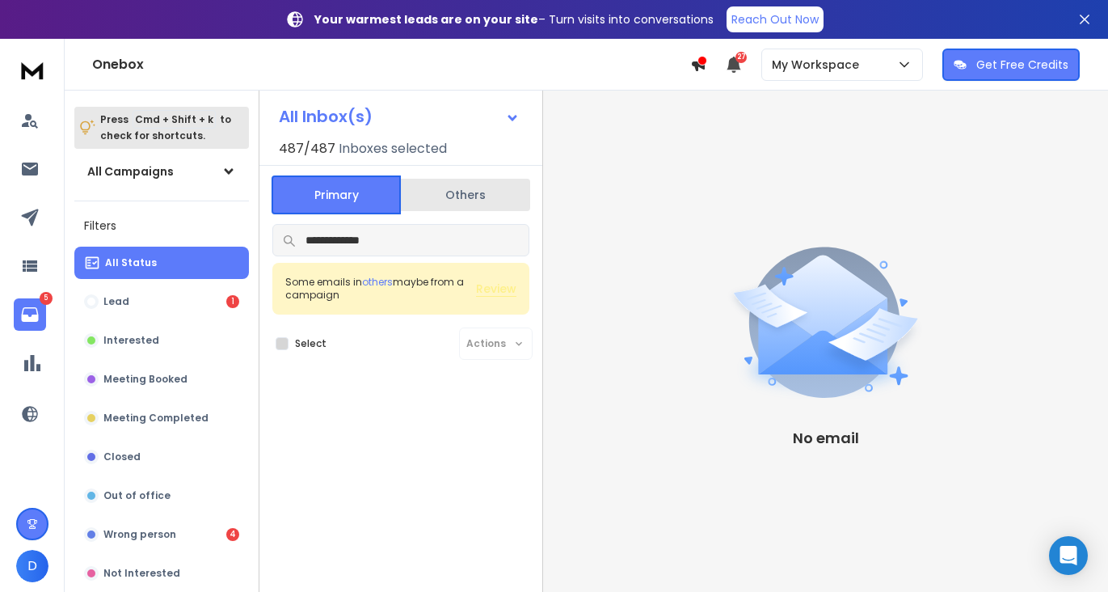
drag, startPoint x: 395, startPoint y: 242, endPoint x: 274, endPoint y: 234, distance: 121.6
click at [274, 234] on input "**********" at bounding box center [400, 240] width 257 height 32
click at [443, 181] on button "Others" at bounding box center [465, 195] width 129 height 36
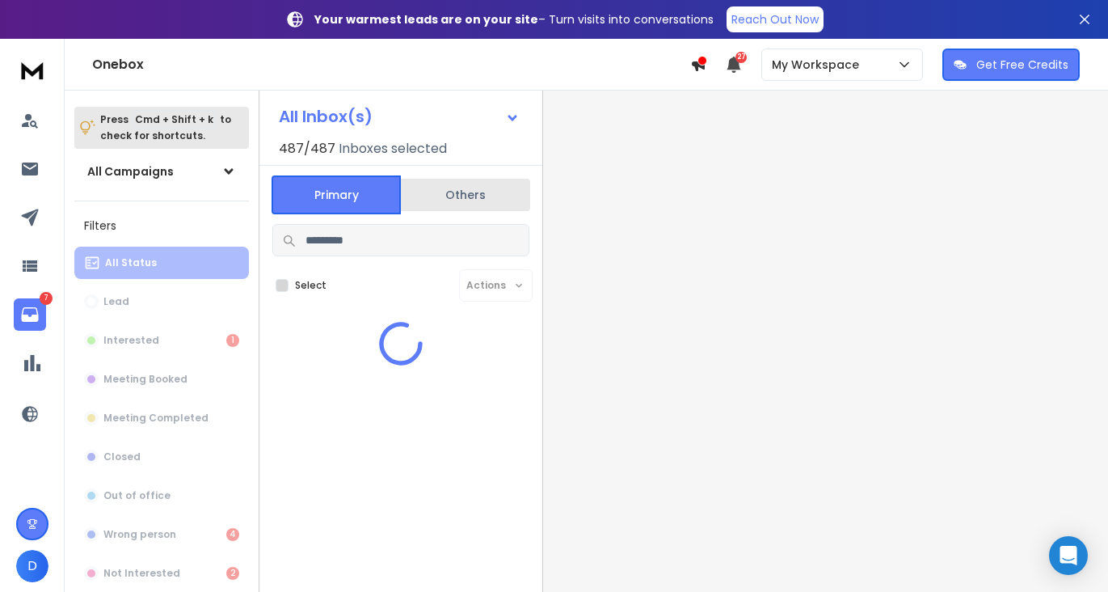
click at [350, 185] on button "Primary" at bounding box center [336, 194] width 129 height 39
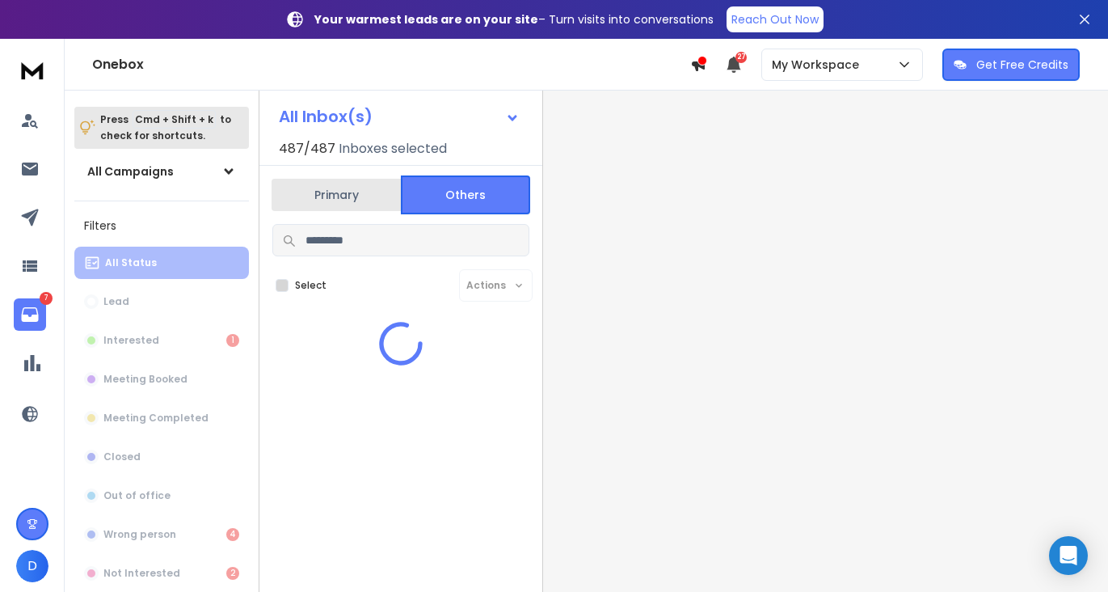
click at [472, 200] on button "Others" at bounding box center [465, 194] width 129 height 39
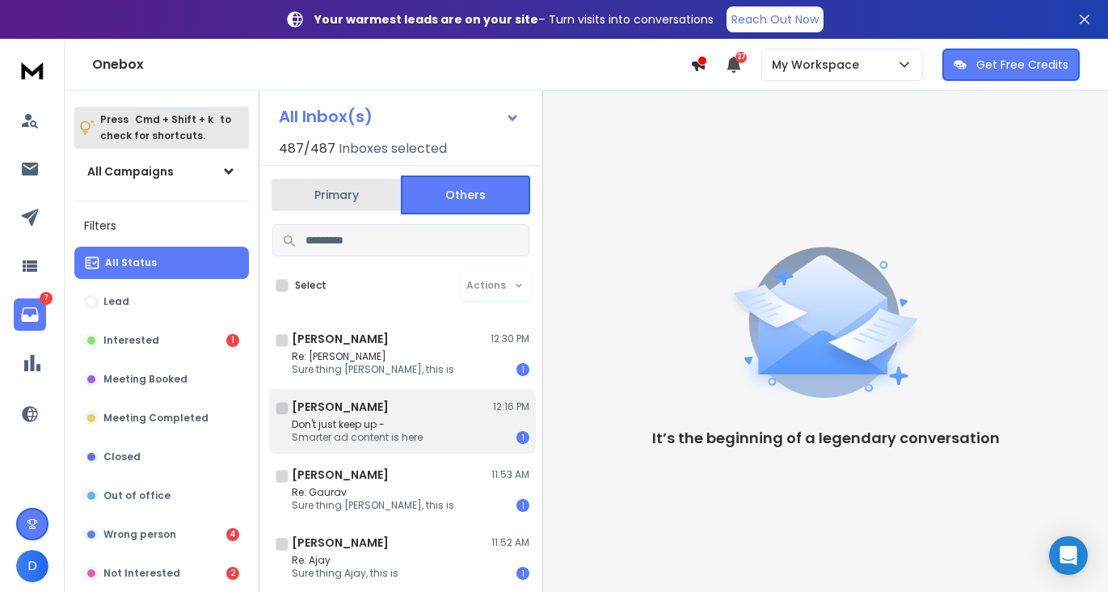
click at [470, 427] on div "Don't just keep up - Smarter ad content is here 1" at bounding box center [411, 431] width 238 height 26
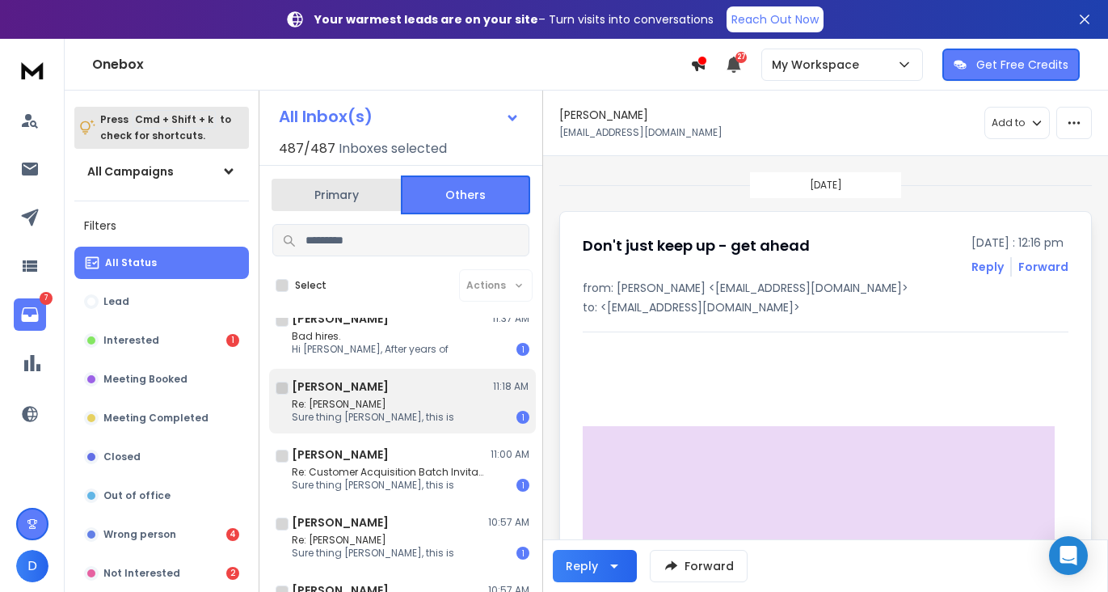
scroll to position [539, 0]
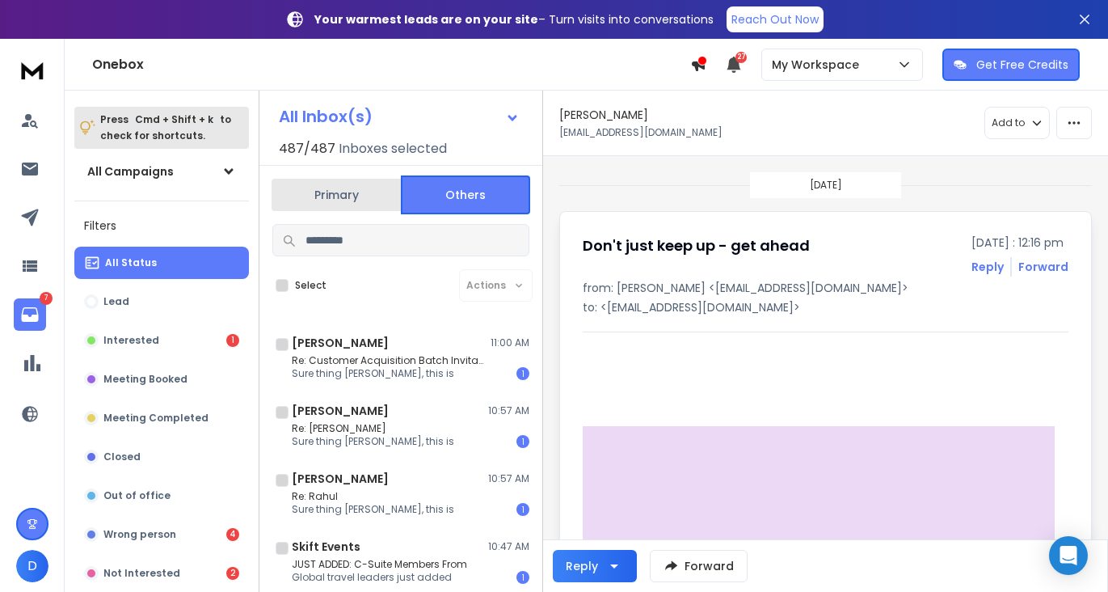
click at [352, 192] on button "Primary" at bounding box center [336, 195] width 129 height 36
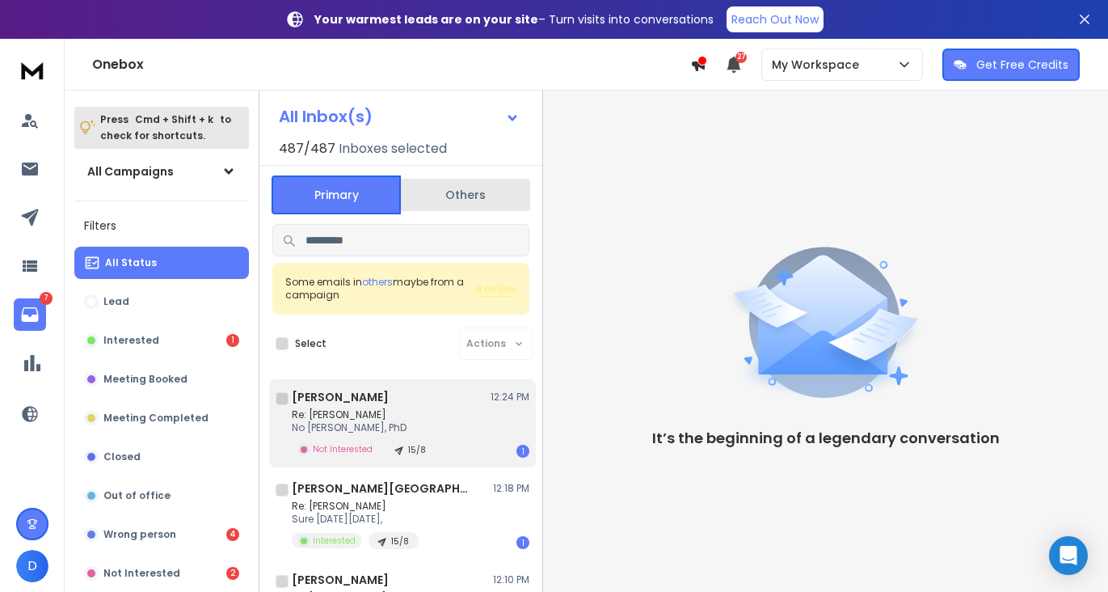
click at [457, 422] on div "Re: David No David Viveros Salazar, PhD Not Interested 15/8 1" at bounding box center [411, 432] width 238 height 49
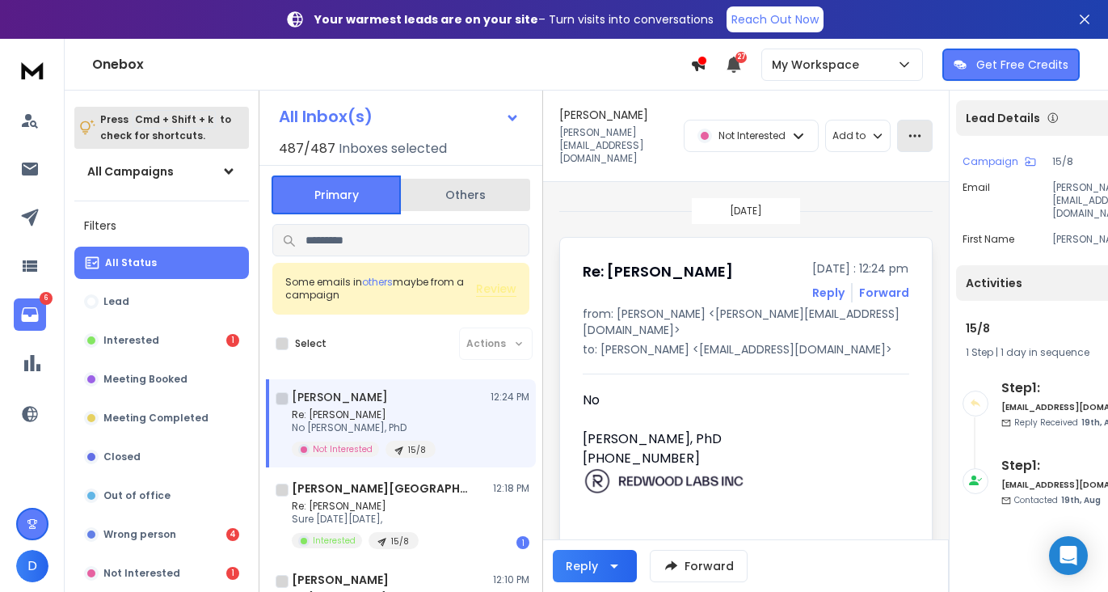
click at [921, 134] on icon "button" at bounding box center [915, 135] width 12 height 2
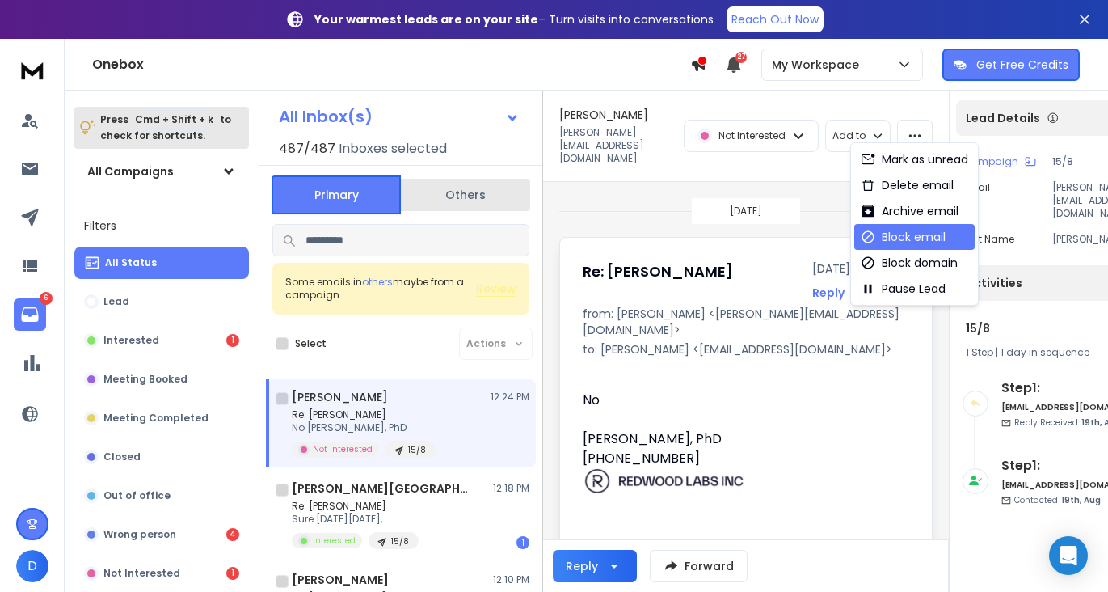
click at [934, 236] on div "Block email" at bounding box center [903, 237] width 85 height 16
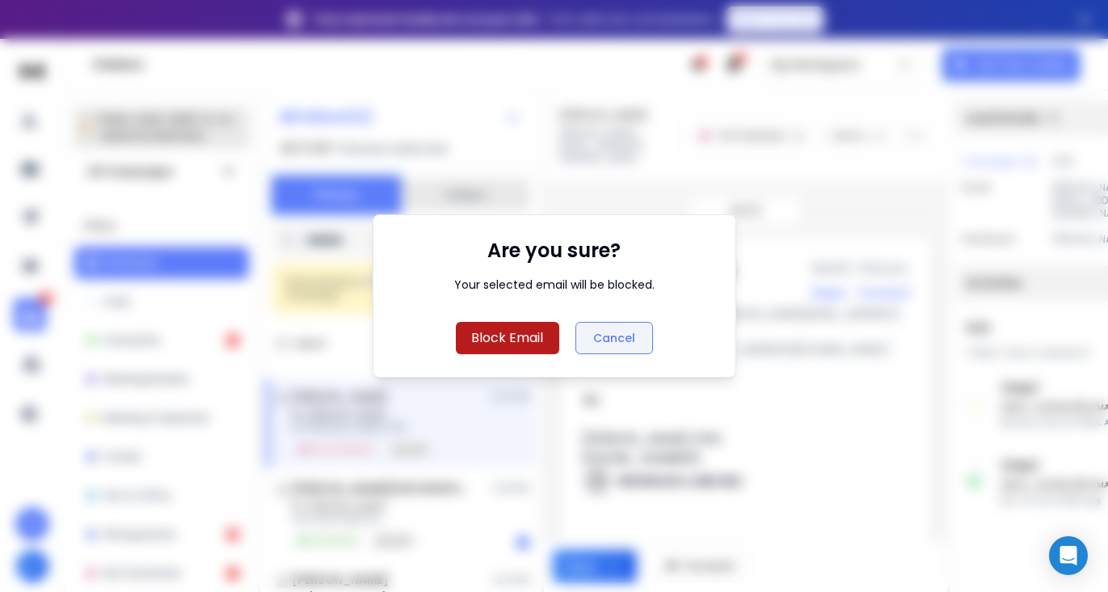
click at [532, 331] on button "Block Email" at bounding box center [507, 338] width 103 height 32
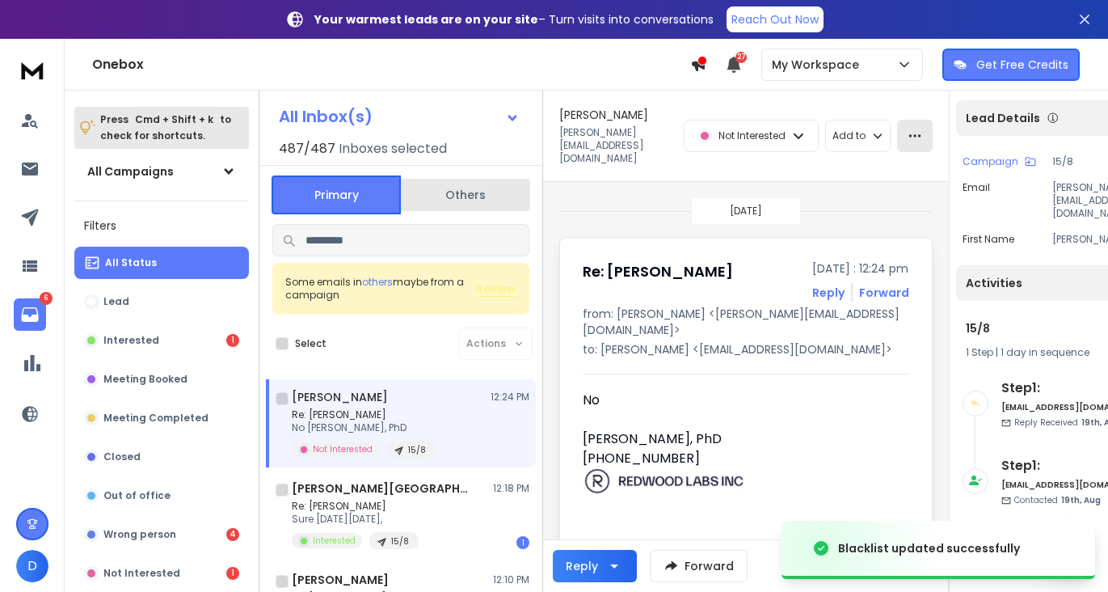
click at [933, 120] on button "button" at bounding box center [915, 136] width 36 height 32
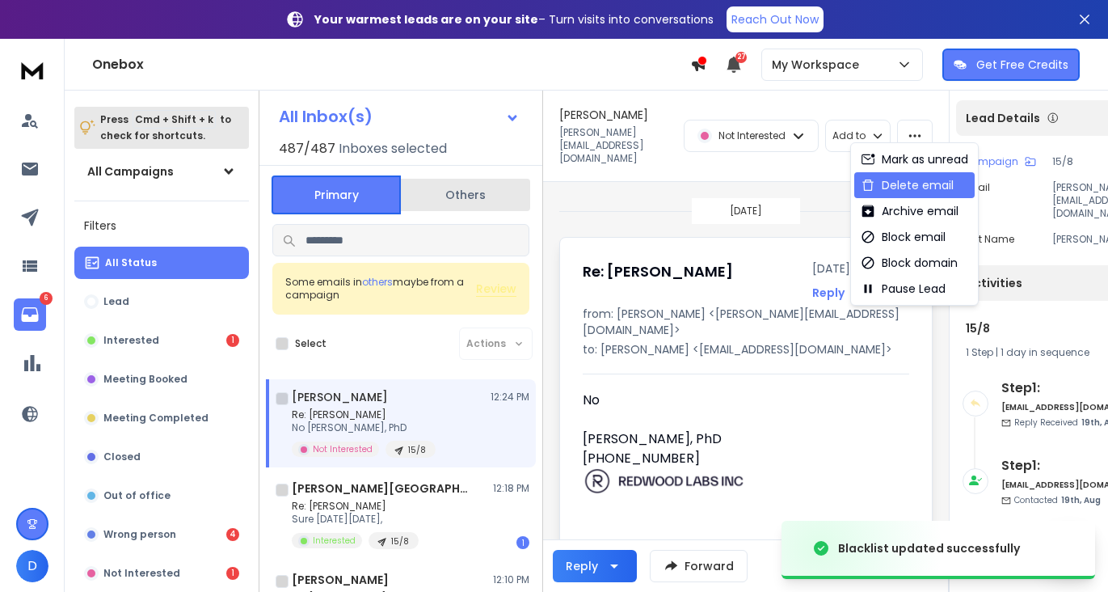
click at [900, 192] on div "Delete email" at bounding box center [907, 185] width 93 height 16
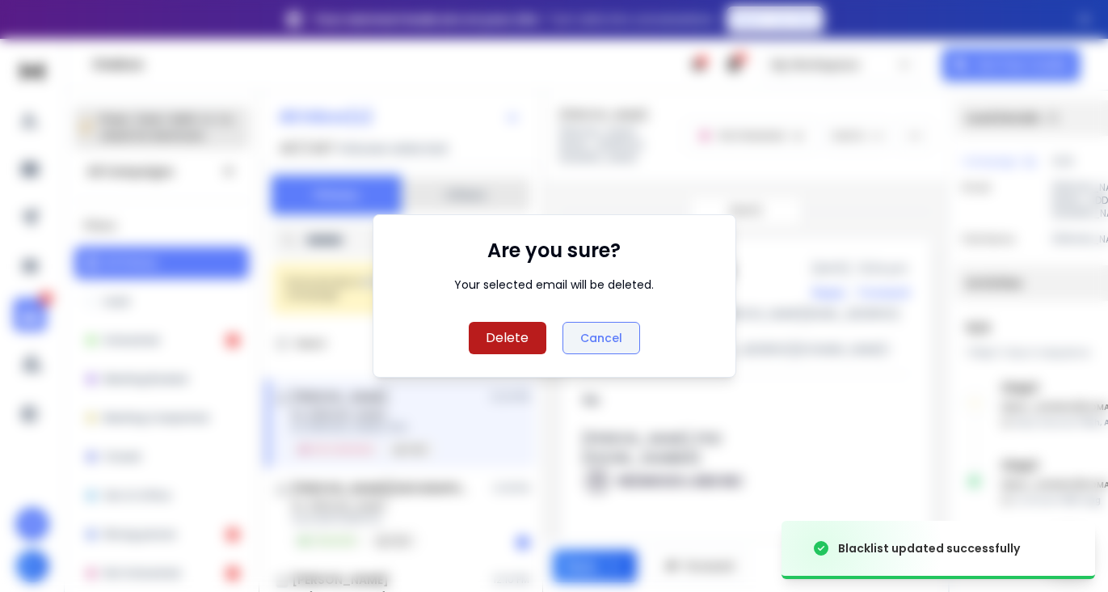
click at [506, 339] on button "Delete" at bounding box center [508, 338] width 78 height 32
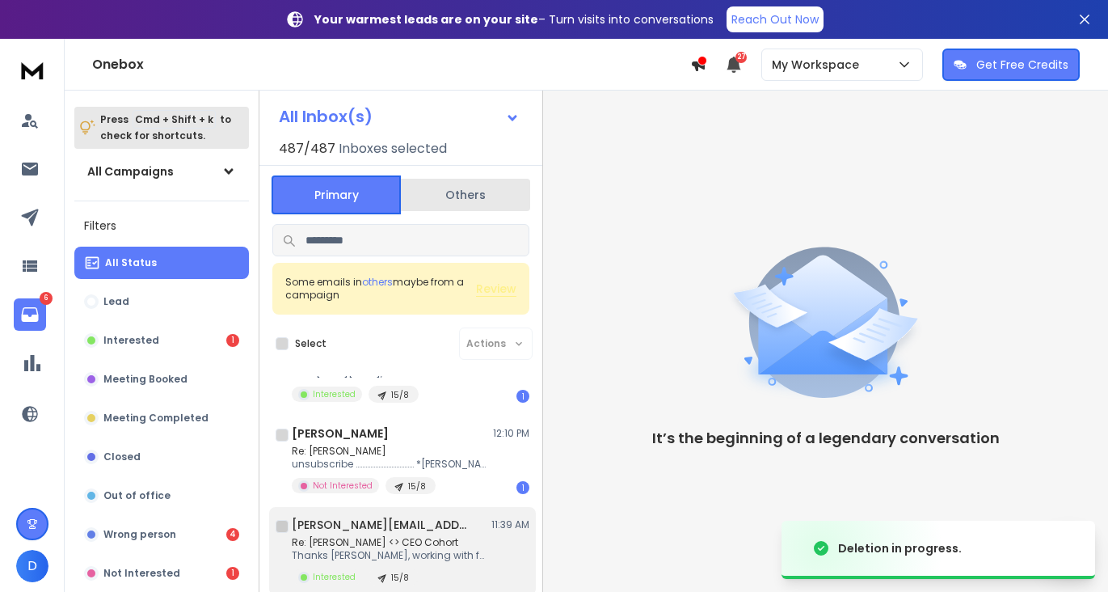
scroll to position [93, 0]
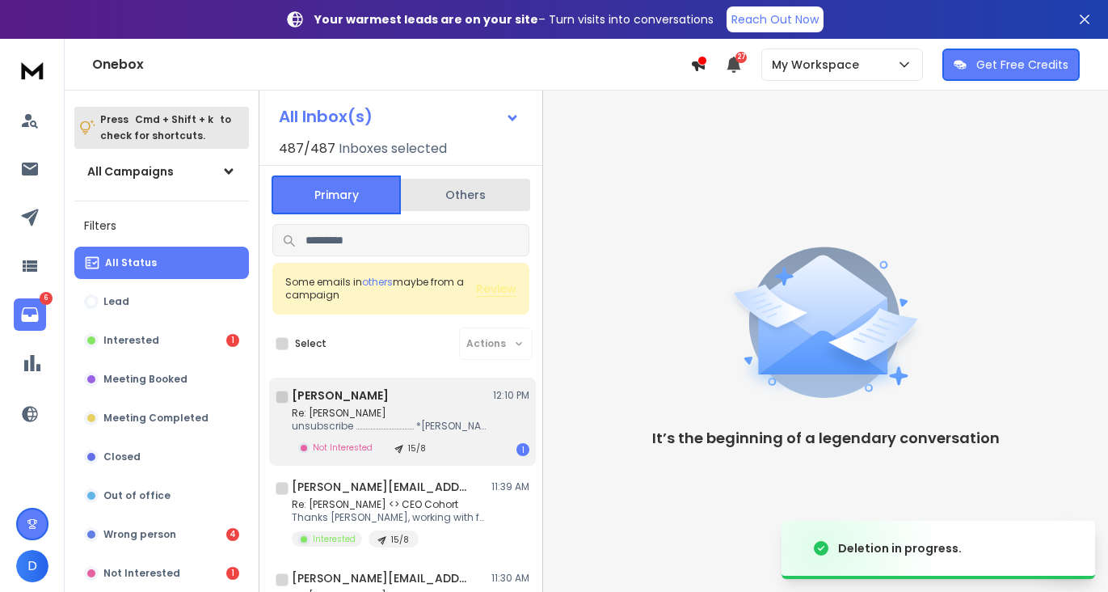
click at [485, 422] on p "unsubscribe ……………………………… *John Smithwick* CEO" at bounding box center [389, 425] width 194 height 13
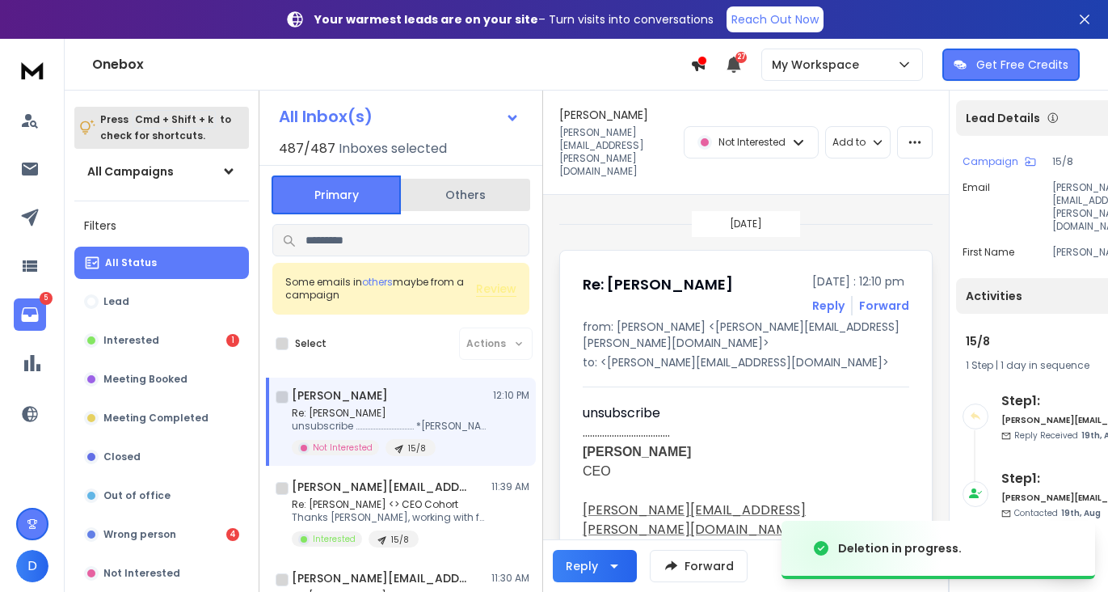
click at [890, 127] on div "Add to" at bounding box center [858, 142] width 64 height 31
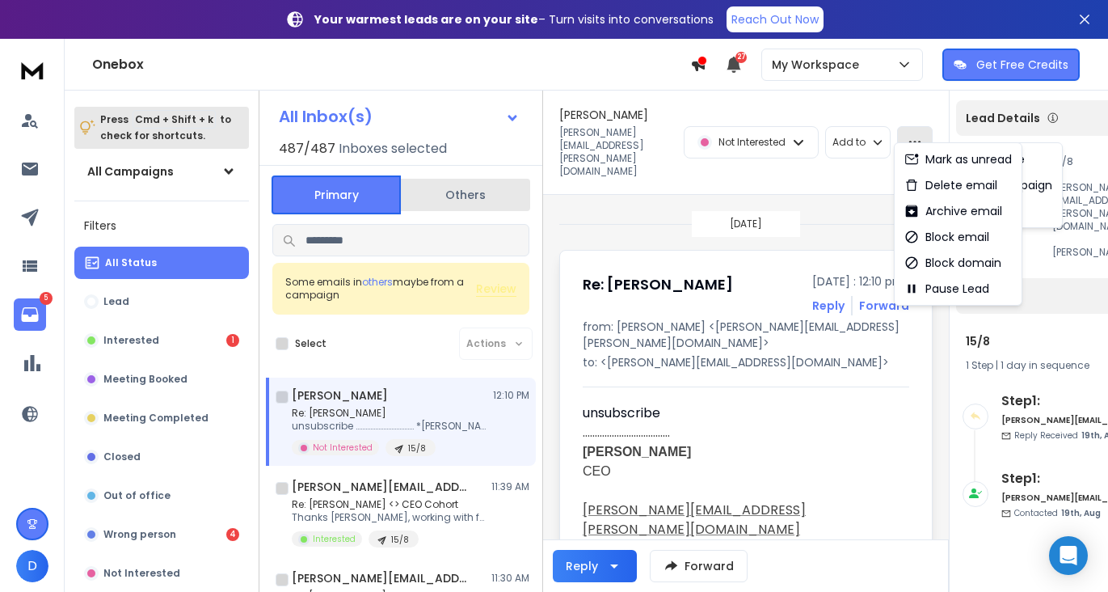
click at [933, 126] on button "button" at bounding box center [915, 142] width 36 height 32
click at [950, 236] on div "Block email" at bounding box center [946, 237] width 85 height 16
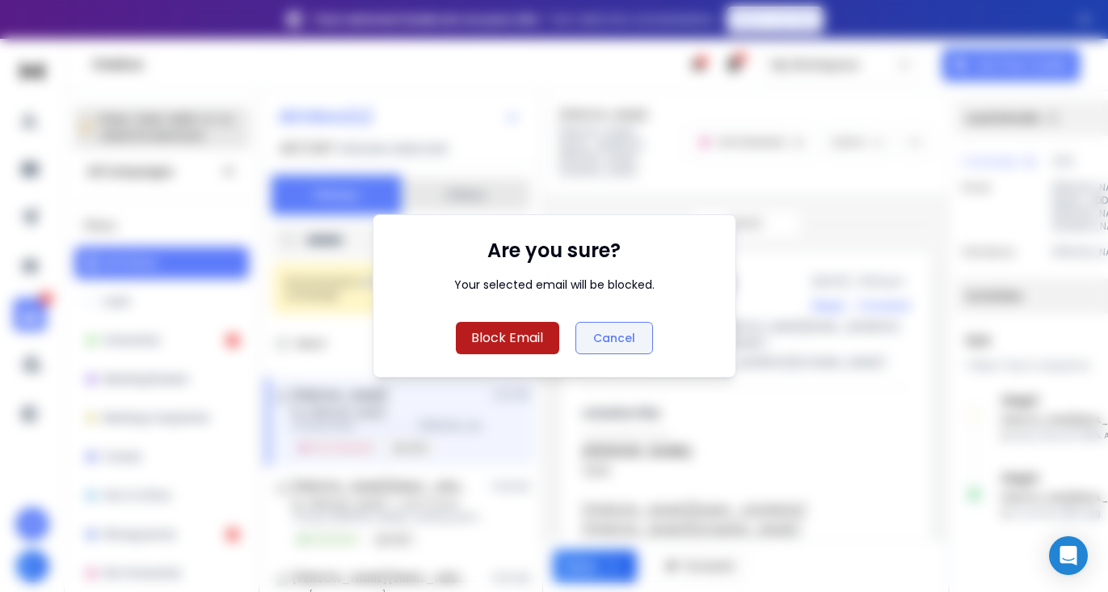
click at [508, 335] on button "Block Email" at bounding box center [507, 338] width 103 height 32
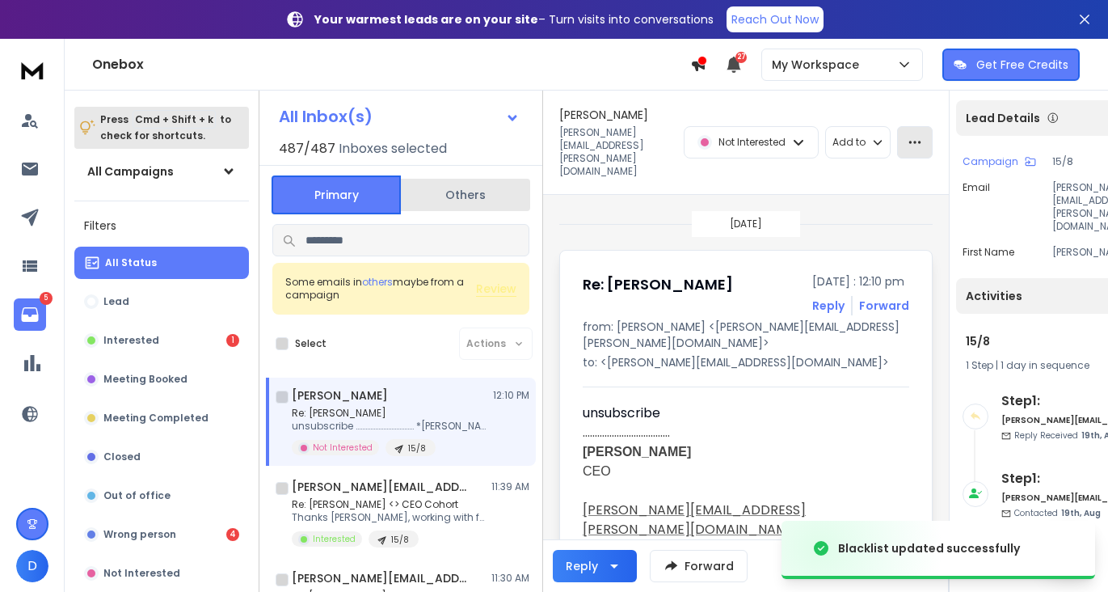
click at [933, 126] on button "button" at bounding box center [915, 142] width 36 height 32
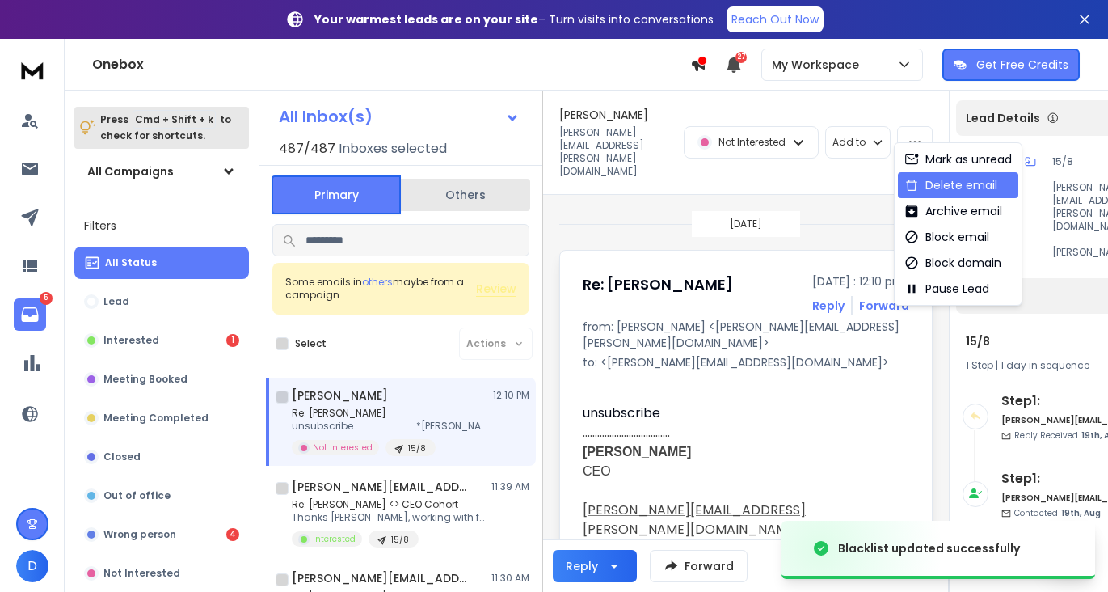
click at [975, 186] on div "Delete email" at bounding box center [950, 185] width 93 height 16
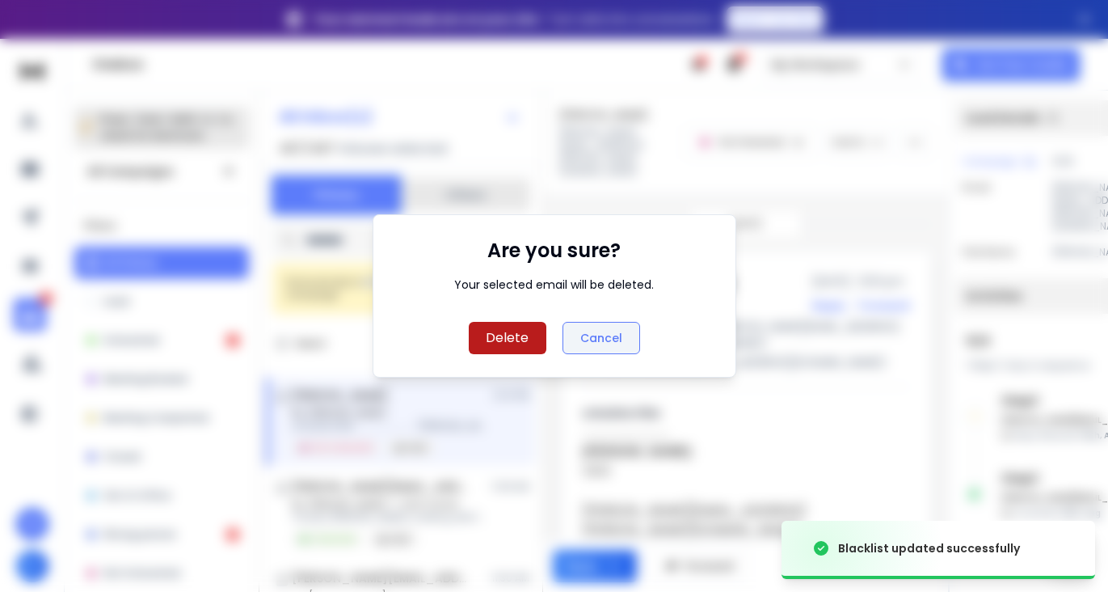
click at [516, 339] on button "Delete" at bounding box center [508, 338] width 78 height 32
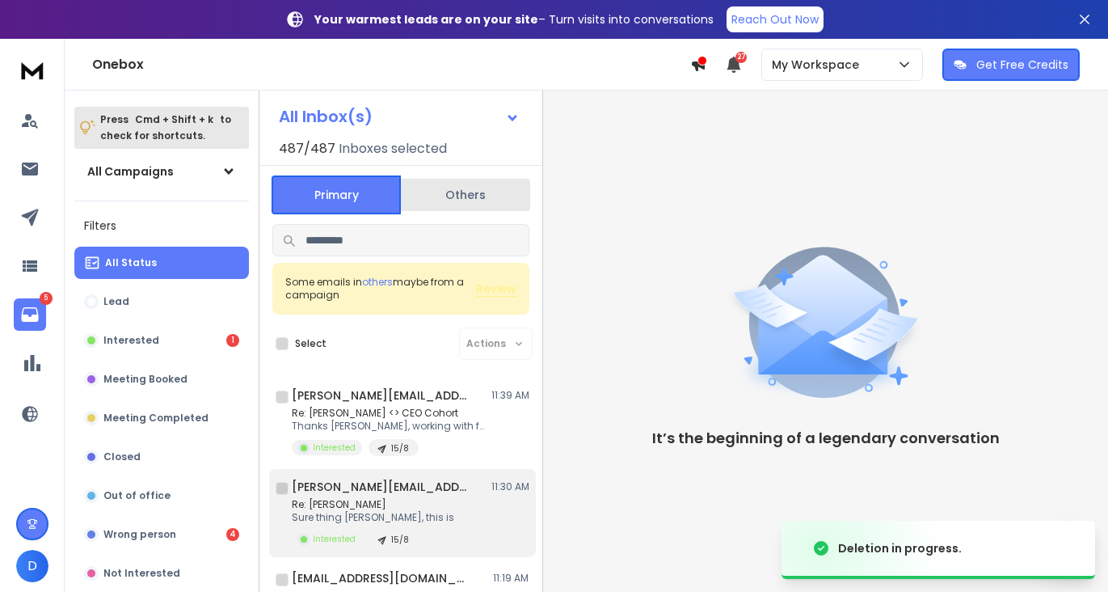
click at [448, 497] on div "david@singularwings.com 11:30 AM Re: David Sure thing David, this is Interested…" at bounding box center [411, 512] width 238 height 69
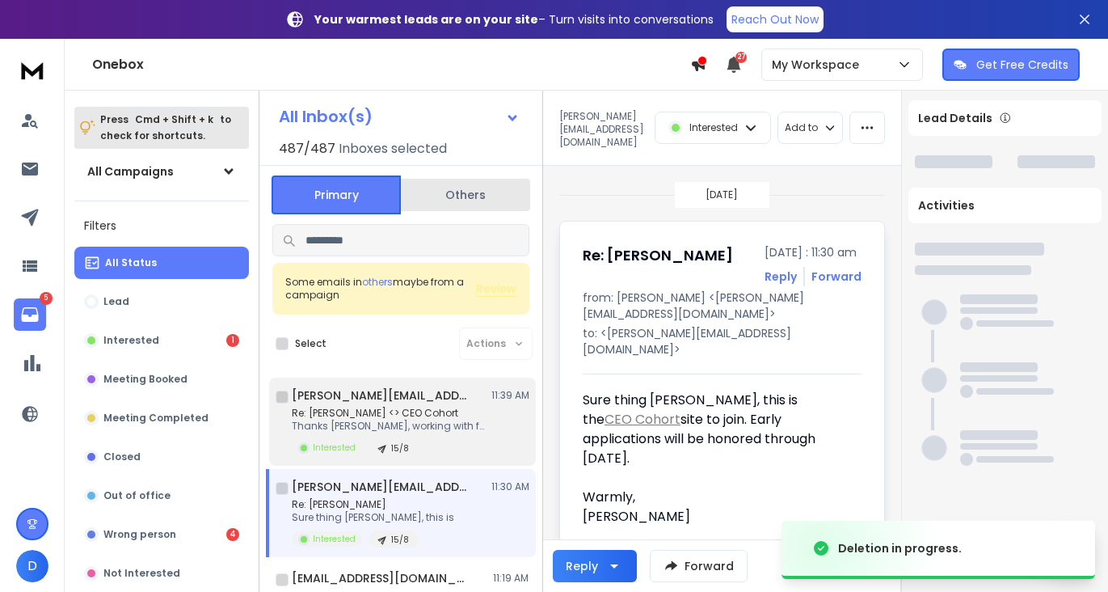
click at [457, 424] on p "Thanks [PERSON_NAME], working with founders" at bounding box center [389, 425] width 194 height 13
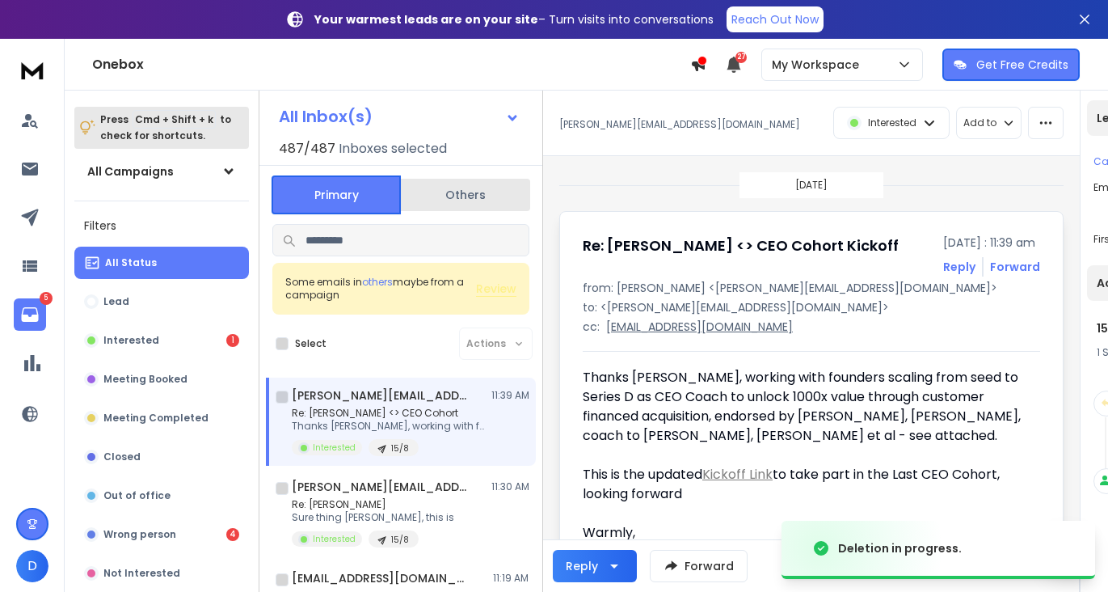
scroll to position [372, 0]
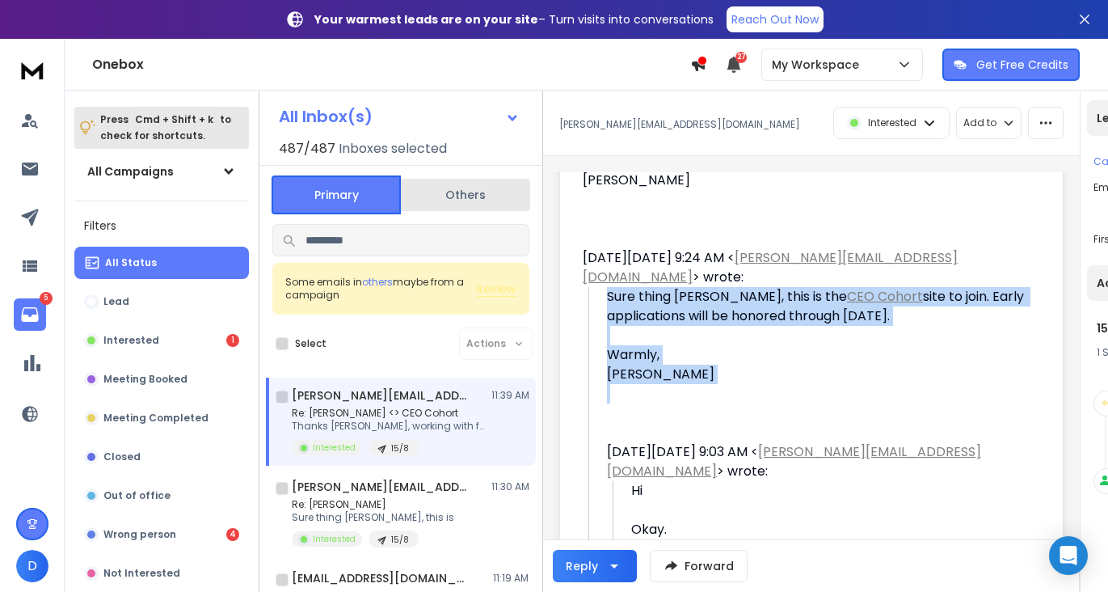
drag, startPoint x: 711, startPoint y: 388, endPoint x: 609, endPoint y: 301, distance: 134.7
copy div "Sure thing Anand, this is the CEO Cohort site to join. Early applications will …"
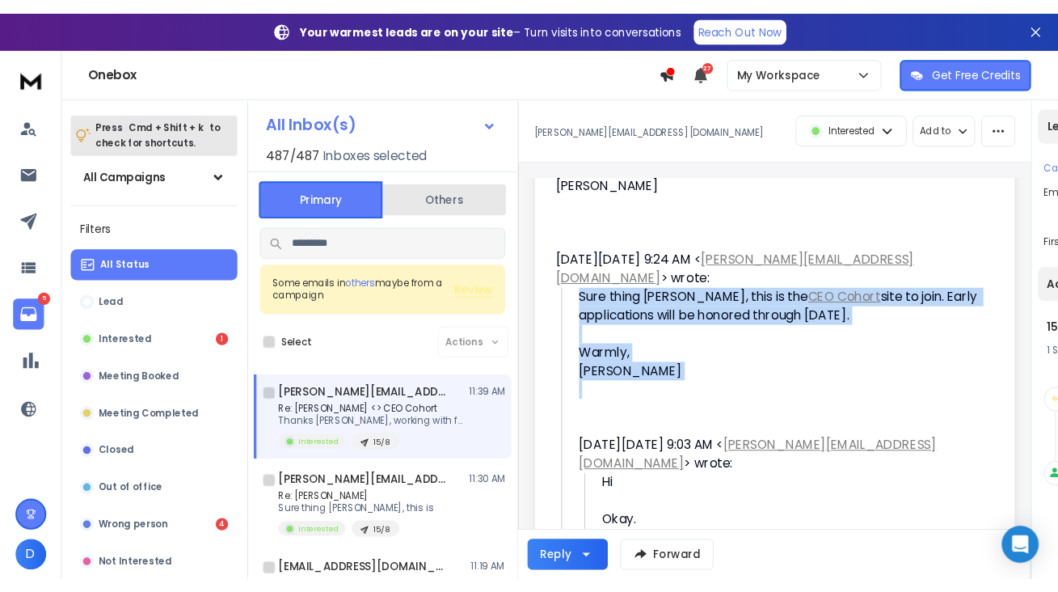
scroll to position [0, 0]
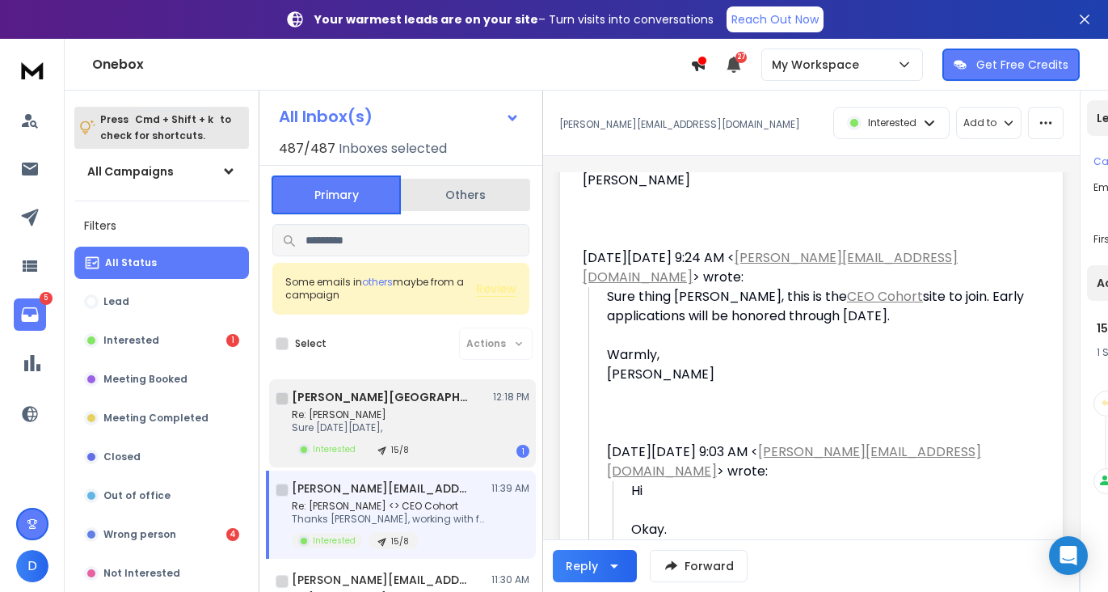
click at [470, 418] on div "Re: Mainul Sure On Tue, Aug 19, Interested 15/8 1" at bounding box center [411, 432] width 238 height 49
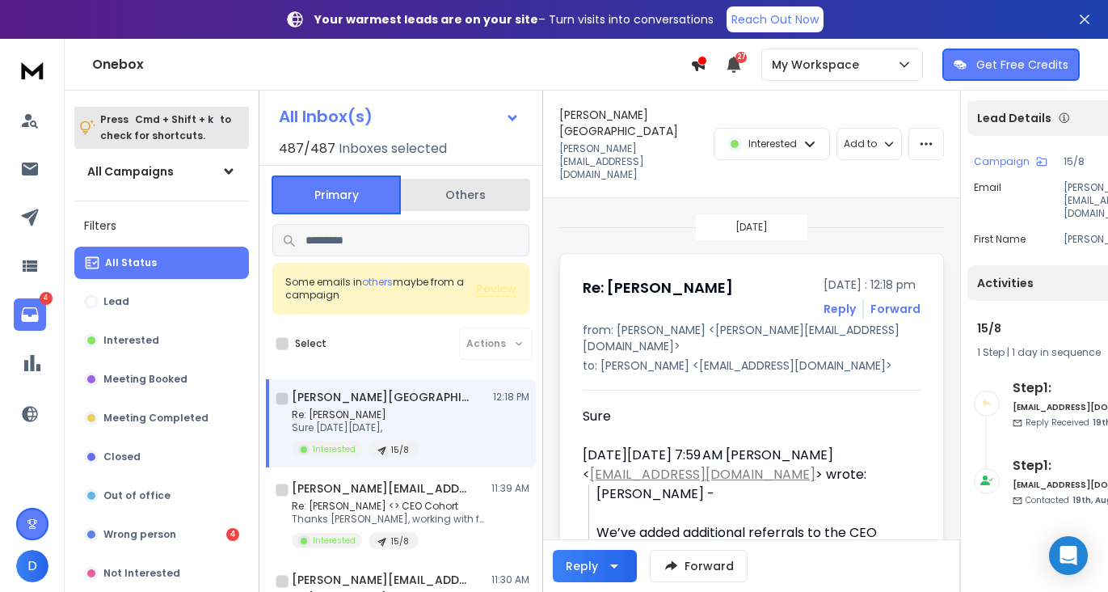
click at [586, 556] on div "Reply" at bounding box center [595, 565] width 58 height 19
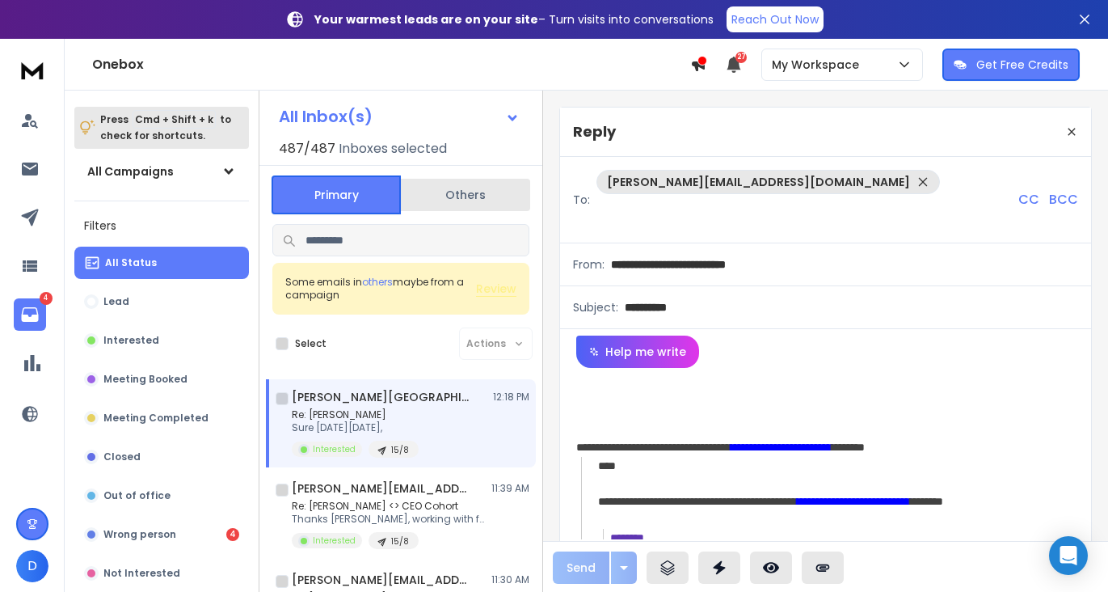
click at [586, 393] on div at bounding box center [825, 393] width 499 height 18
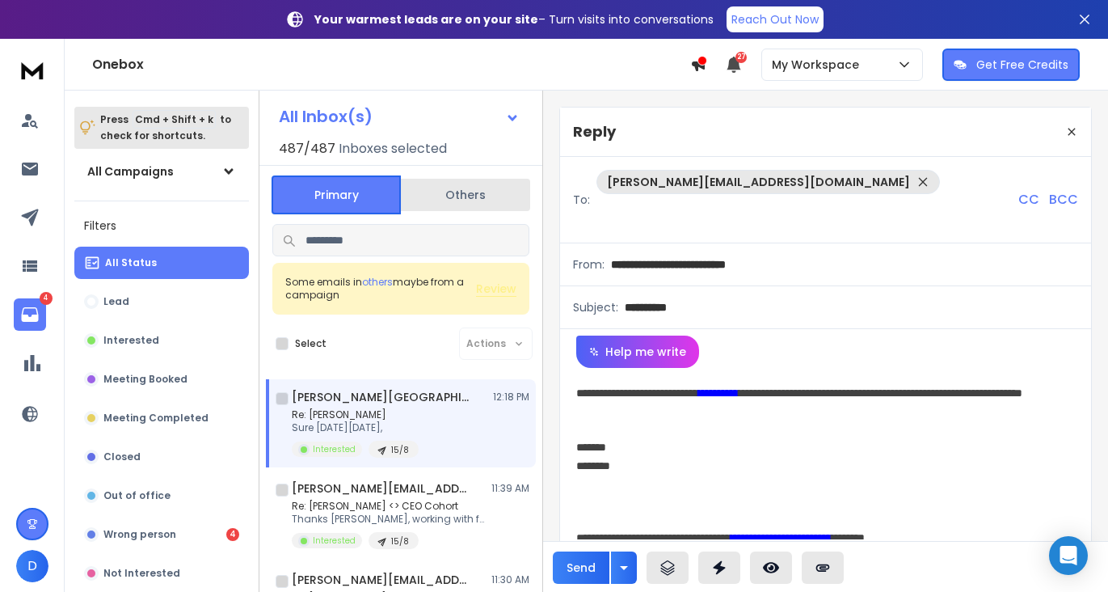
click at [592, 394] on div "**********" at bounding box center [813, 402] width 474 height 36
click at [645, 392] on div "**********" at bounding box center [813, 402] width 474 height 36
click at [586, 563] on button "Send" at bounding box center [581, 567] width 57 height 32
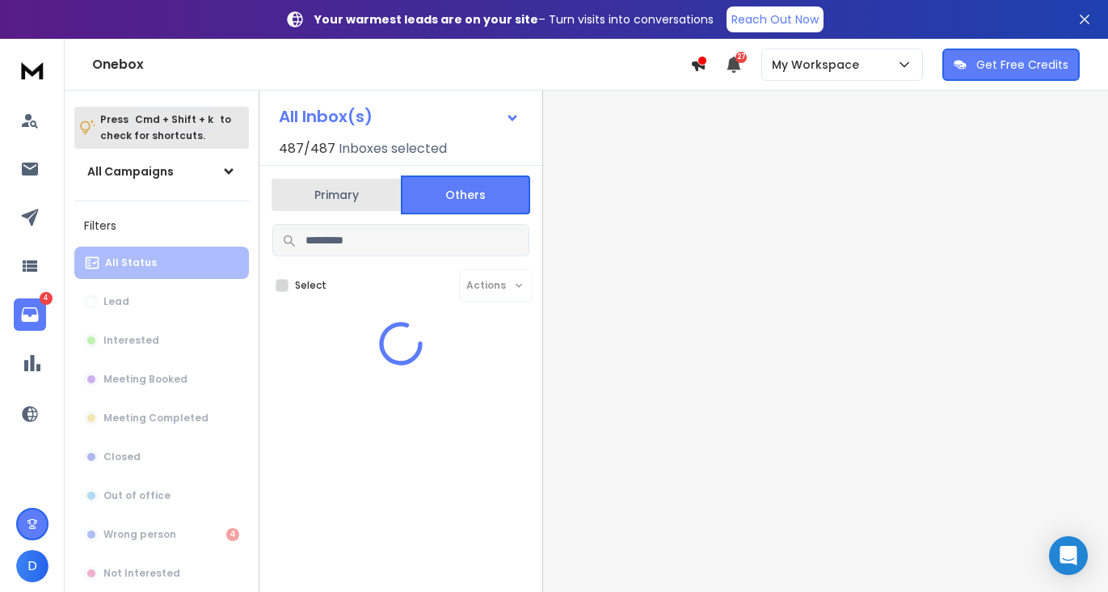
click at [460, 186] on button "Others" at bounding box center [465, 194] width 129 height 39
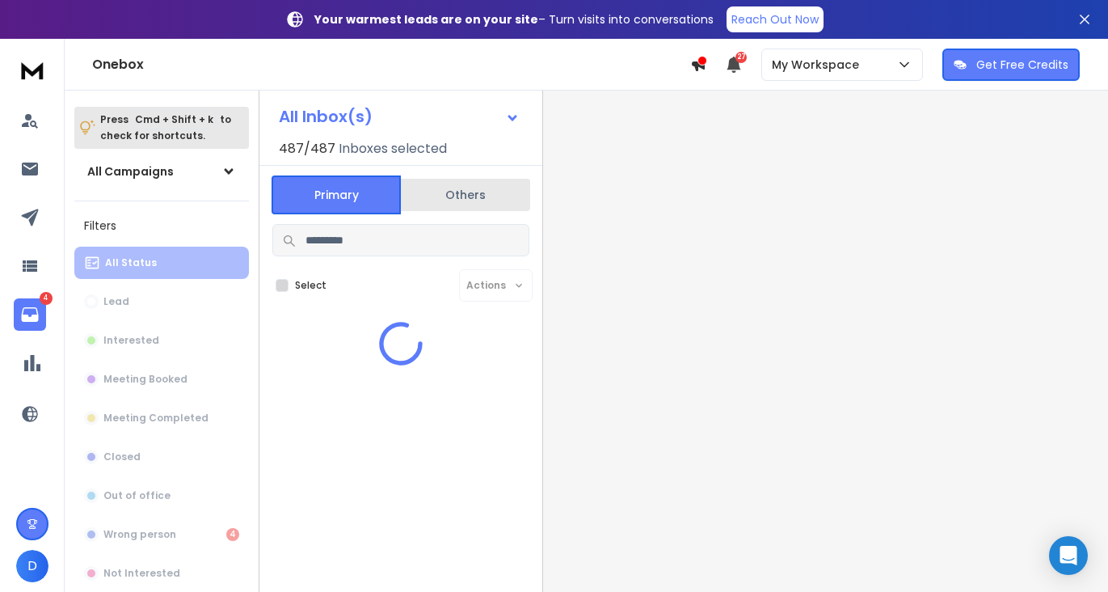
click at [365, 193] on button "Primary" at bounding box center [336, 194] width 129 height 39
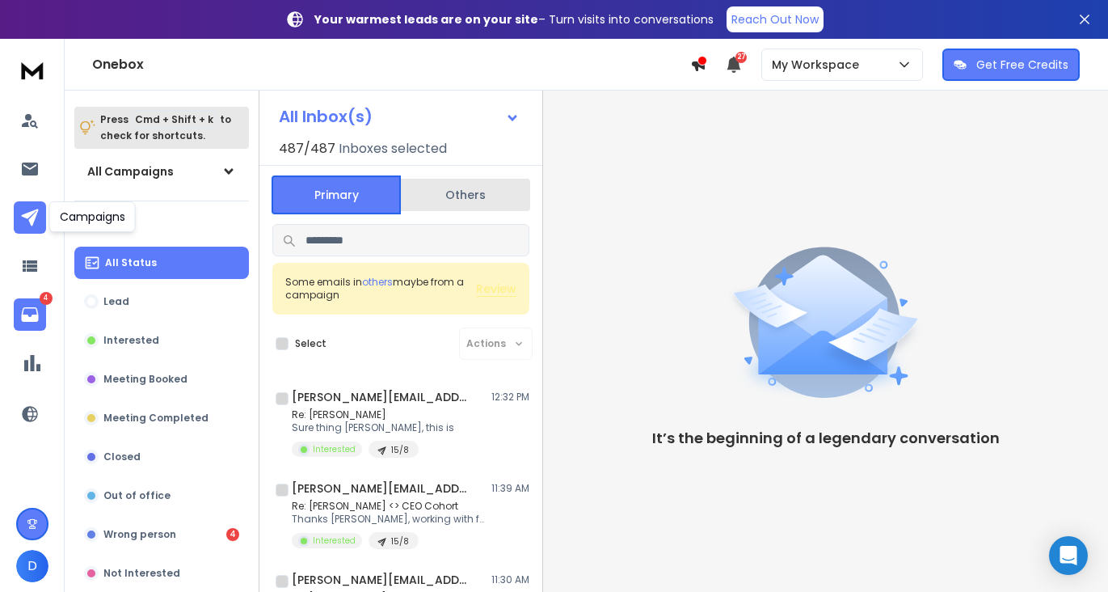
click at [31, 217] on icon at bounding box center [29, 217] width 17 height 17
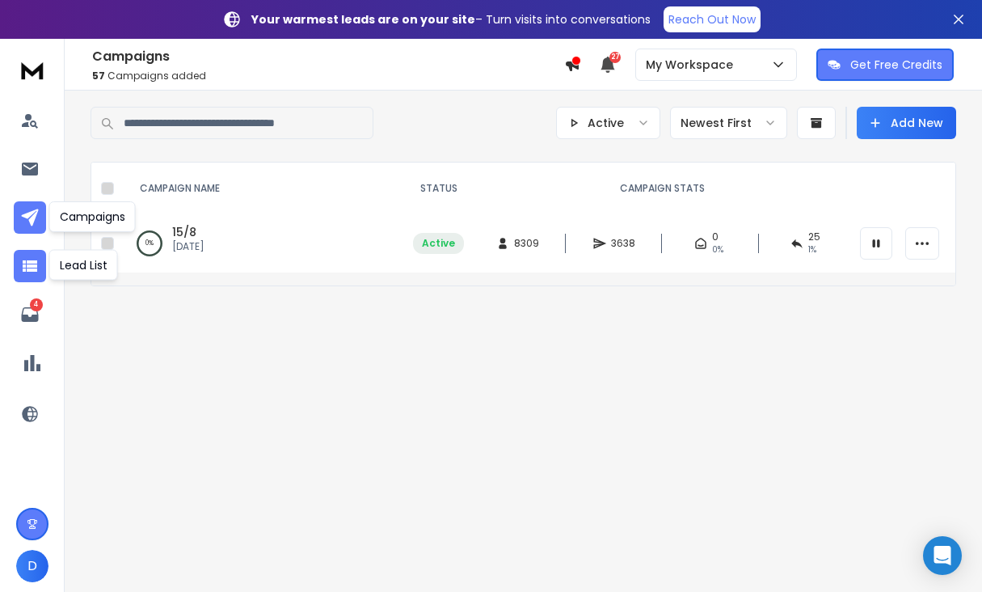
click at [45, 263] on body "**********" at bounding box center [491, 296] width 982 height 592
click at [23, 272] on icon at bounding box center [29, 265] width 19 height 19
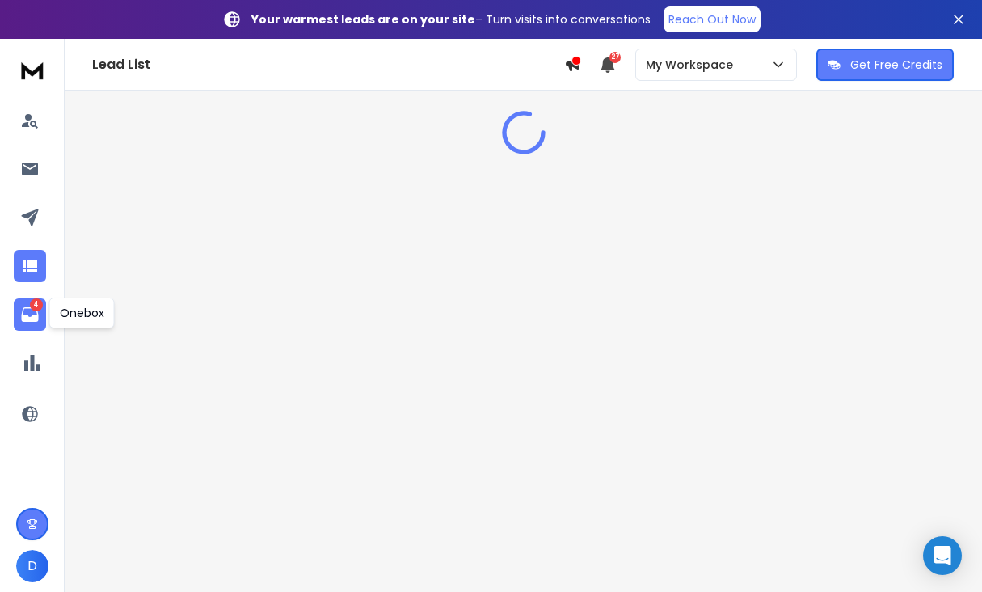
click at [30, 305] on p "4" at bounding box center [36, 304] width 13 height 13
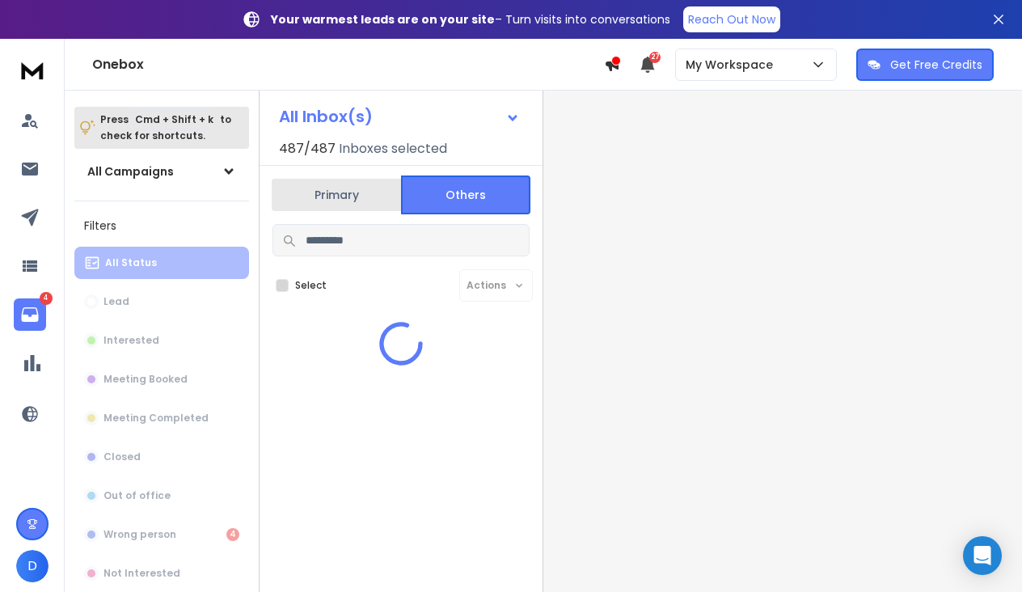
click at [461, 180] on button "Others" at bounding box center [465, 194] width 129 height 39
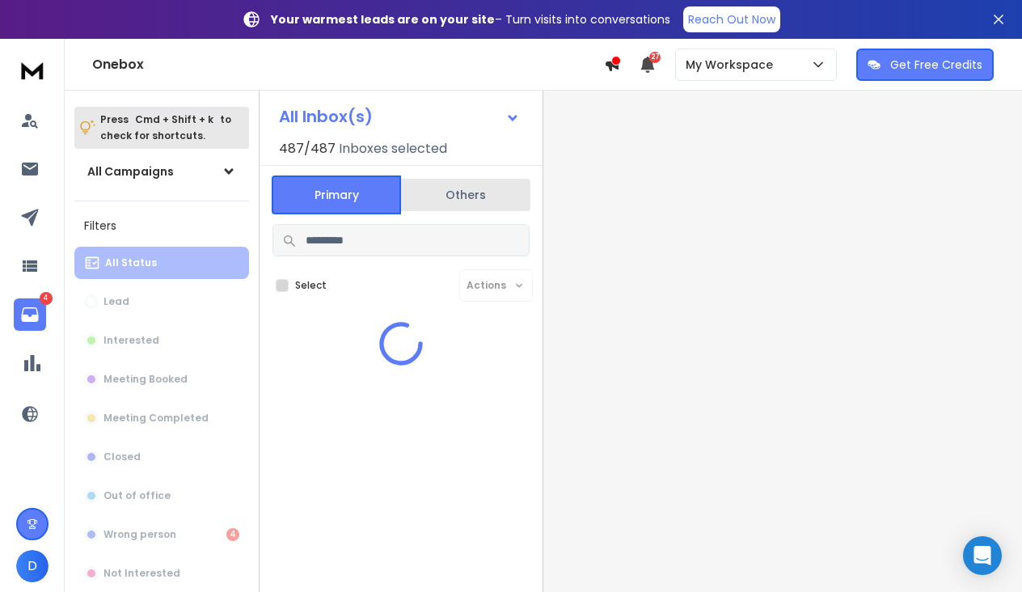
click at [355, 196] on button "Primary" at bounding box center [336, 194] width 129 height 39
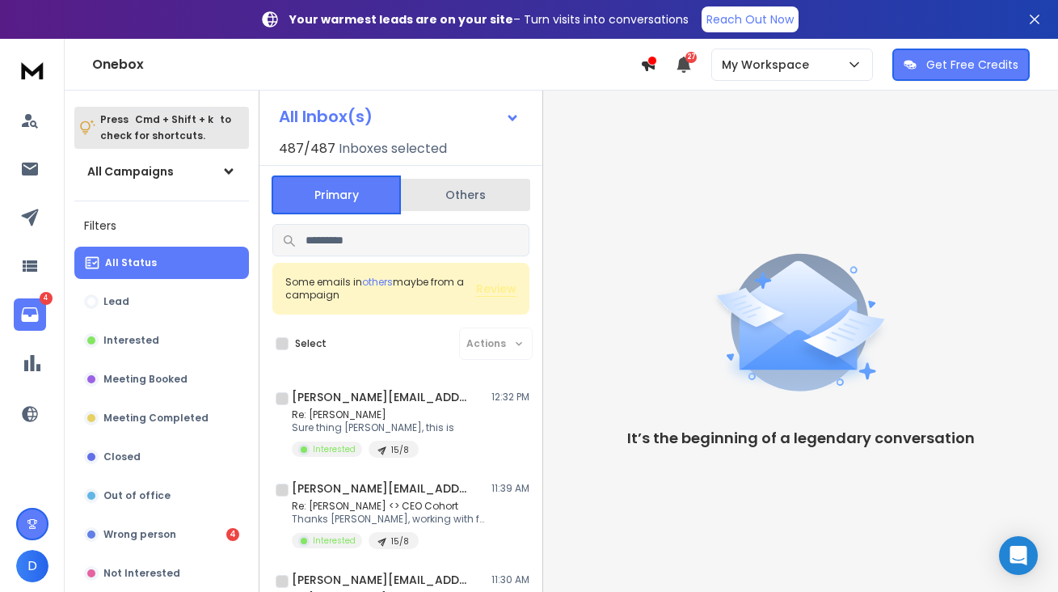
click at [457, 186] on button "Others" at bounding box center [465, 195] width 129 height 36
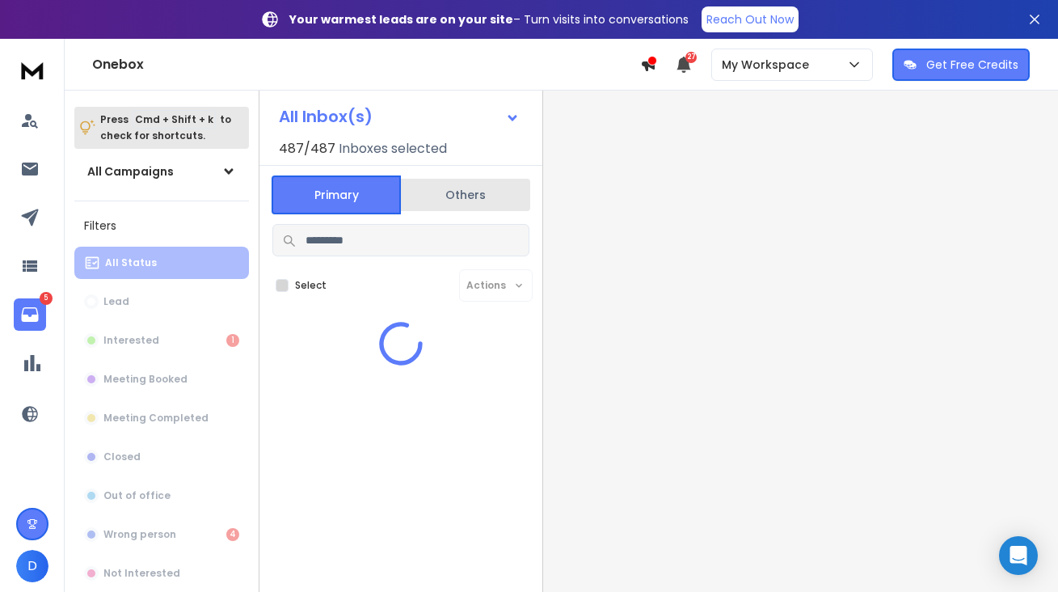
click at [336, 199] on button "Primary" at bounding box center [336, 194] width 129 height 39
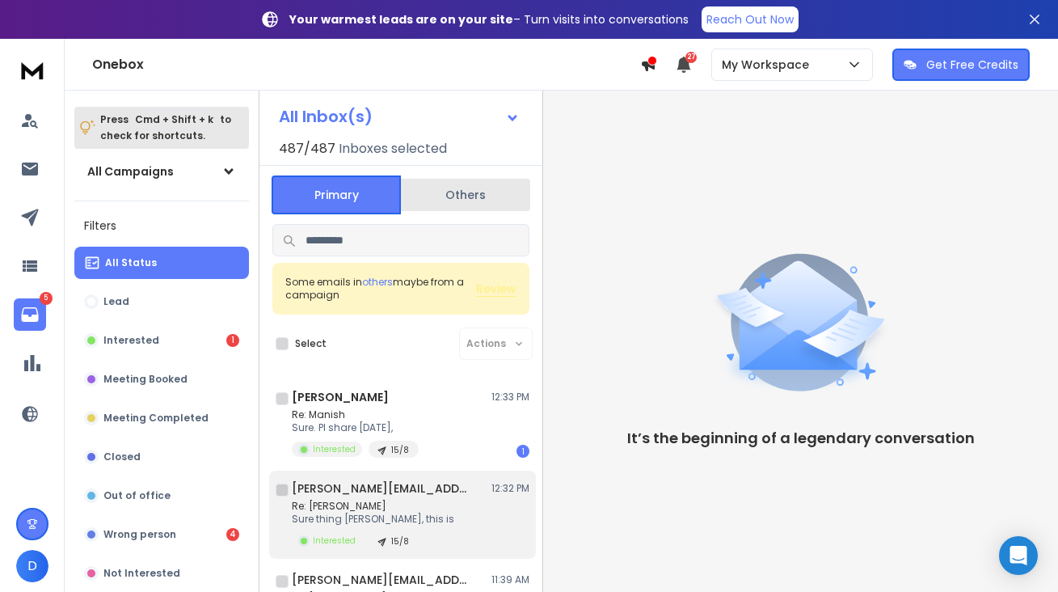
click at [491, 495] on p "12:32 PM" at bounding box center [510, 488] width 38 height 13
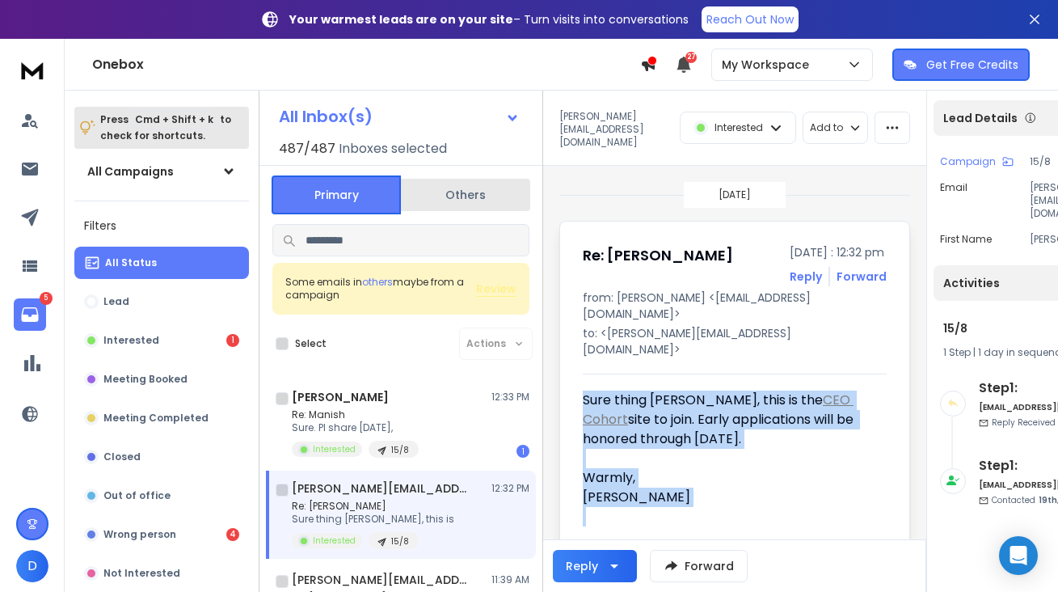
drag, startPoint x: 645, startPoint y: 450, endPoint x: 518, endPoint y: 377, distance: 146.7
copy div "Sure thing Mainul, this is the CEO Cohort site to join. Early applications will…"
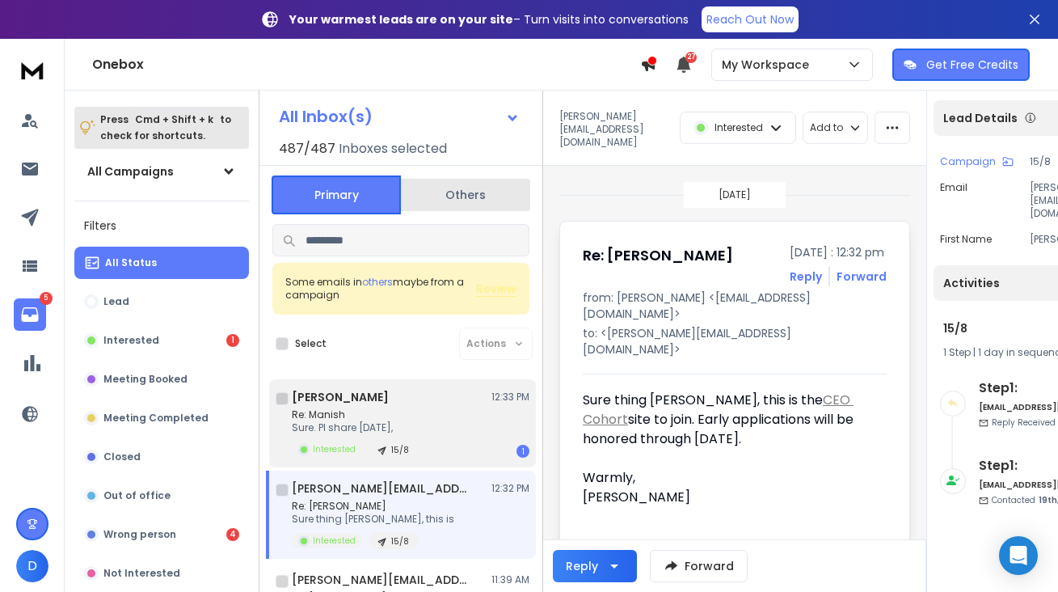
click at [441, 418] on div "Re: Manish Sure. Pl share On Tue, Interested 15/8 1" at bounding box center [411, 432] width 238 height 49
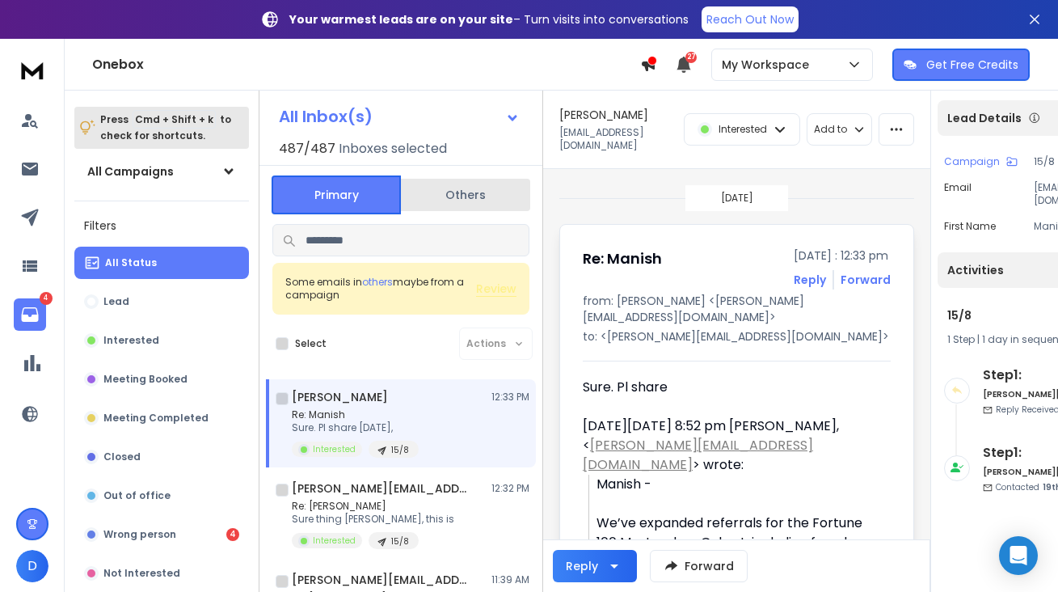
click at [582, 559] on div "Reply" at bounding box center [582, 566] width 32 height 16
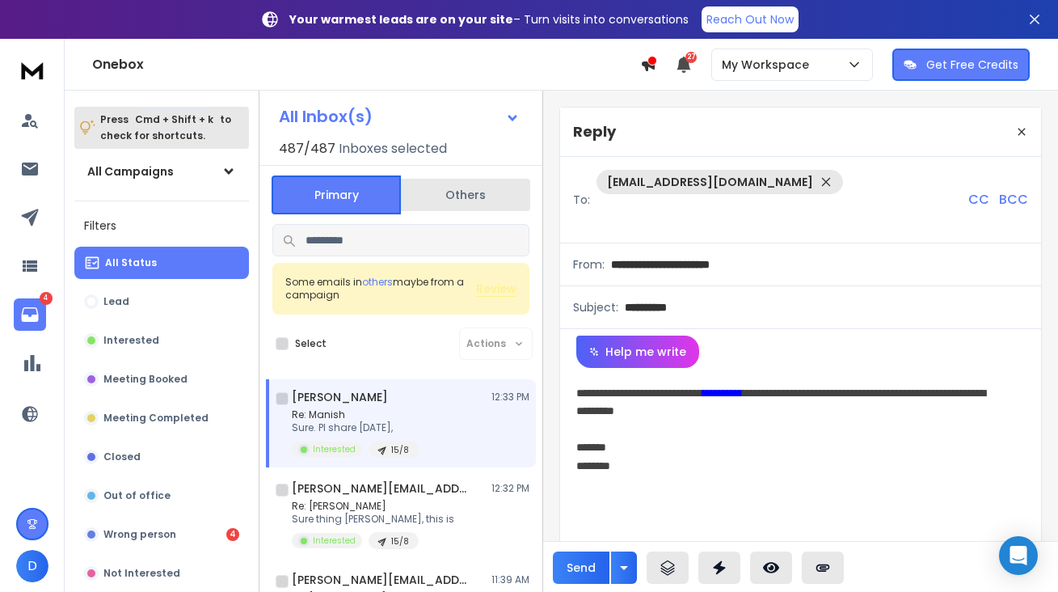
click at [647, 394] on div "**********" at bounding box center [788, 402] width 424 height 36
click at [710, 412] on div "**********" at bounding box center [788, 402] width 424 height 36
drag, startPoint x: 702, startPoint y: 412, endPoint x: 712, endPoint y: 412, distance: 10.5
click at [712, 412] on div "**********" at bounding box center [788, 402] width 424 height 36
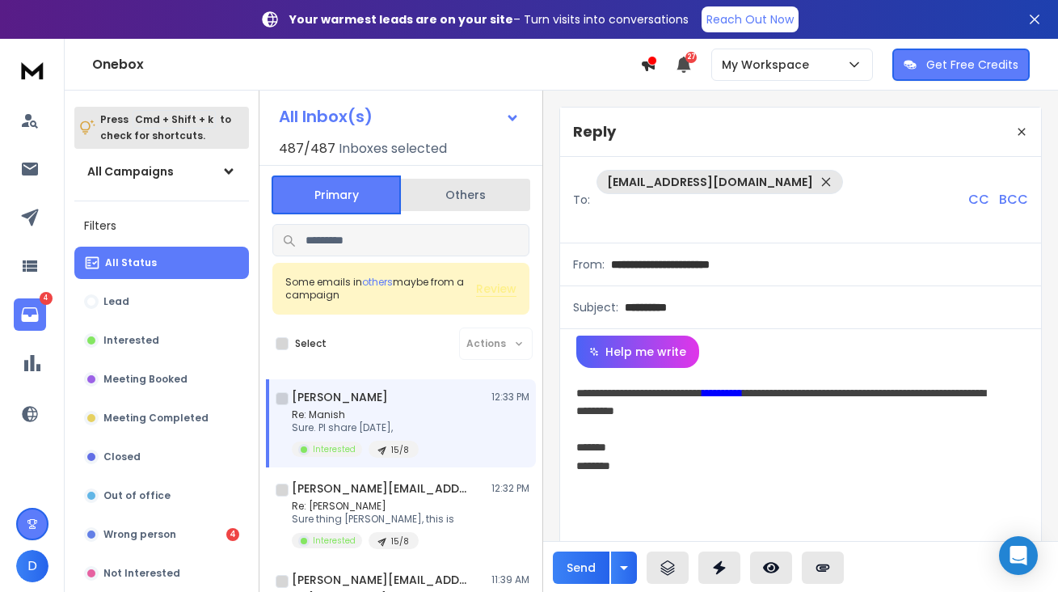
click at [742, 455] on div "*******" at bounding box center [788, 438] width 424 height 36
click at [578, 566] on button "Send" at bounding box center [581, 567] width 57 height 32
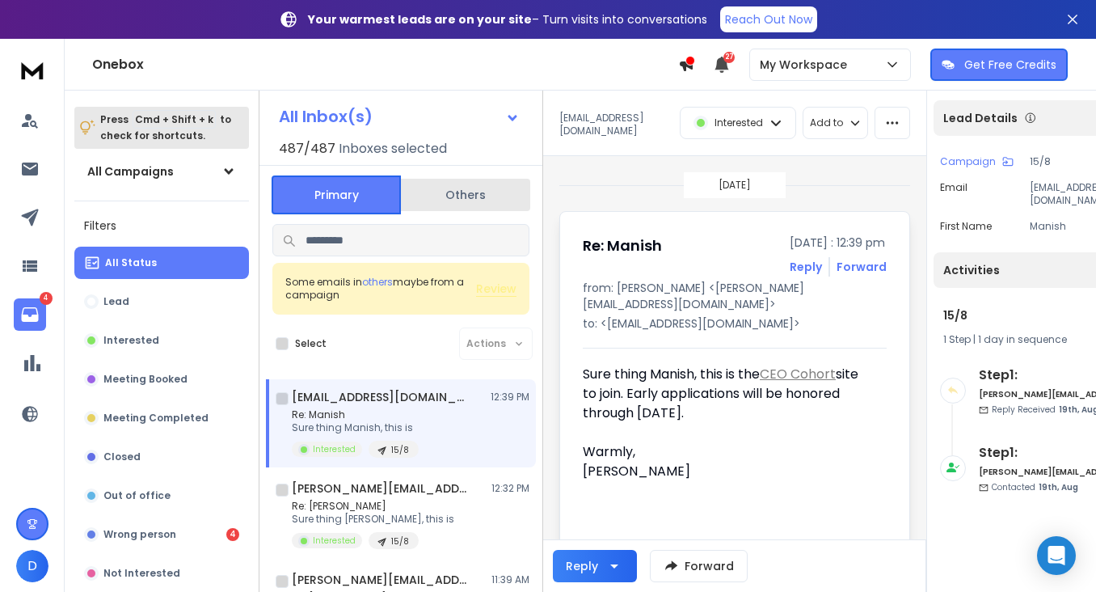
click at [463, 186] on button "Others" at bounding box center [465, 195] width 129 height 36
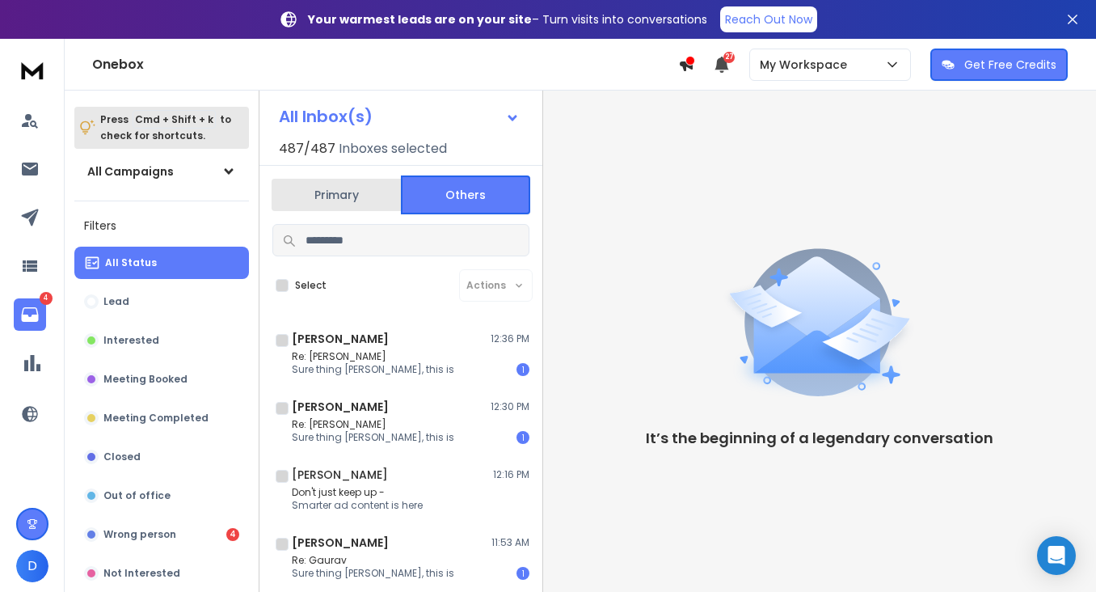
click at [411, 191] on button "Others" at bounding box center [465, 194] width 129 height 39
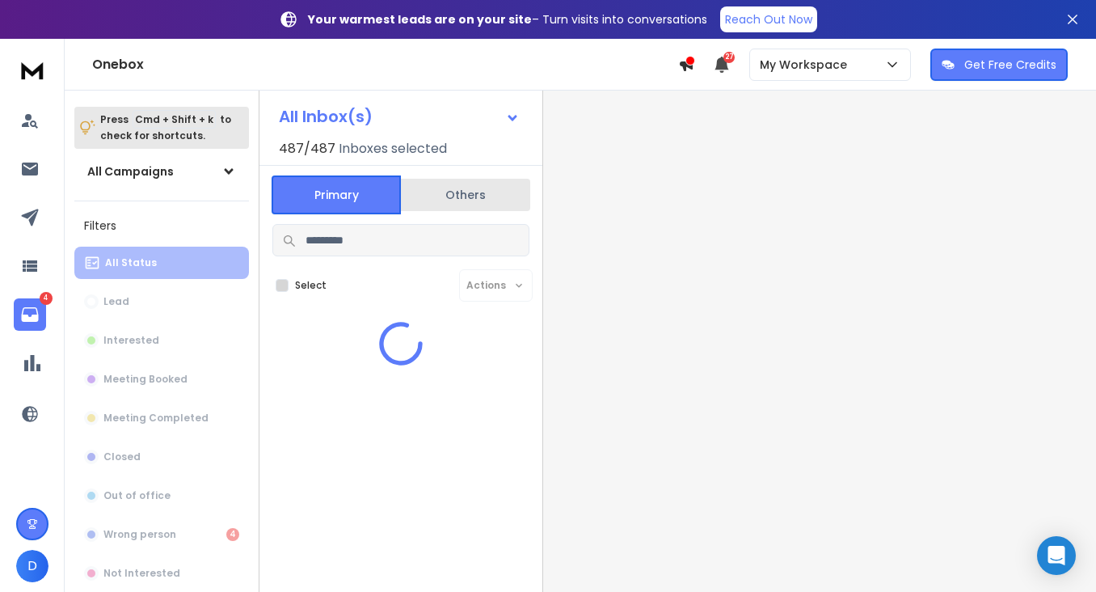
click at [382, 195] on button "Primary" at bounding box center [336, 194] width 129 height 39
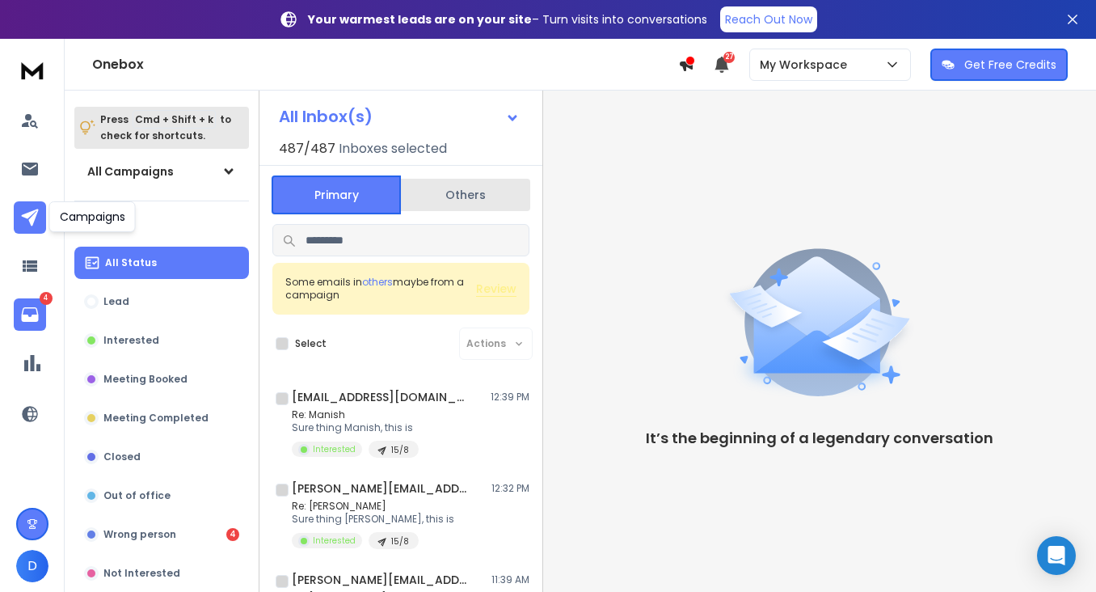
click at [18, 206] on link at bounding box center [30, 217] width 32 height 32
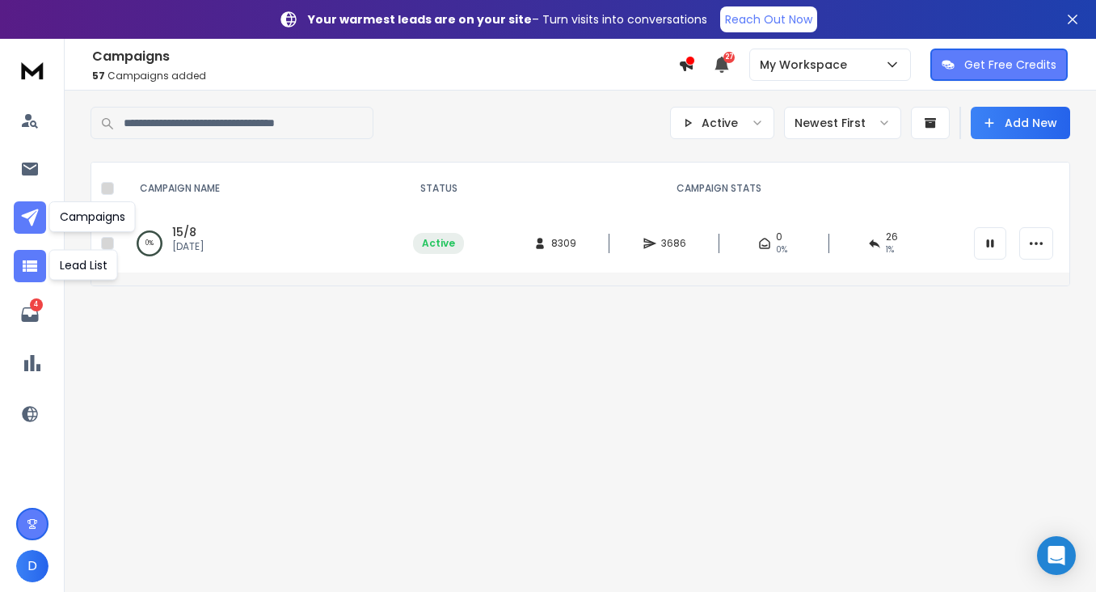
click at [29, 267] on icon at bounding box center [29, 265] width 19 height 19
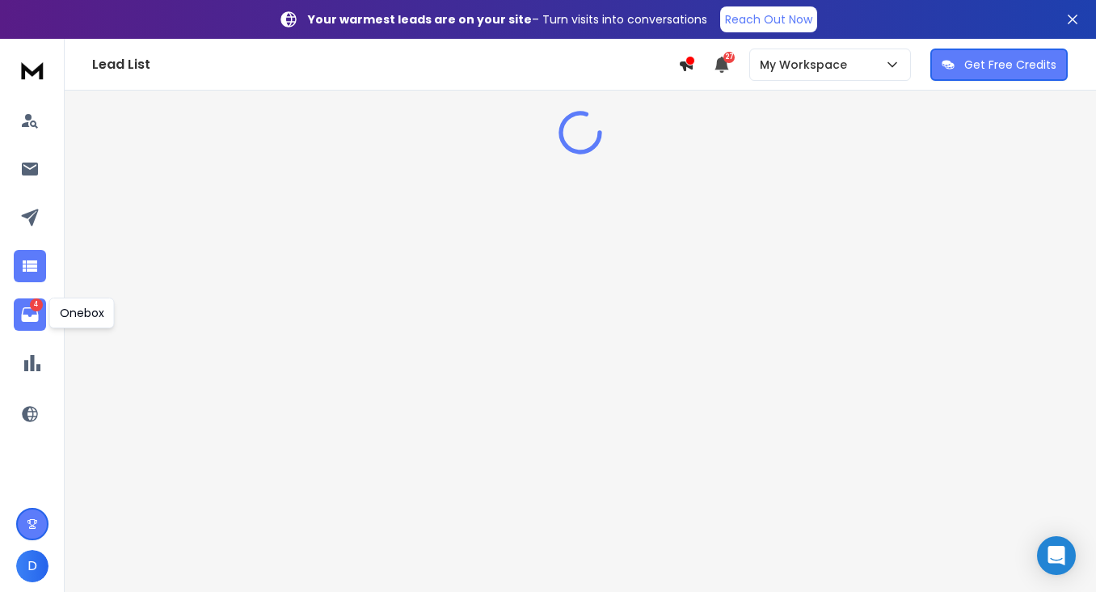
click at [33, 301] on p "4" at bounding box center [36, 304] width 13 height 13
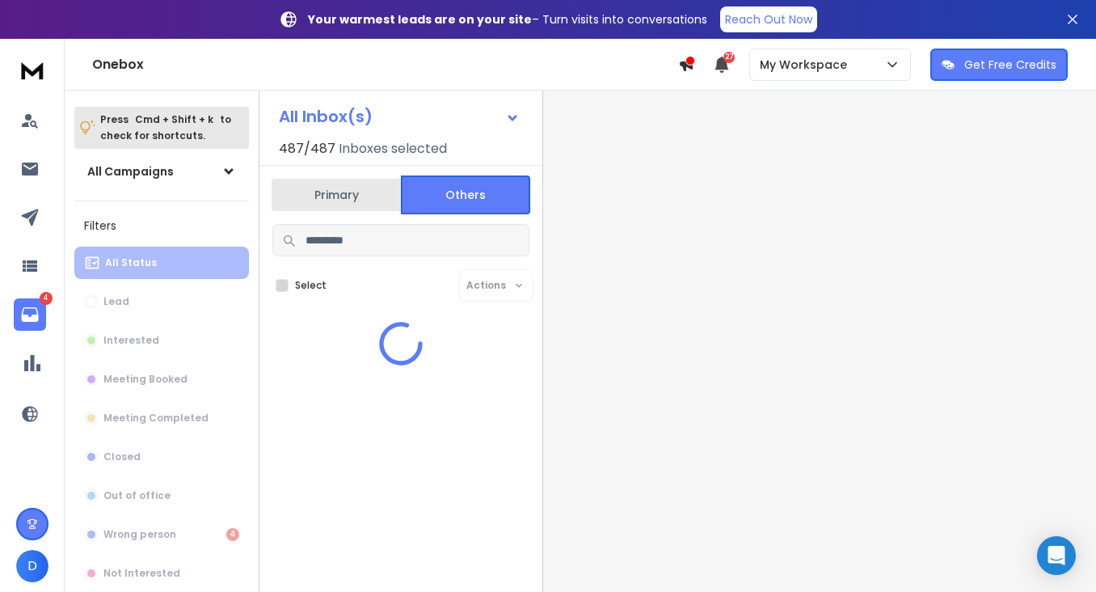
click at [508, 207] on button "Others" at bounding box center [465, 194] width 129 height 39
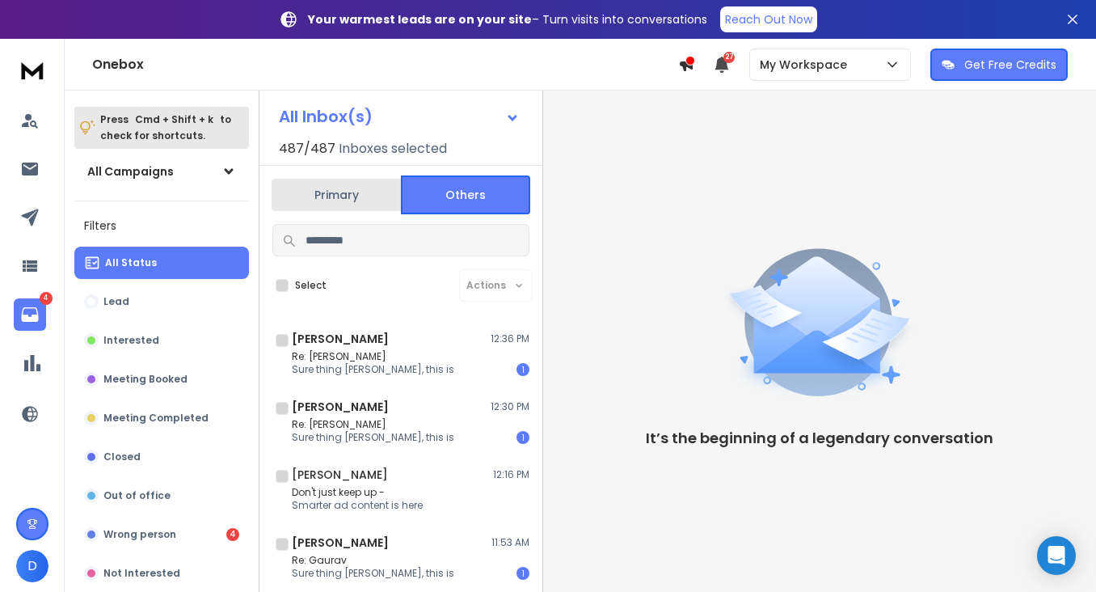
click at [310, 191] on button "Primary" at bounding box center [336, 195] width 129 height 36
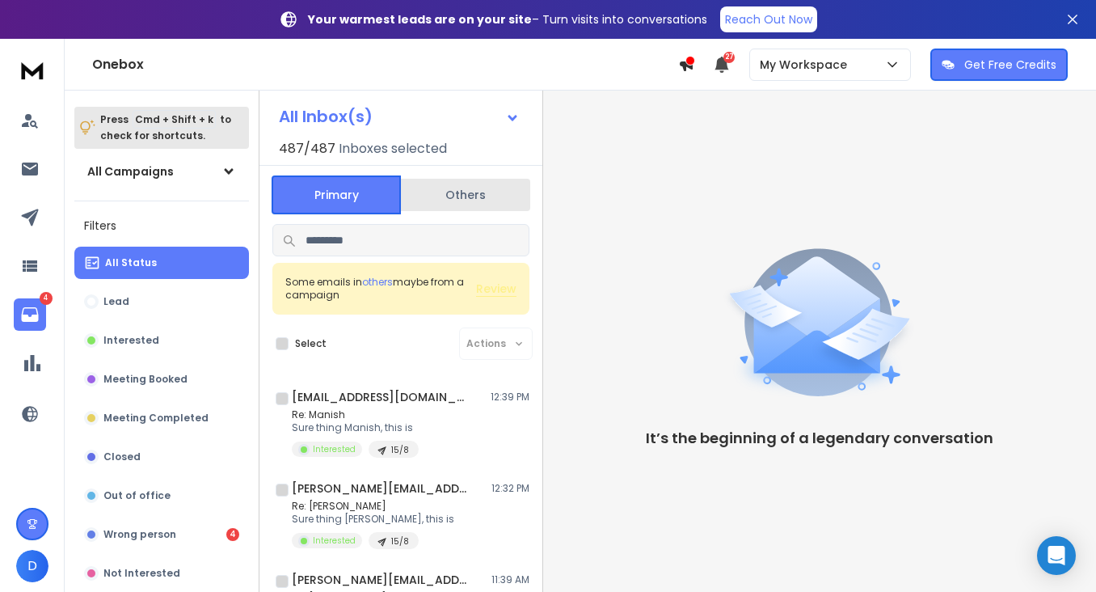
click at [453, 179] on button "Others" at bounding box center [465, 195] width 129 height 36
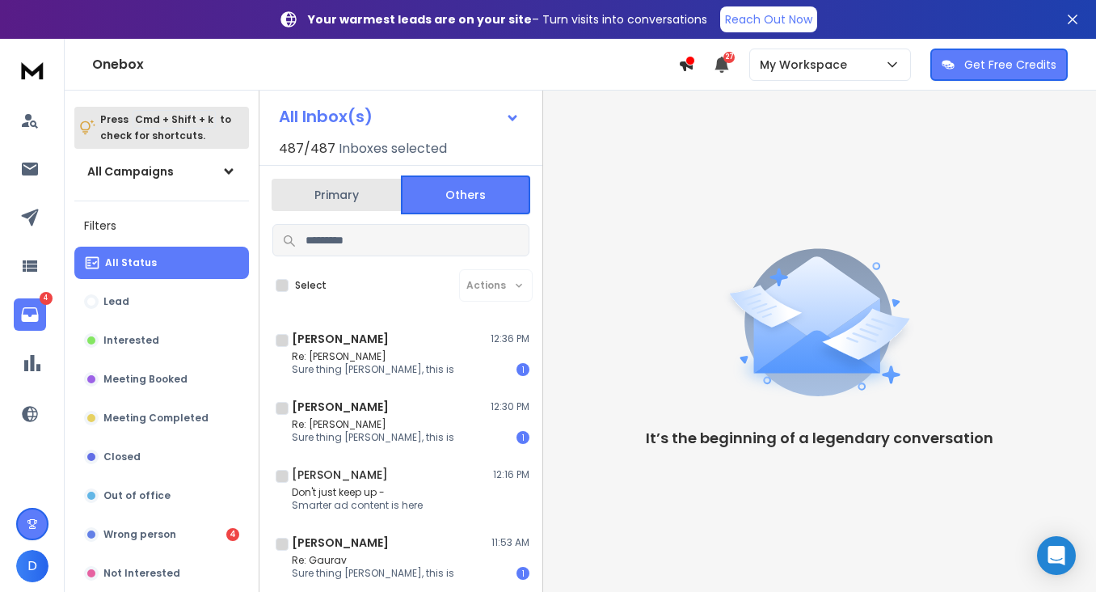
click at [360, 204] on button "Primary" at bounding box center [336, 195] width 129 height 36
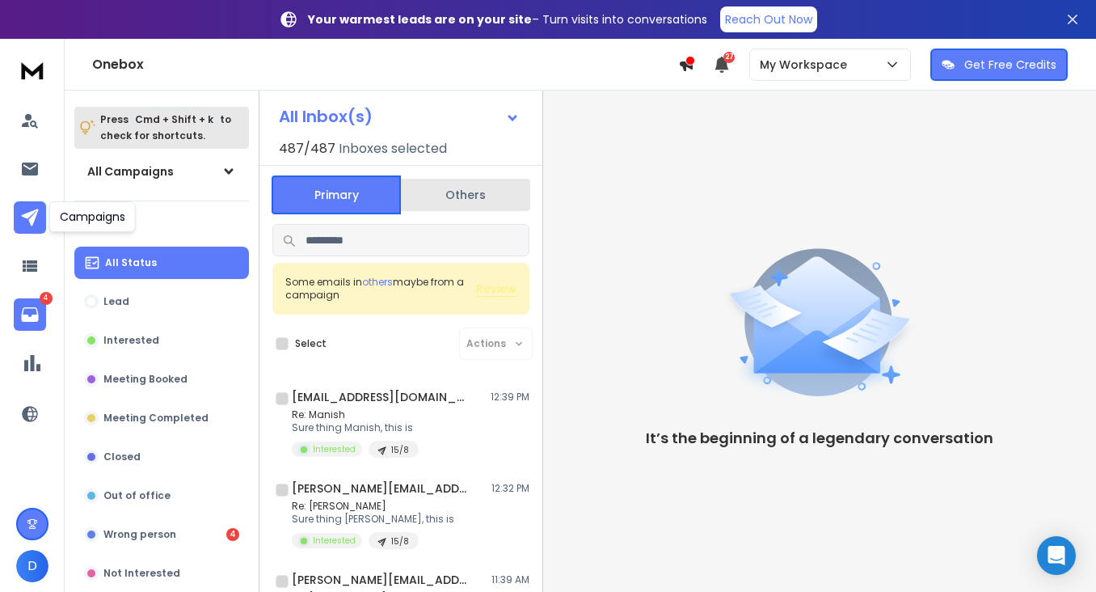
click at [26, 214] on icon at bounding box center [29, 217] width 17 height 17
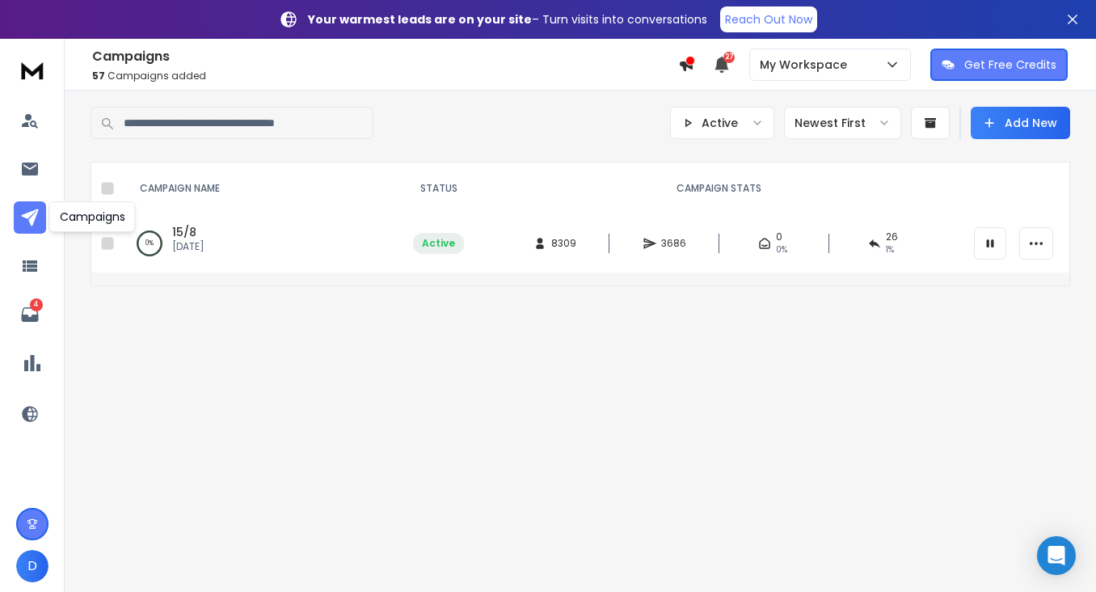
click at [55, 257] on div "4 D" at bounding box center [32, 318] width 65 height 559
click at [43, 265] on link at bounding box center [30, 266] width 32 height 32
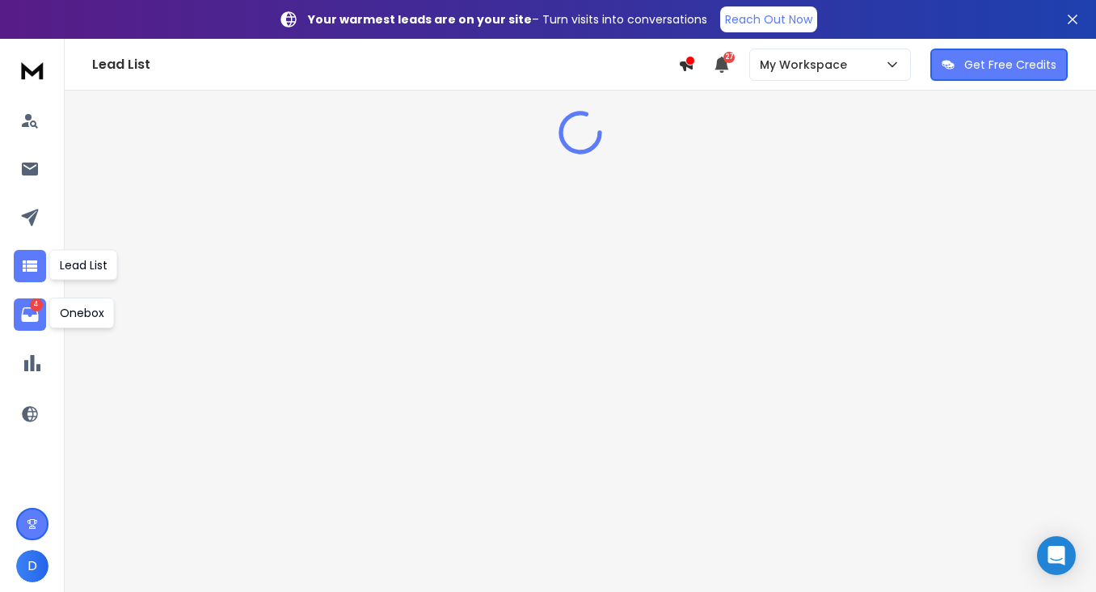
click at [40, 309] on link "4" at bounding box center [30, 314] width 32 height 32
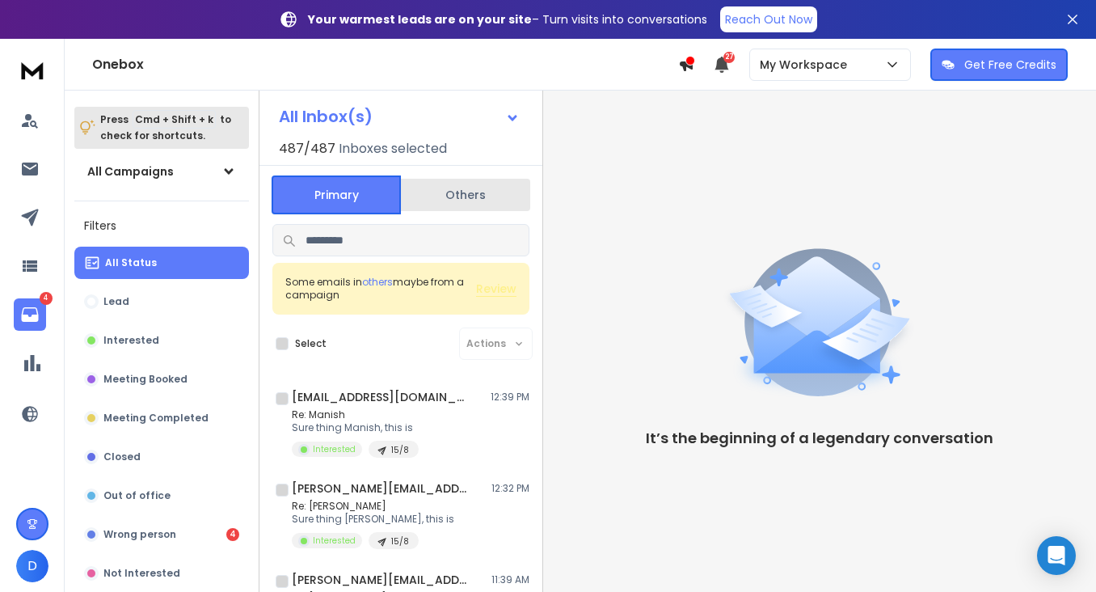
click at [454, 184] on button "Others" at bounding box center [465, 195] width 129 height 36
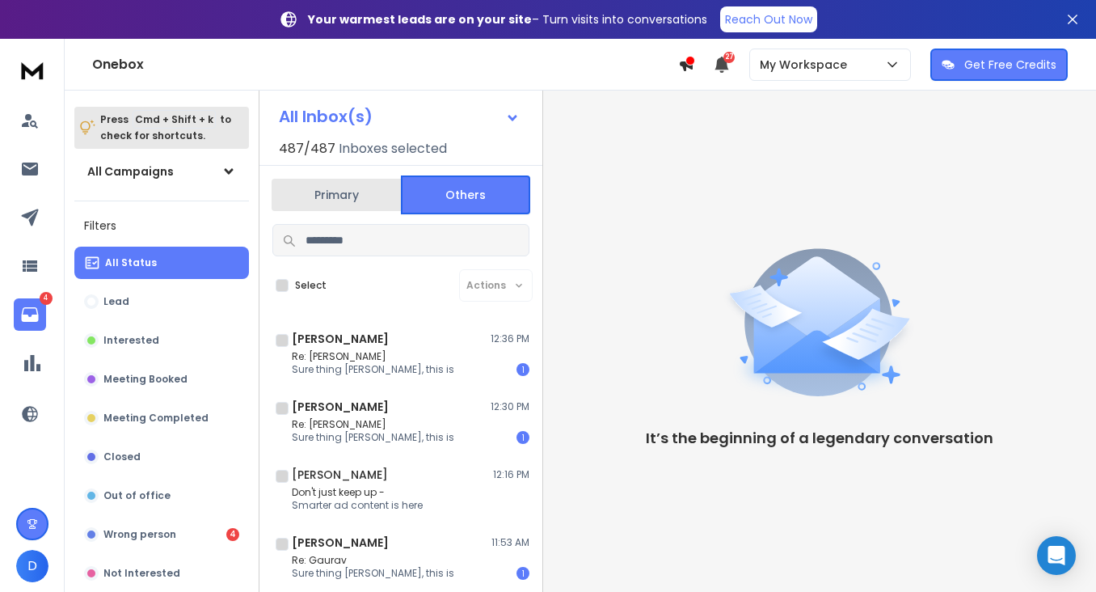
click at [310, 191] on button "Primary" at bounding box center [336, 195] width 129 height 36
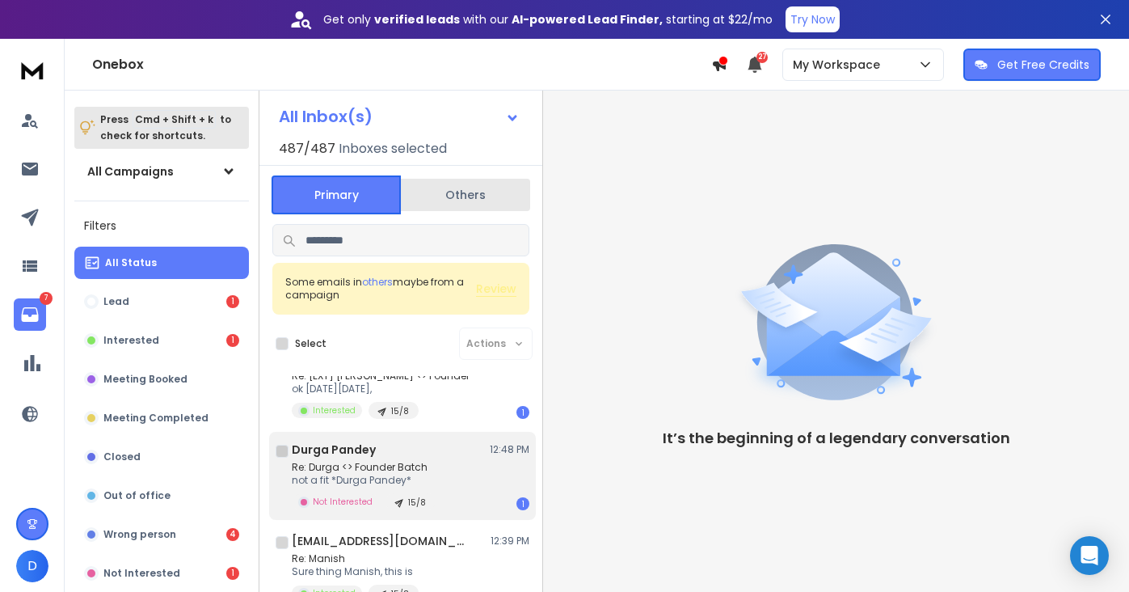
scroll to position [167, 0]
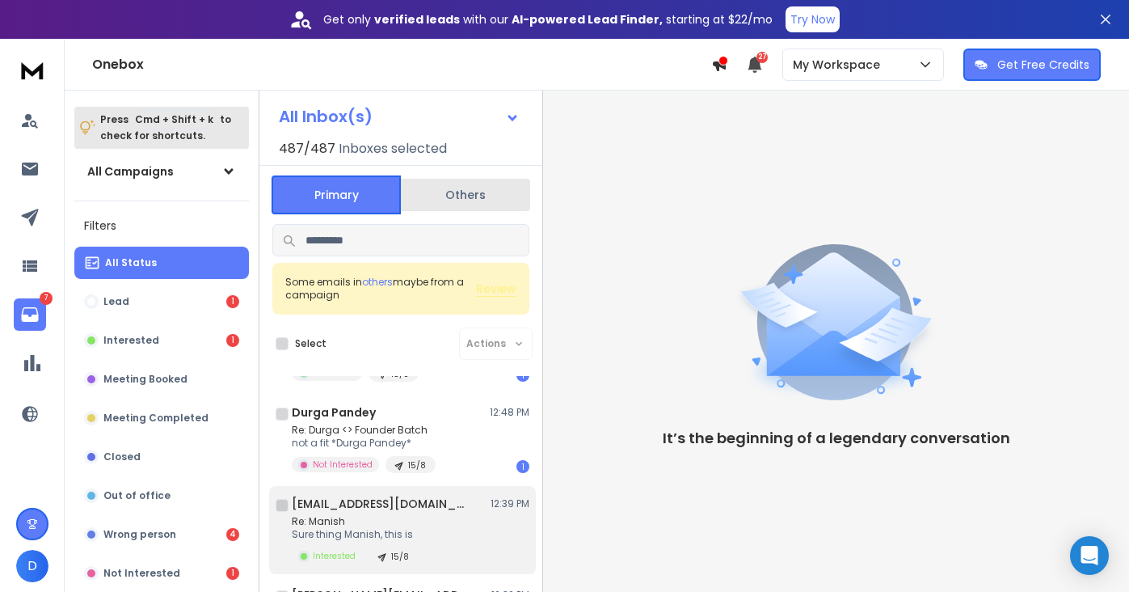
click at [491, 504] on p "12:39 PM" at bounding box center [510, 503] width 39 height 13
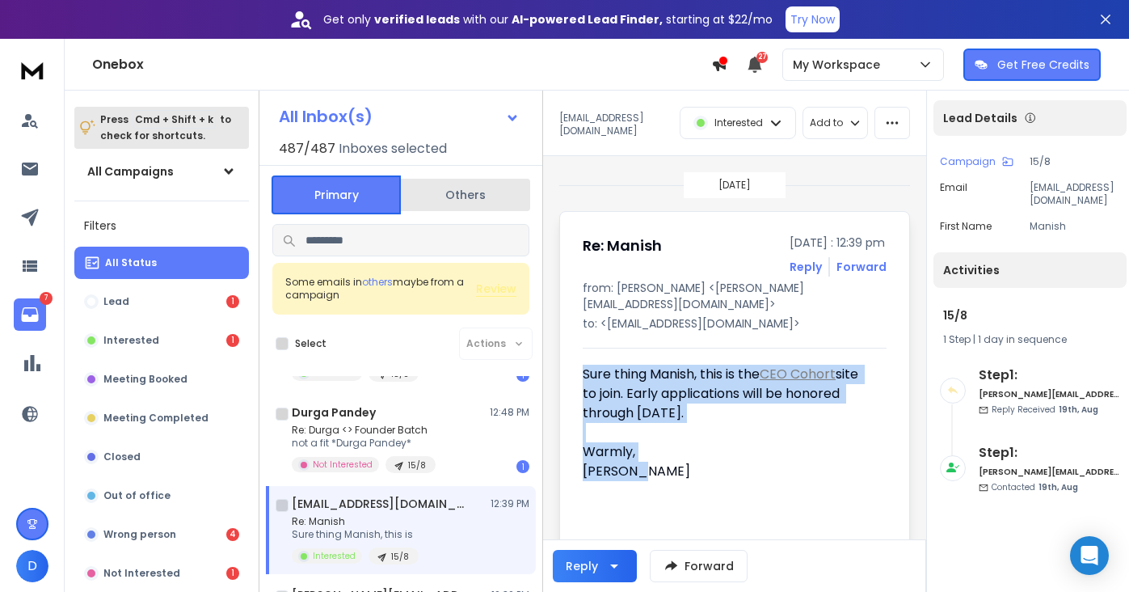
drag, startPoint x: 619, startPoint y: 415, endPoint x: 579, endPoint y: 356, distance: 71.5
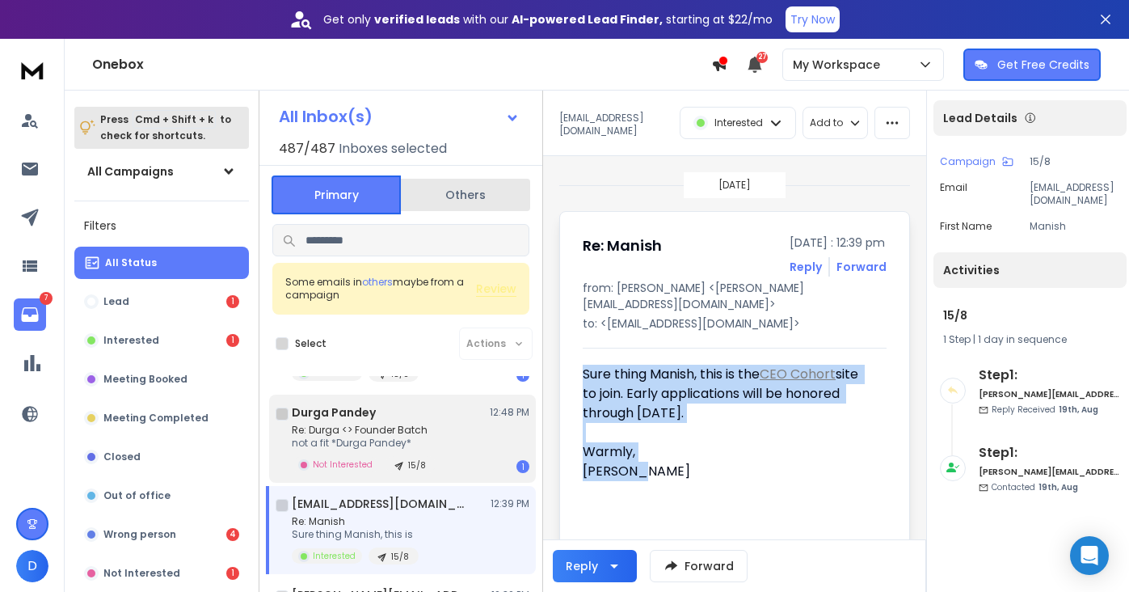
copy div "Sure thing Manish, this is the CEO Cohort site to join. Early applications will…"
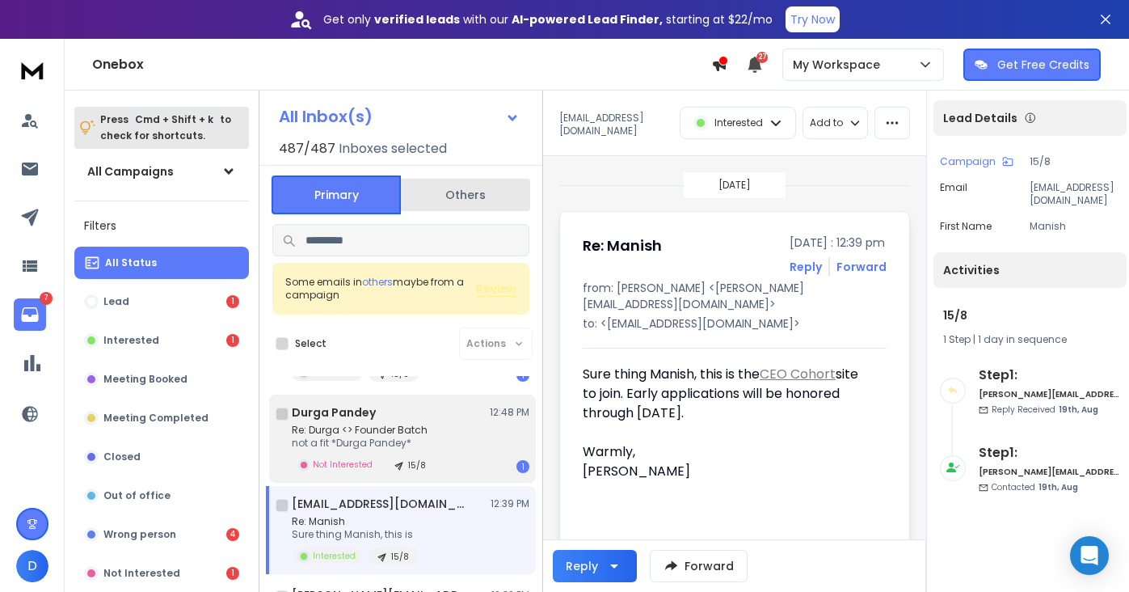
click at [491, 431] on div "Re: Durga <> Founder Batch not a fit *Durga Pandey* Not Interested 15/8 1" at bounding box center [411, 448] width 238 height 49
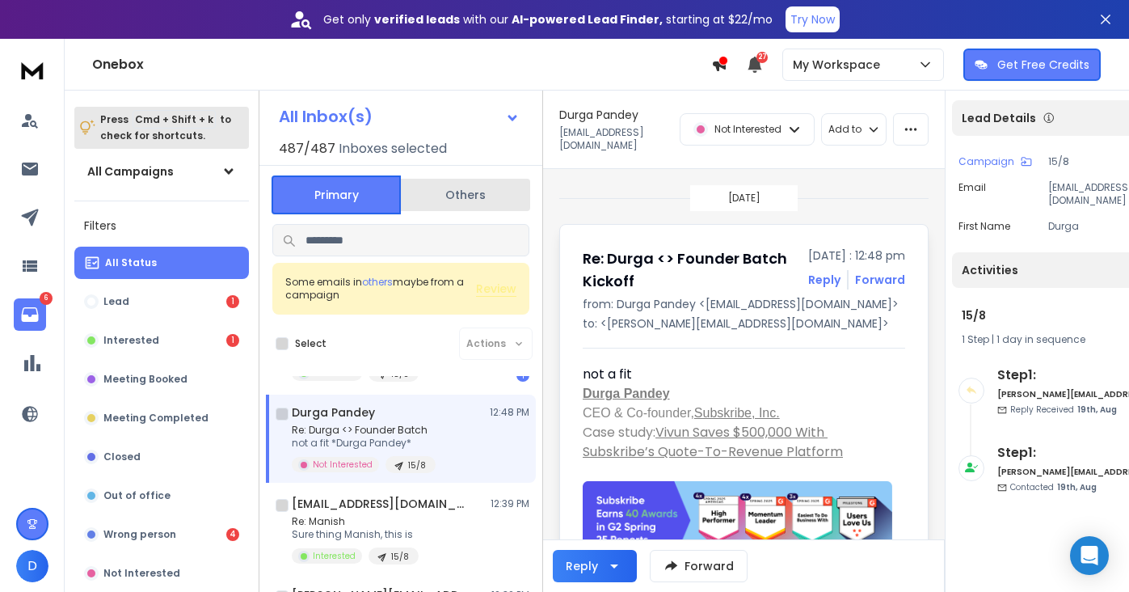
click at [886, 120] on div "Add to" at bounding box center [854, 129] width 64 height 31
click at [918, 122] on icon "button" at bounding box center [911, 129] width 15 height 15
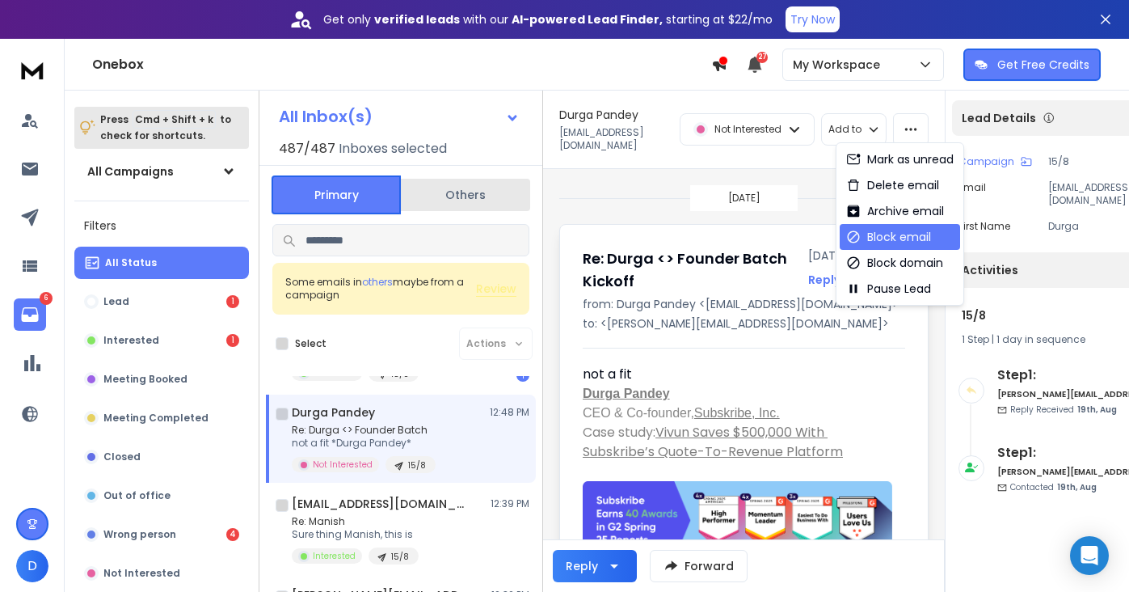
drag, startPoint x: 894, startPoint y: 230, endPoint x: 845, endPoint y: 246, distance: 51.6
click at [894, 230] on div "Block email" at bounding box center [888, 237] width 85 height 16
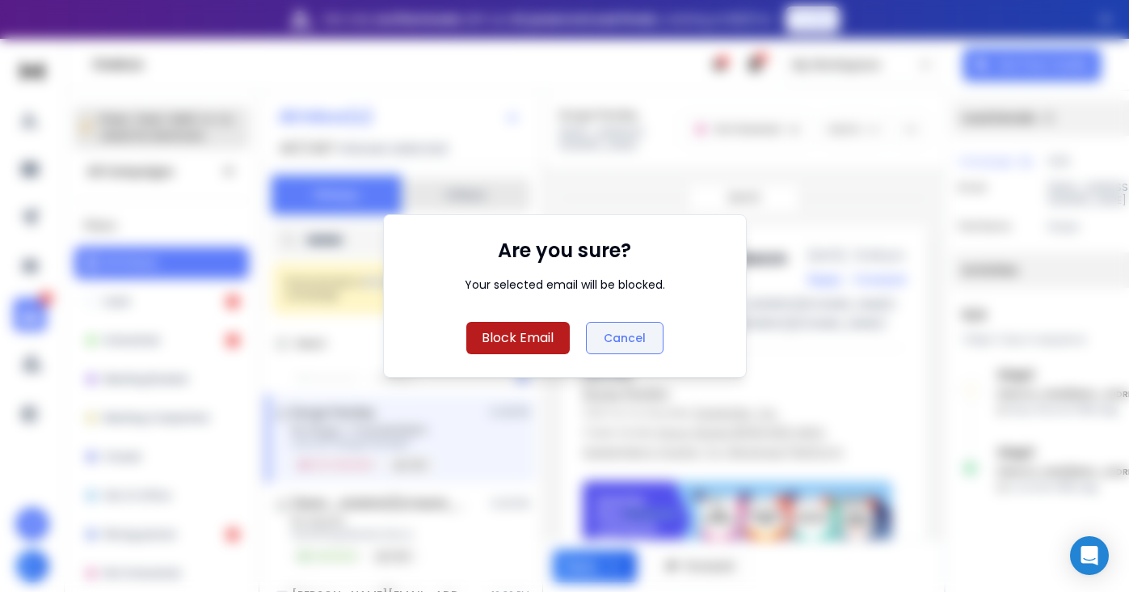
click at [510, 344] on button "Block Email" at bounding box center [517, 338] width 103 height 32
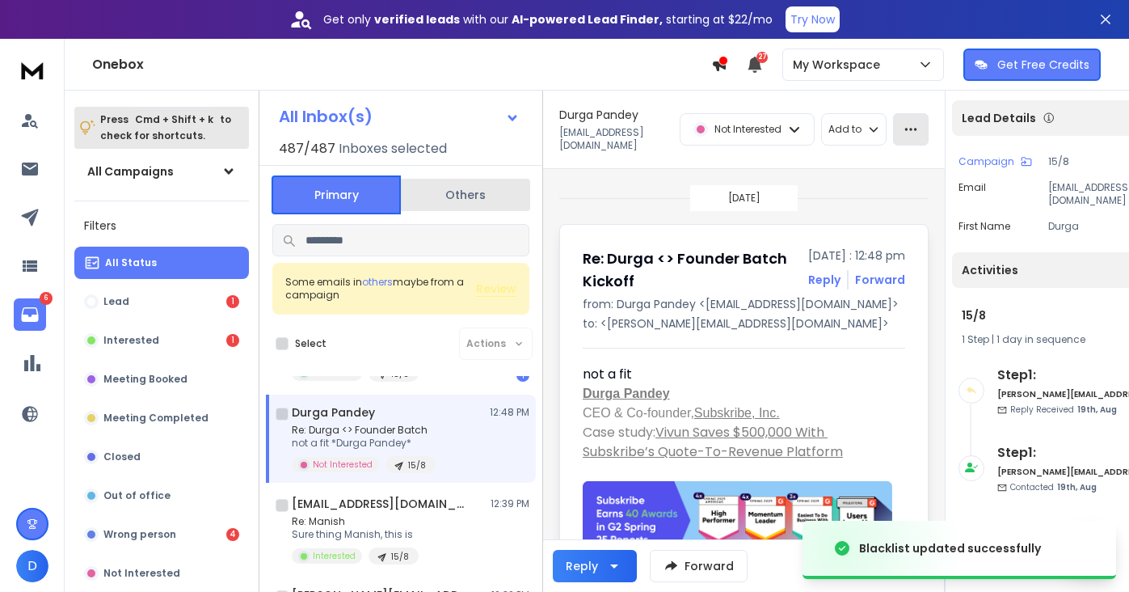
click at [929, 120] on button "button" at bounding box center [911, 129] width 36 height 32
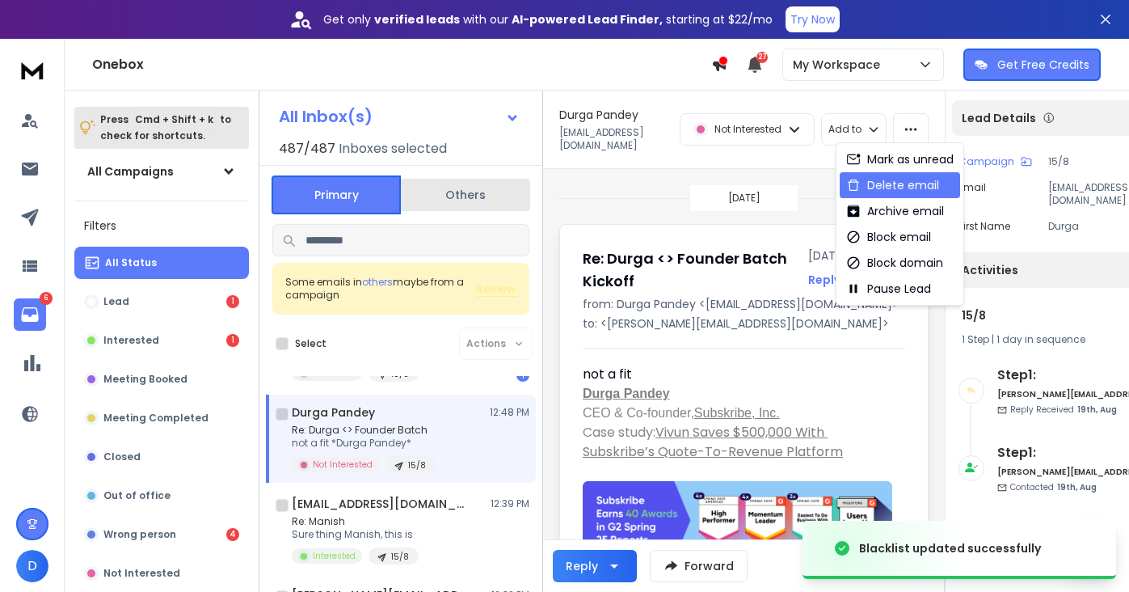
click at [910, 182] on div "Delete email" at bounding box center [892, 185] width 93 height 16
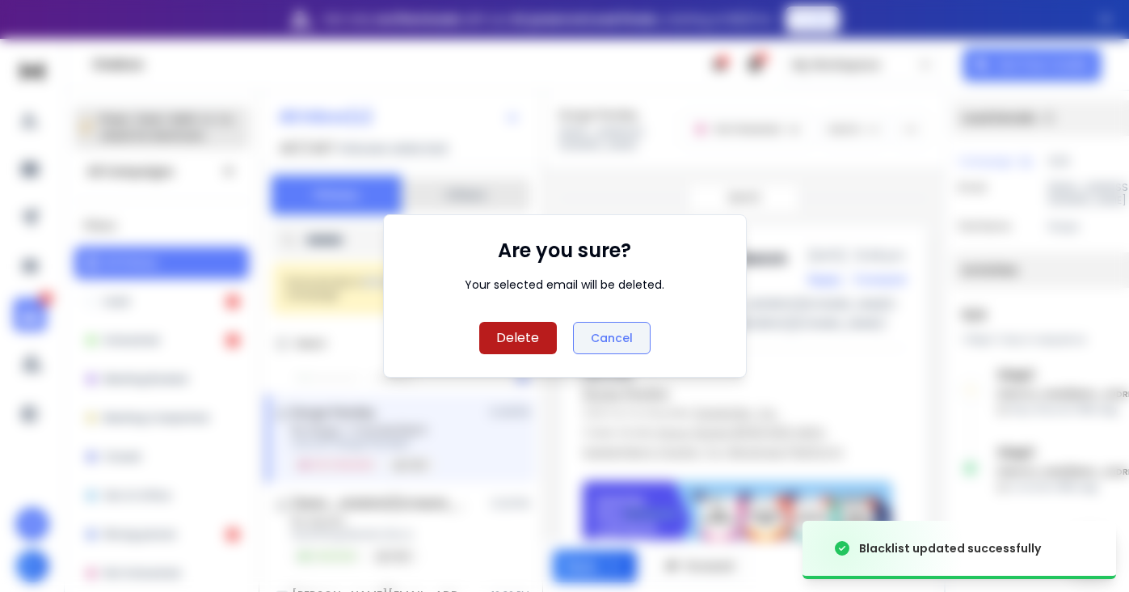
click at [504, 341] on button "Delete" at bounding box center [518, 338] width 78 height 32
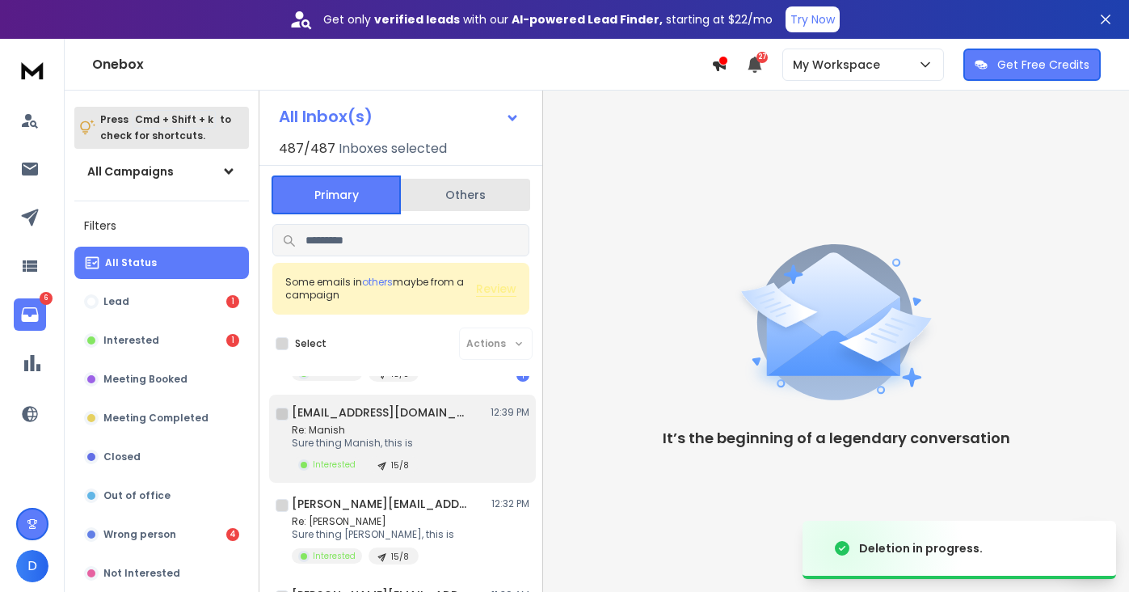
click at [495, 418] on p "12:39 PM" at bounding box center [510, 412] width 39 height 13
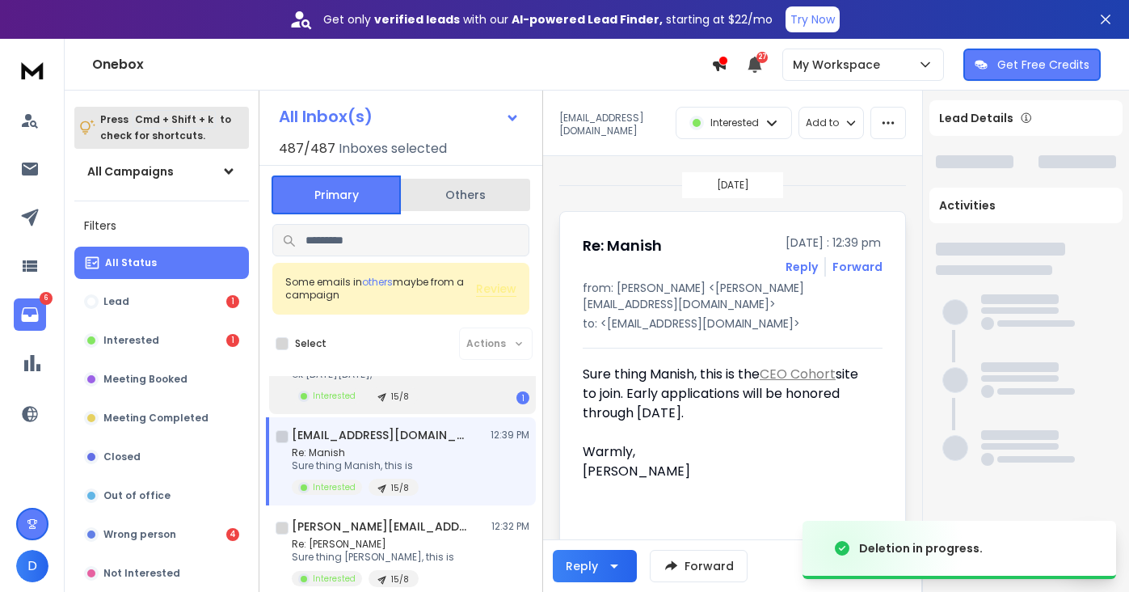
scroll to position [130, 0]
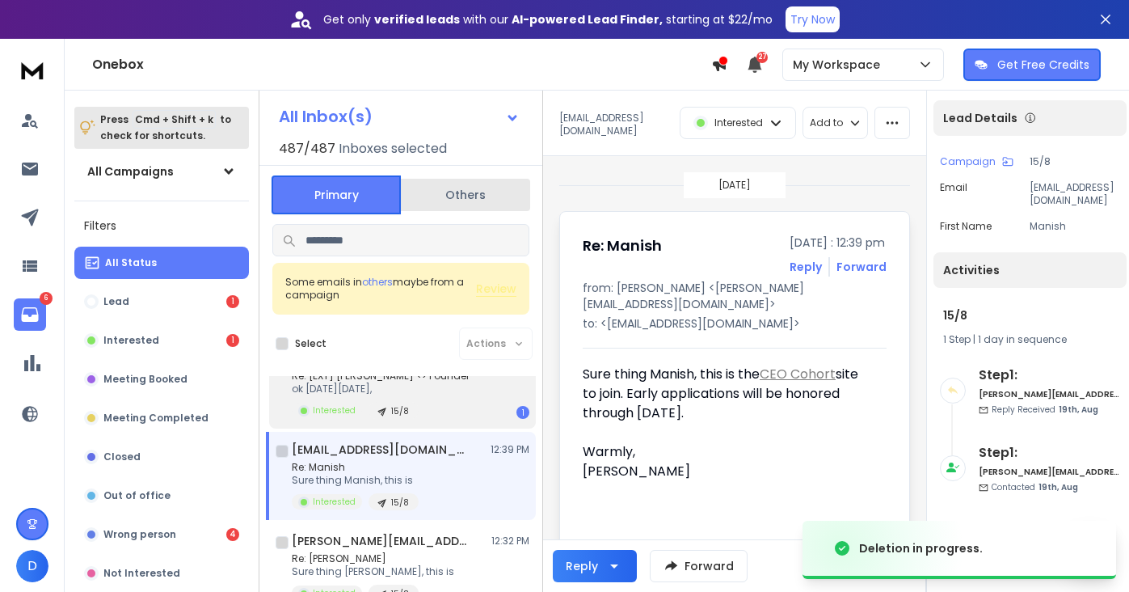
click at [503, 394] on div "Re: [EXT] [PERSON_NAME] <> Founder ok [DATE][DATE], Interested 15/8 1" at bounding box center [411, 393] width 238 height 49
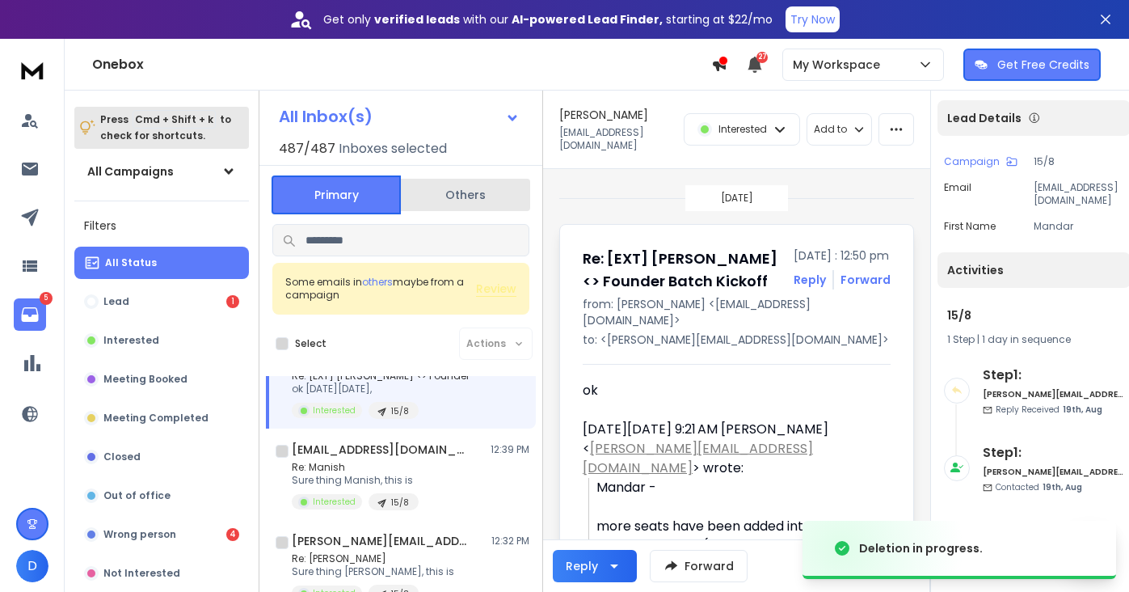
click at [584, 558] on div "Reply" at bounding box center [582, 566] width 32 height 16
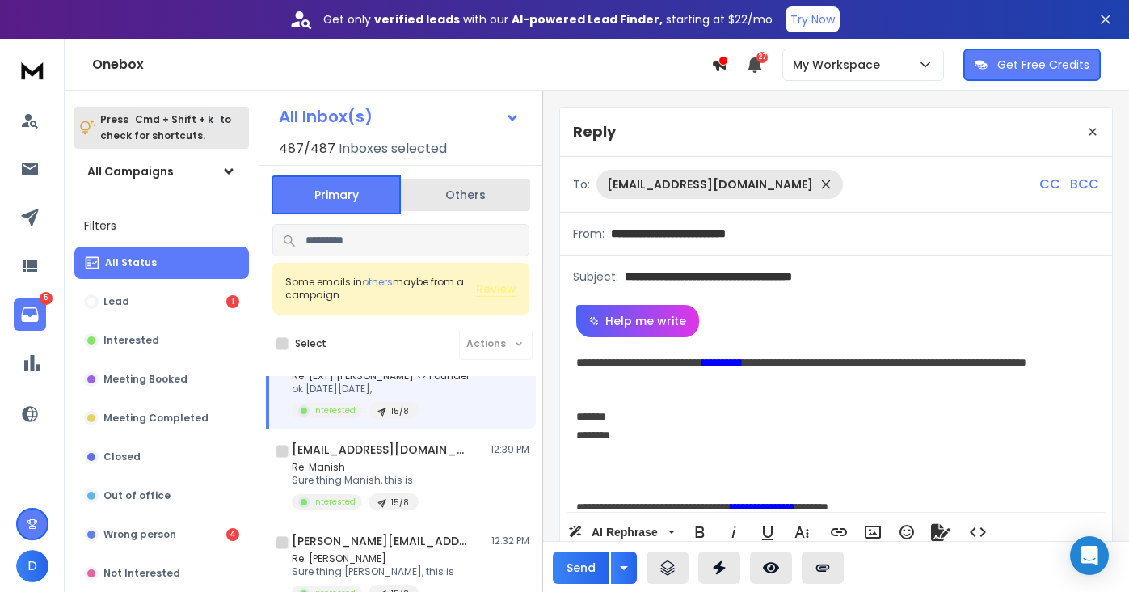
click at [651, 368] on div "**********" at bounding box center [823, 371] width 495 height 36
click at [572, 572] on button "Send" at bounding box center [581, 567] width 57 height 32
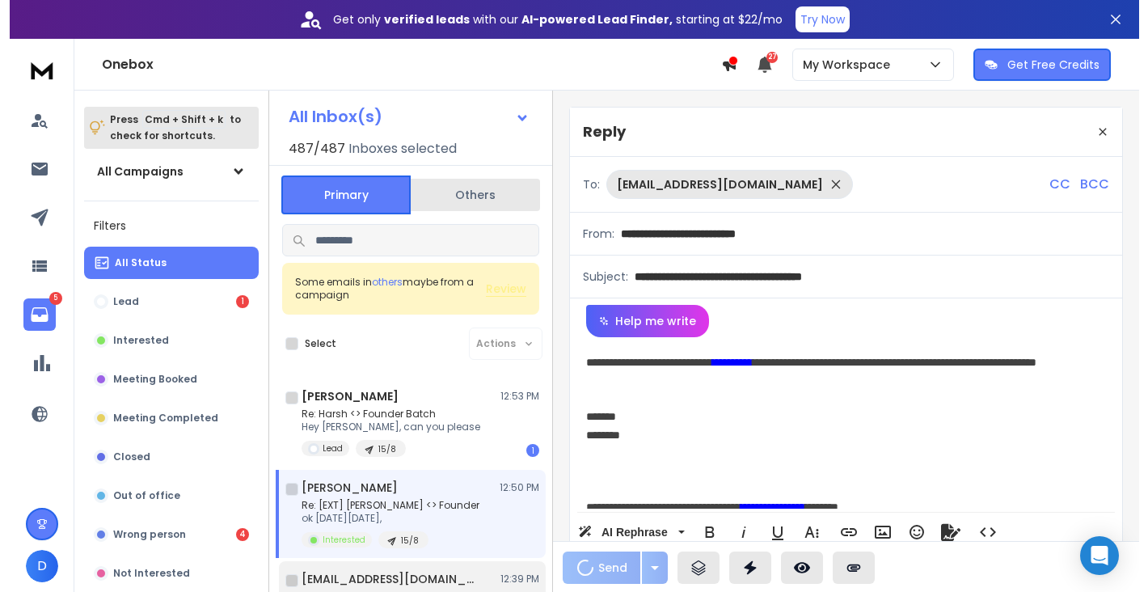
scroll to position [0, 0]
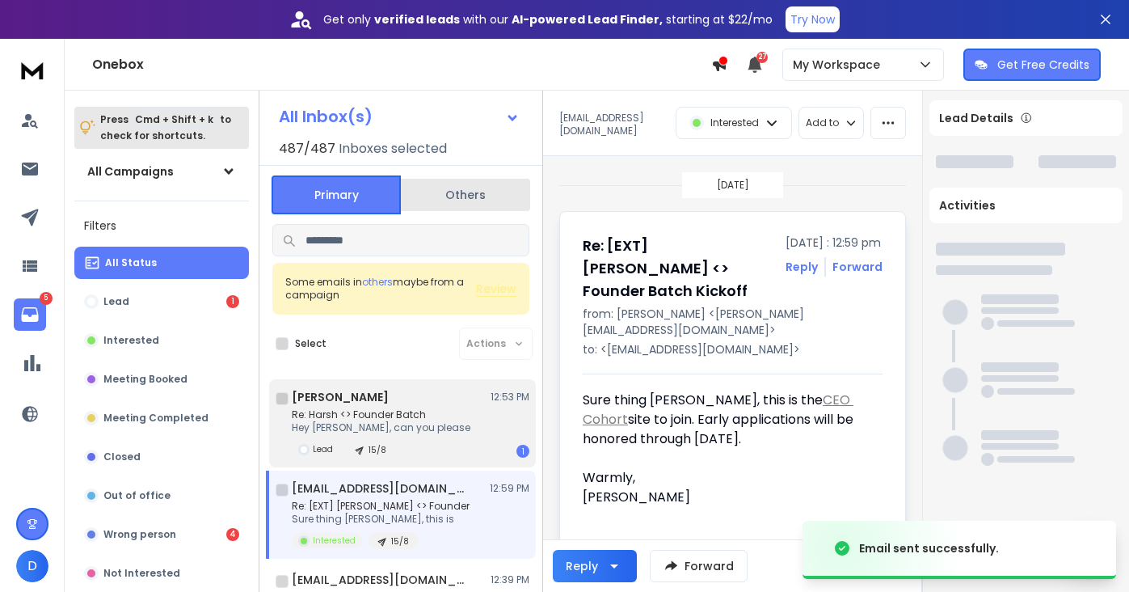
click at [487, 411] on div "Re: [PERSON_NAME] <> Founder Batch Hey [PERSON_NAME], can you please Lead 15/8 1" at bounding box center [411, 432] width 238 height 49
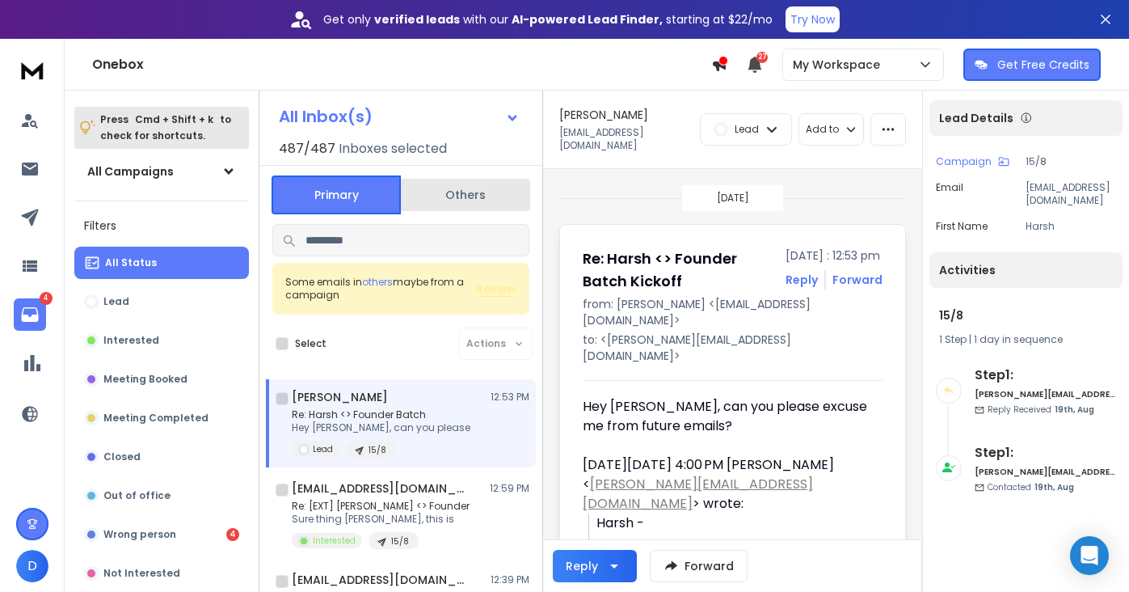
click at [590, 561] on div "Reply" at bounding box center [582, 566] width 32 height 16
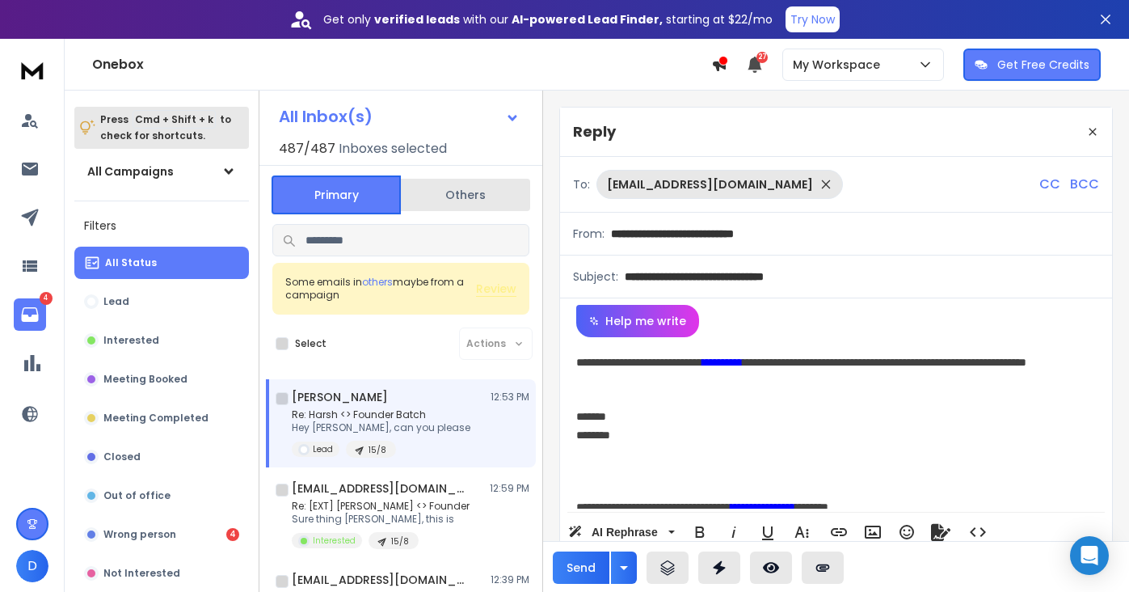
click at [645, 366] on div "**********" at bounding box center [823, 371] width 495 height 36
click at [714, 368] on div "**********" at bounding box center [823, 371] width 495 height 36
click at [655, 365] on div "**********" at bounding box center [823, 371] width 495 height 36
click at [727, 362] on div "**********" at bounding box center [823, 371] width 495 height 36
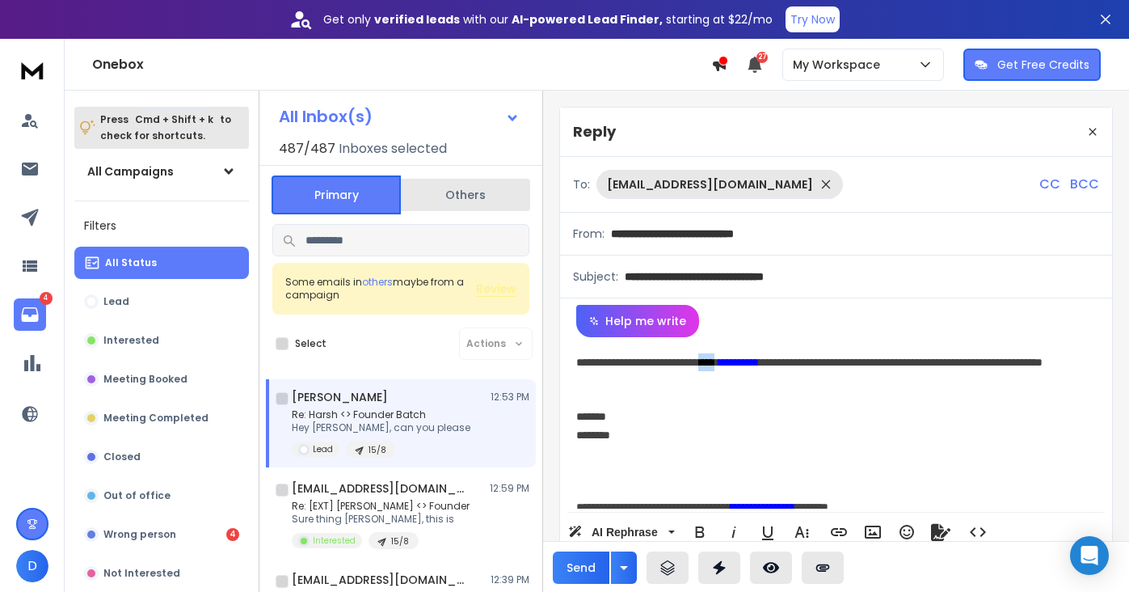
click at [727, 362] on div "**********" at bounding box center [823, 371] width 495 height 36
click at [586, 559] on button "Send" at bounding box center [581, 567] width 57 height 32
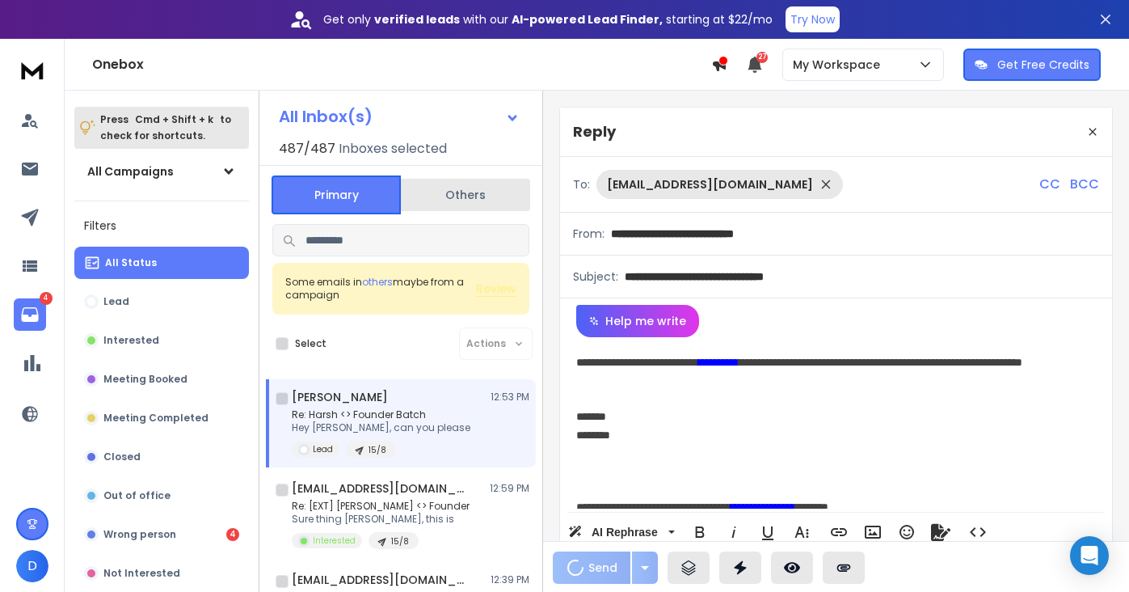
click at [617, 474] on div at bounding box center [836, 470] width 520 height 18
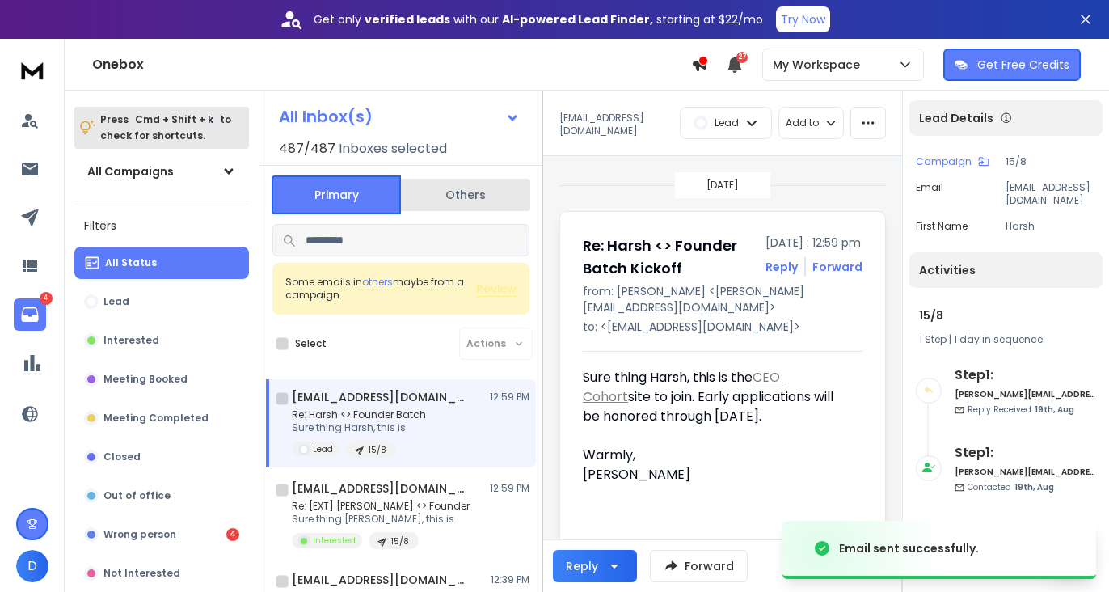
click at [783, 368] on link "CEO Cohort" at bounding box center [683, 387] width 200 height 38
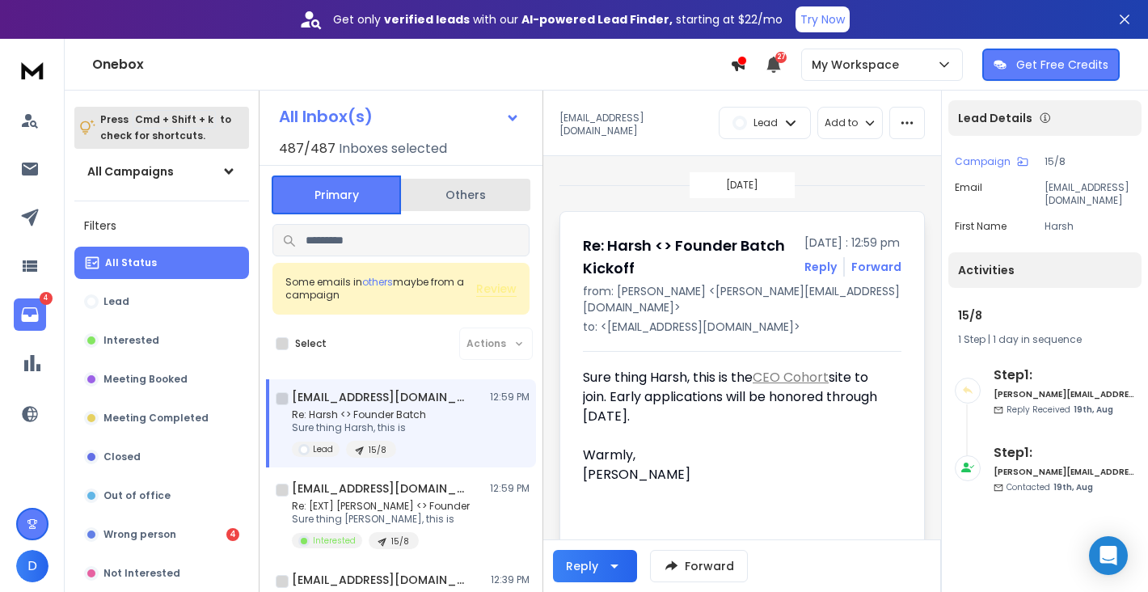
click at [481, 188] on button "Others" at bounding box center [465, 195] width 129 height 36
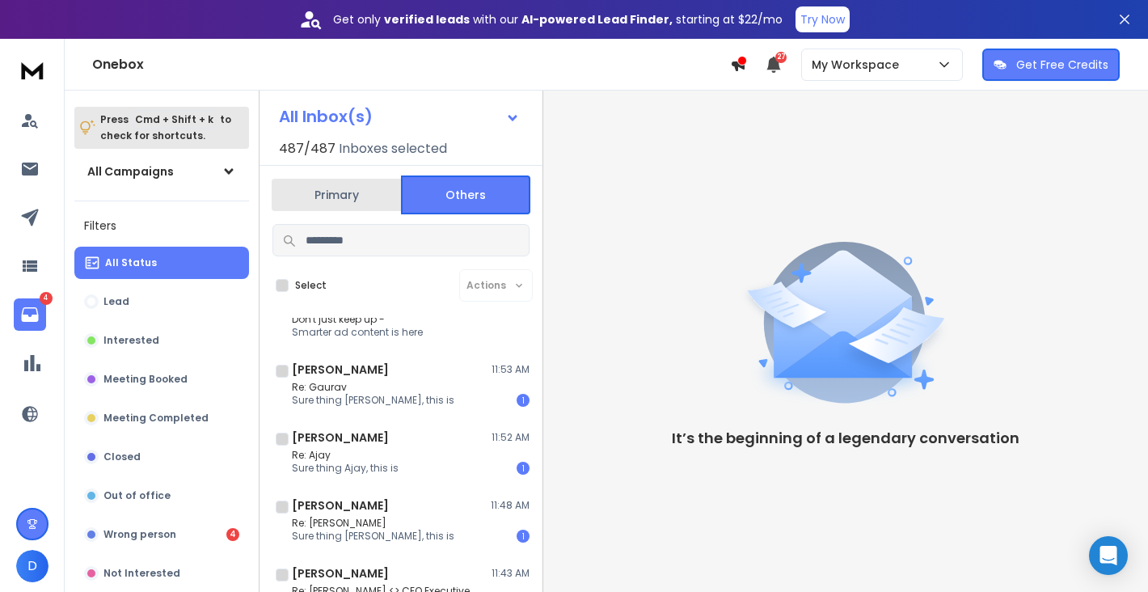
scroll to position [372, 0]
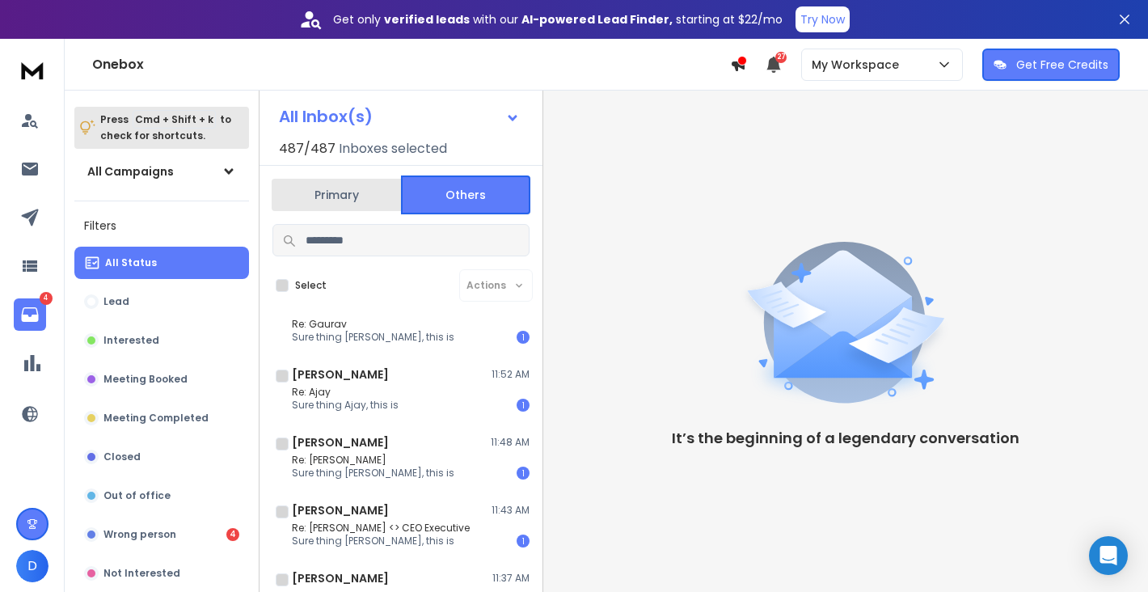
click at [345, 172] on div "All Inbox(s) 487 / 487 Inboxes selected Primary Others Select Actions [PERSON_N…" at bounding box center [400, 387] width 283 height 592
click at [357, 196] on button "Primary" at bounding box center [336, 195] width 129 height 36
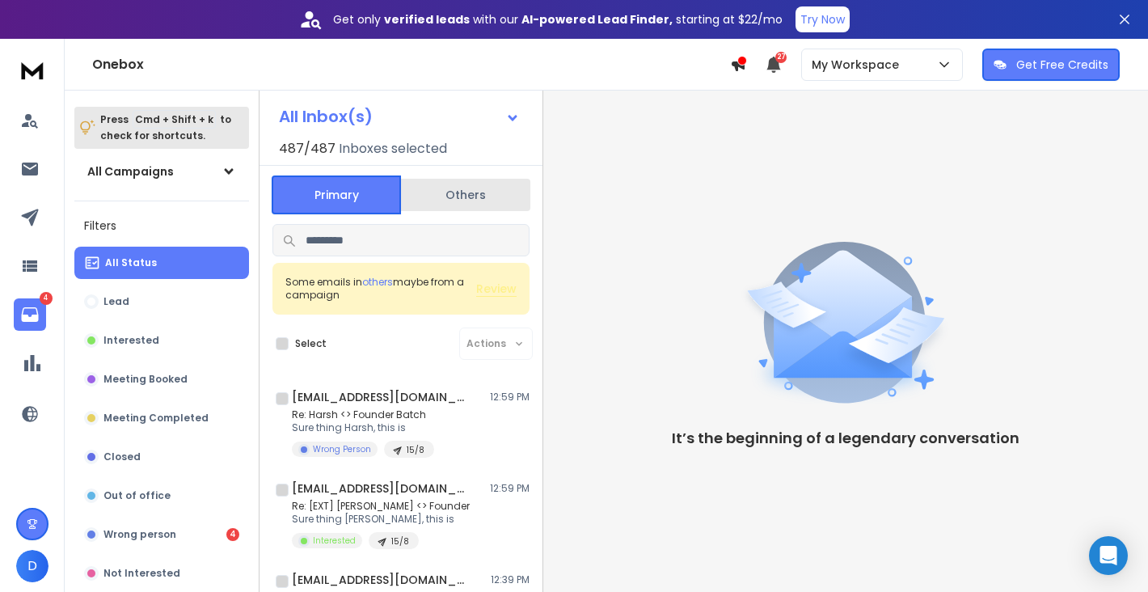
click at [419, 193] on button "Others" at bounding box center [465, 195] width 129 height 36
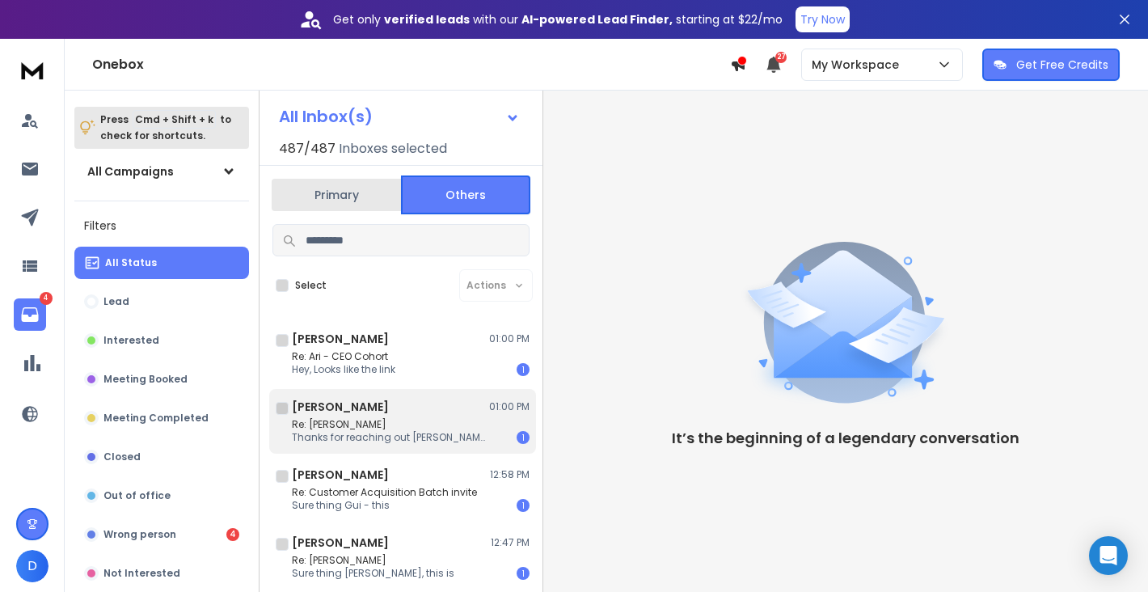
click at [503, 434] on div "Re: [PERSON_NAME] Thanks for reaching out [PERSON_NAME]. 1" at bounding box center [411, 431] width 238 height 26
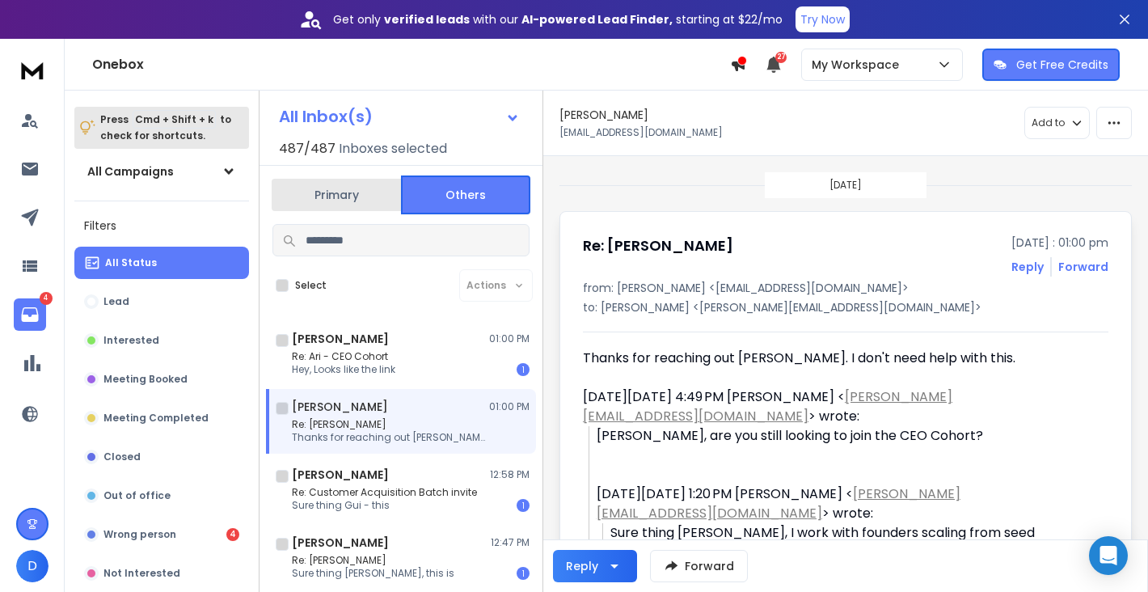
click at [750, 367] on div "Thanks for reaching out [PERSON_NAME]. I don't need help with this." at bounding box center [819, 357] width 472 height 19
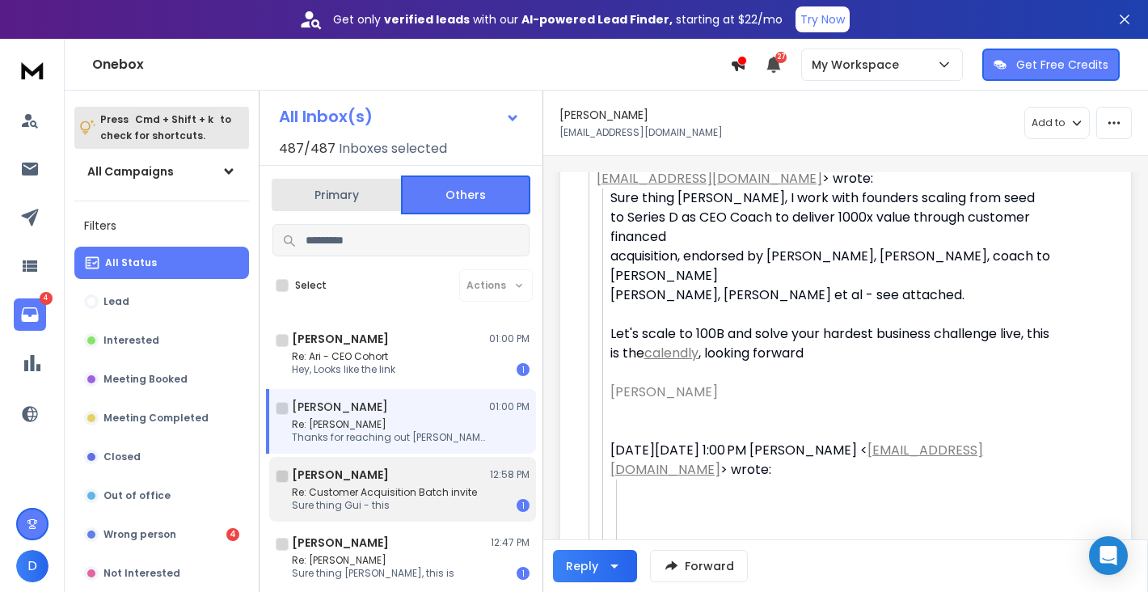
scroll to position [242, 0]
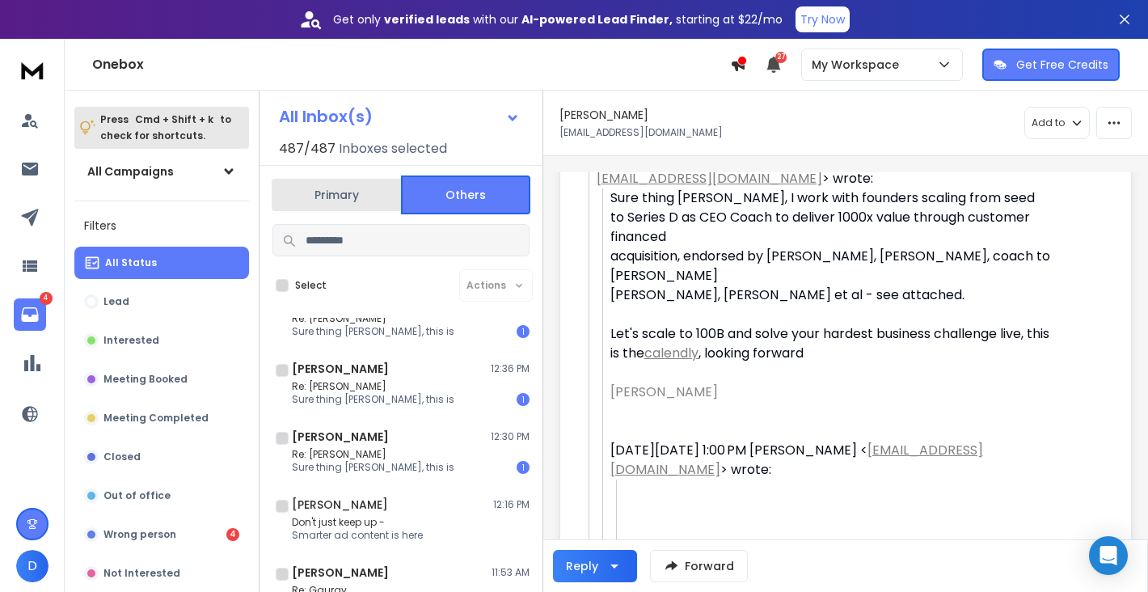
click at [341, 193] on button "Primary" at bounding box center [336, 195] width 129 height 36
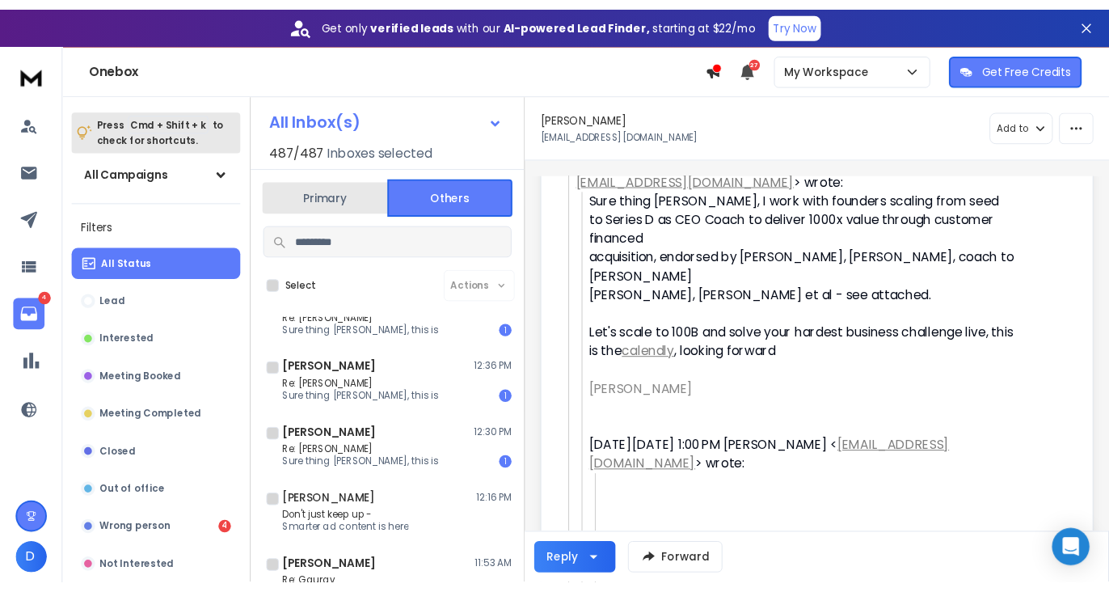
scroll to position [0, 0]
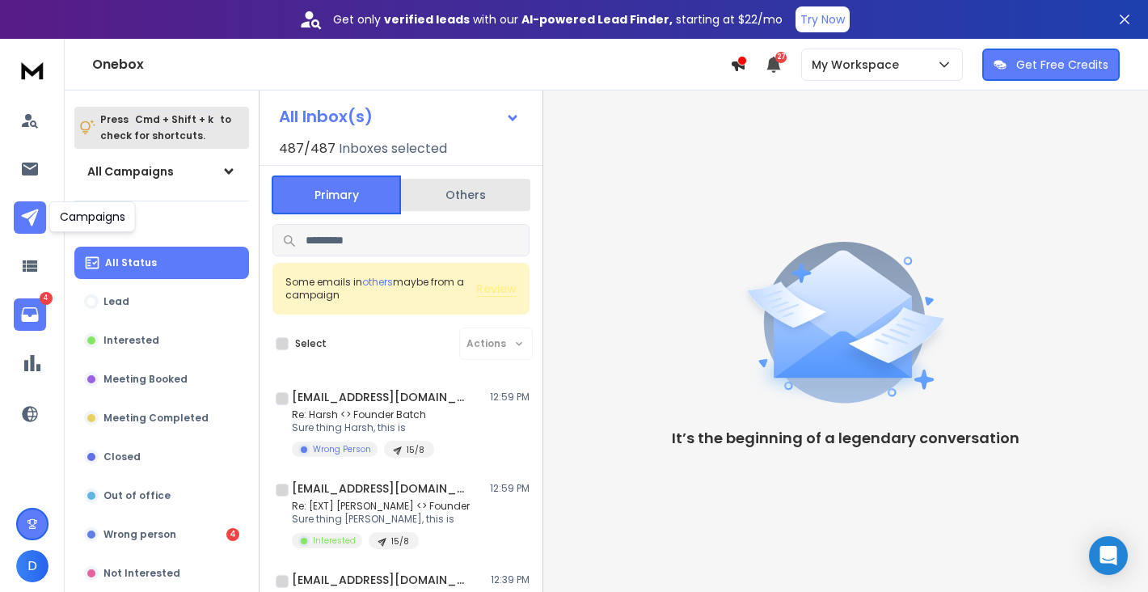
click at [34, 213] on icon at bounding box center [29, 217] width 19 height 19
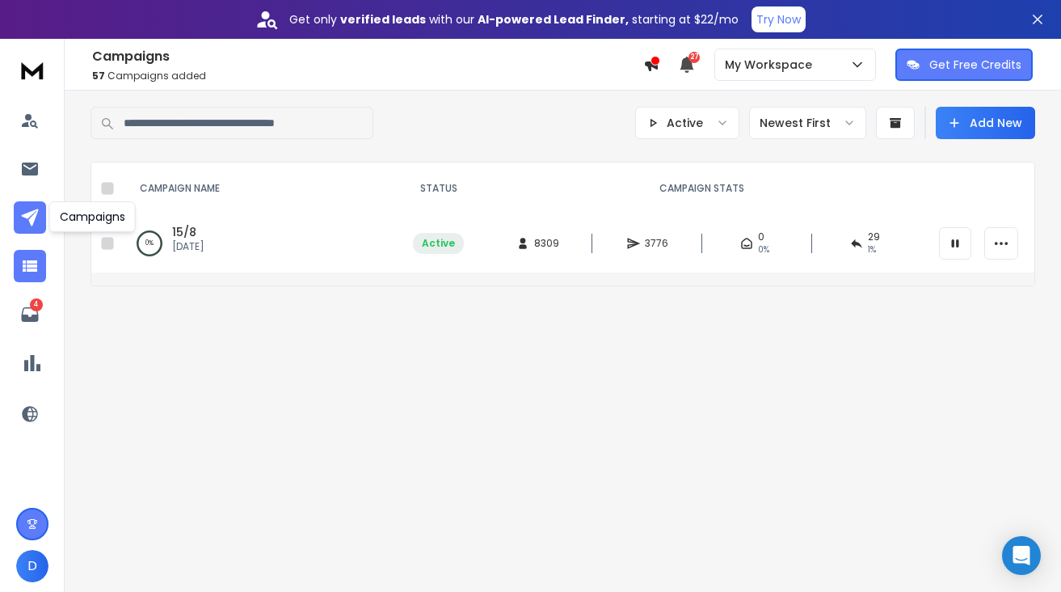
click at [25, 271] on icon at bounding box center [29, 265] width 19 height 19
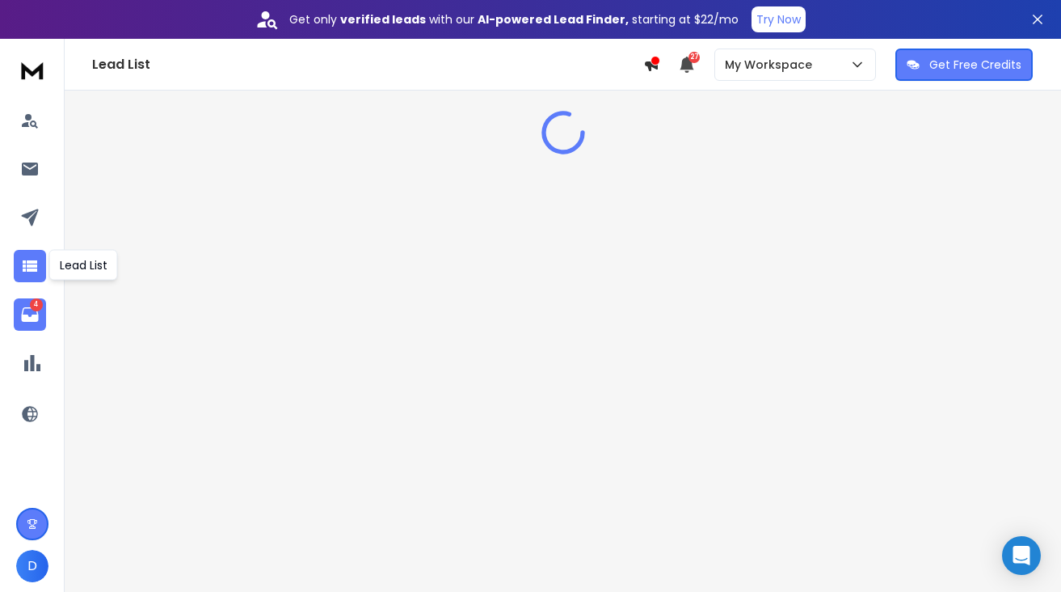
click at [28, 309] on icon at bounding box center [29, 314] width 19 height 19
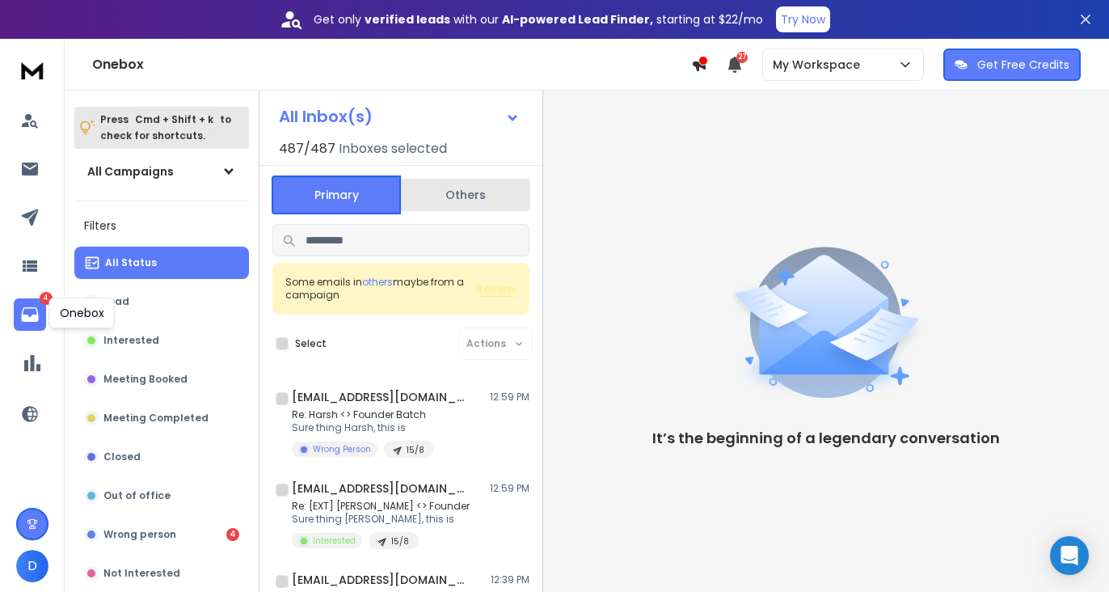
click at [457, 189] on button "Others" at bounding box center [465, 195] width 129 height 36
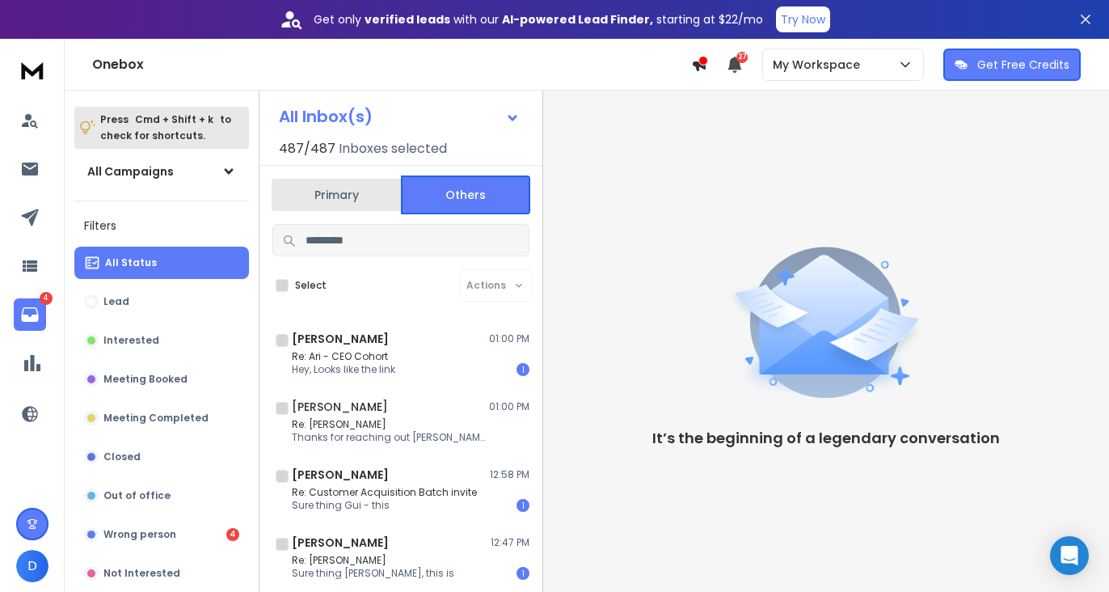
click at [320, 192] on button "Primary" at bounding box center [336, 195] width 129 height 36
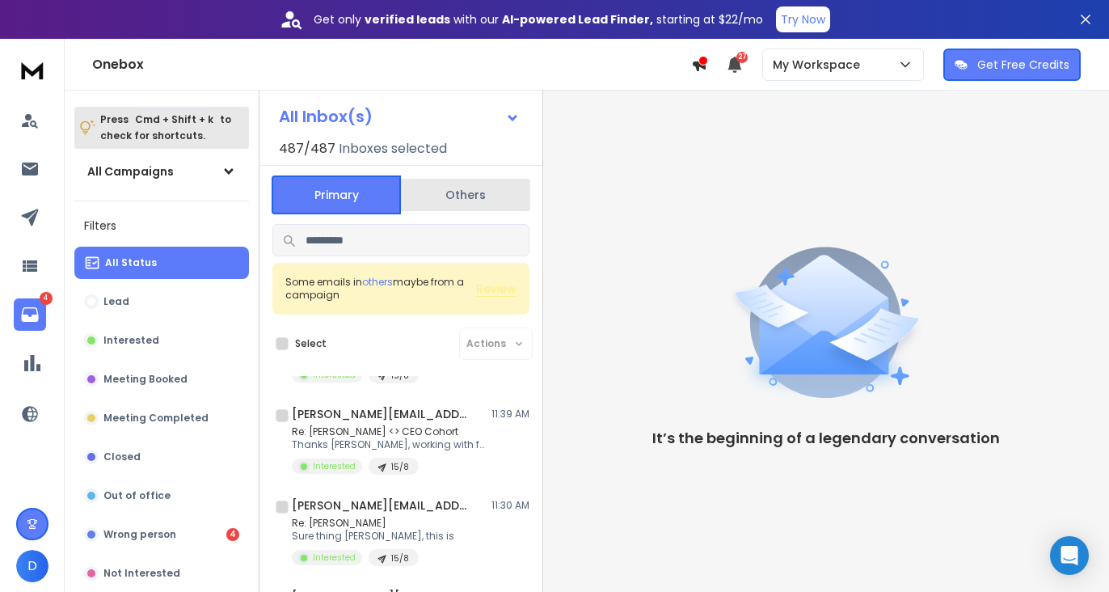
scroll to position [353, 0]
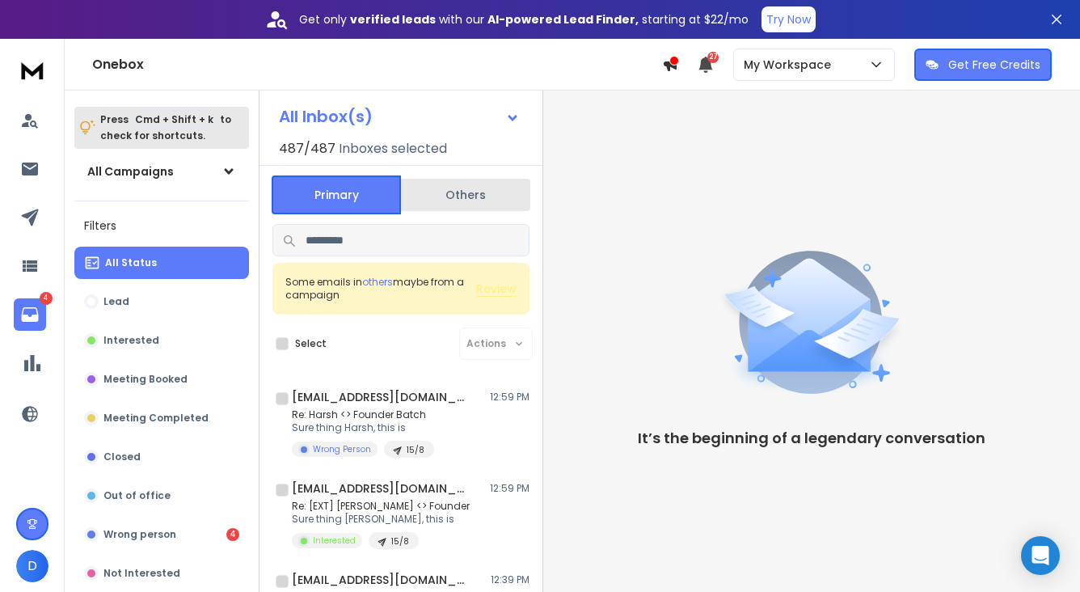
click at [439, 204] on button "Others" at bounding box center [465, 195] width 129 height 36
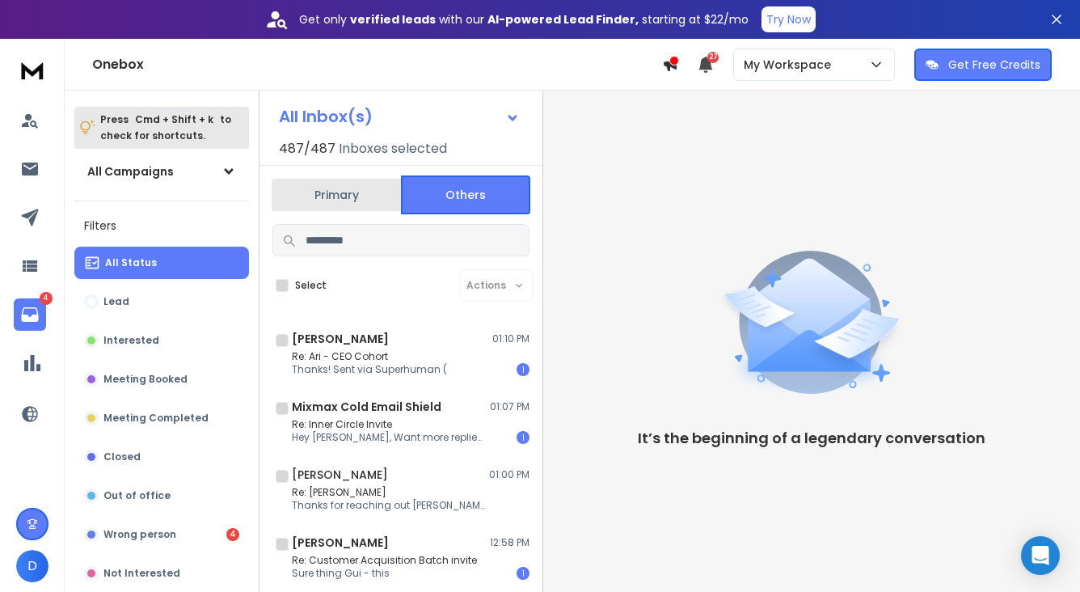
click at [343, 190] on button "Primary" at bounding box center [336, 195] width 129 height 36
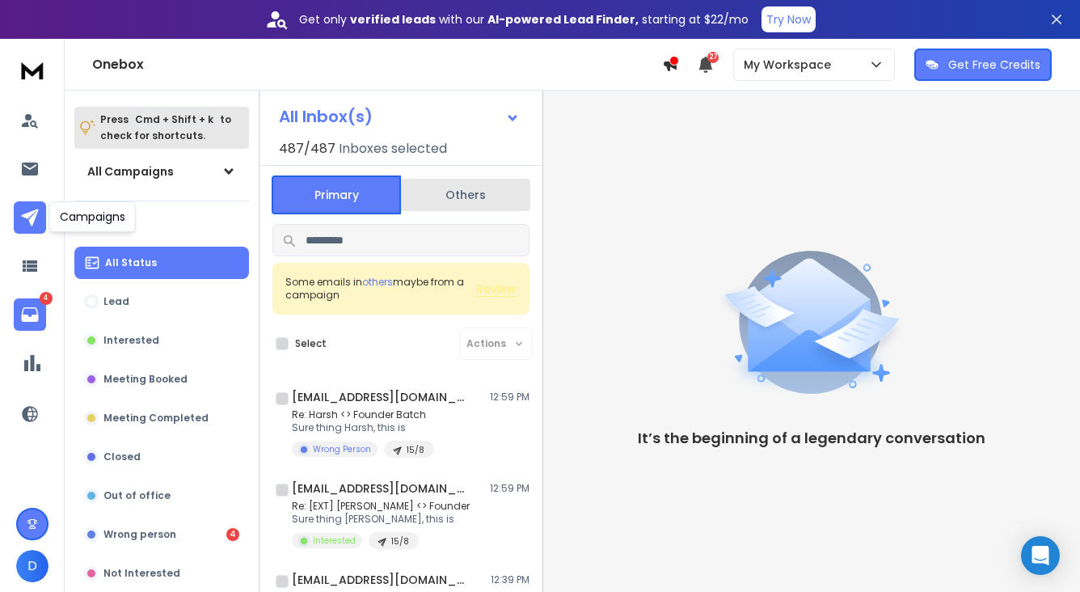
click at [14, 220] on link at bounding box center [30, 217] width 32 height 32
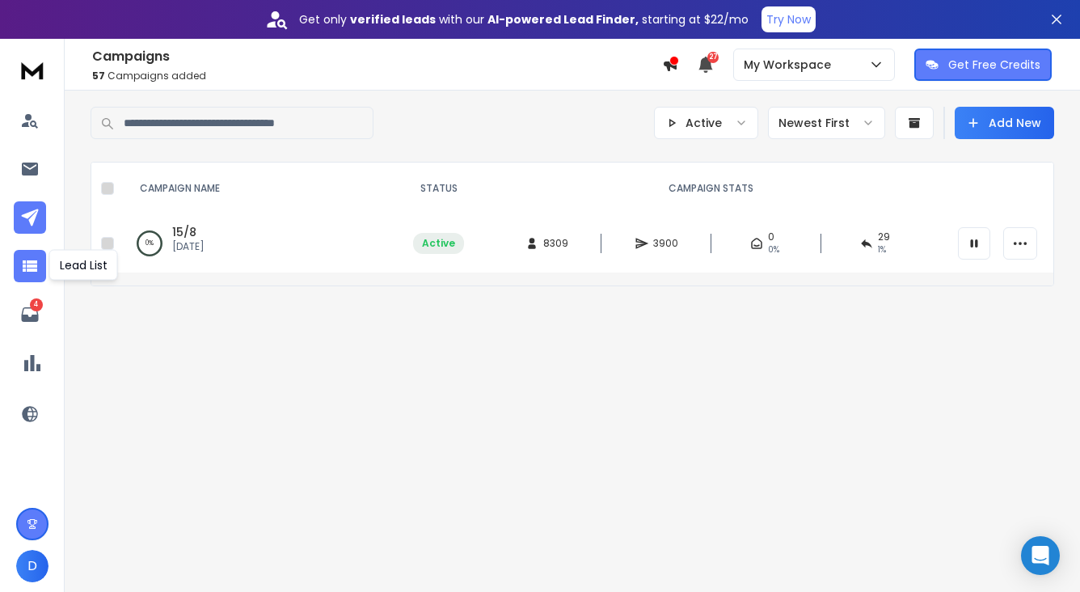
click at [34, 263] on icon at bounding box center [29, 265] width 19 height 19
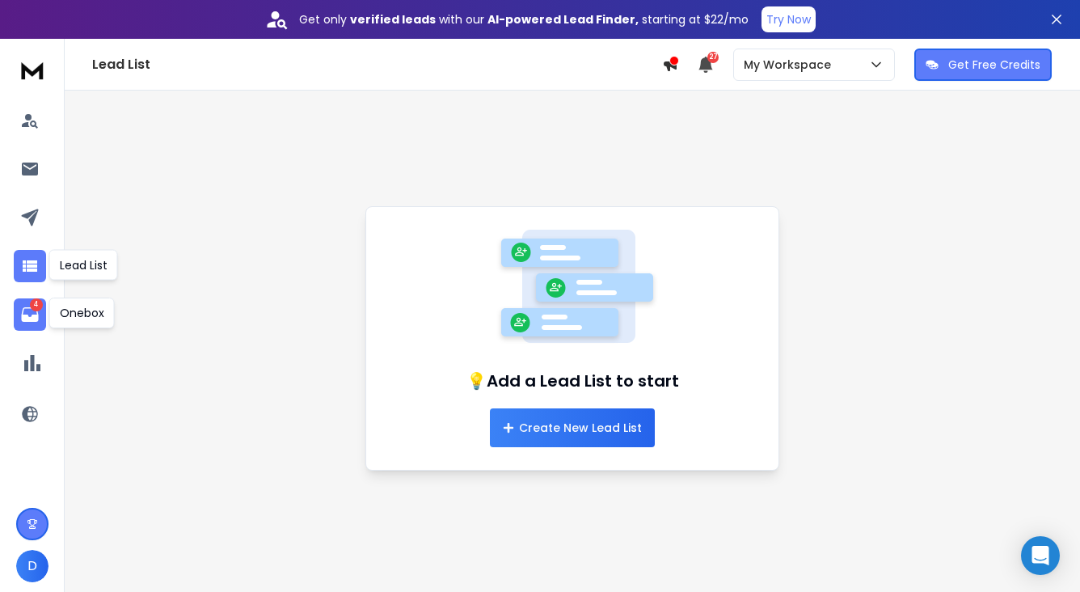
click at [18, 300] on link "4" at bounding box center [30, 314] width 32 height 32
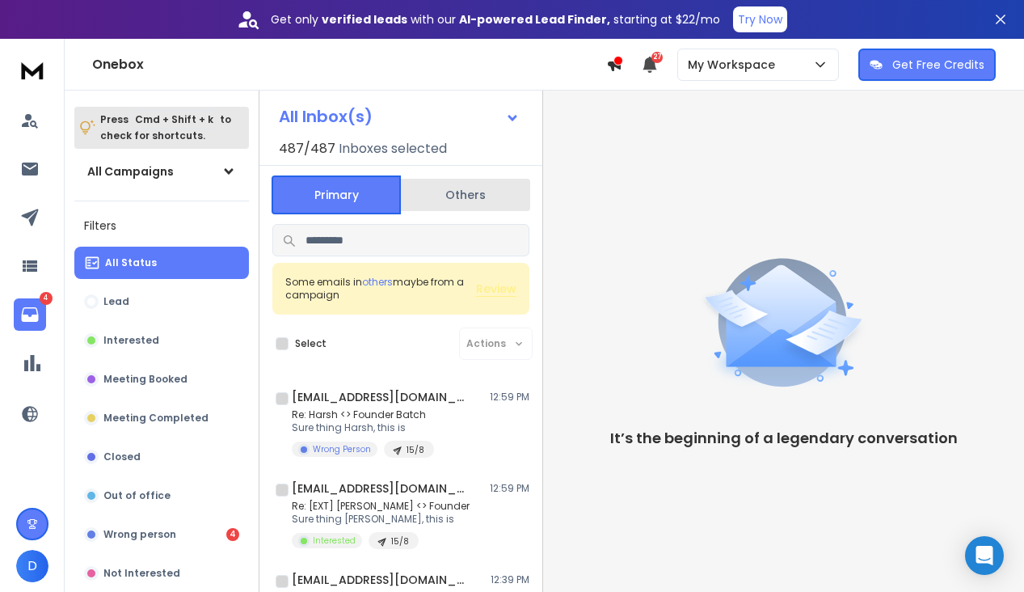
click at [451, 175] on div "All Inbox(s) 487 / 487 Inboxes selected Primary Others Some emails in others ma…" at bounding box center [400, 387] width 283 height 592
click at [449, 204] on button "Others" at bounding box center [465, 195] width 129 height 36
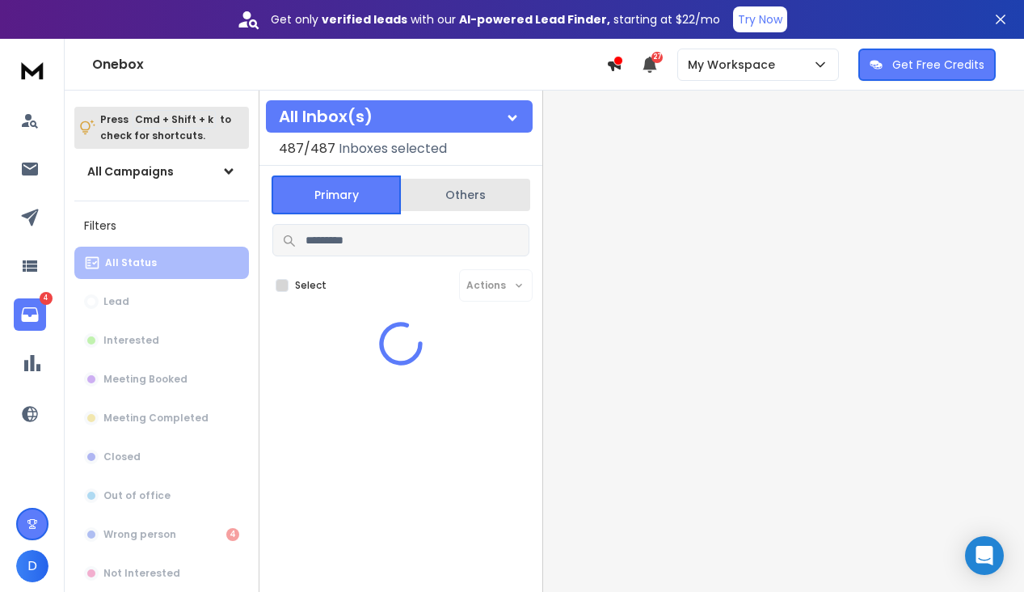
drag, startPoint x: 323, startPoint y: 204, endPoint x: 460, endPoint y: 122, distance: 159.1
click at [323, 204] on button "Primary" at bounding box center [336, 194] width 129 height 39
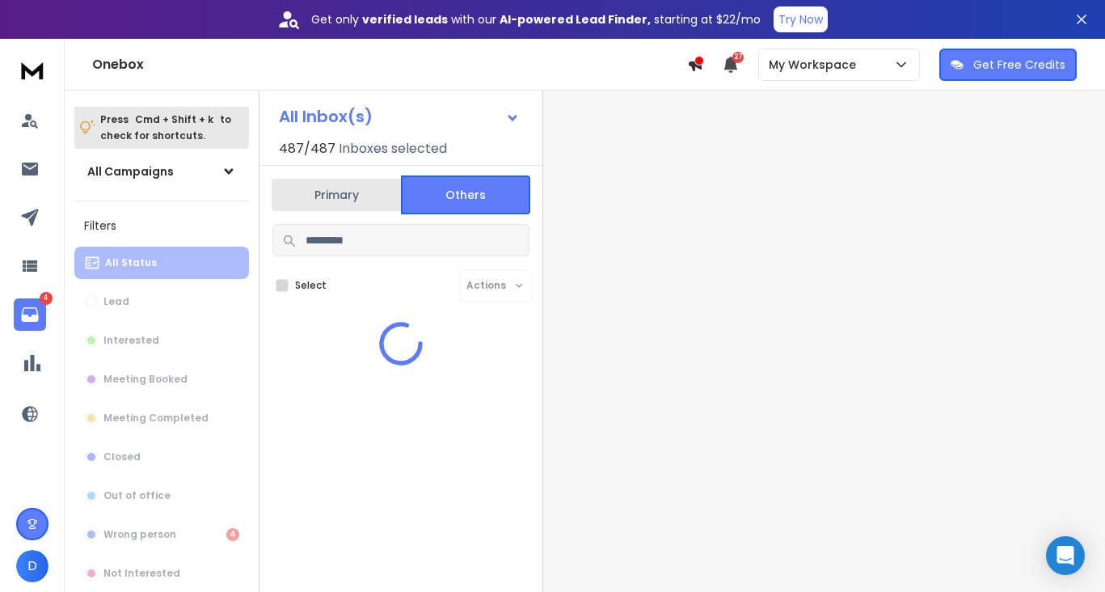
click at [419, 199] on button "Others" at bounding box center [465, 194] width 129 height 39
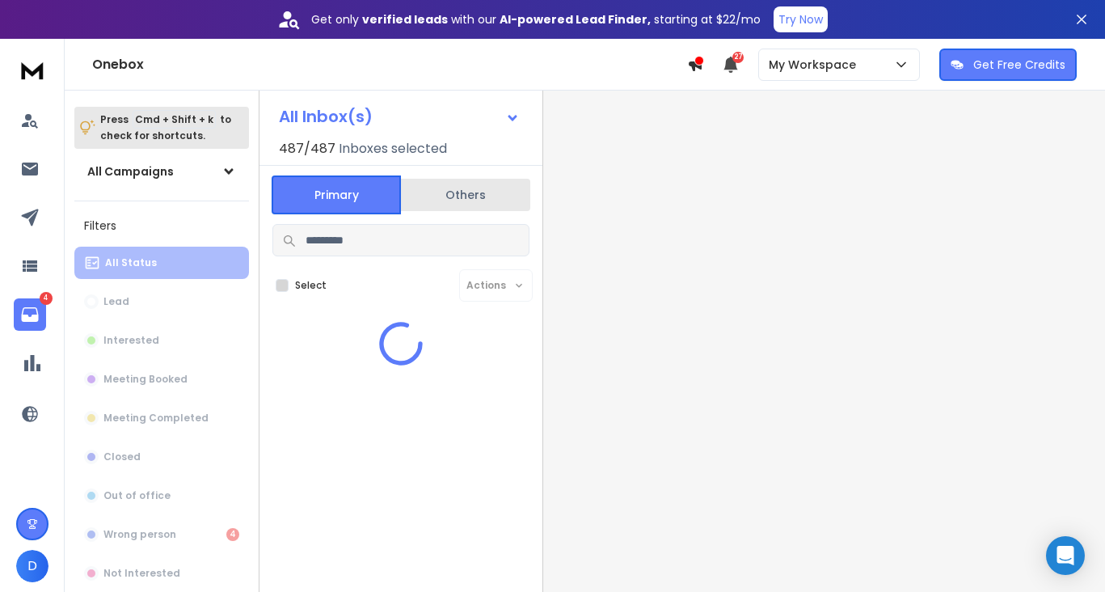
click at [350, 201] on button "Primary" at bounding box center [336, 194] width 129 height 39
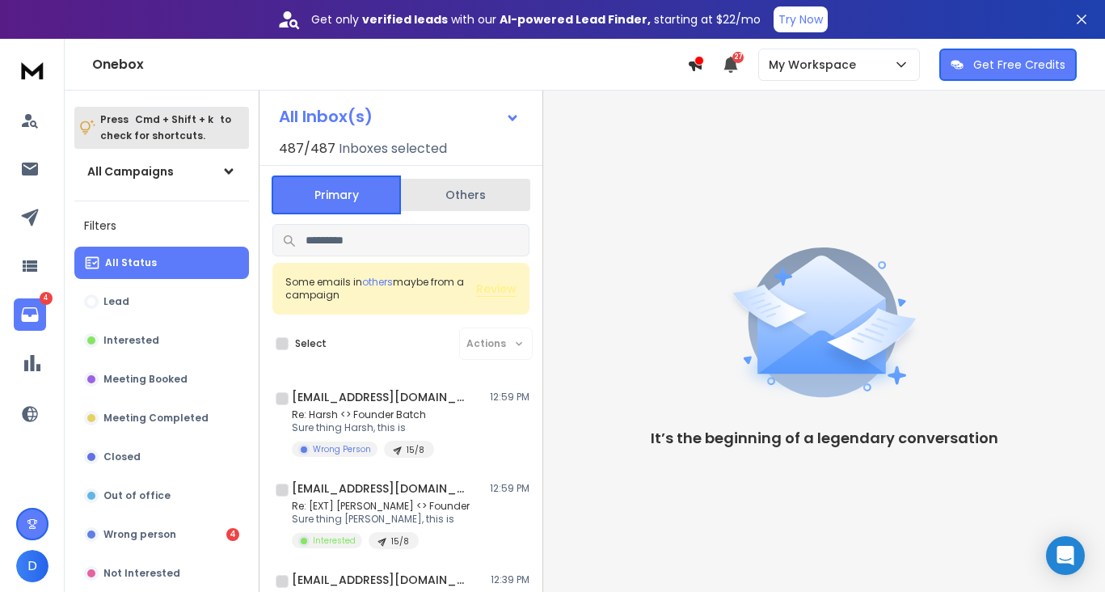
click at [480, 185] on button "Others" at bounding box center [465, 195] width 129 height 36
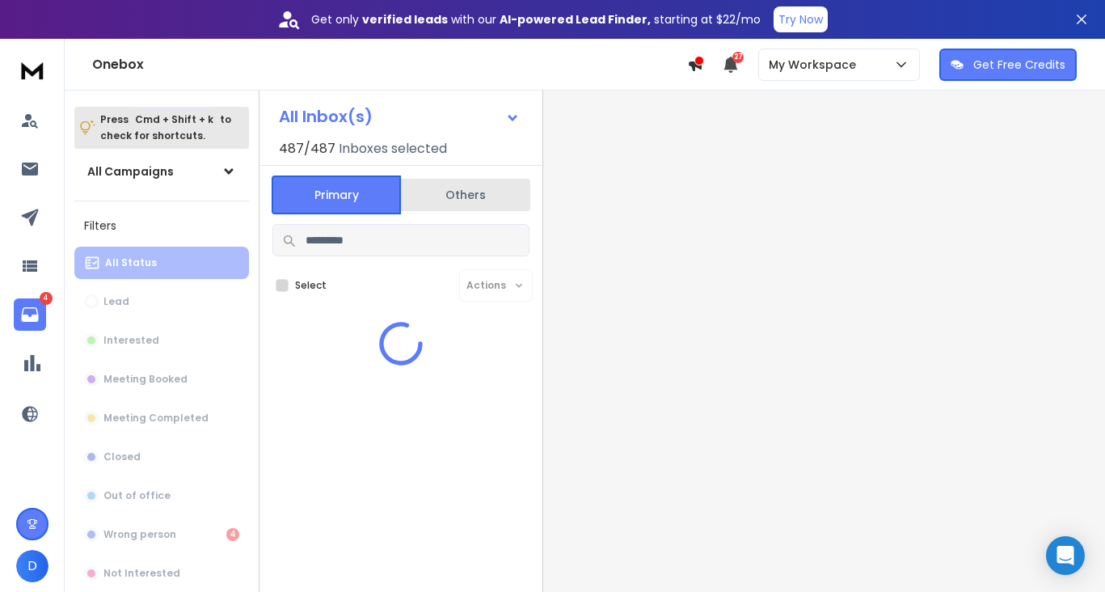
click at [310, 192] on button "Primary" at bounding box center [336, 194] width 129 height 39
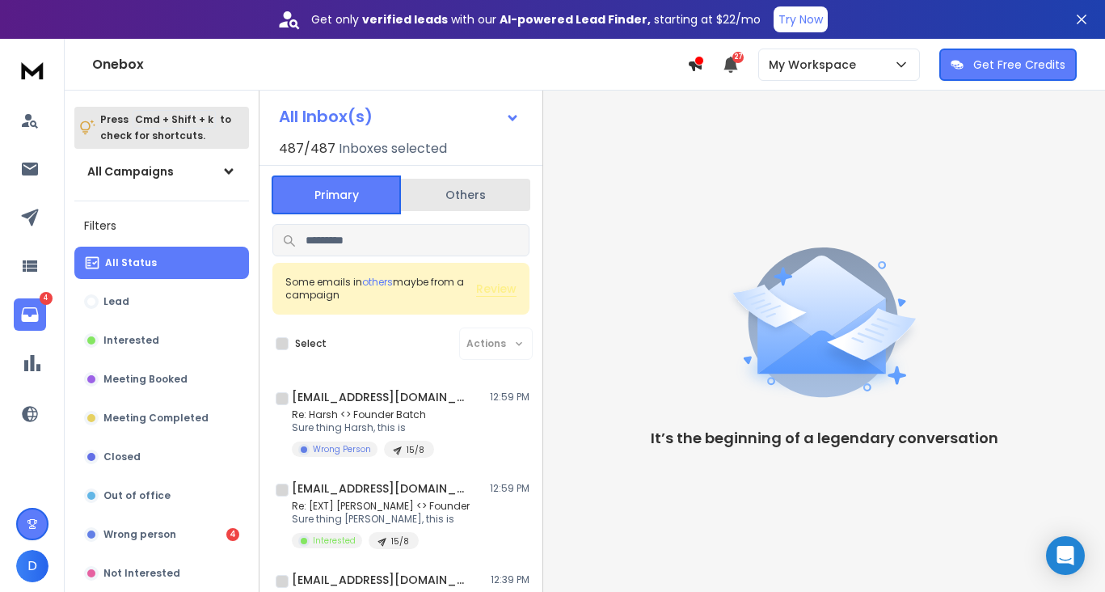
click at [465, 200] on button "Others" at bounding box center [465, 195] width 129 height 36
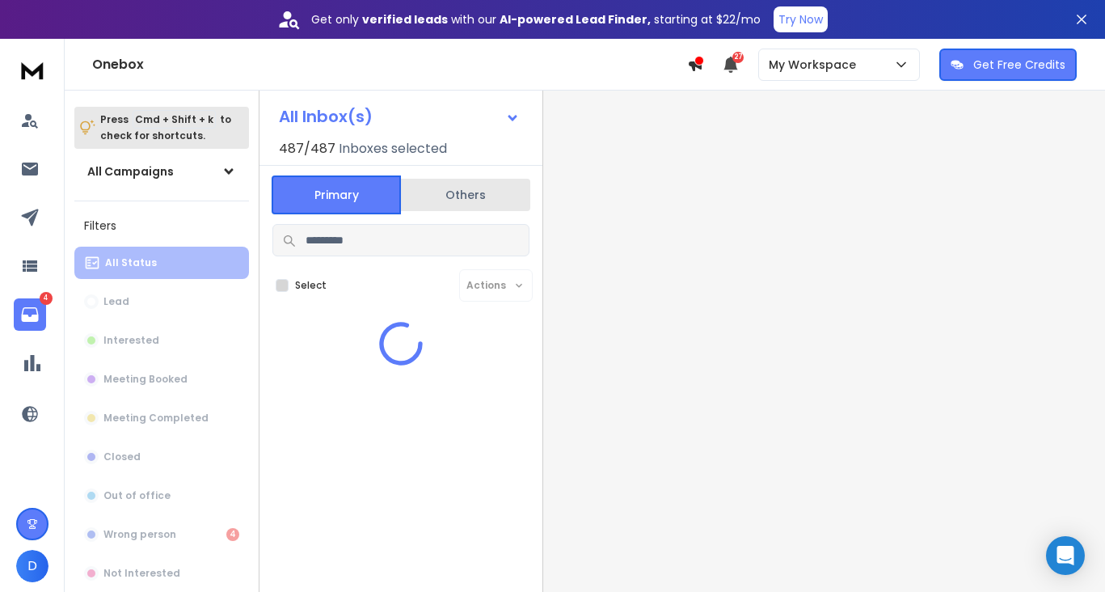
click at [339, 210] on button "Primary" at bounding box center [336, 194] width 129 height 39
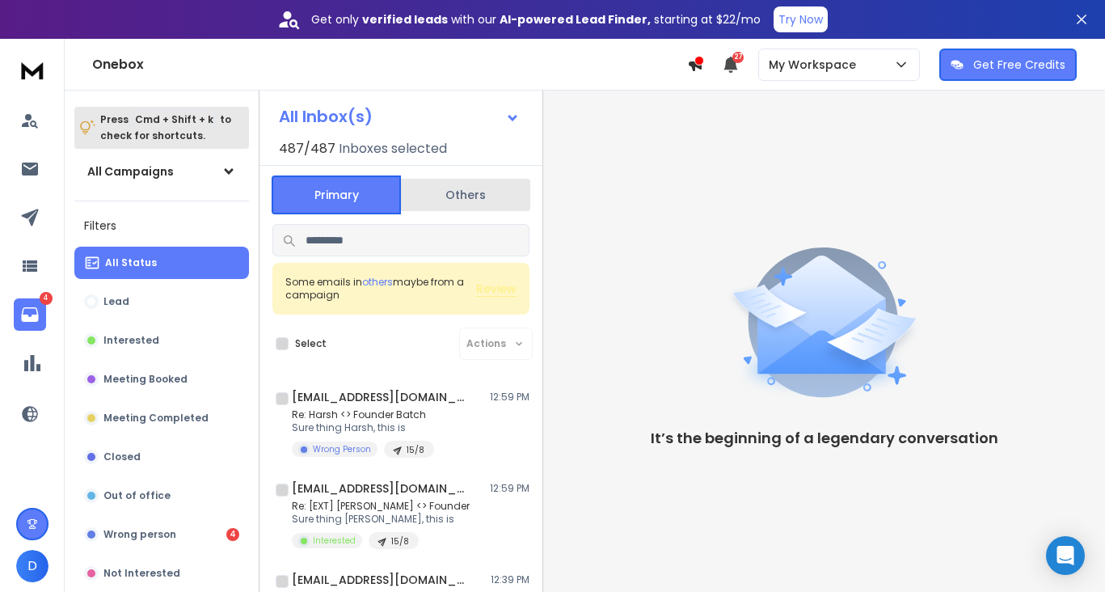
click at [507, 211] on button "Others" at bounding box center [465, 195] width 129 height 36
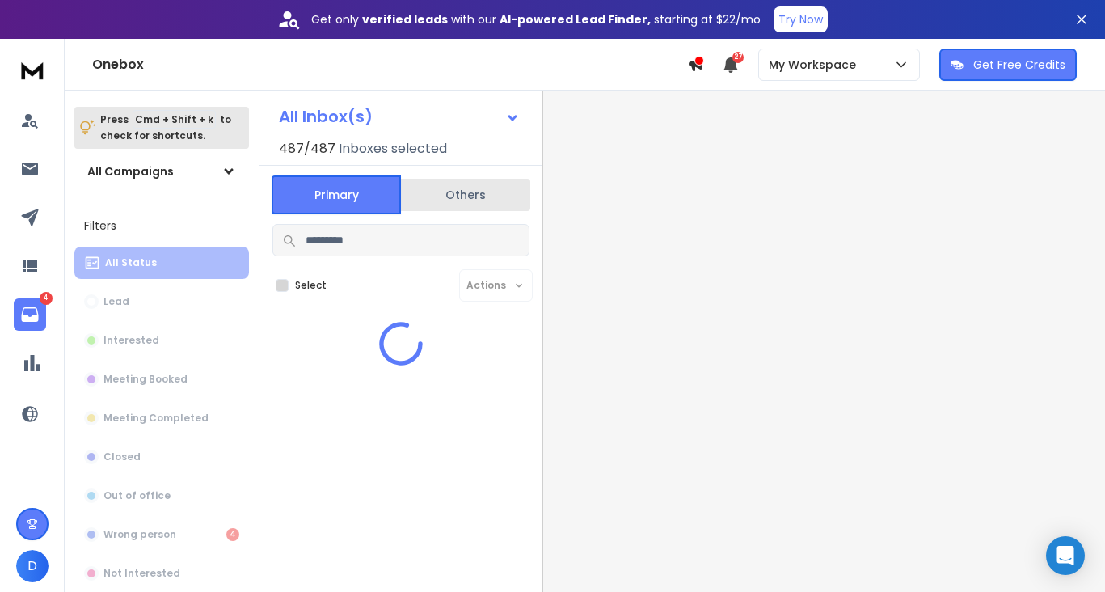
click at [354, 209] on button "Primary" at bounding box center [336, 194] width 129 height 39
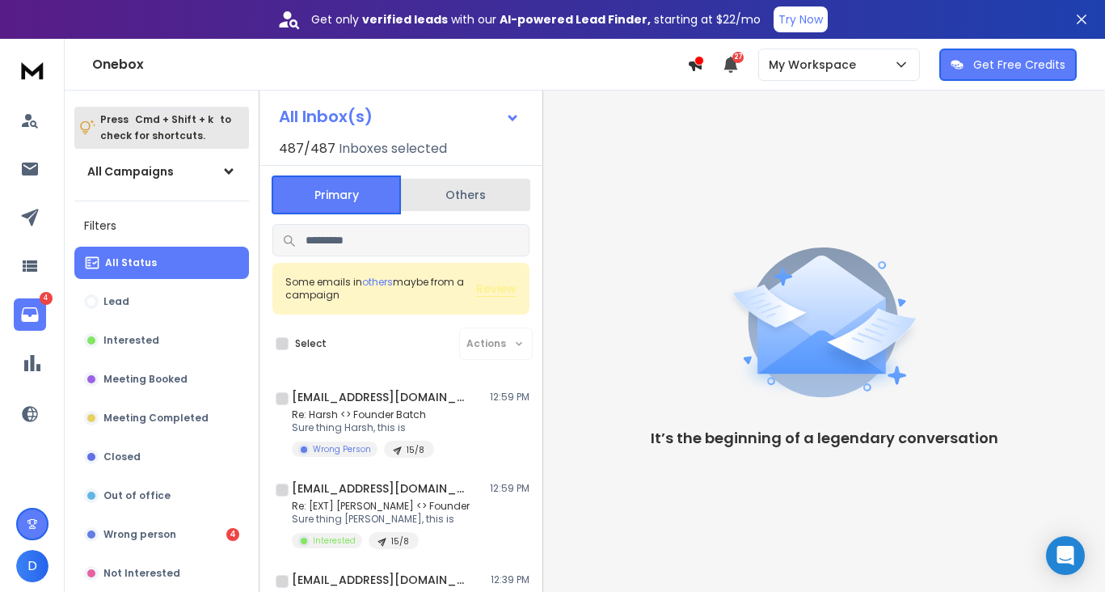
drag, startPoint x: 422, startPoint y: 162, endPoint x: 432, endPoint y: 168, distance: 11.7
click at [422, 162] on div "All Inbox(s) 487 / 487 Inboxes selected Primary Others Some emails in others ma…" at bounding box center [400, 387] width 283 height 592
click at [440, 188] on button "Others" at bounding box center [465, 195] width 129 height 36
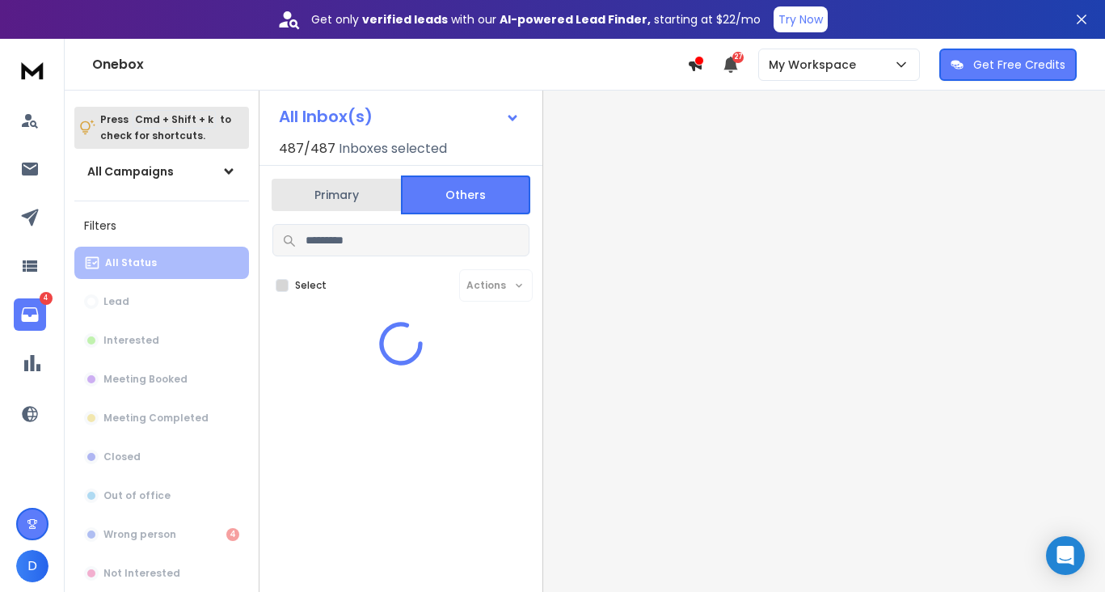
click at [358, 190] on button "Primary" at bounding box center [336, 195] width 129 height 36
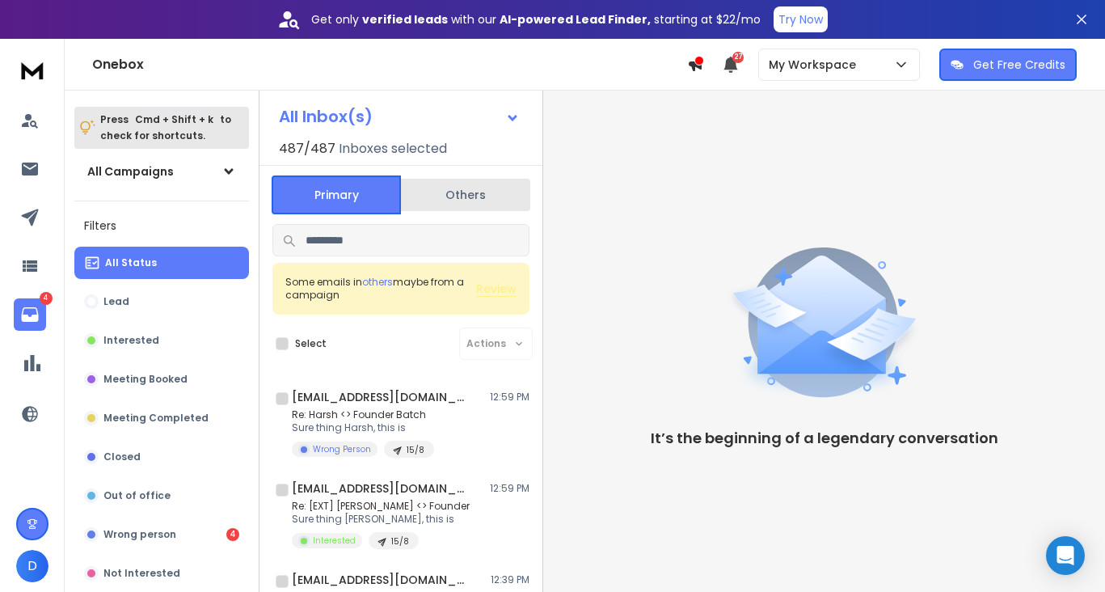
click at [407, 242] on input at bounding box center [400, 240] width 257 height 32
paste input "**********"
type input "**********"
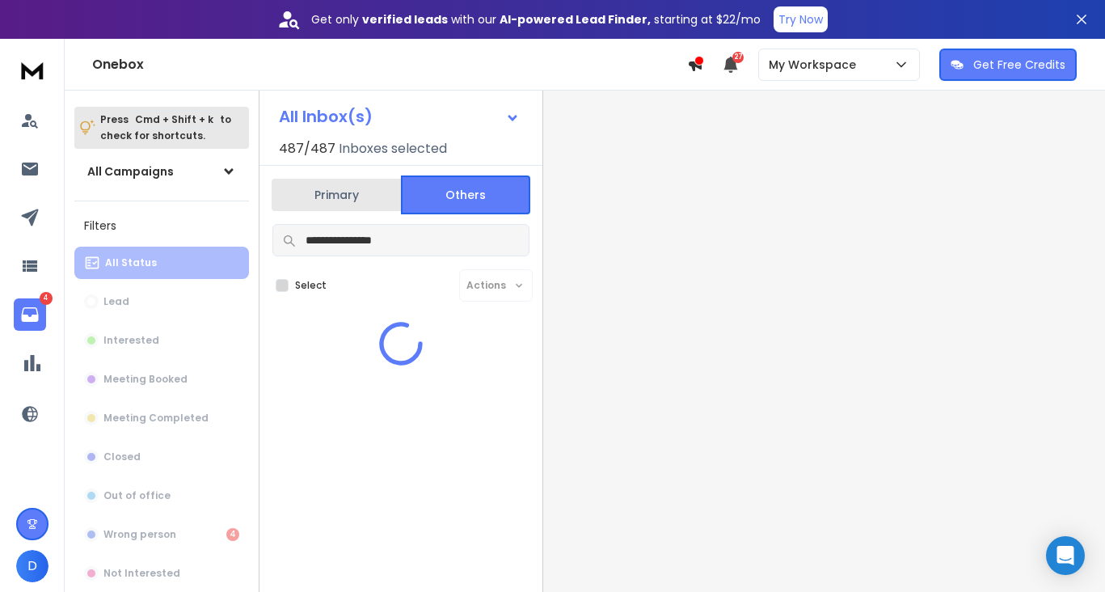
click at [466, 200] on button "Others" at bounding box center [465, 194] width 129 height 39
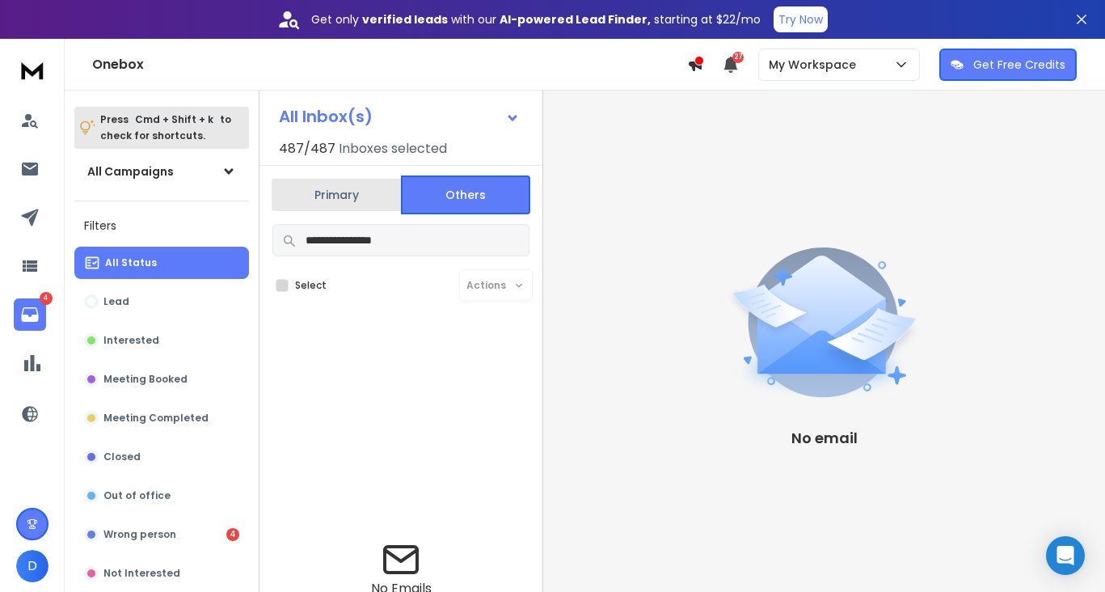
drag, startPoint x: 325, startPoint y: 235, endPoint x: 254, endPoint y: 233, distance: 71.2
click at [272, 233] on input "**********" at bounding box center [400, 240] width 257 height 32
click at [291, 204] on button "Primary" at bounding box center [336, 195] width 129 height 36
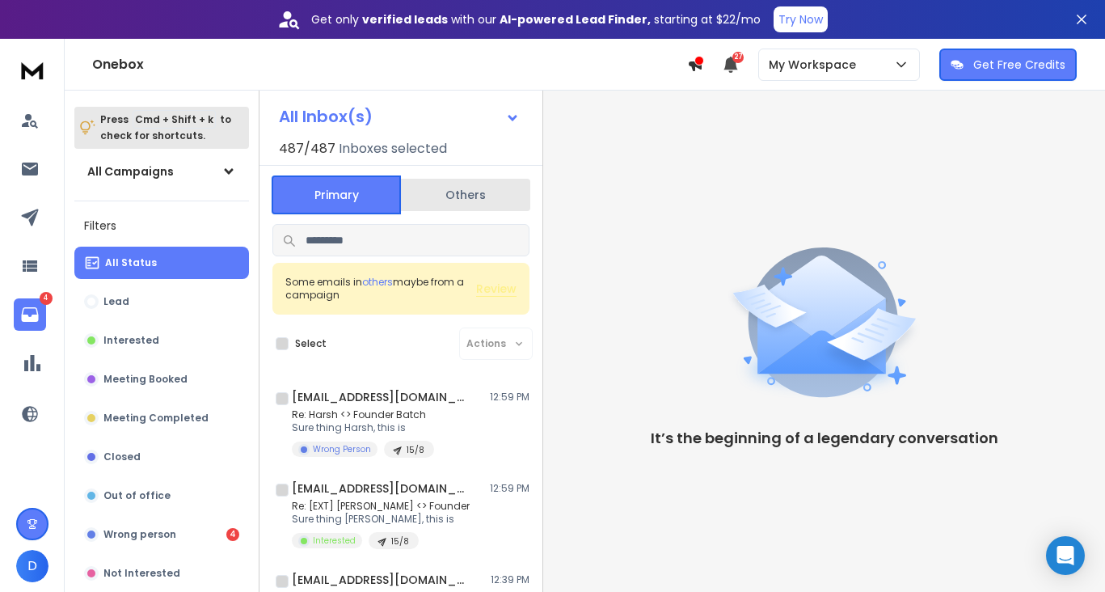
click at [480, 159] on div "All Inbox(s) 487 / 487 Inboxes selected Primary Others Some emails in others ma…" at bounding box center [400, 387] width 283 height 592
click at [458, 193] on button "Others" at bounding box center [465, 195] width 129 height 36
